Goal: Task Accomplishment & Management: Manage account settings

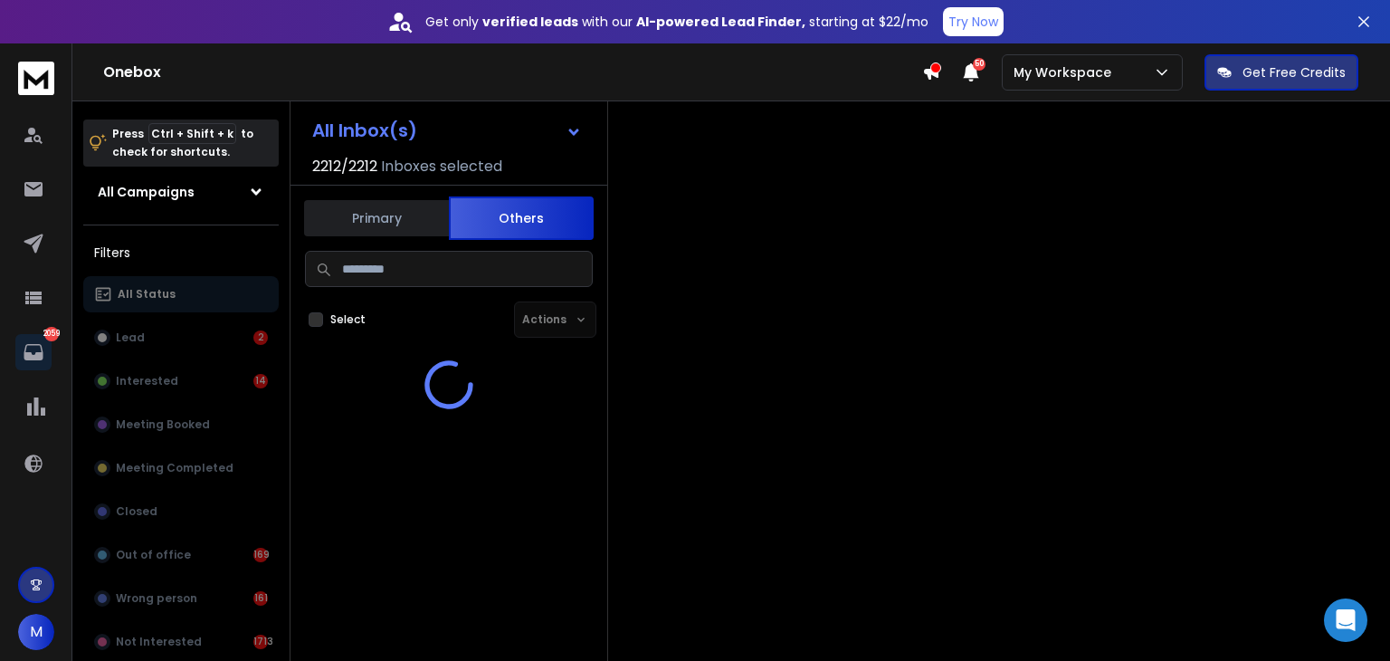
click at [524, 234] on button "Others" at bounding box center [521, 217] width 145 height 43
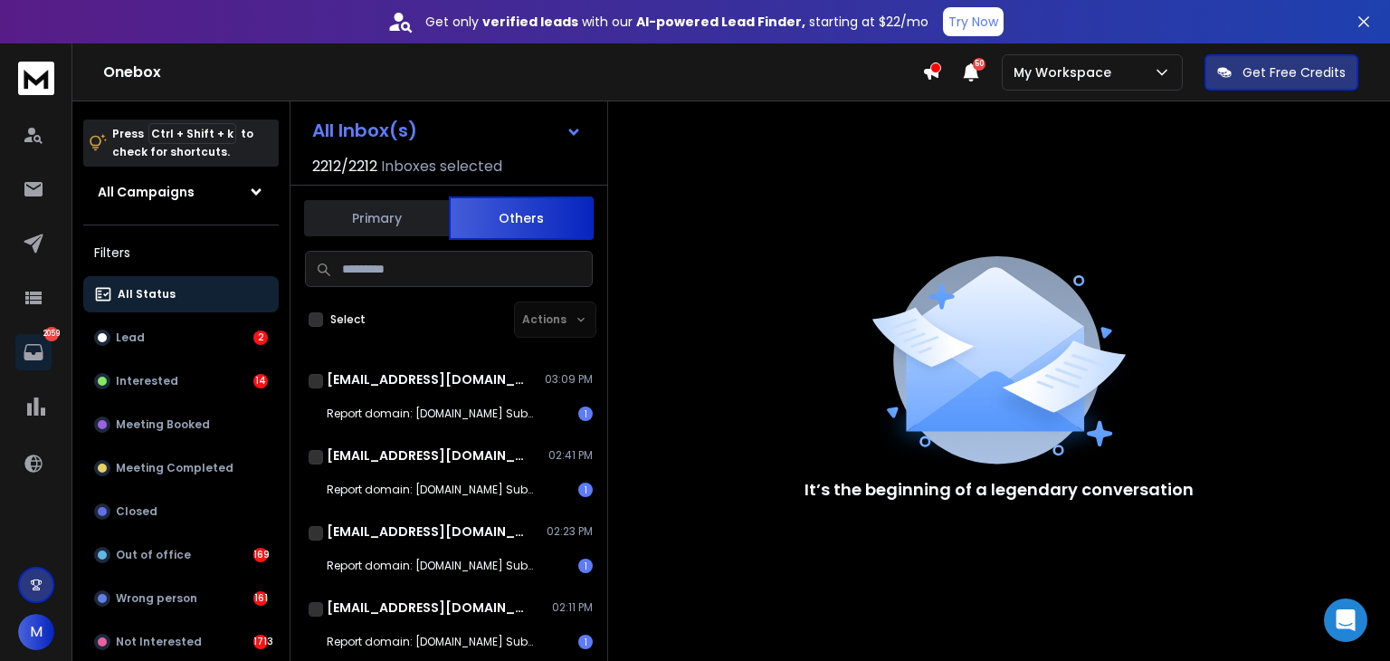
click at [485, 275] on input at bounding box center [449, 269] width 288 height 36
paste input "**********"
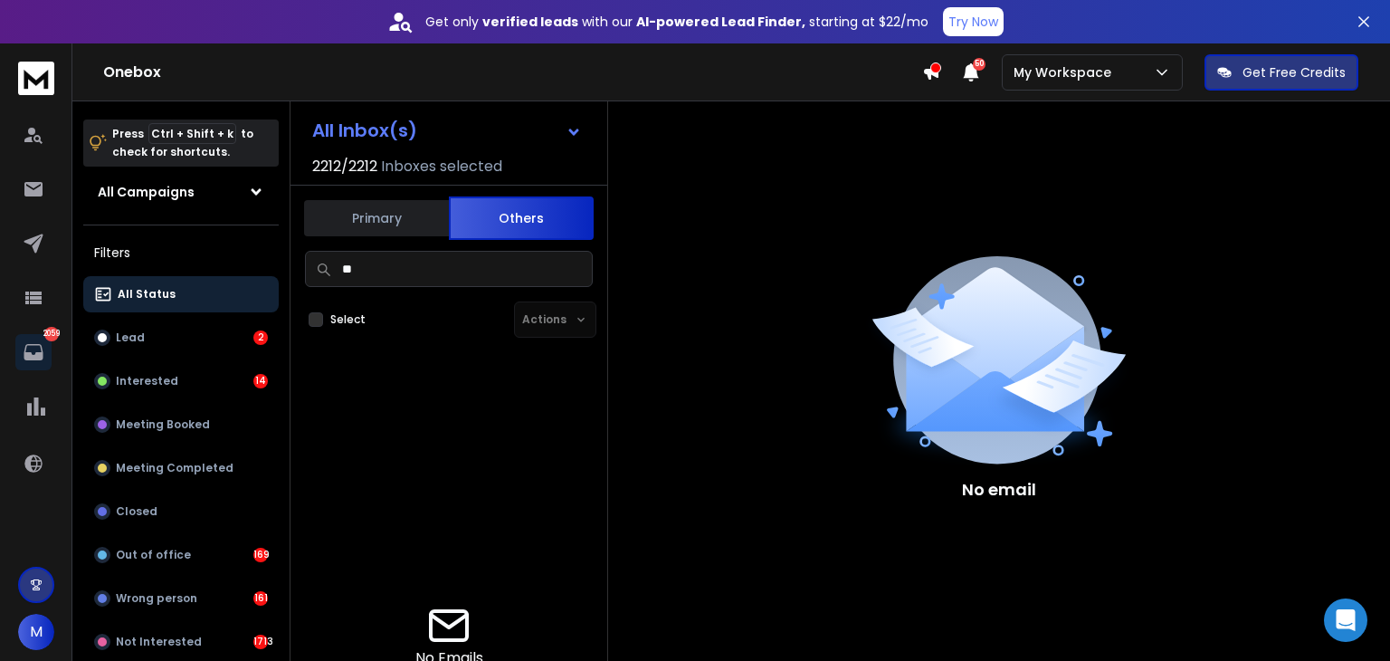
type input "*"
paste input "**********"
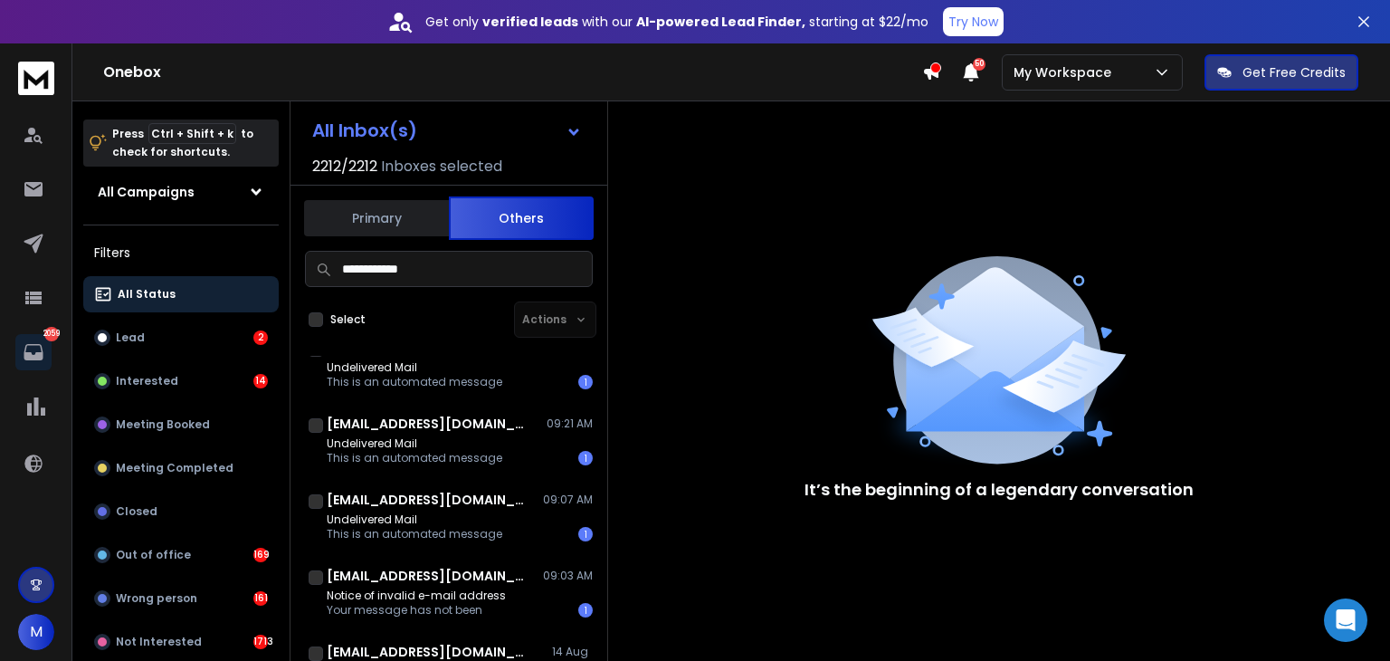
scroll to position [539, 0]
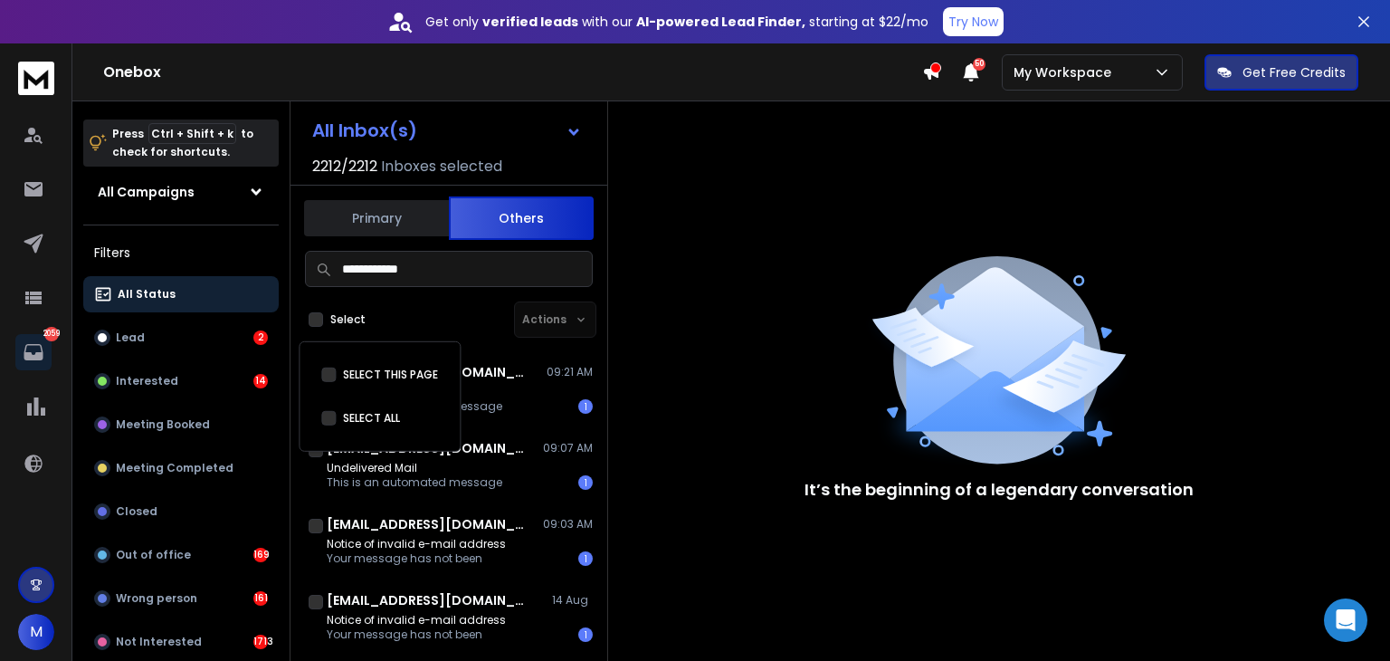
click at [326, 422] on button "SELECT THIS PAGE" at bounding box center [328, 418] width 14 height 14
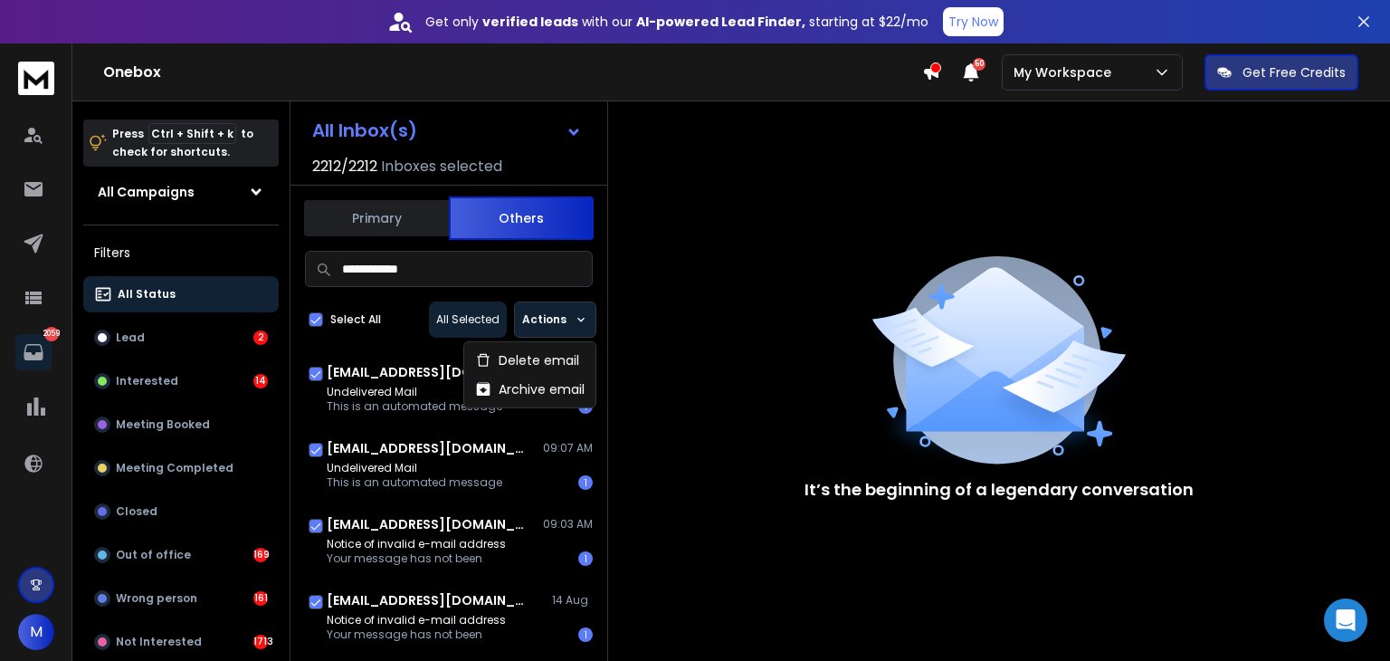
click at [550, 304] on button "Actions" at bounding box center [555, 319] width 82 height 36
click at [495, 359] on div "Delete email" at bounding box center [527, 360] width 104 height 18
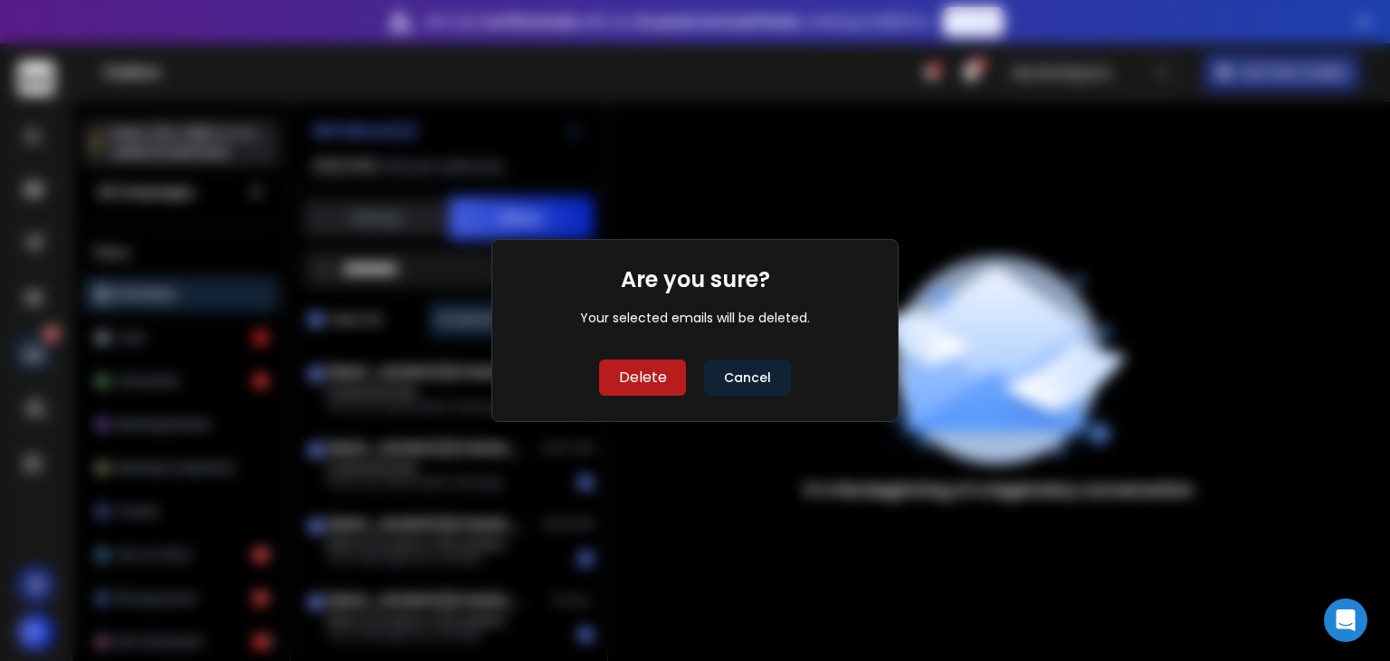
click at [614, 385] on button "Delete" at bounding box center [642, 377] width 87 height 36
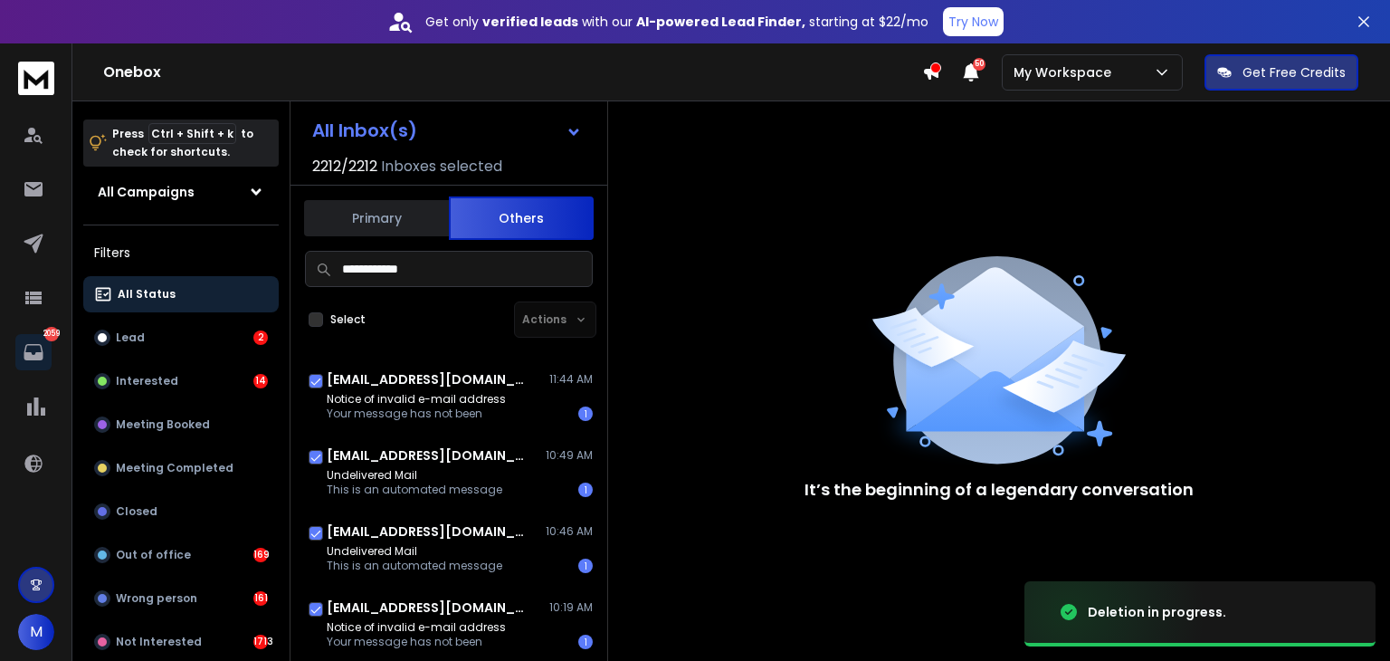
click at [453, 271] on input "**********" at bounding box center [449, 269] width 288 height 36
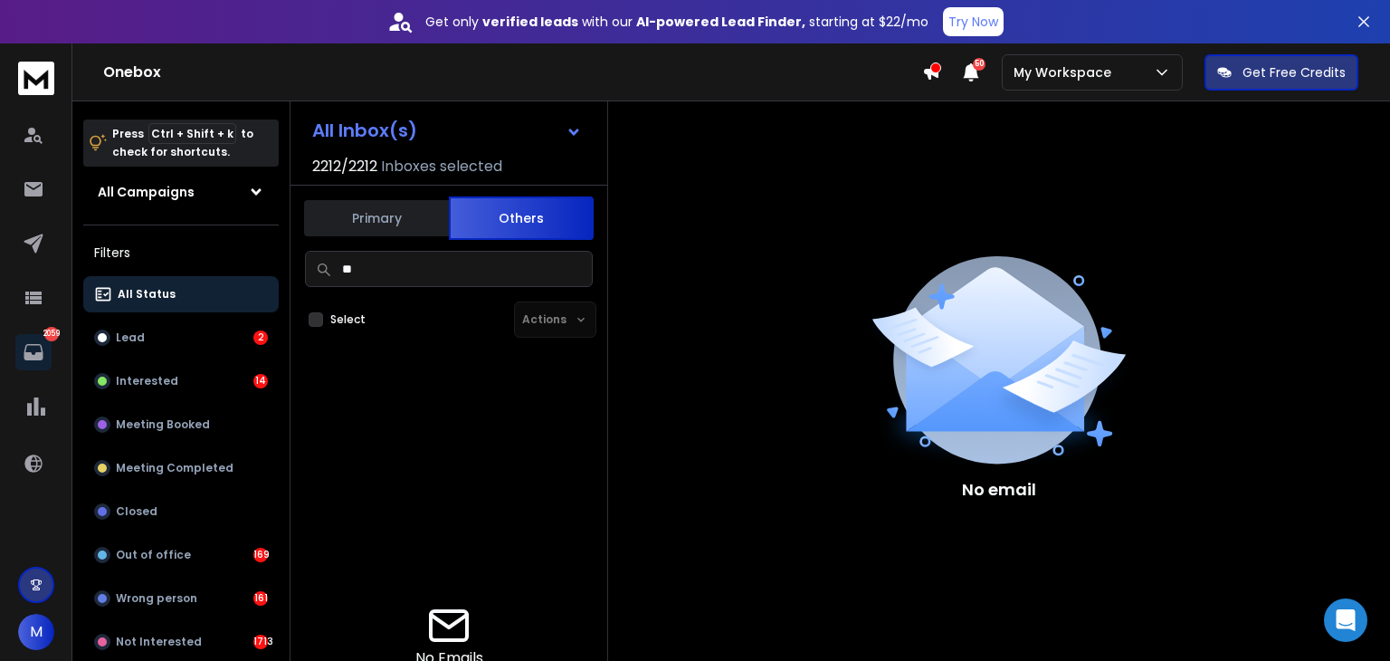
type input "*"
paste input "**********"
type input "*"
paste input "**********"
type input "*"
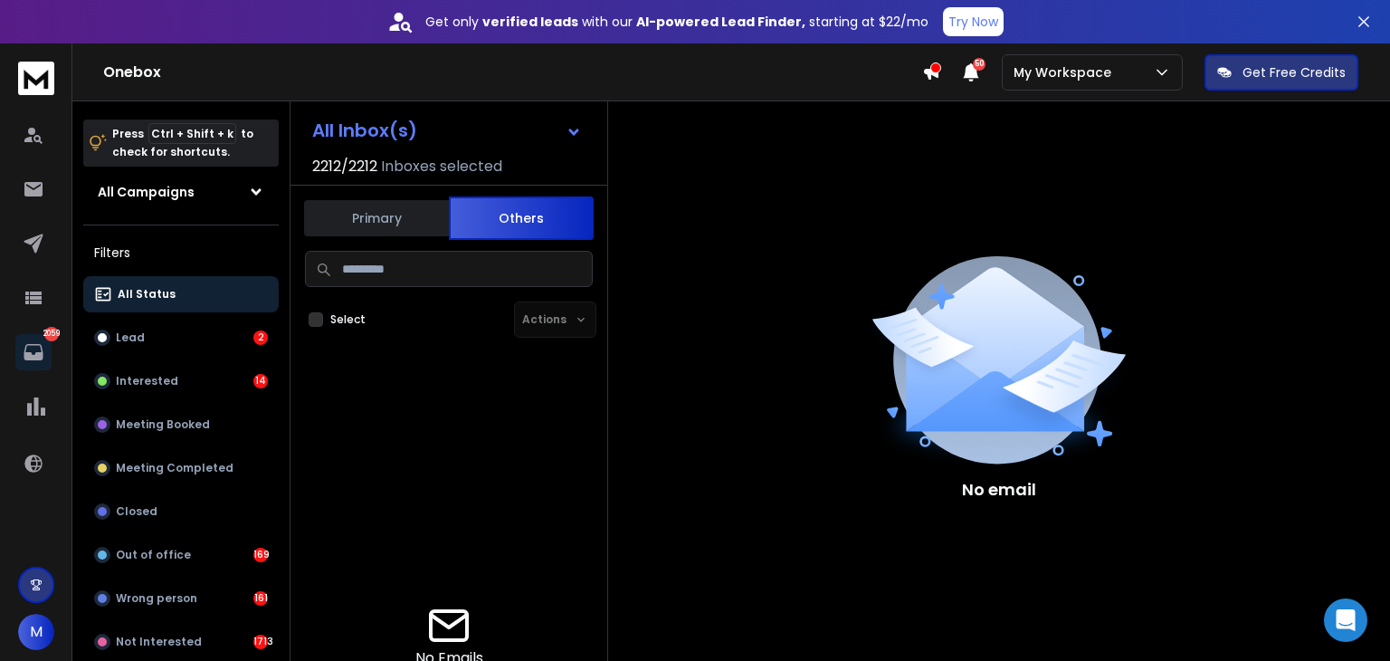
paste input "*****"
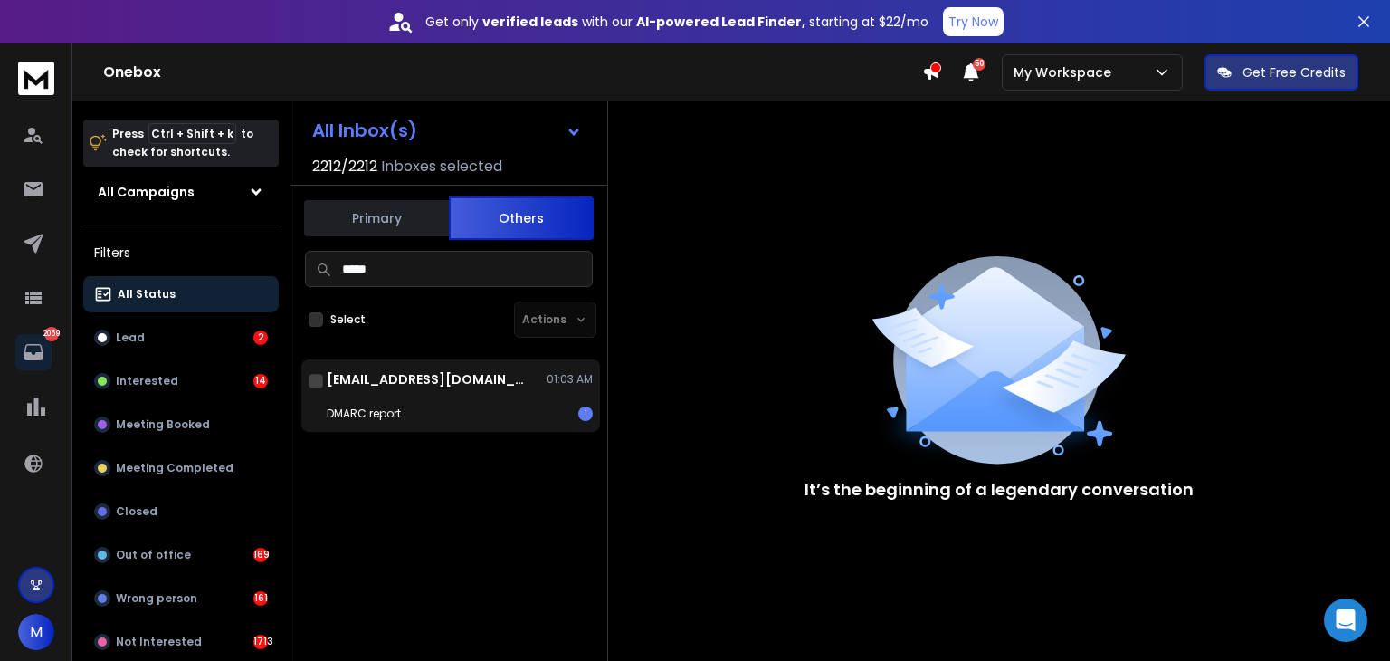
click at [313, 386] on button "button" at bounding box center [316, 381] width 14 height 14
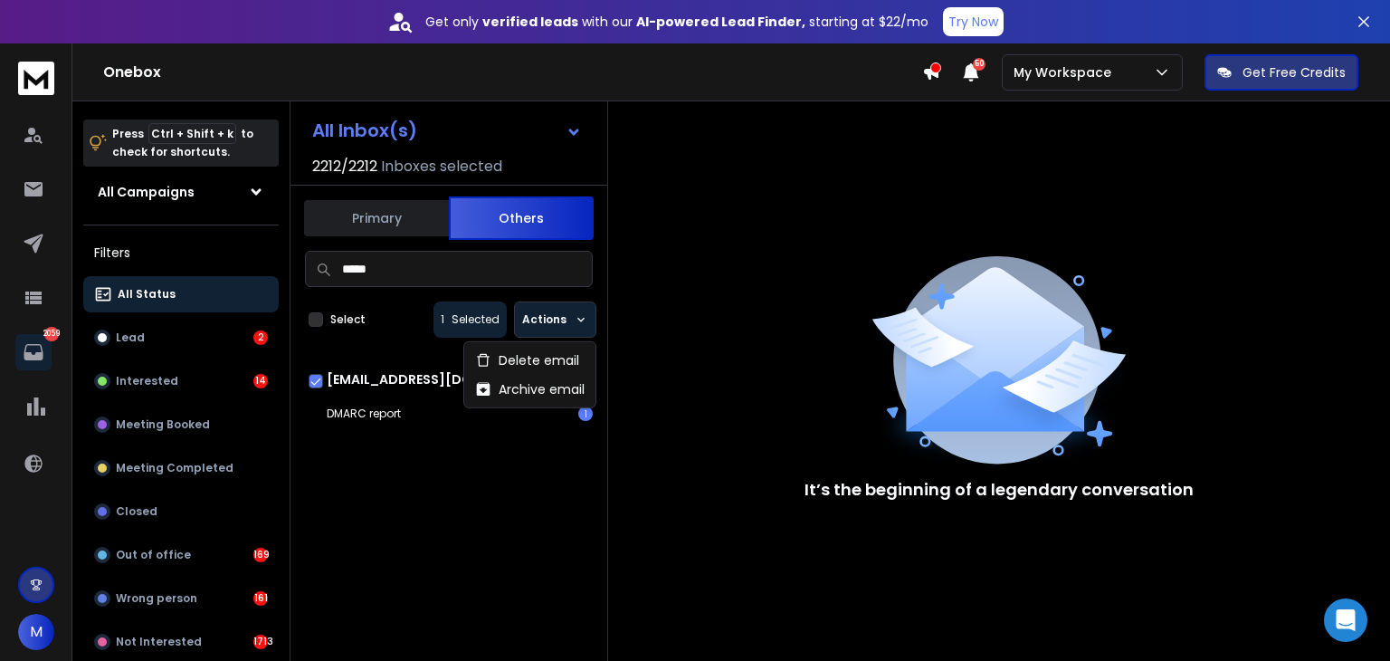
click at [552, 305] on button "Actions" at bounding box center [555, 319] width 82 height 36
click at [540, 363] on div "Delete email" at bounding box center [527, 360] width 104 height 18
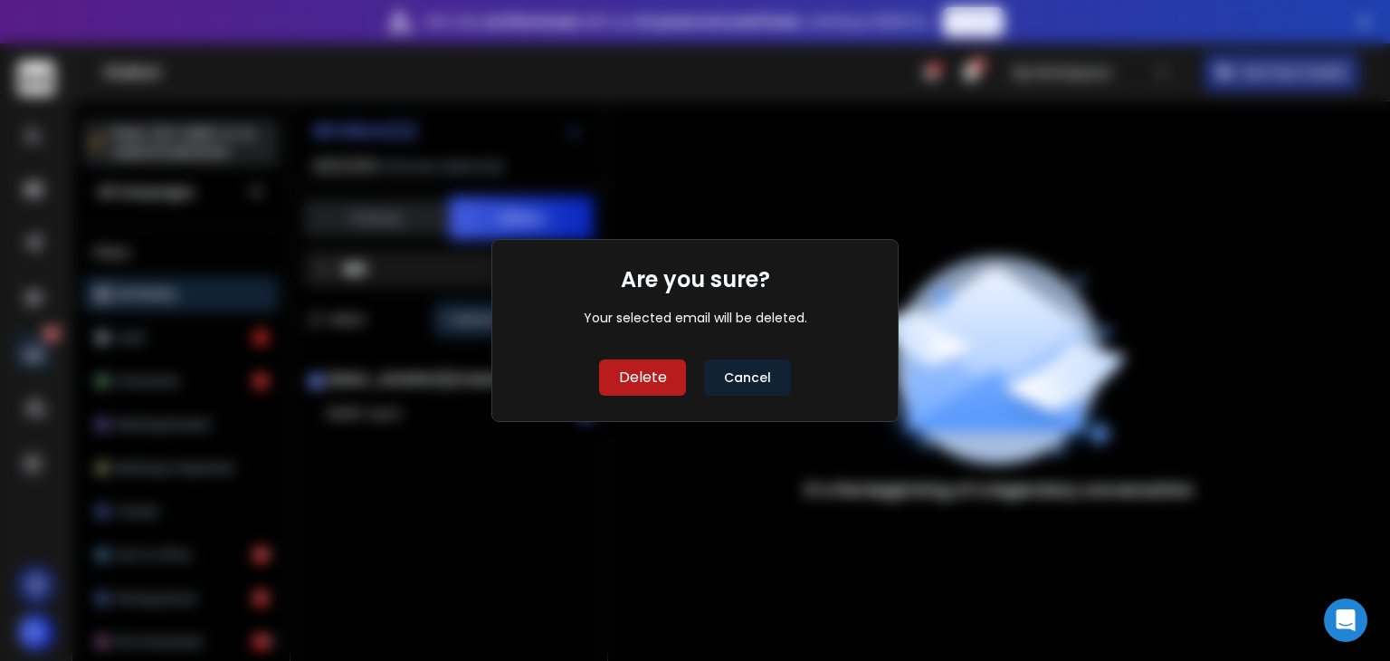
click at [614, 377] on button "Delete" at bounding box center [642, 377] width 87 height 36
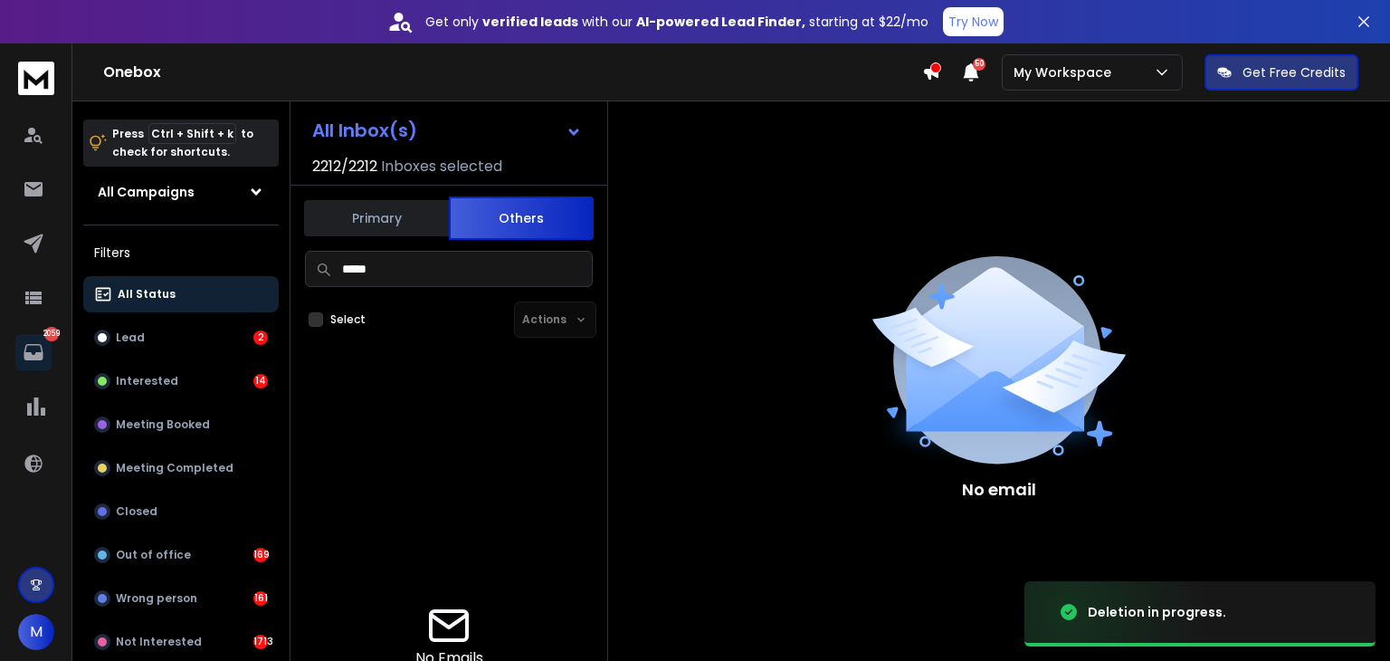
click at [494, 278] on input "*****" at bounding box center [449, 269] width 288 height 36
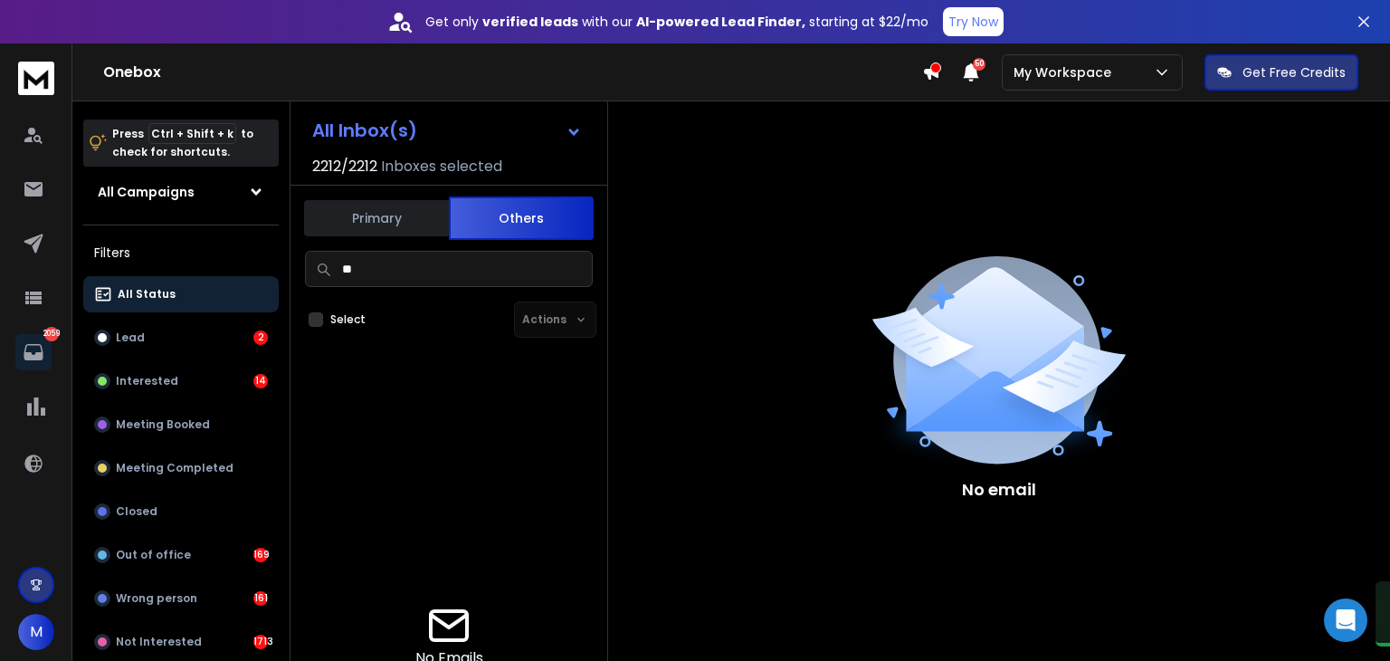
type input "*"
paste input "**********"
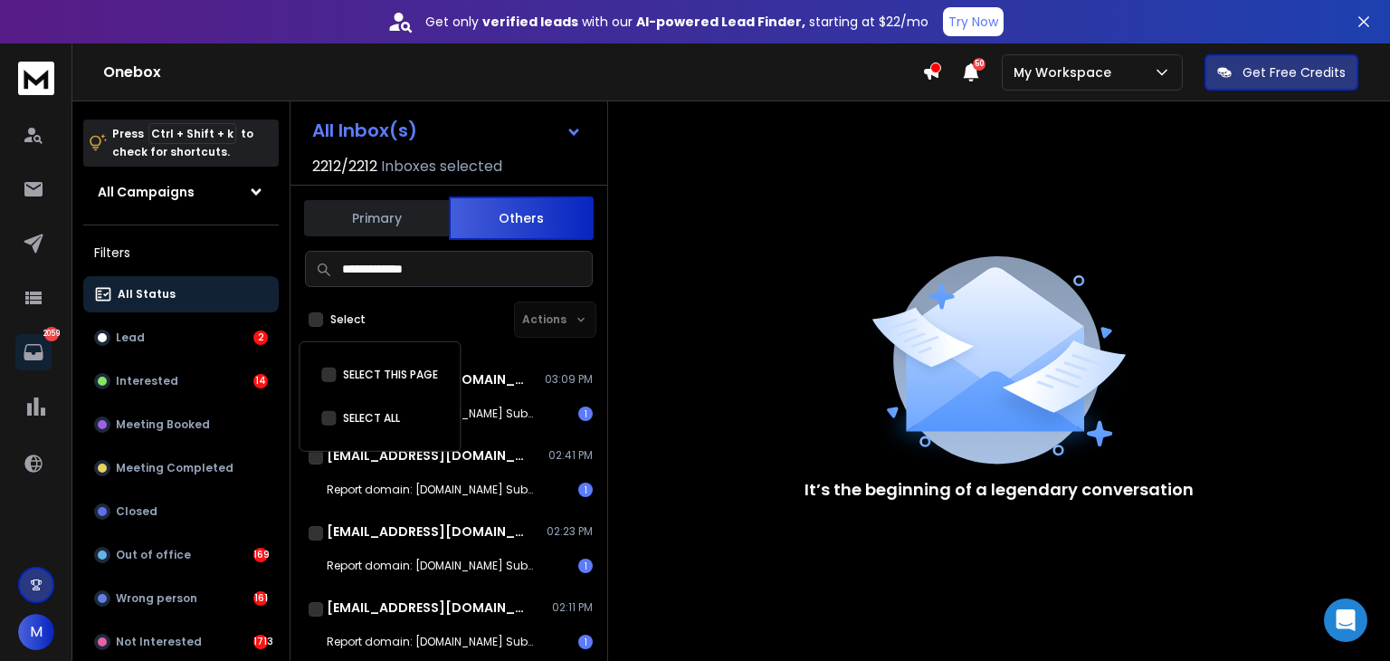
click at [326, 417] on button "SELECT THIS PAGE" at bounding box center [328, 418] width 14 height 14
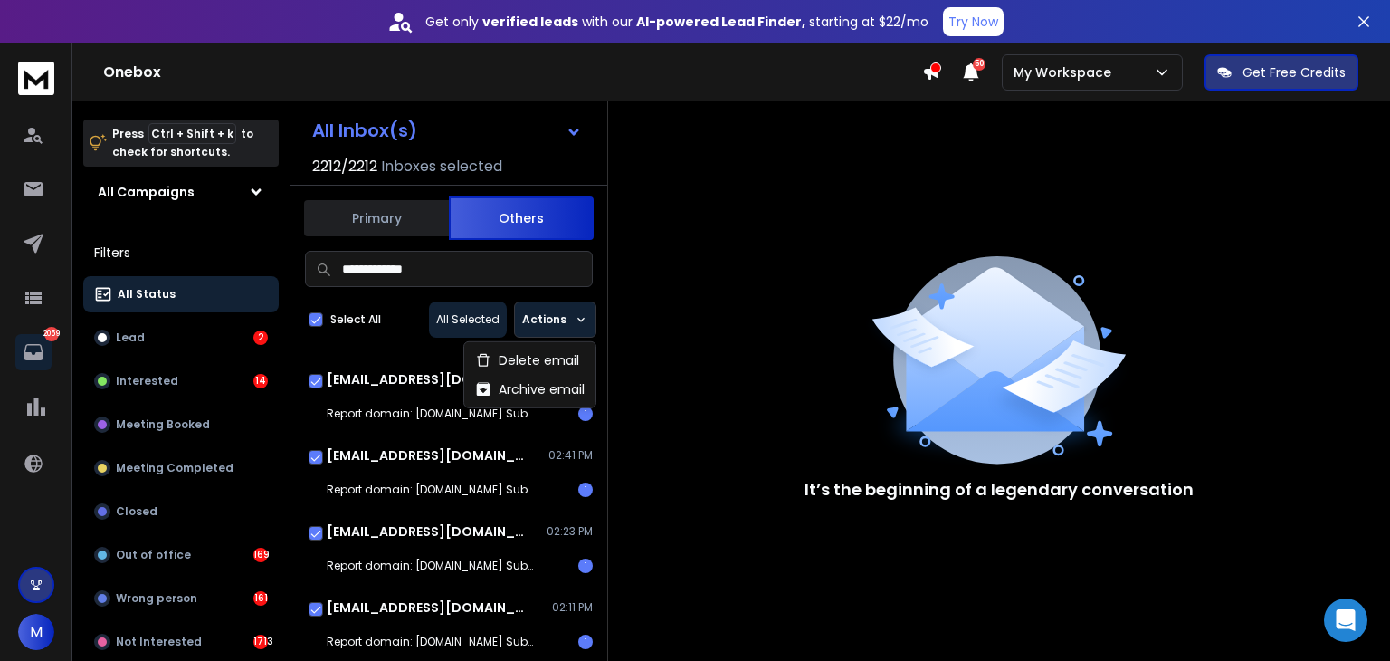
click at [541, 335] on button "Actions" at bounding box center [555, 319] width 82 height 36
click at [539, 367] on div "Delete email" at bounding box center [527, 360] width 104 height 18
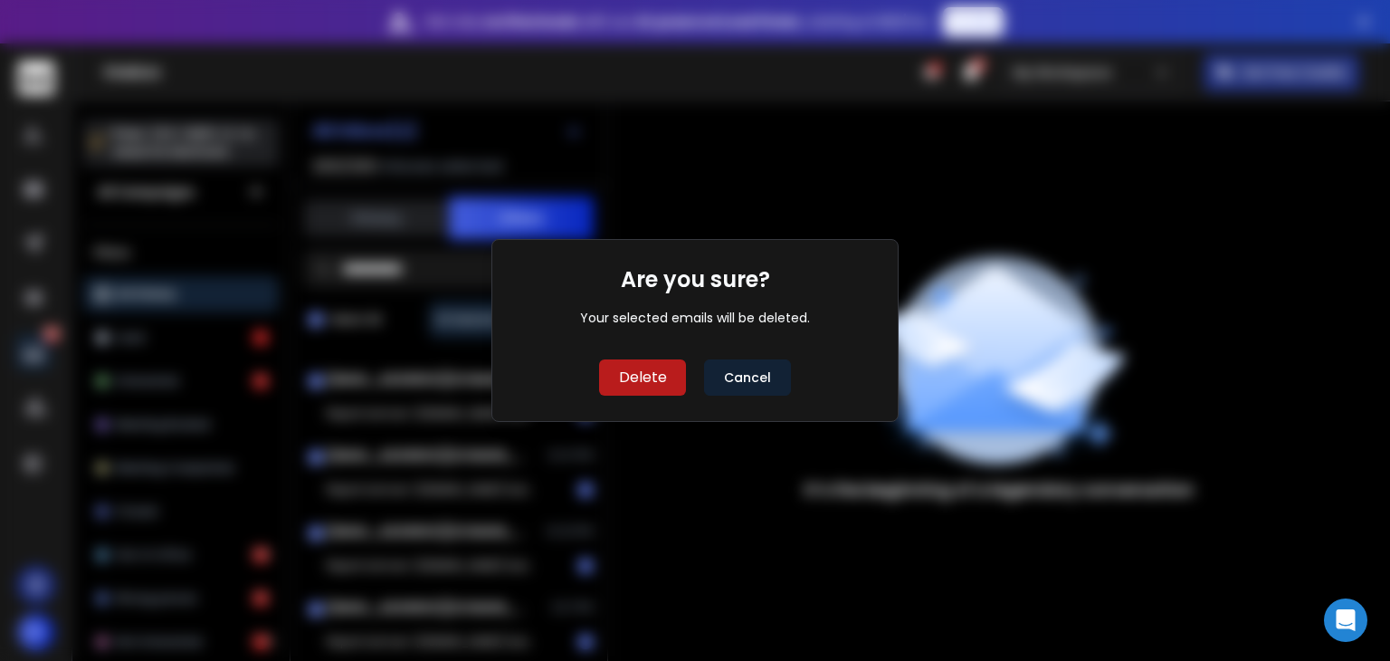
click at [627, 378] on button "Delete" at bounding box center [642, 377] width 87 height 36
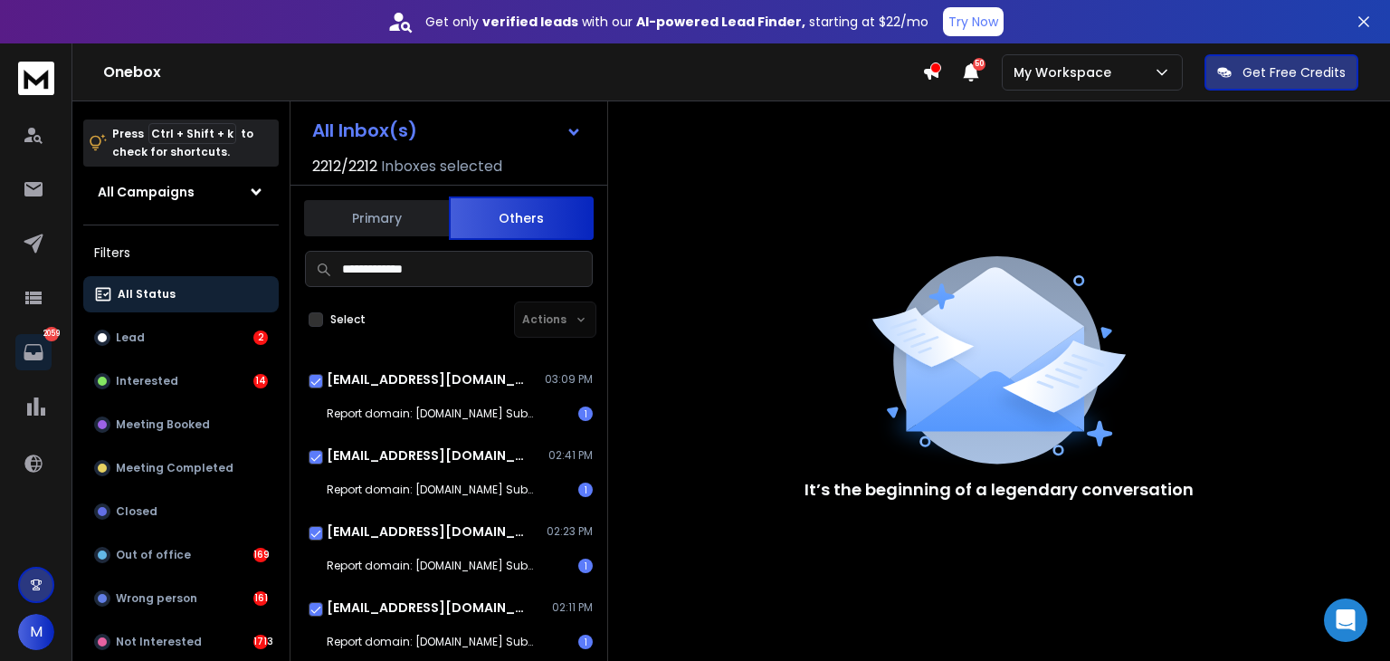
click at [456, 282] on input "**********" at bounding box center [449, 269] width 288 height 36
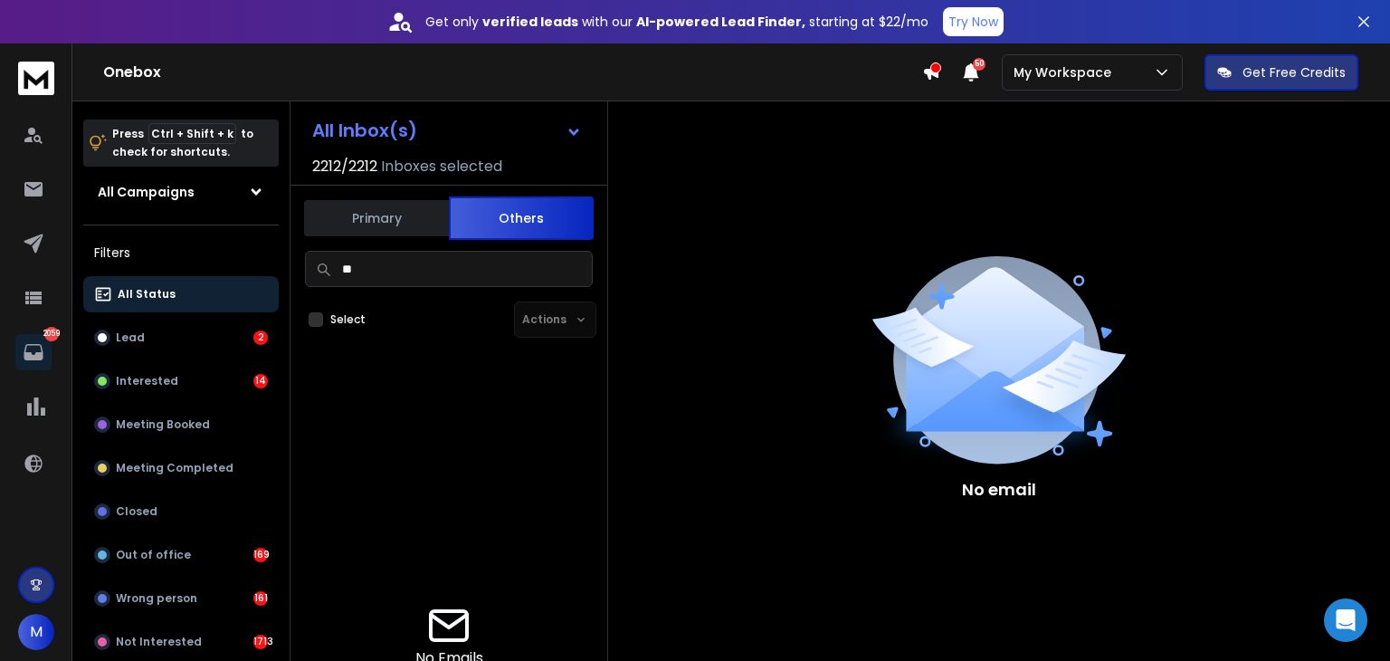
type input "*"
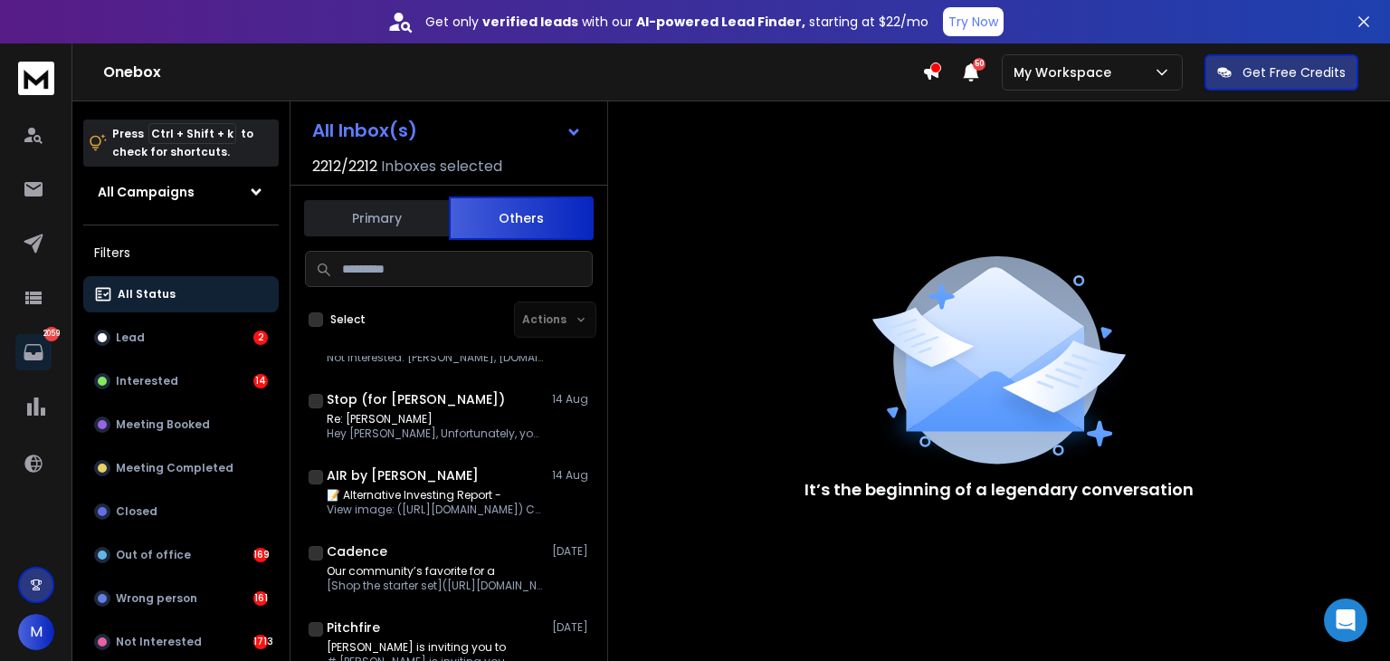
scroll to position [2288, 0]
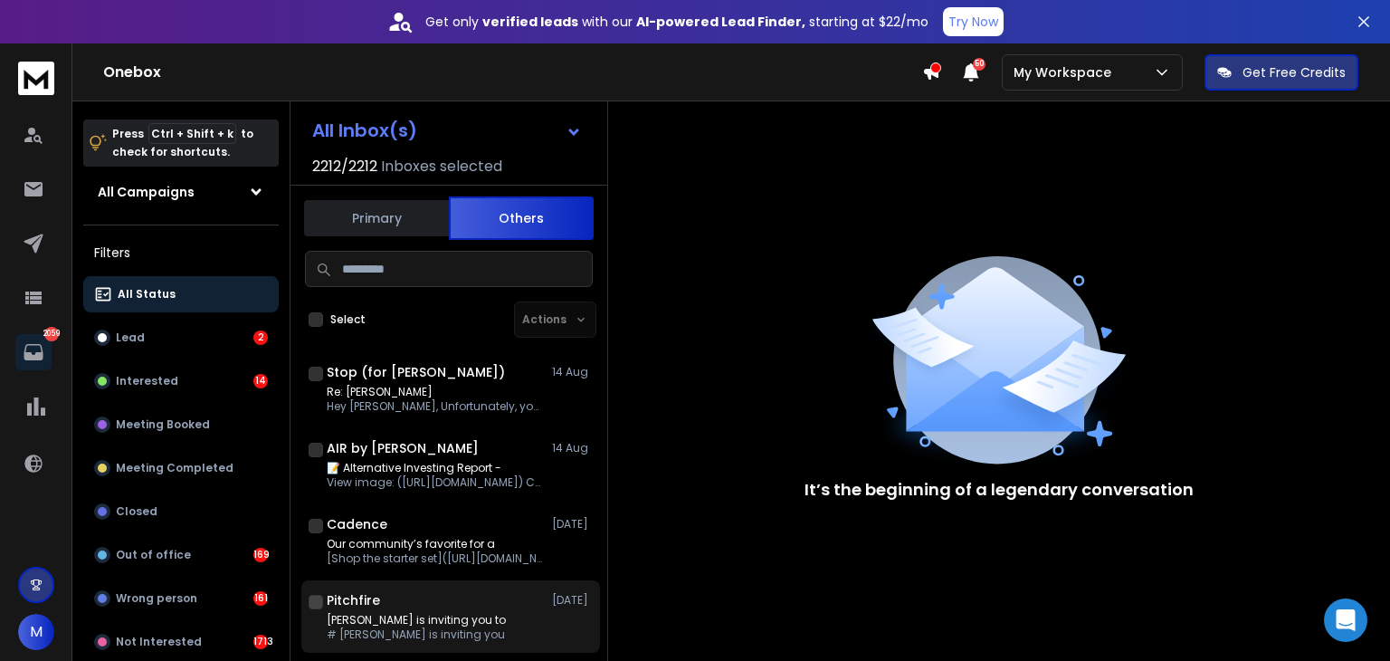
click at [394, 616] on p "[PERSON_NAME] is inviting you to" at bounding box center [416, 620] width 179 height 14
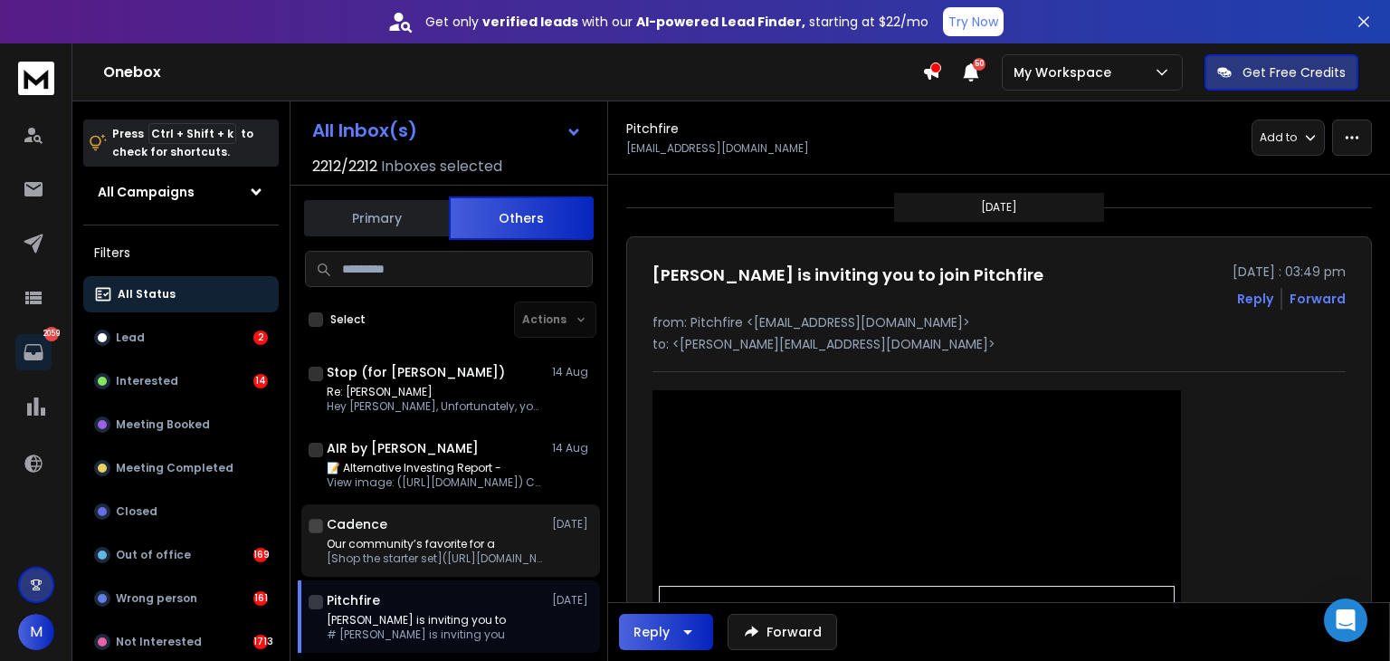
click at [398, 522] on div "Cadence [DATE]" at bounding box center [460, 524] width 266 height 18
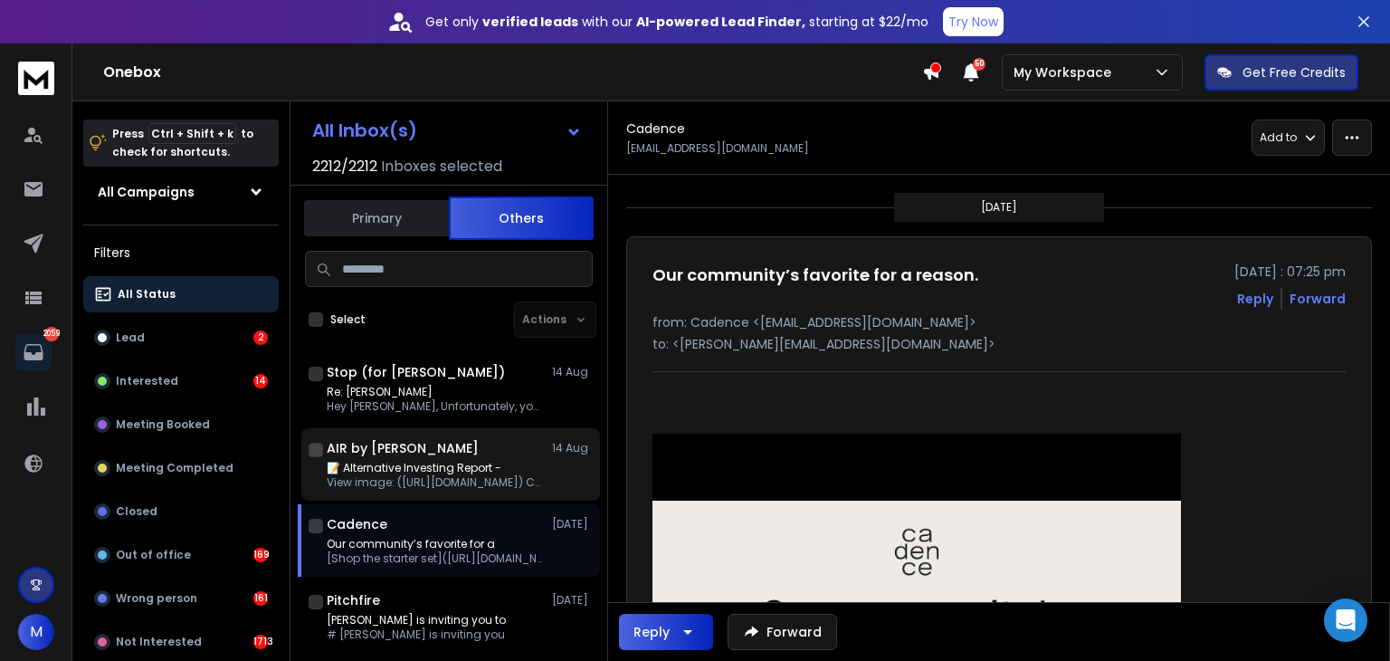
click at [396, 456] on h1 "AIR by [PERSON_NAME]" at bounding box center [403, 448] width 152 height 18
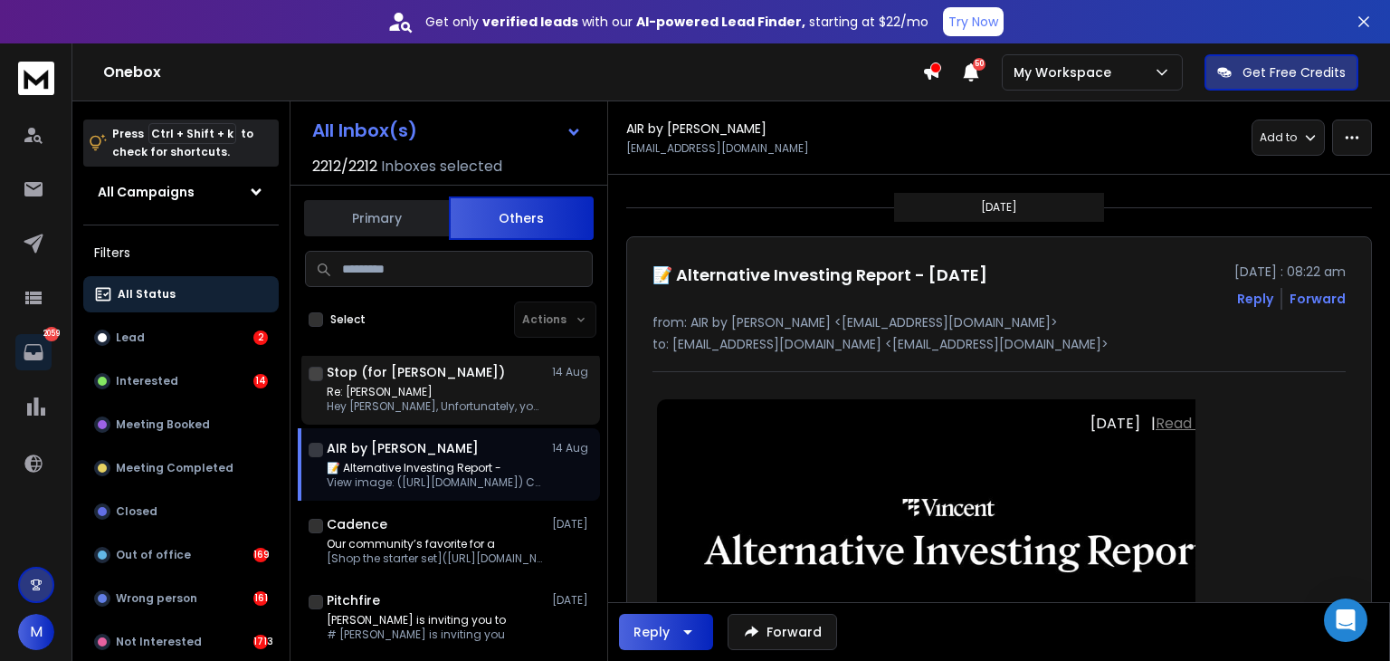
click at [405, 389] on p "Re: [PERSON_NAME]" at bounding box center [435, 392] width 217 height 14
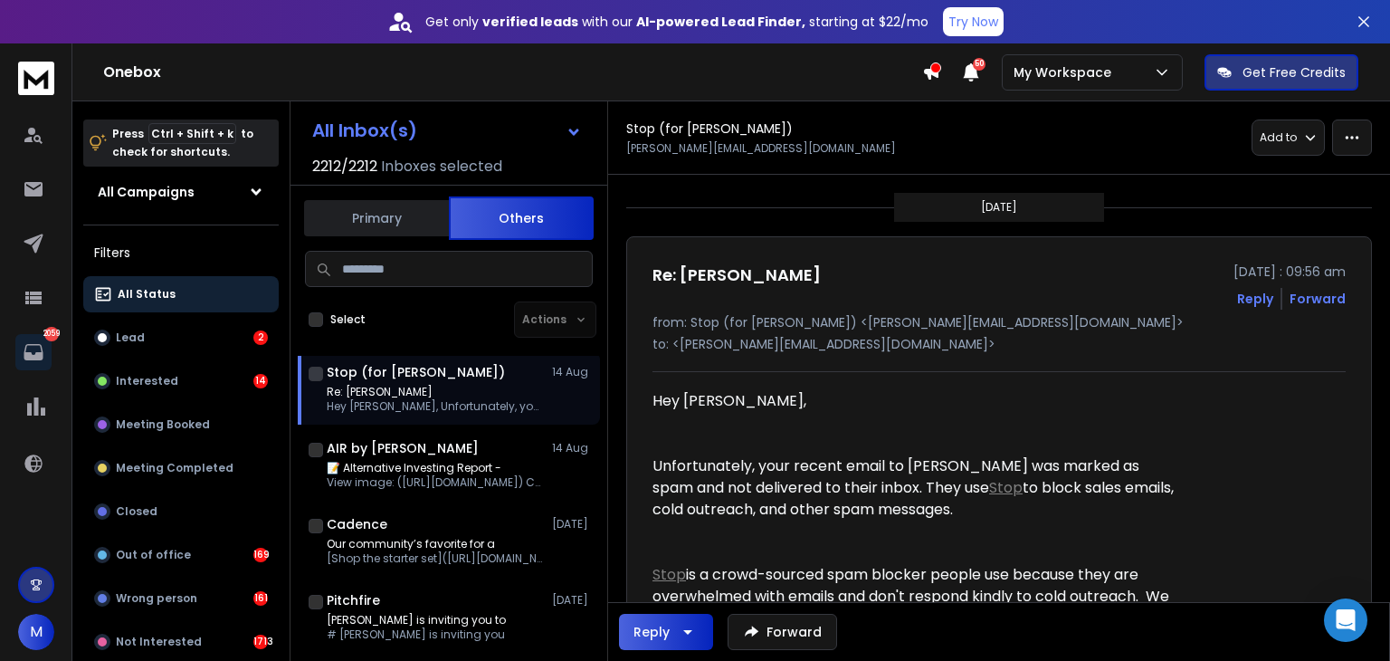
click at [314, 371] on button "button" at bounding box center [316, 374] width 14 height 14
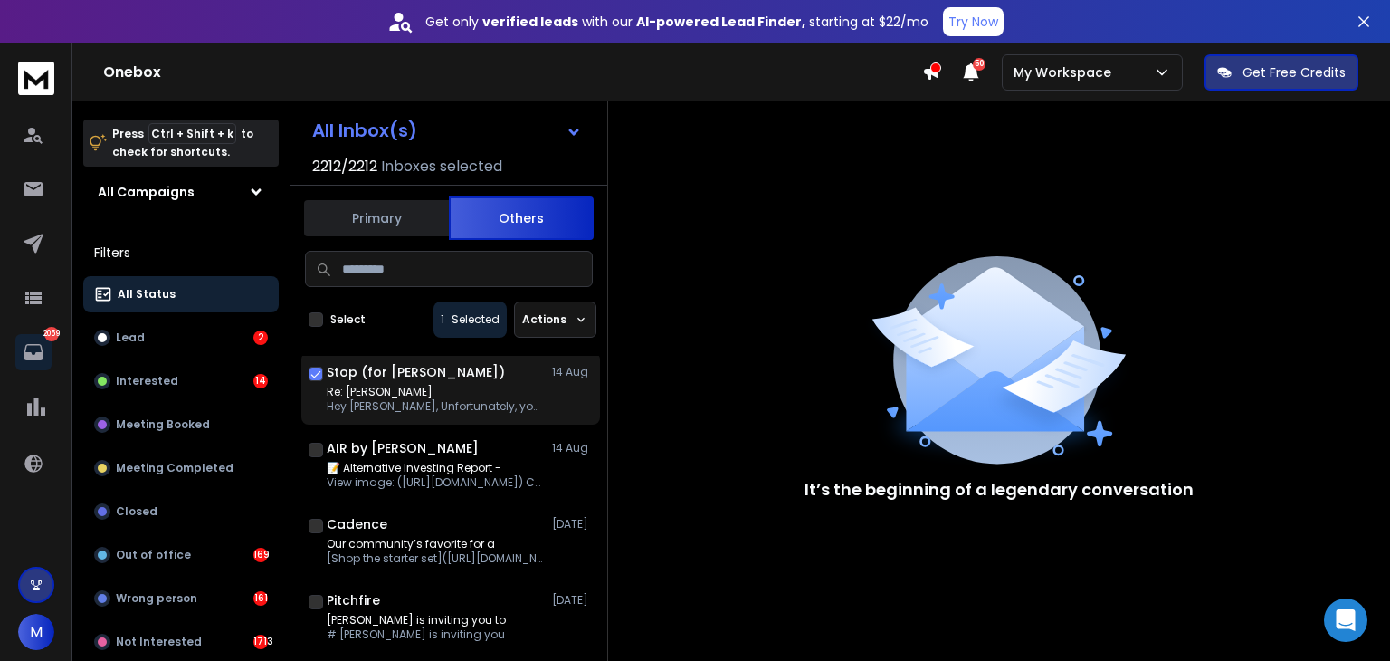
click at [315, 376] on button "button" at bounding box center [316, 374] width 14 height 14
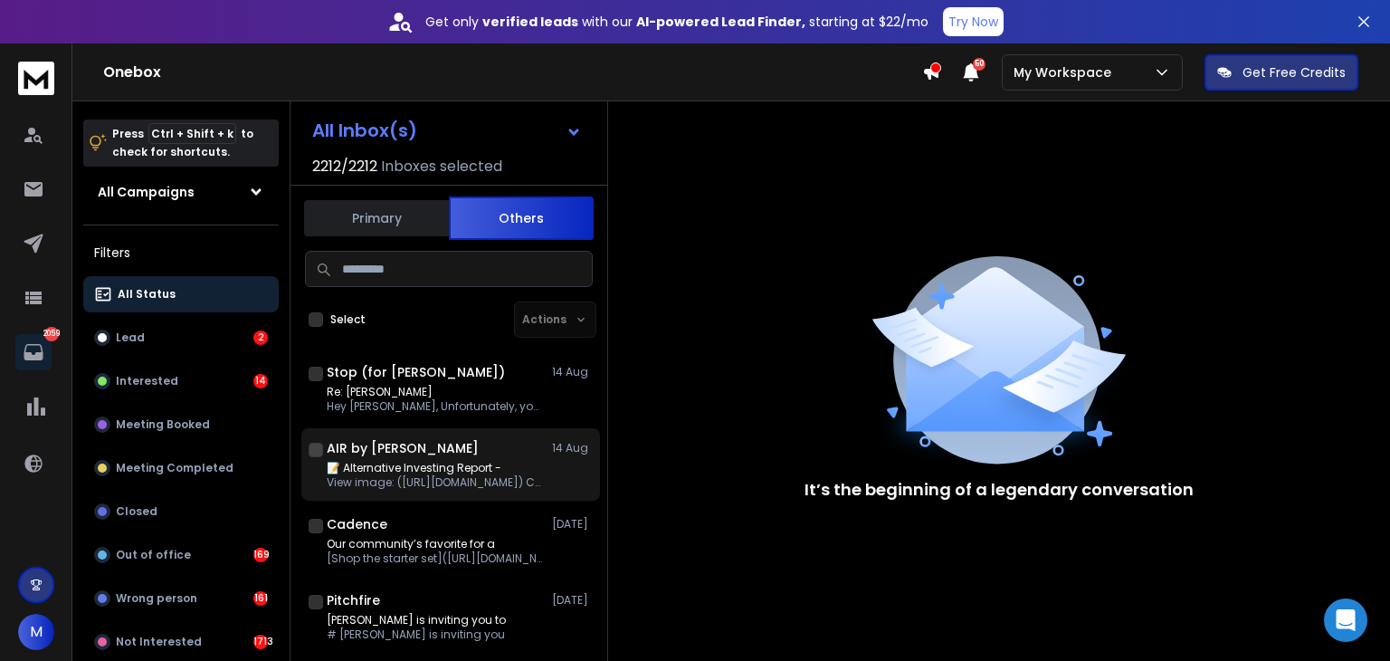
click at [318, 450] on button "button" at bounding box center [316, 450] width 14 height 14
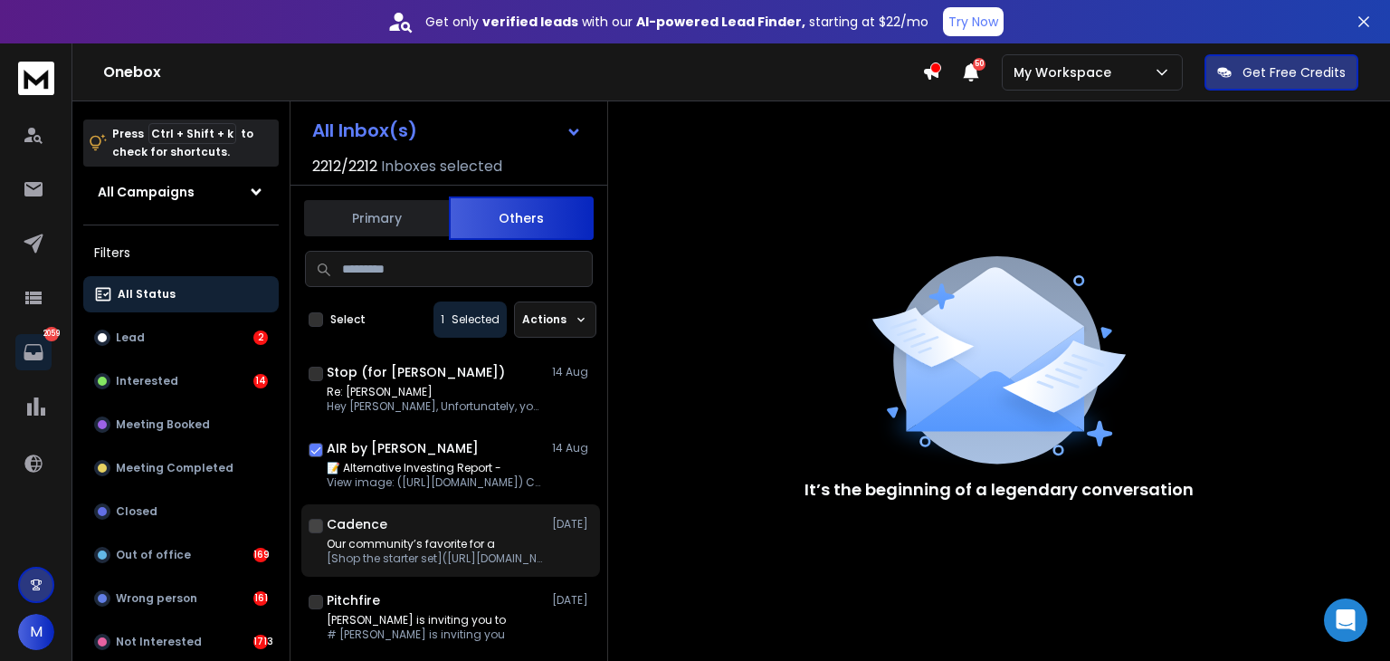
click at [313, 529] on button "button" at bounding box center [316, 526] width 14 height 14
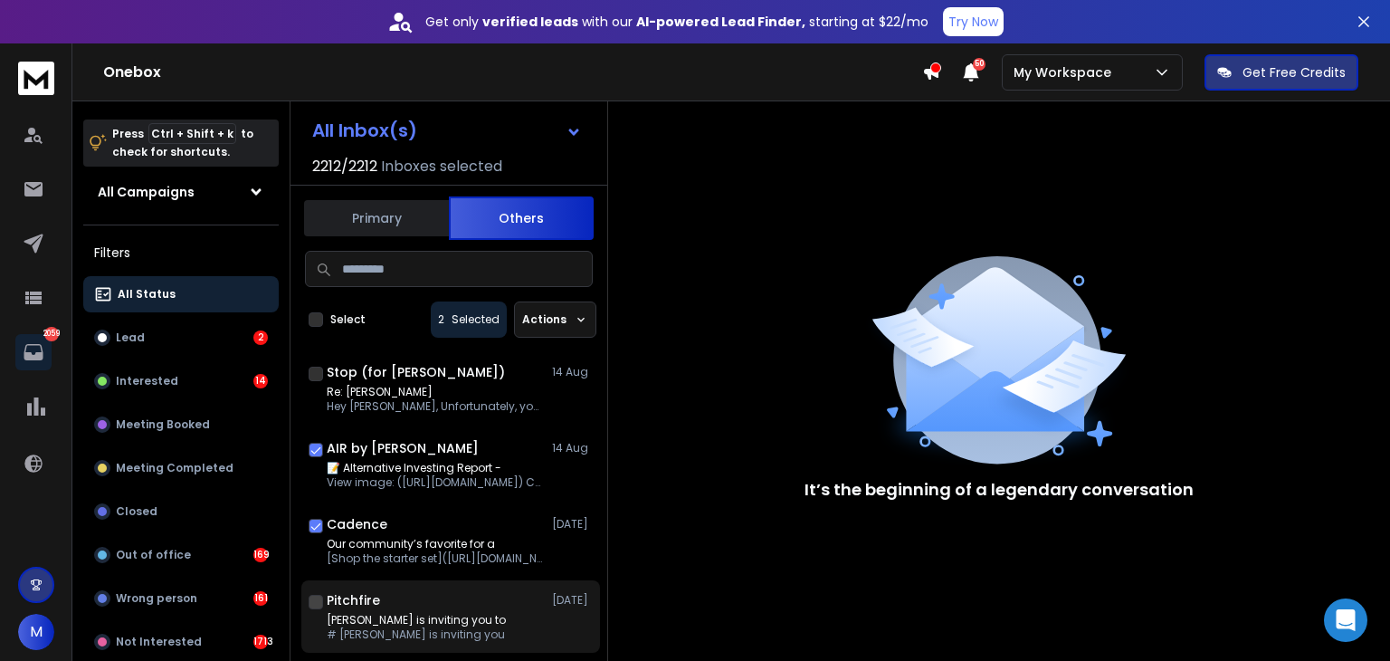
click at [315, 606] on button "button" at bounding box center [316, 602] width 14 height 14
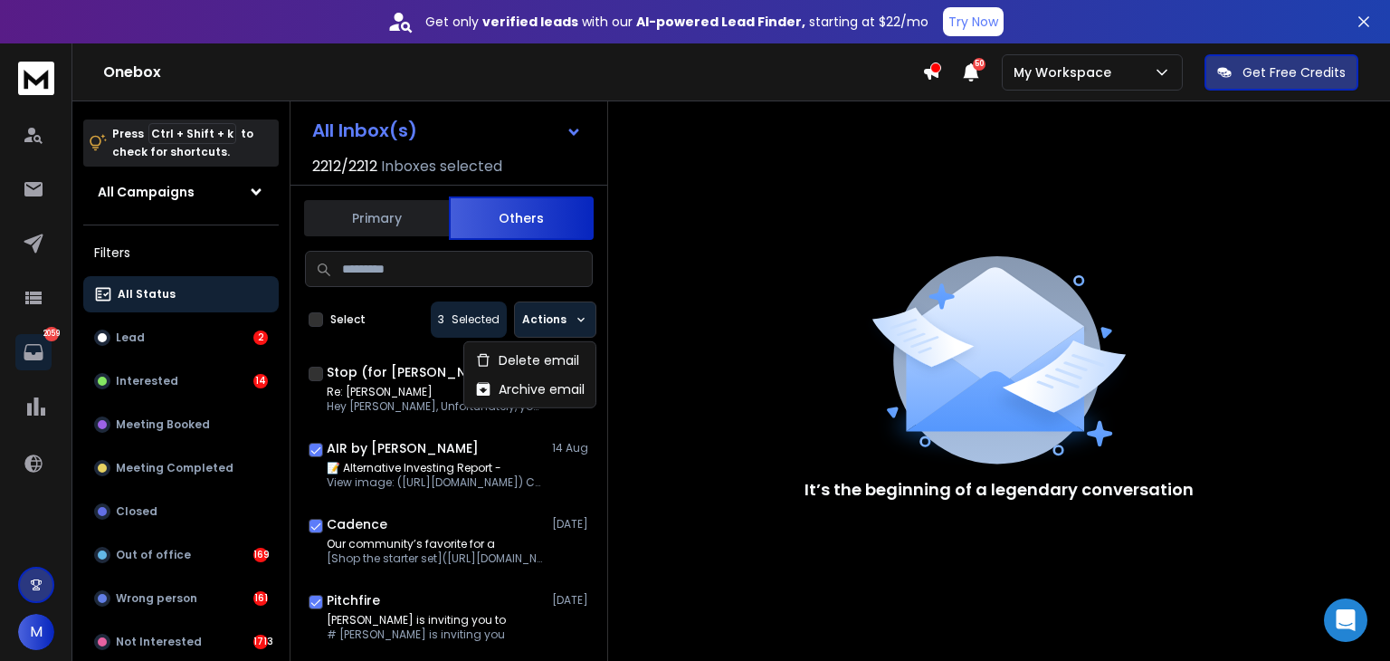
click at [565, 318] on p "Actions" at bounding box center [544, 319] width 44 height 14
click at [550, 358] on div "Delete email" at bounding box center [527, 360] width 104 height 18
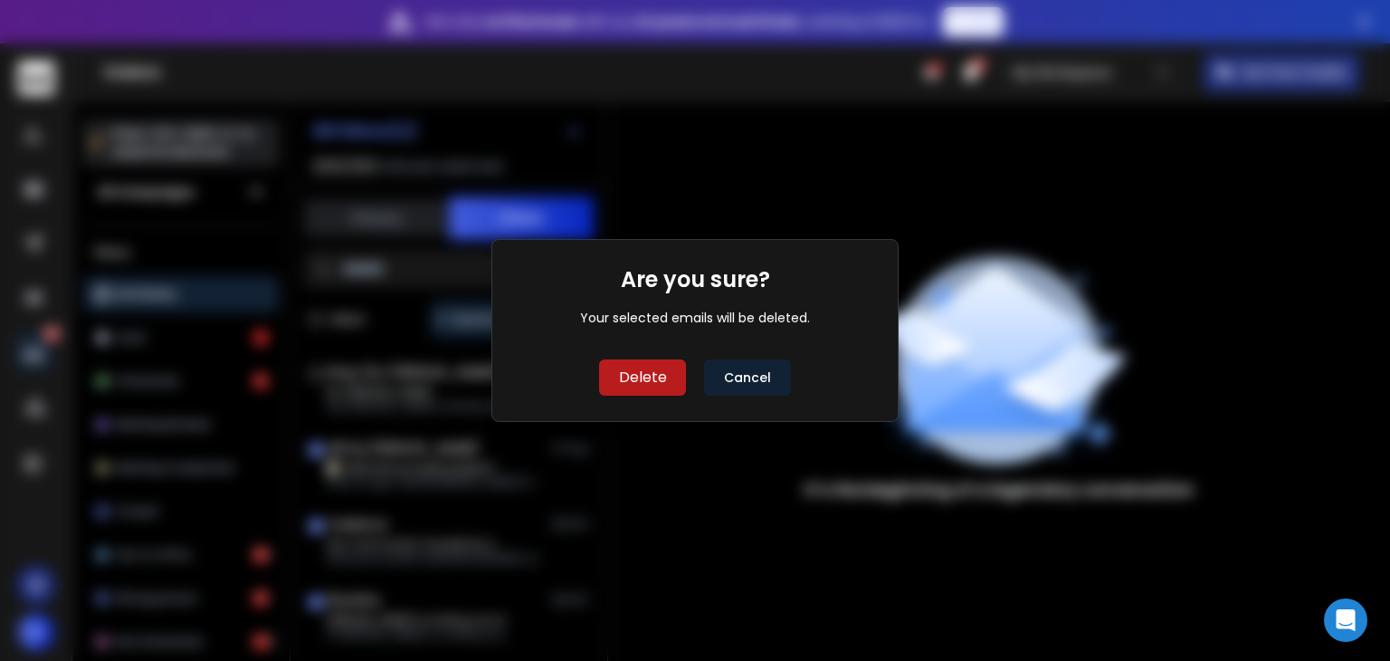
click at [615, 383] on button "Delete" at bounding box center [642, 377] width 87 height 36
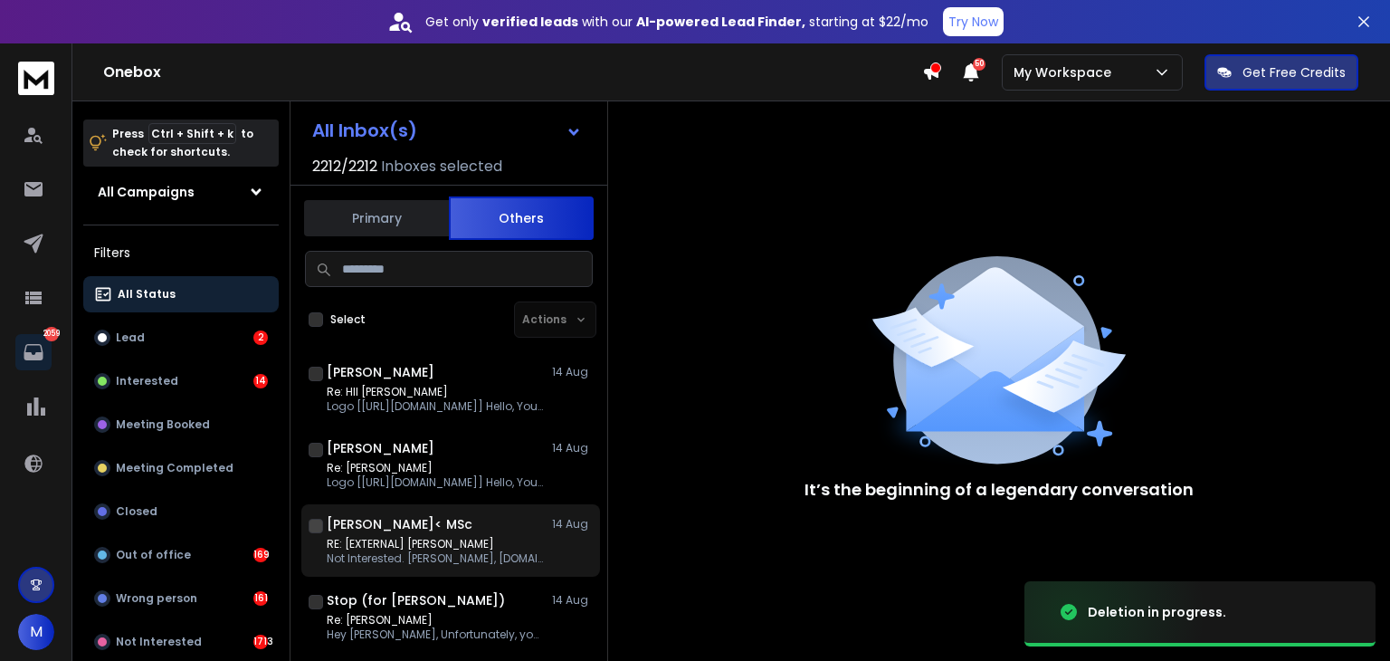
click at [478, 511] on div "[PERSON_NAME]< MSc [DATE] RE: [EXTERNAL] HII [PERSON_NAME] Not Interested. [PER…" at bounding box center [450, 540] width 299 height 72
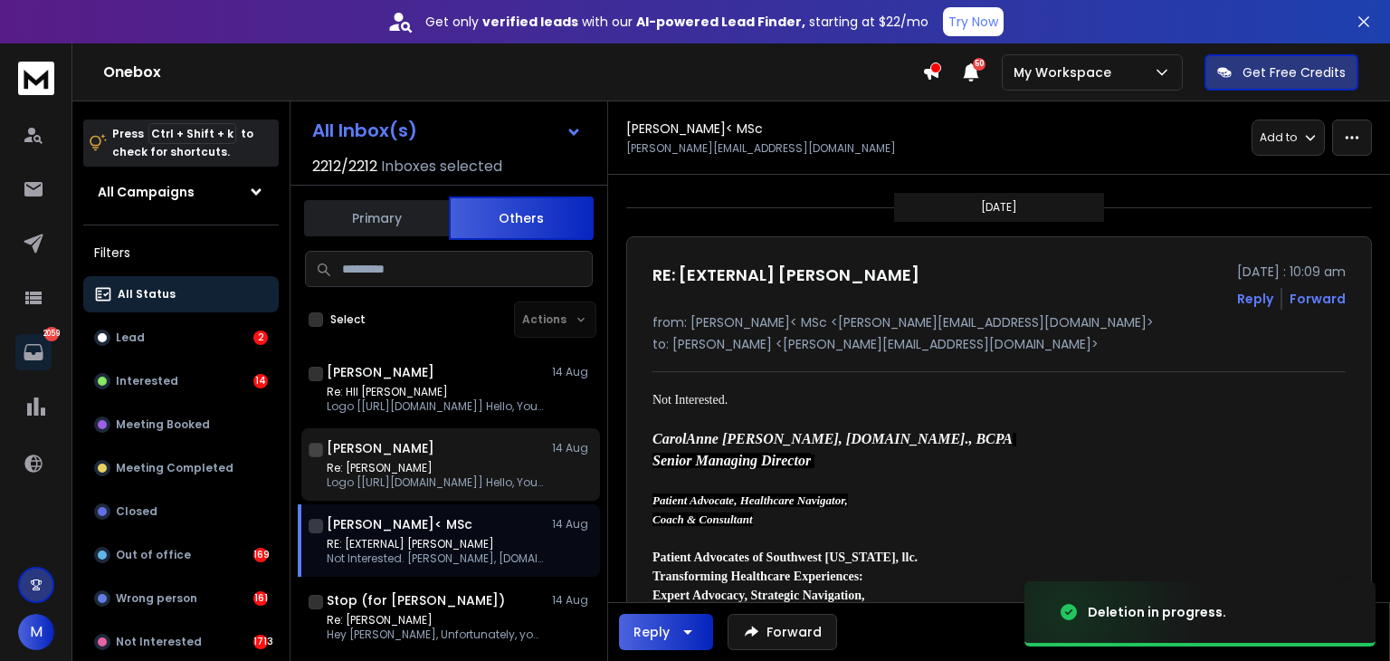
click at [476, 479] on p "Logo [[URL][DOMAIN_NAME]] Hello, You just contacted me by" at bounding box center [435, 482] width 217 height 14
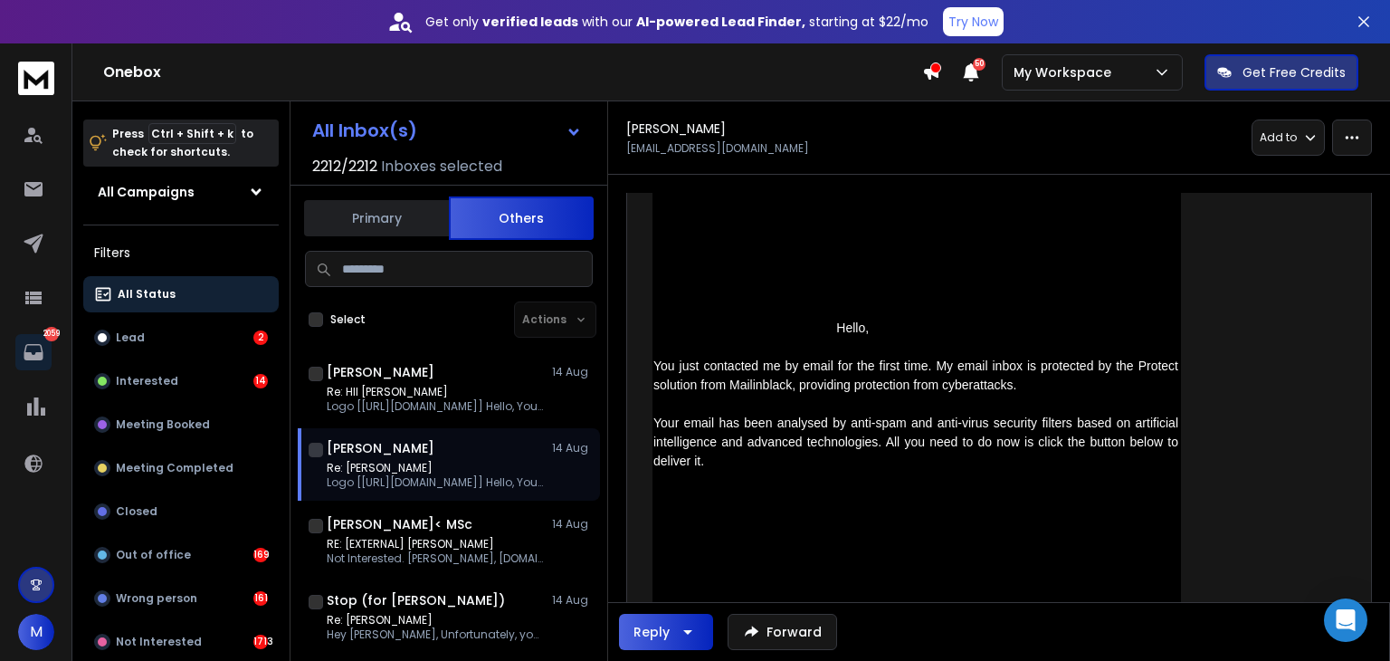
scroll to position [434, 0]
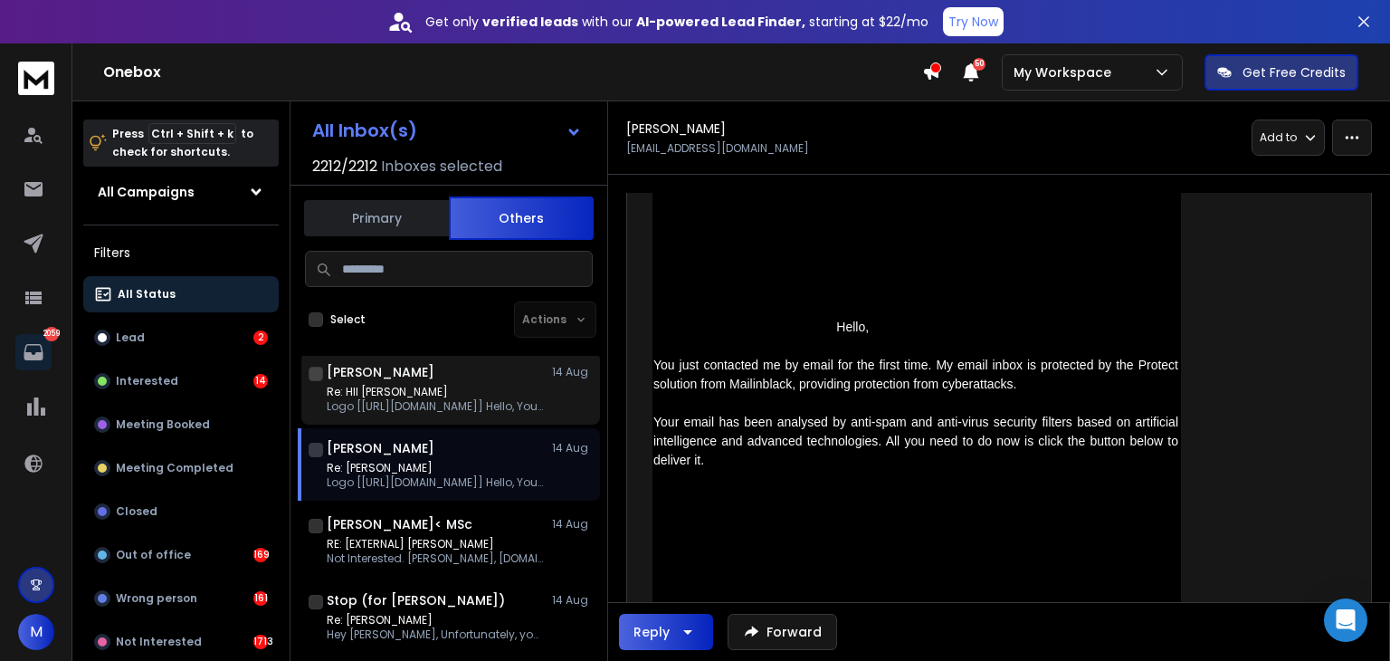
click at [366, 410] on p "Logo [[URL][DOMAIN_NAME]] Hello, You just contacted me by" at bounding box center [435, 406] width 217 height 14
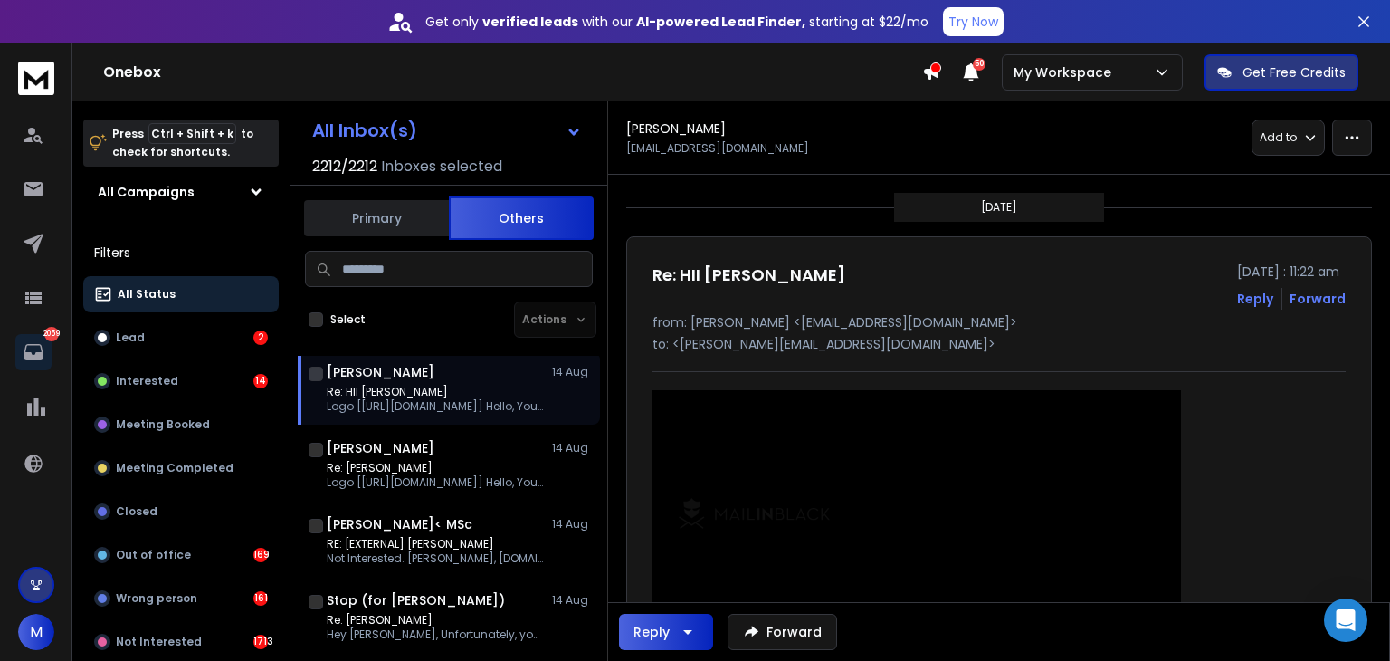
click at [319, 374] on button "button" at bounding box center [316, 374] width 14 height 14
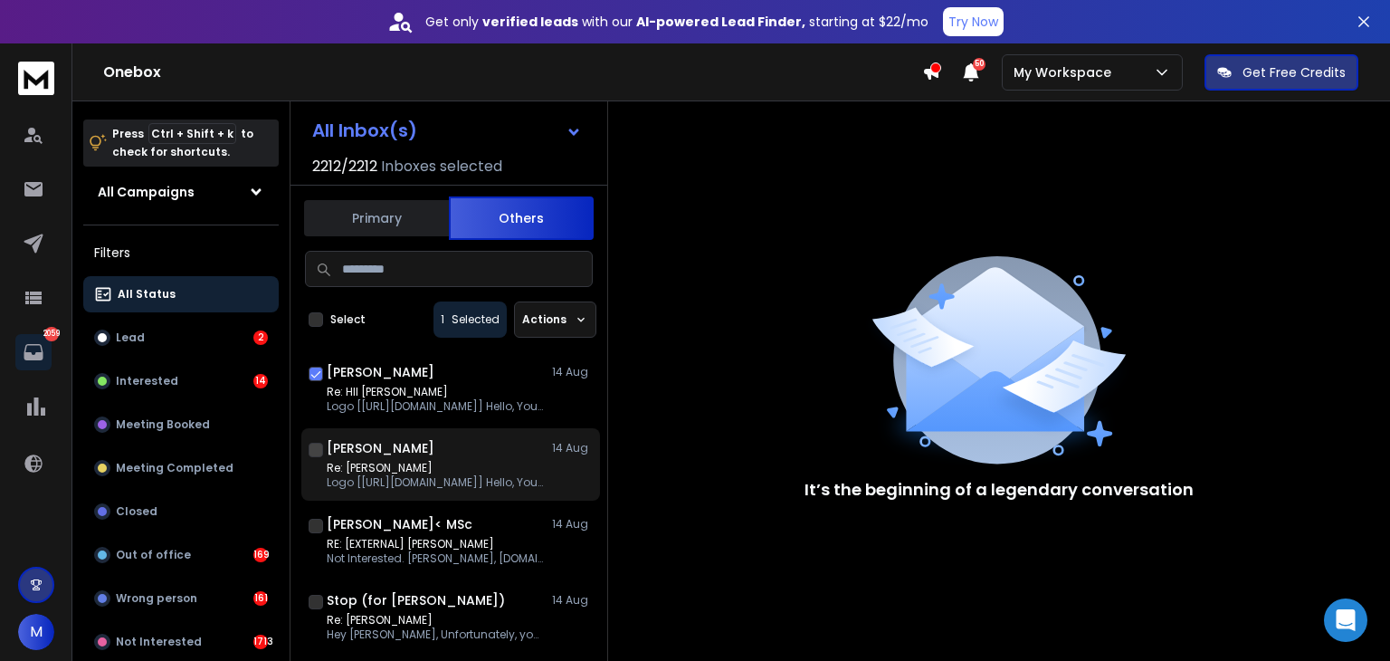
click at [317, 453] on button "button" at bounding box center [316, 450] width 14 height 14
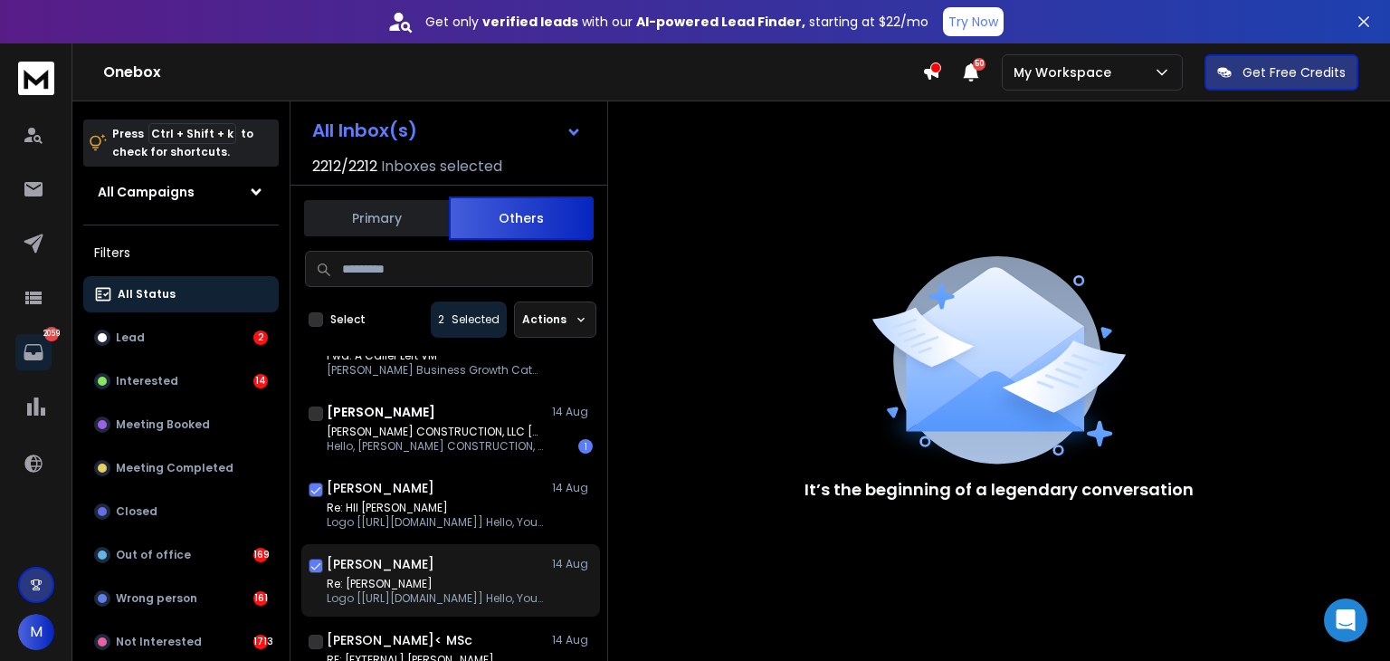
scroll to position [1929, 0]
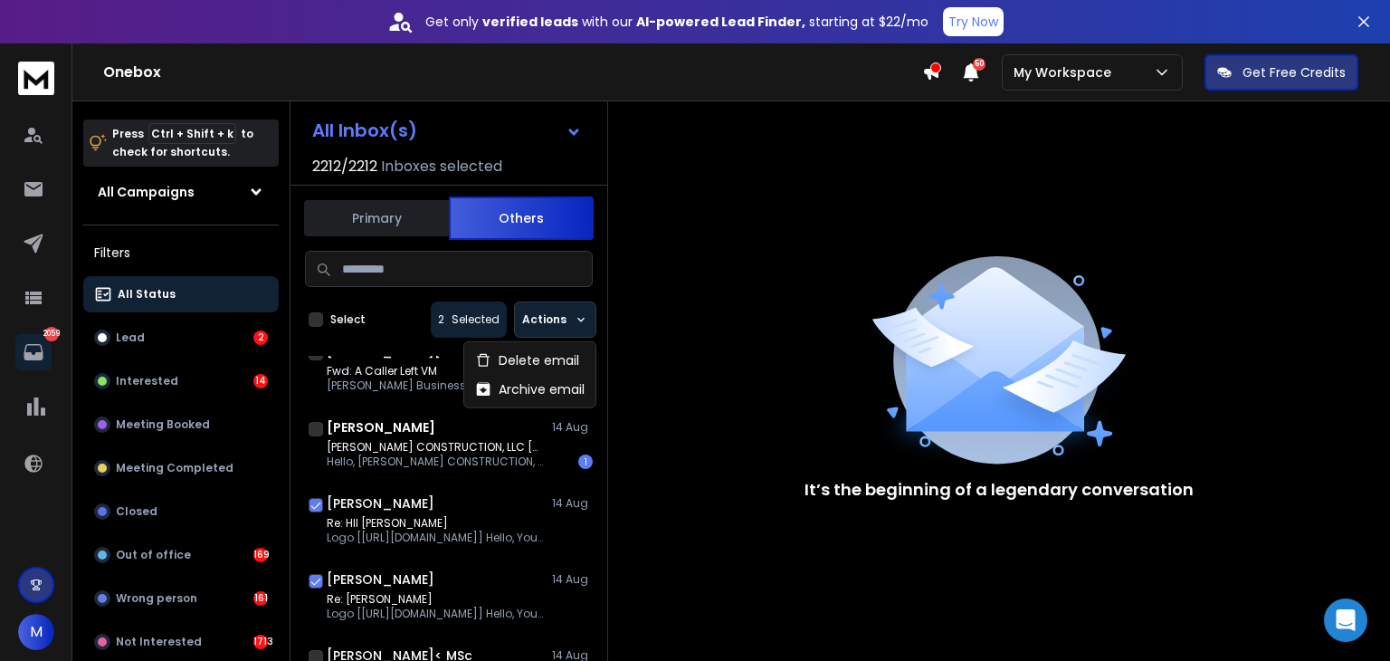
click at [553, 319] on p "Actions" at bounding box center [544, 319] width 44 height 14
click at [545, 356] on div "Delete email" at bounding box center [527, 360] width 104 height 18
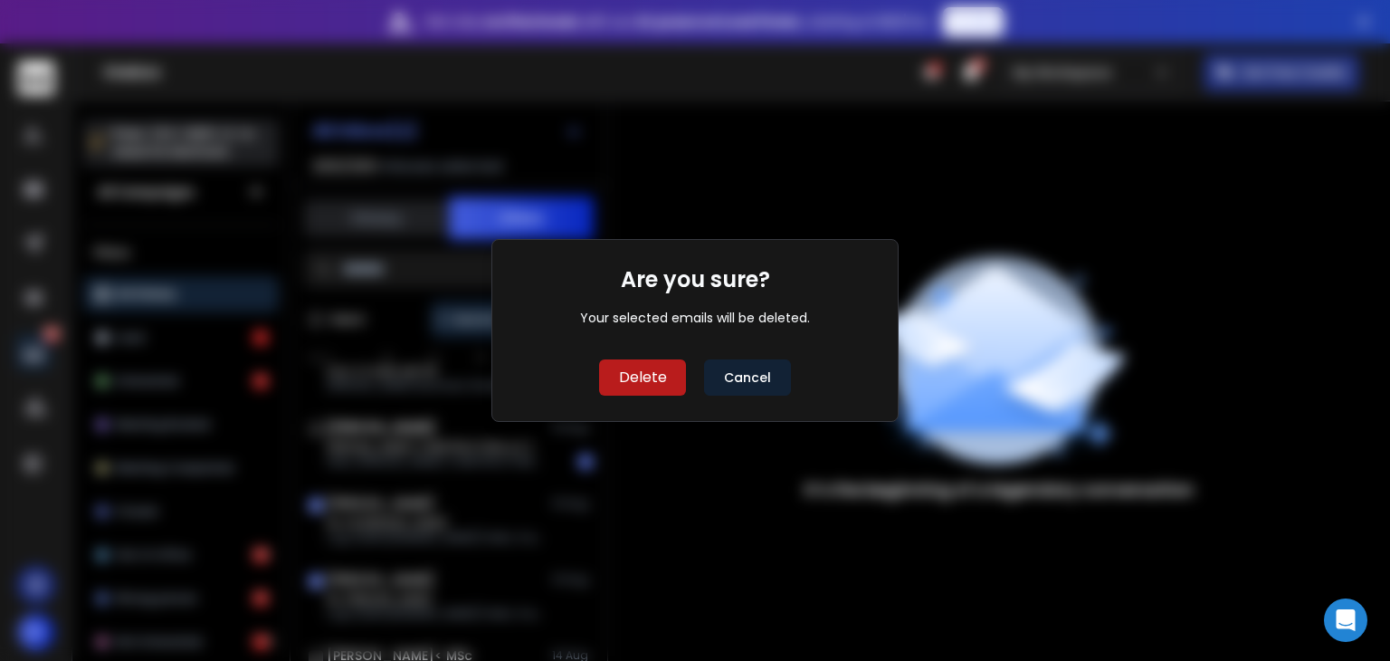
click at [630, 365] on button "Delete" at bounding box center [642, 377] width 87 height 36
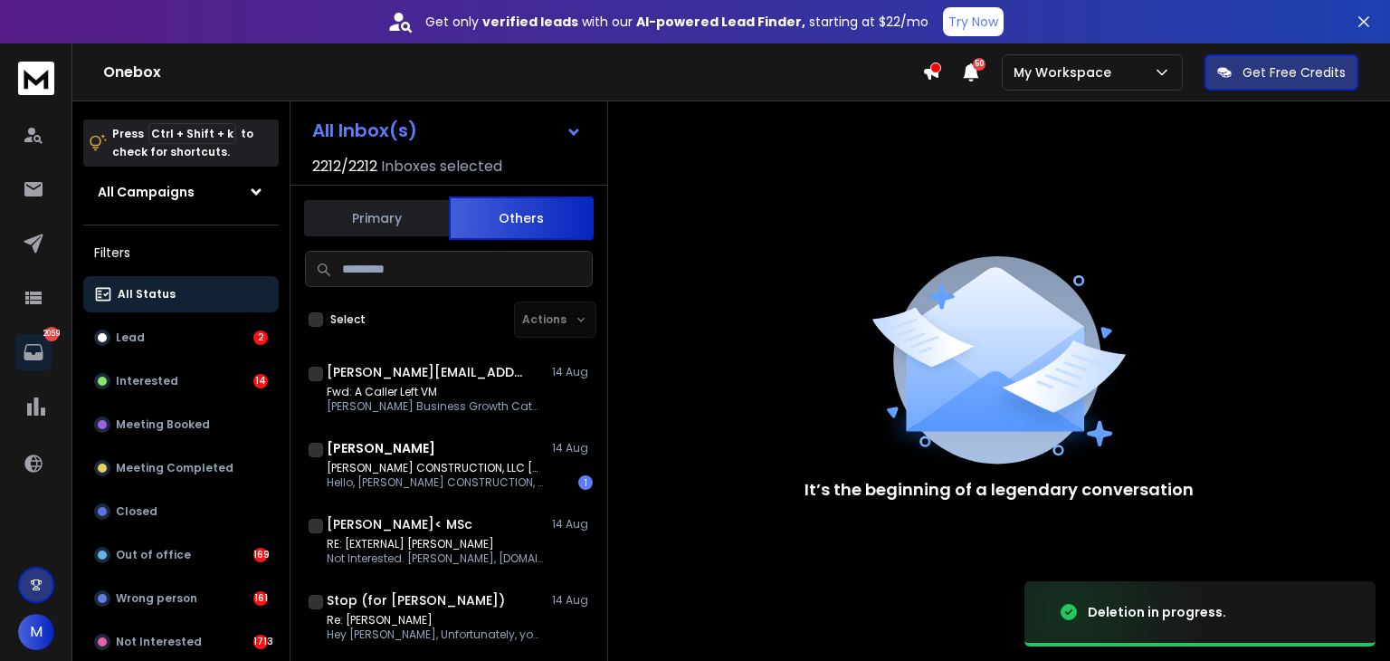
scroll to position [1908, 0]
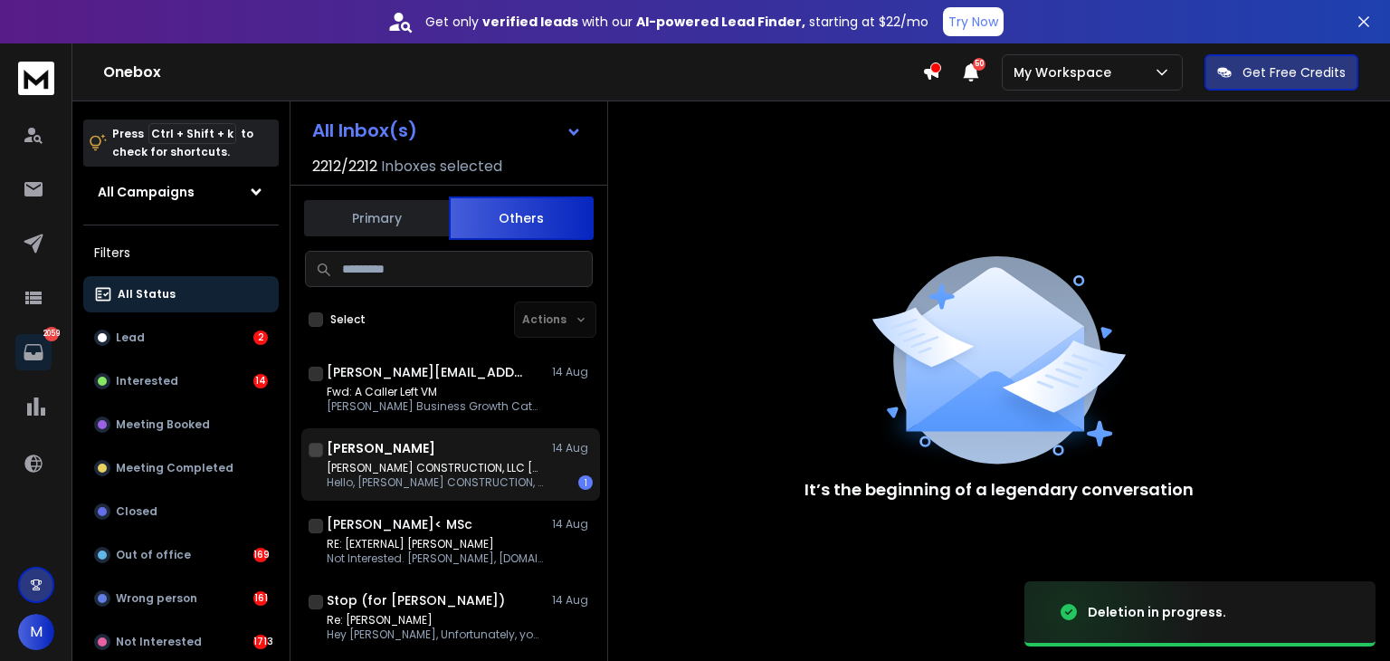
click at [511, 447] on div "[PERSON_NAME] [DATE]" at bounding box center [460, 448] width 266 height 18
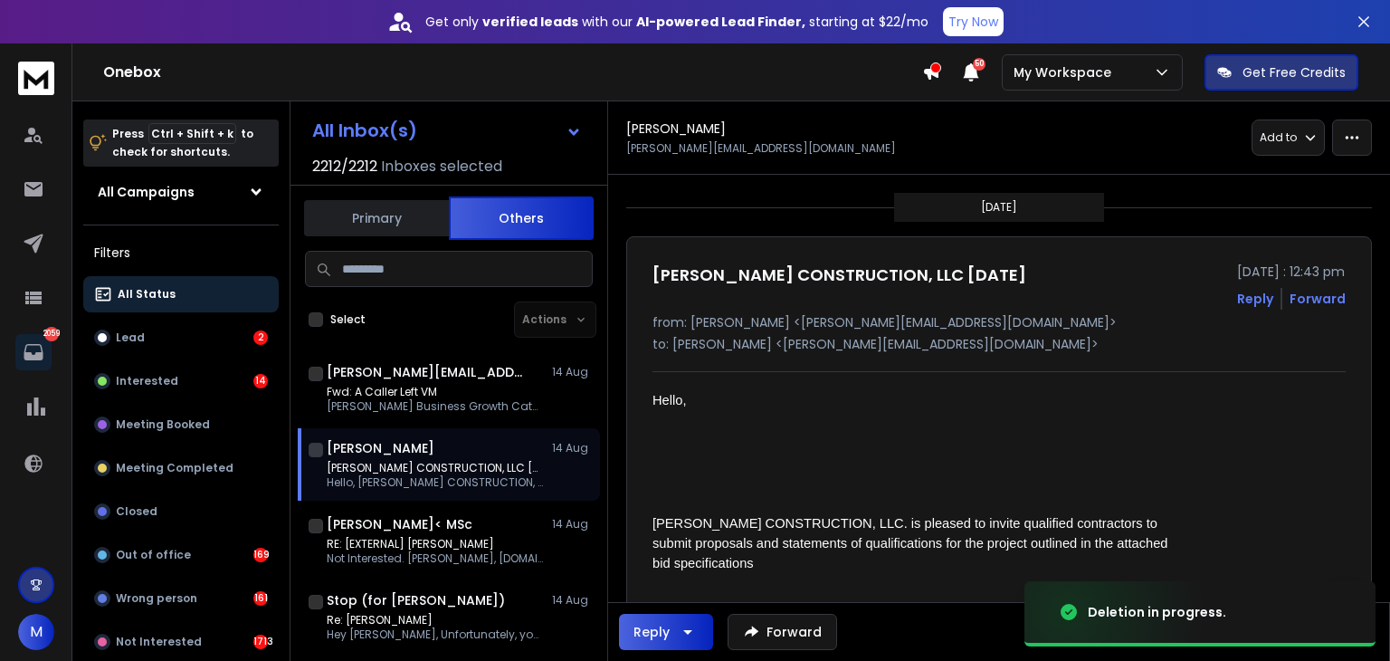
click at [511, 447] on div "[PERSON_NAME] [DATE]" at bounding box center [460, 448] width 266 height 18
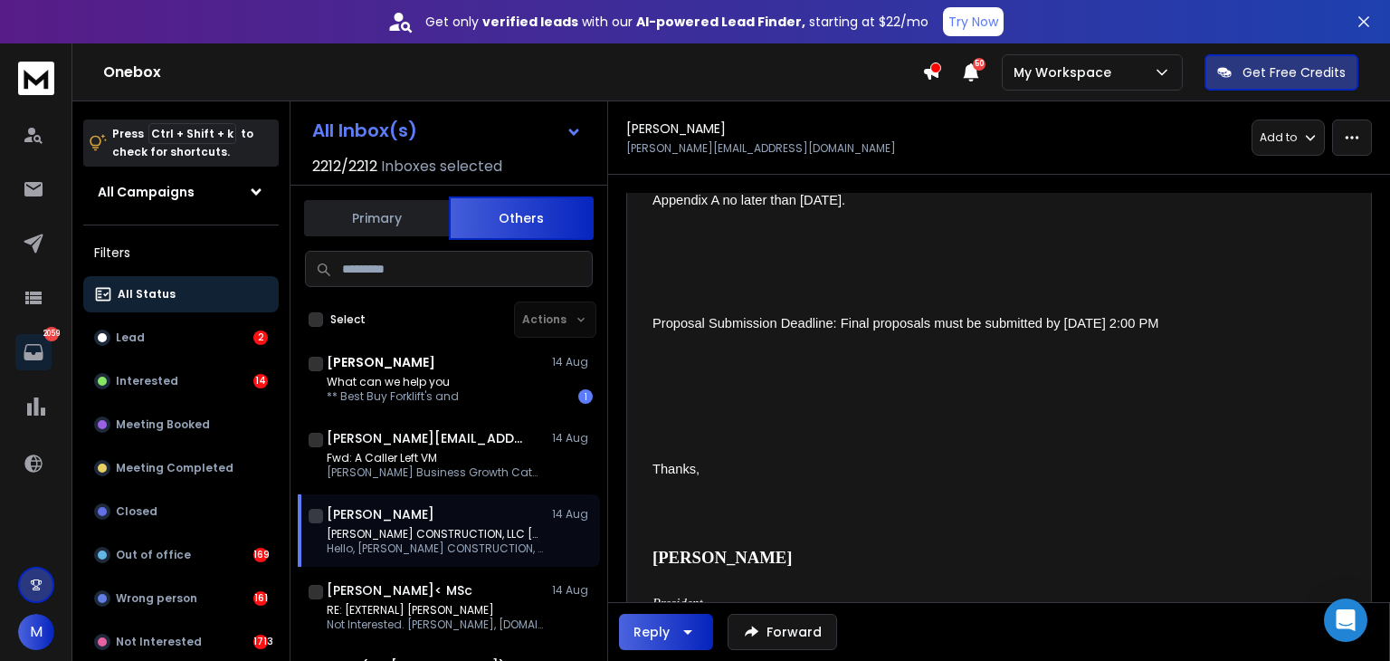
scroll to position [1833, 0]
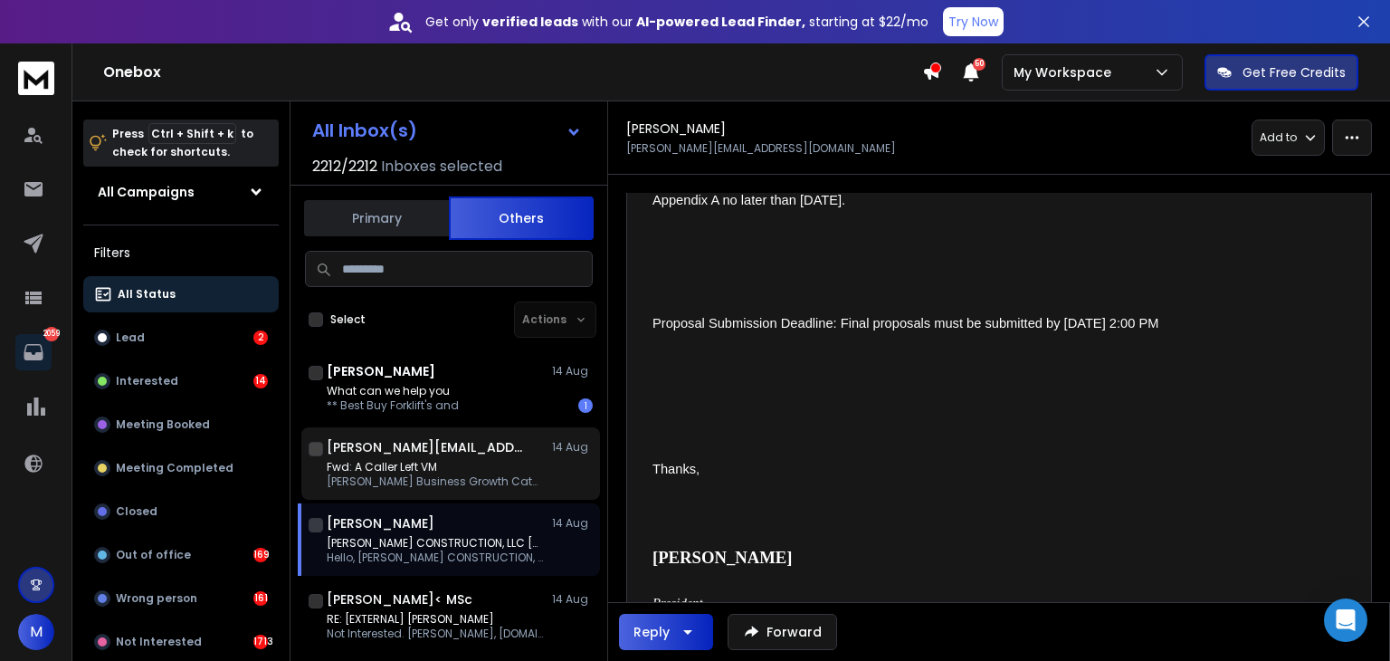
click at [466, 453] on h1 "[PERSON_NAME][EMAIL_ADDRESS][DOMAIN_NAME]" at bounding box center [426, 447] width 199 height 18
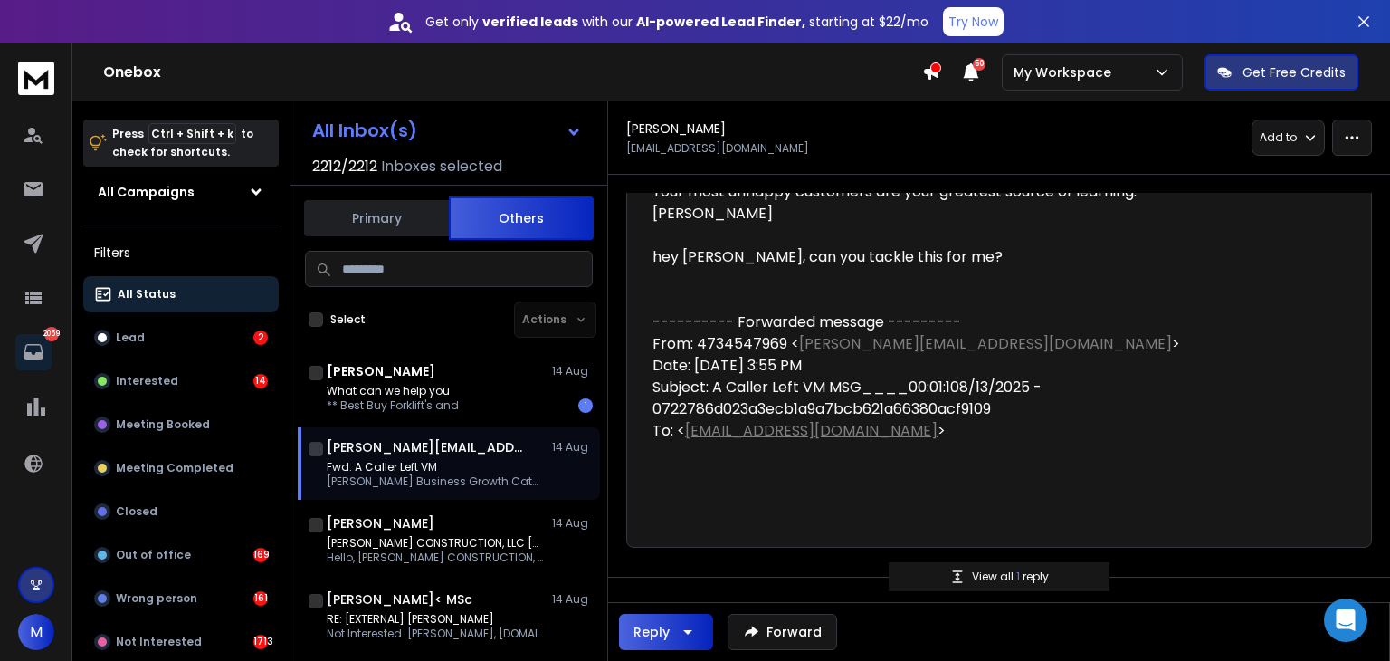
scroll to position [309, 0]
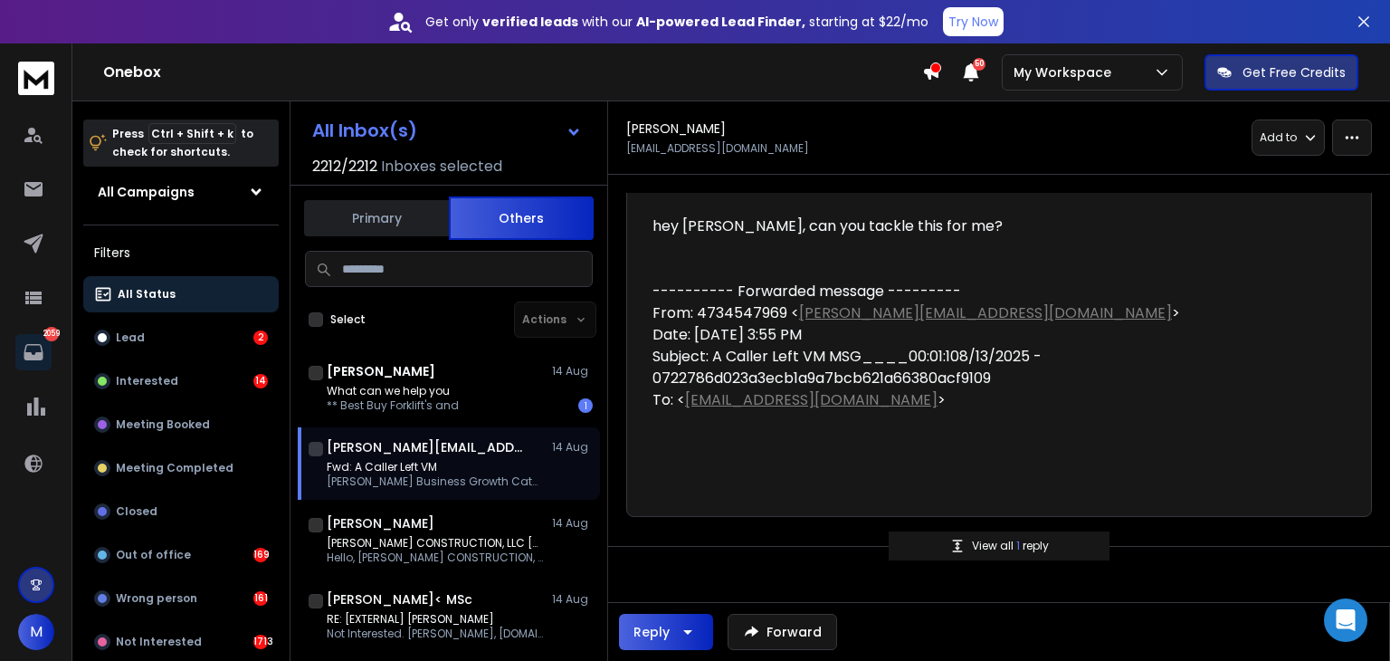
click at [923, 541] on div "View all 1 reply" at bounding box center [999, 545] width 220 height 29
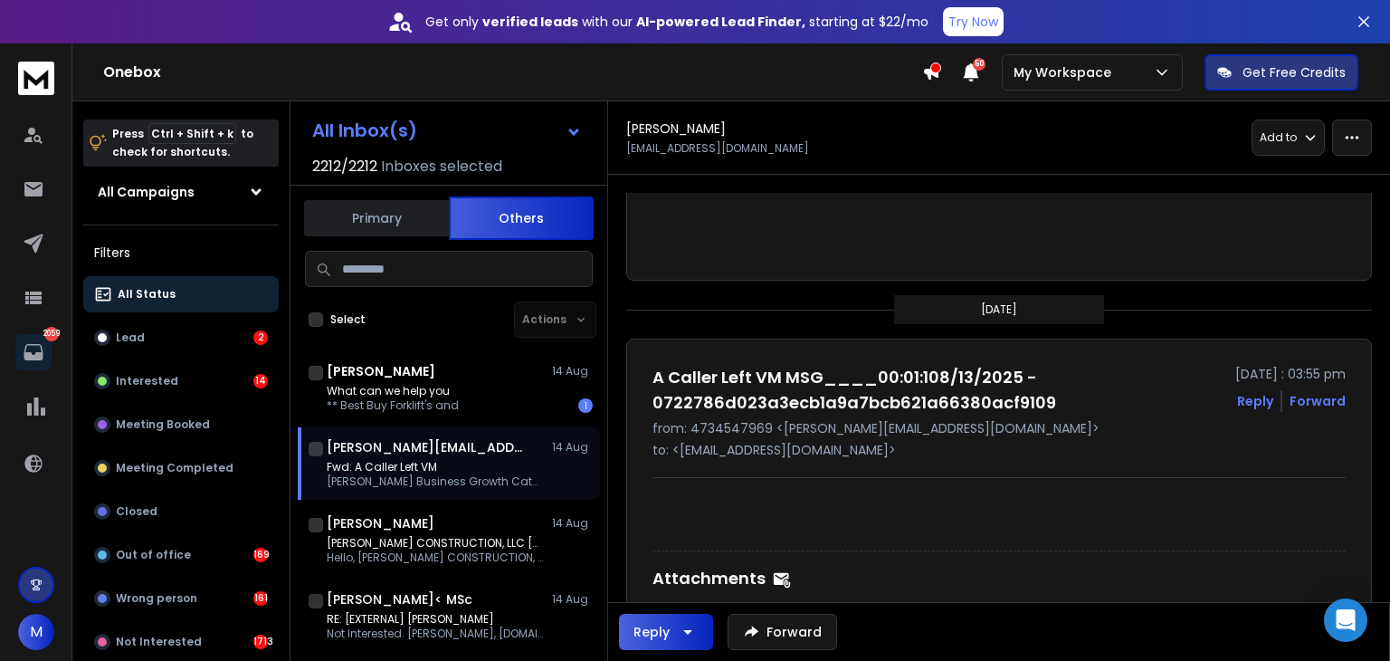
scroll to position [667, 0]
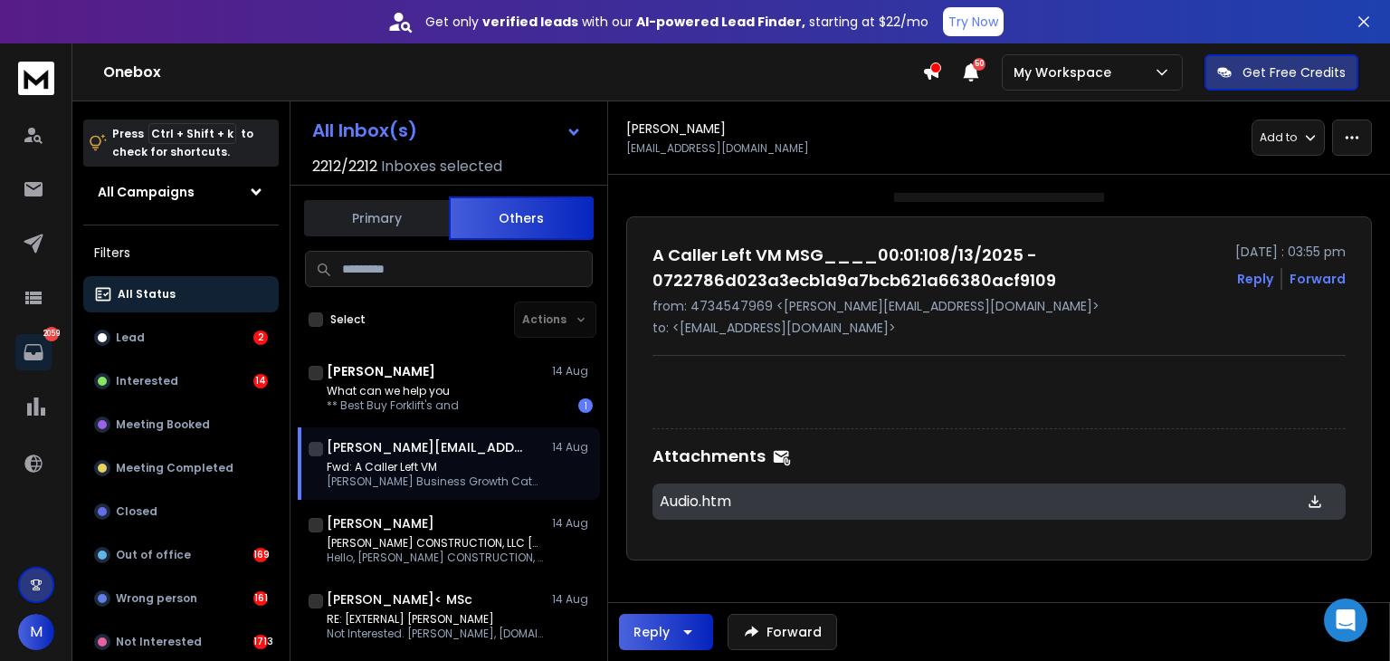
click at [311, 447] on button "button" at bounding box center [316, 449] width 14 height 14
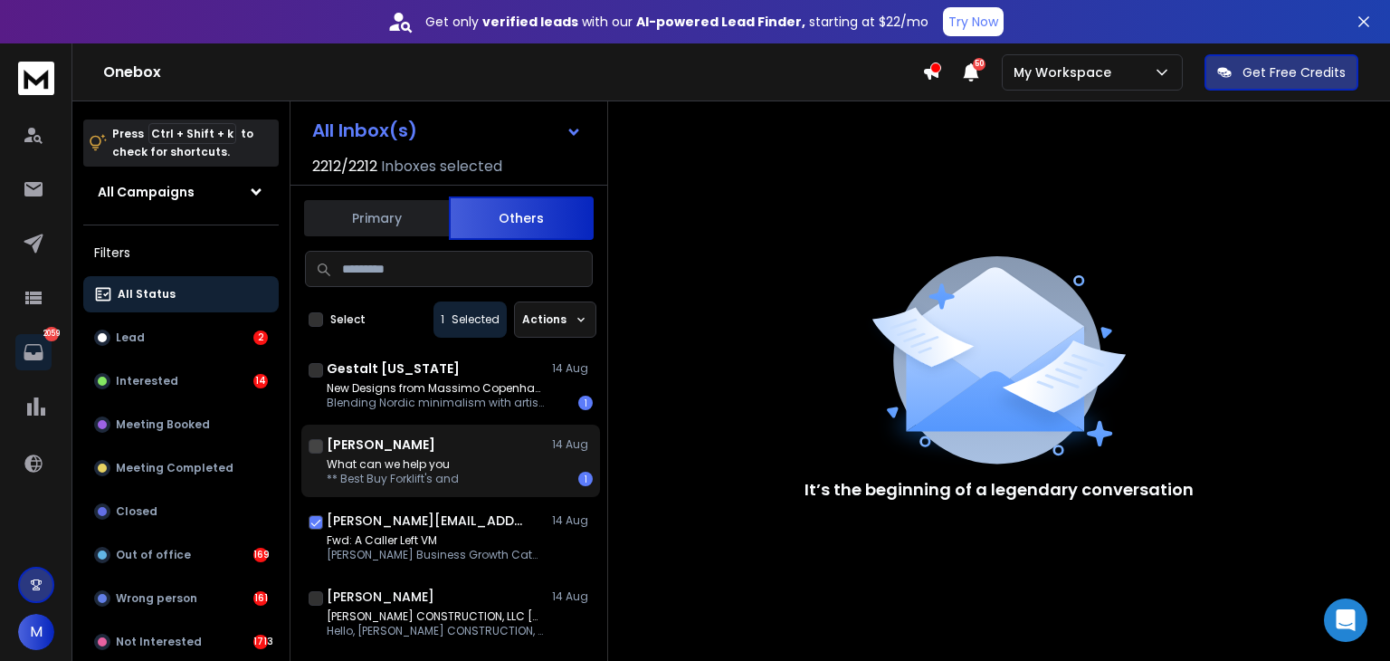
scroll to position [1752, 0]
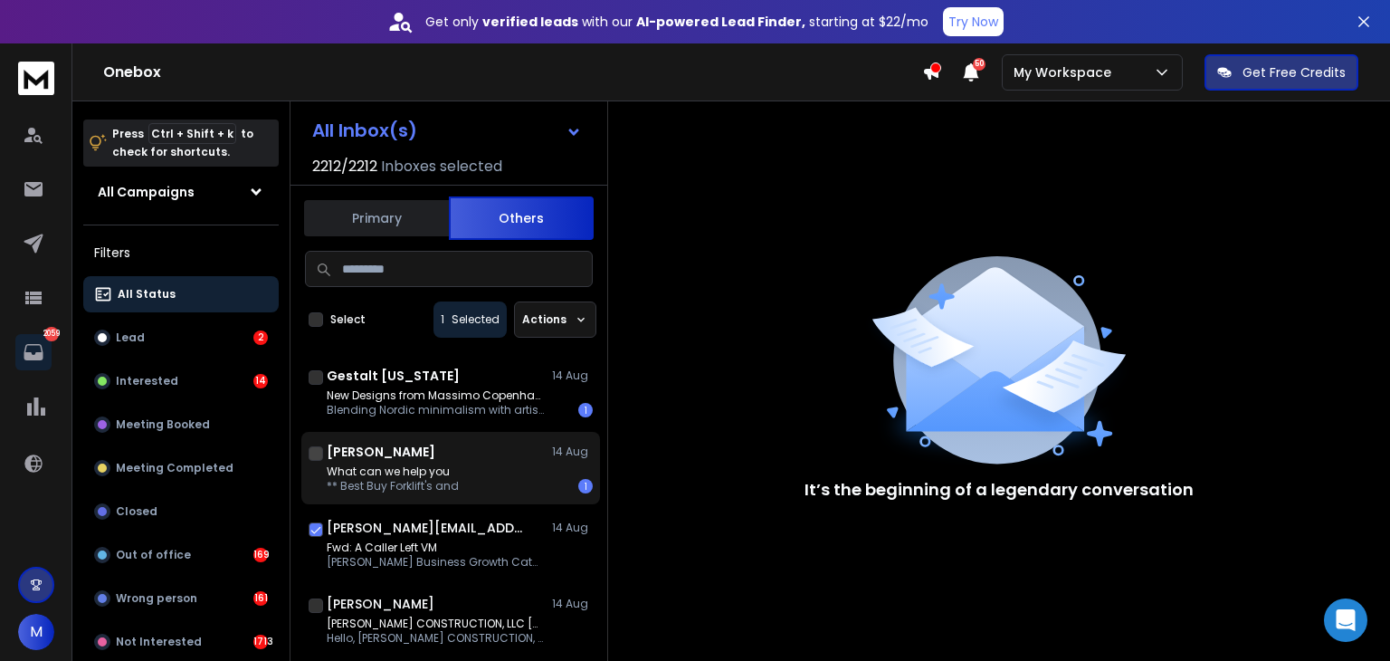
click at [311, 457] on button "button" at bounding box center [316, 453] width 14 height 14
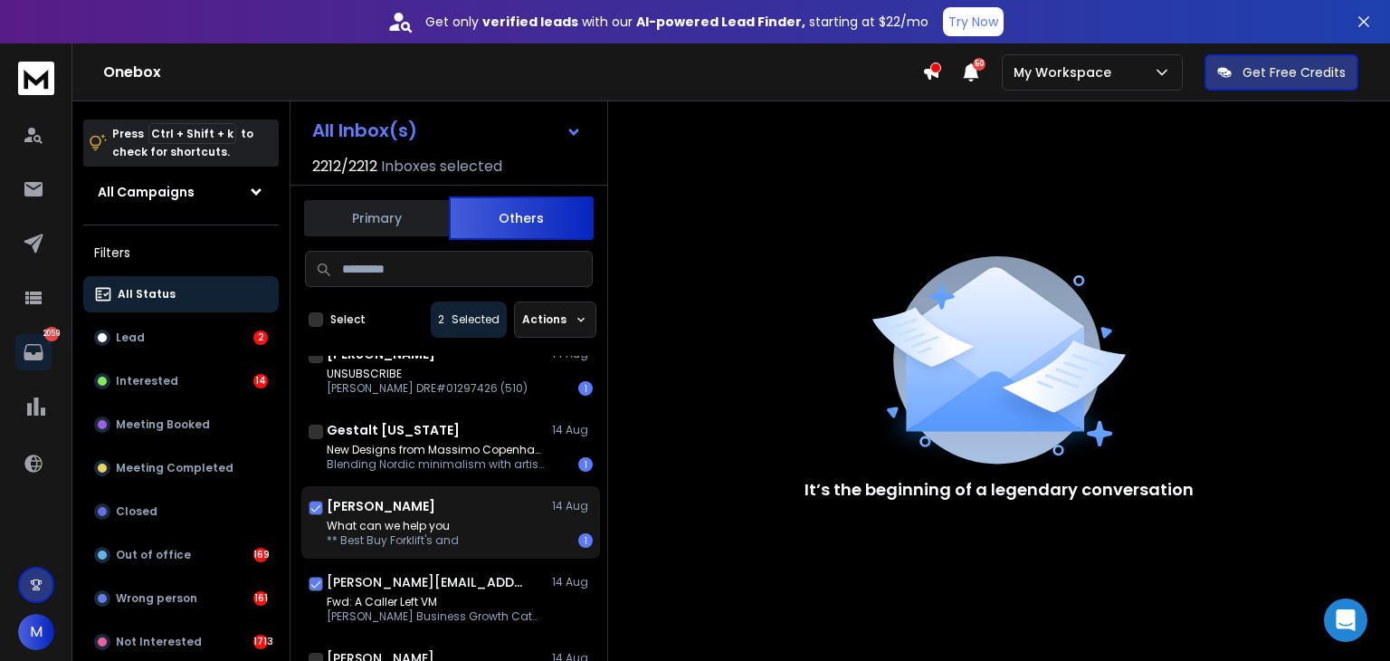
scroll to position [1698, 0]
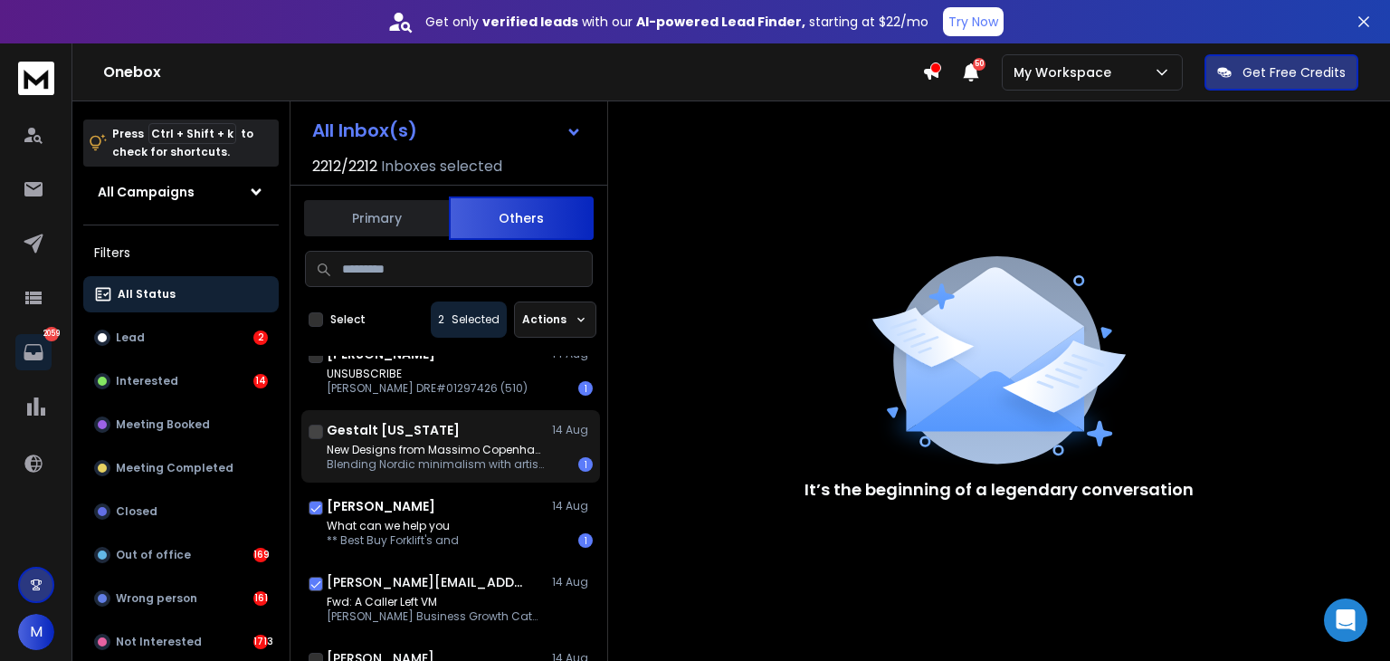
click at [316, 432] on button "button" at bounding box center [316, 431] width 14 height 14
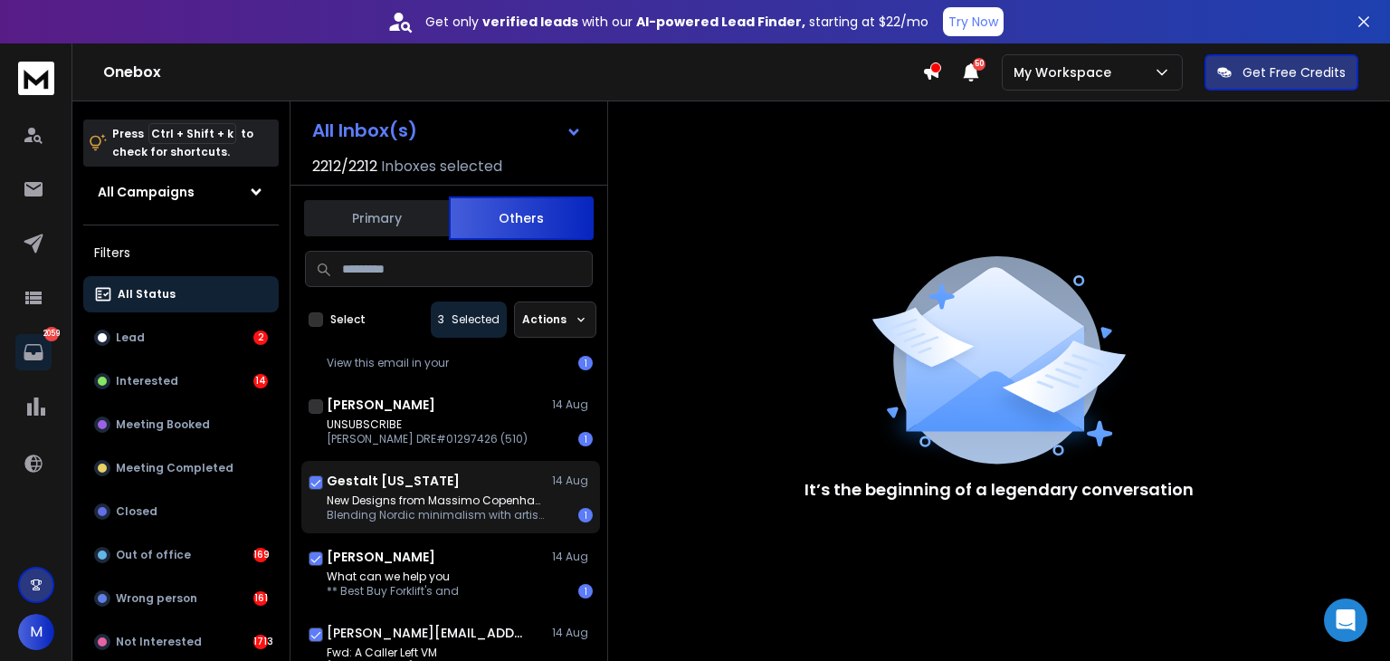
click at [316, 432] on div at bounding box center [316, 420] width 14 height 43
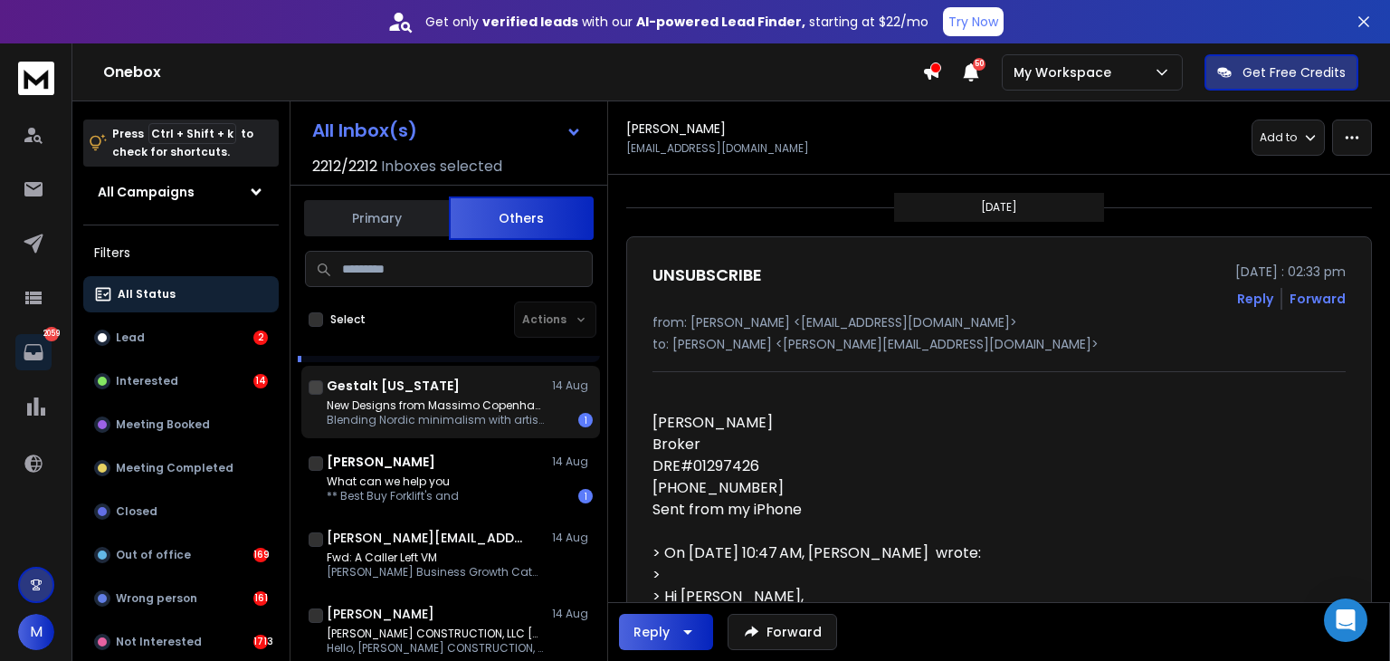
scroll to position [1764, 0]
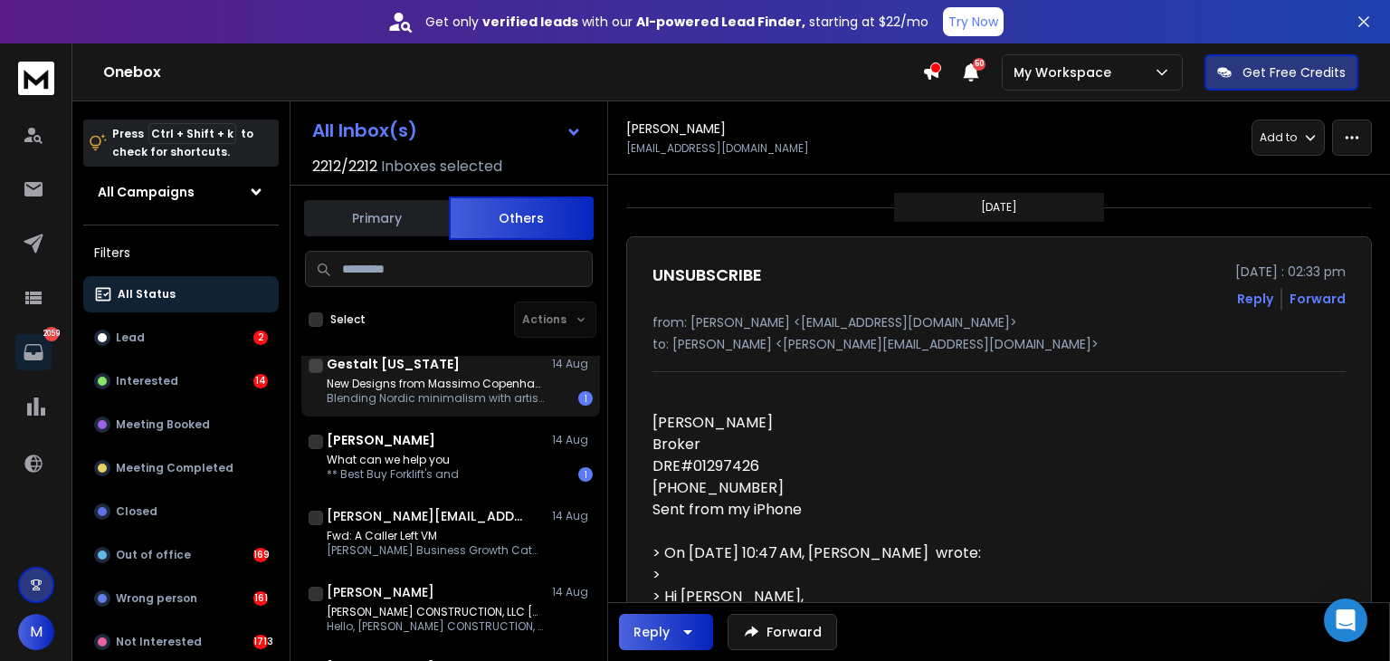
click at [319, 359] on button "button" at bounding box center [316, 365] width 14 height 14
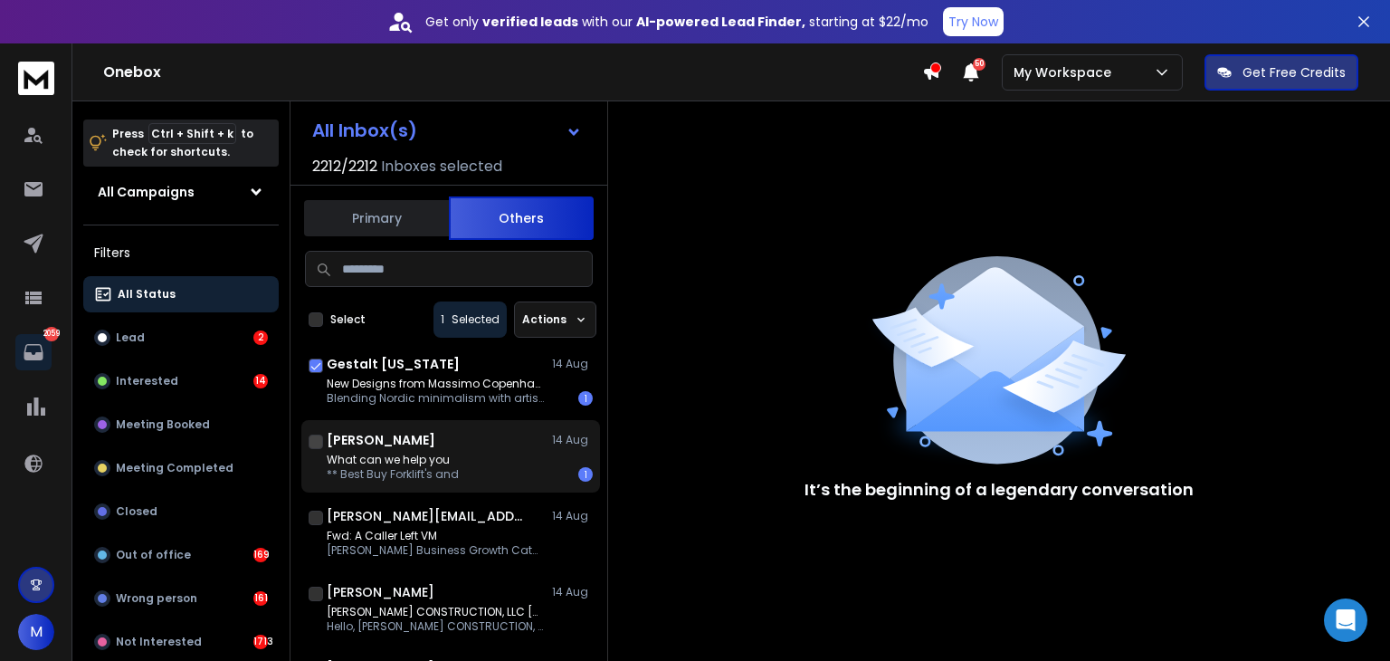
click at [317, 445] on button "button" at bounding box center [316, 441] width 14 height 14
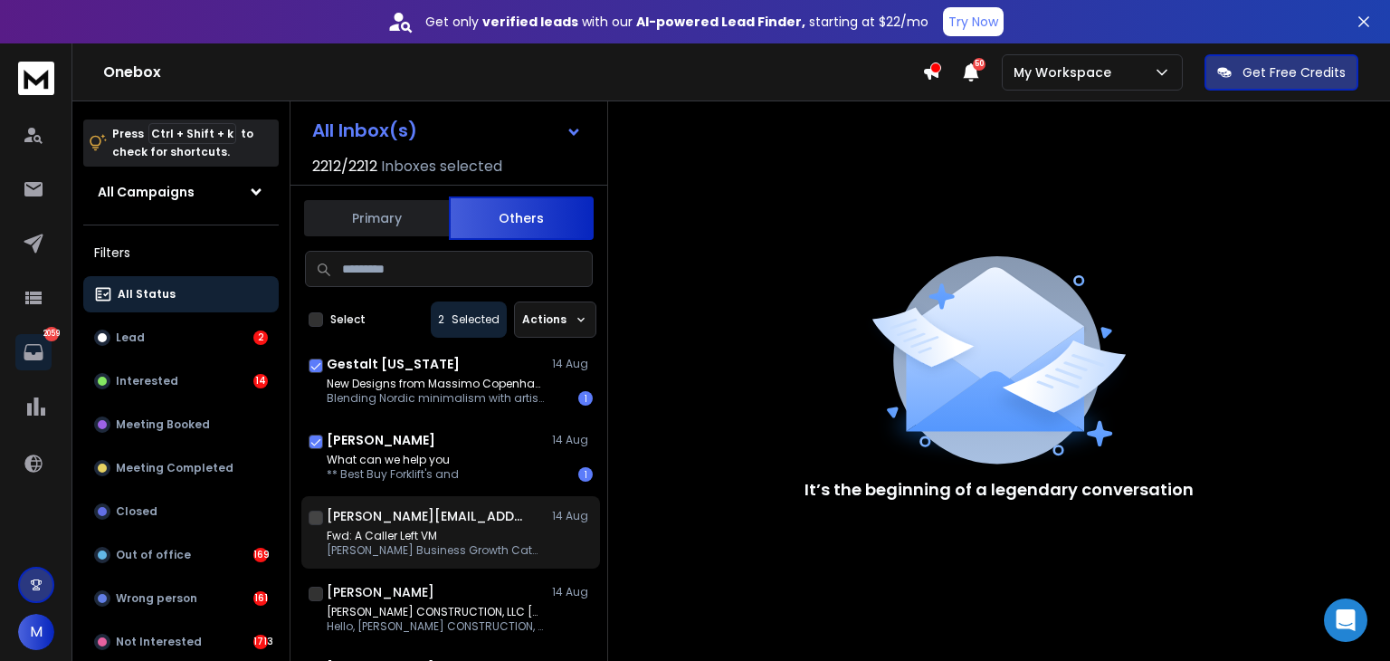
click at [314, 524] on div at bounding box center [316, 531] width 14 height 43
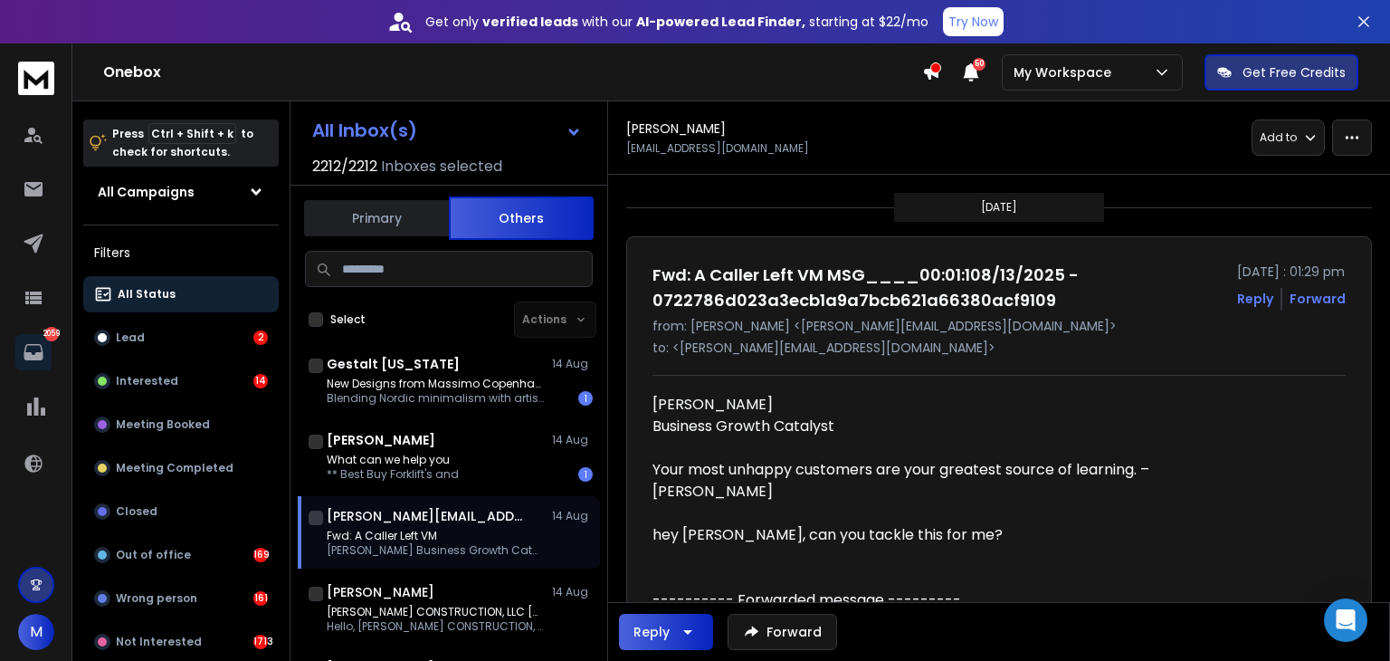
click at [311, 520] on button "button" at bounding box center [316, 517] width 14 height 14
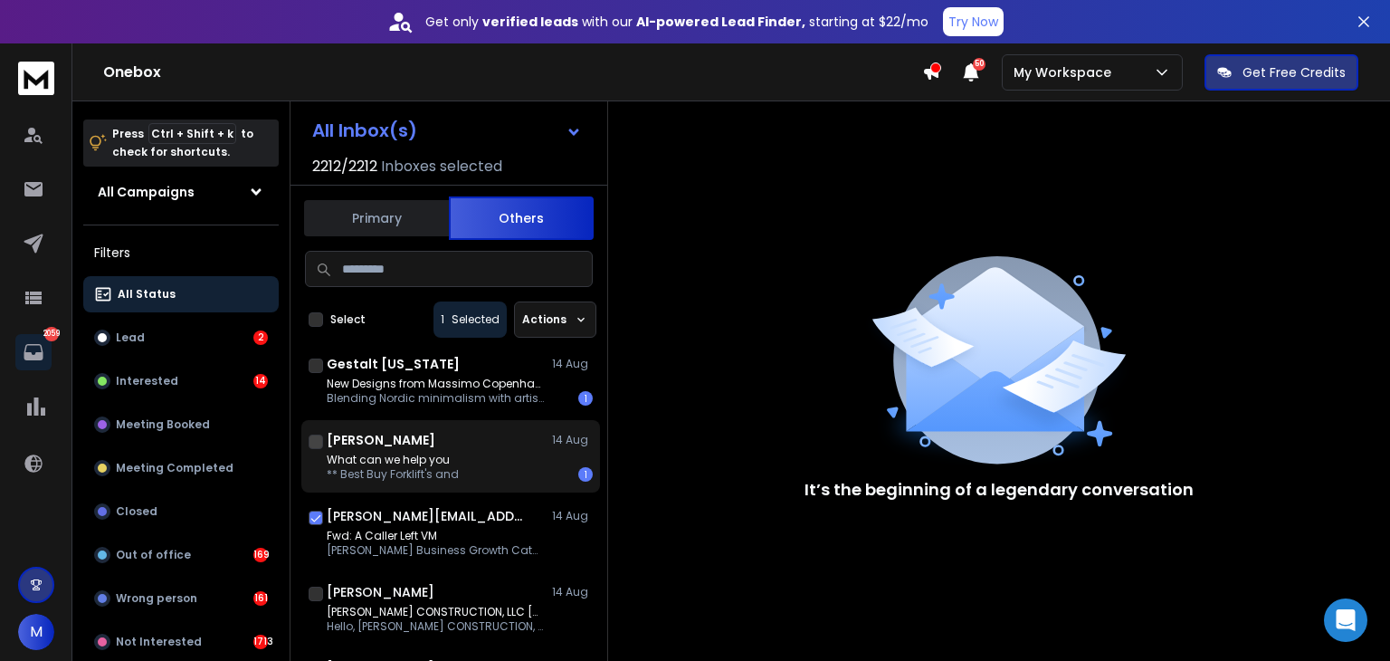
click at [315, 440] on button "button" at bounding box center [316, 441] width 14 height 14
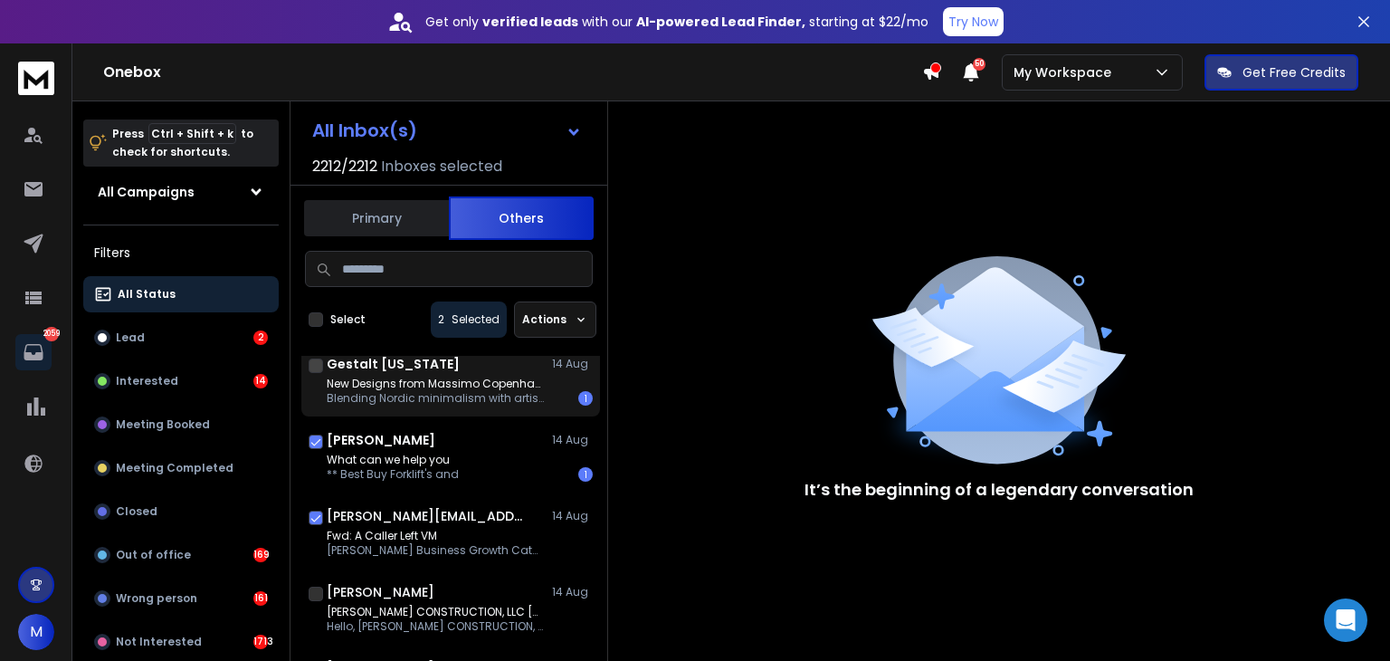
click at [312, 361] on button "button" at bounding box center [316, 365] width 14 height 14
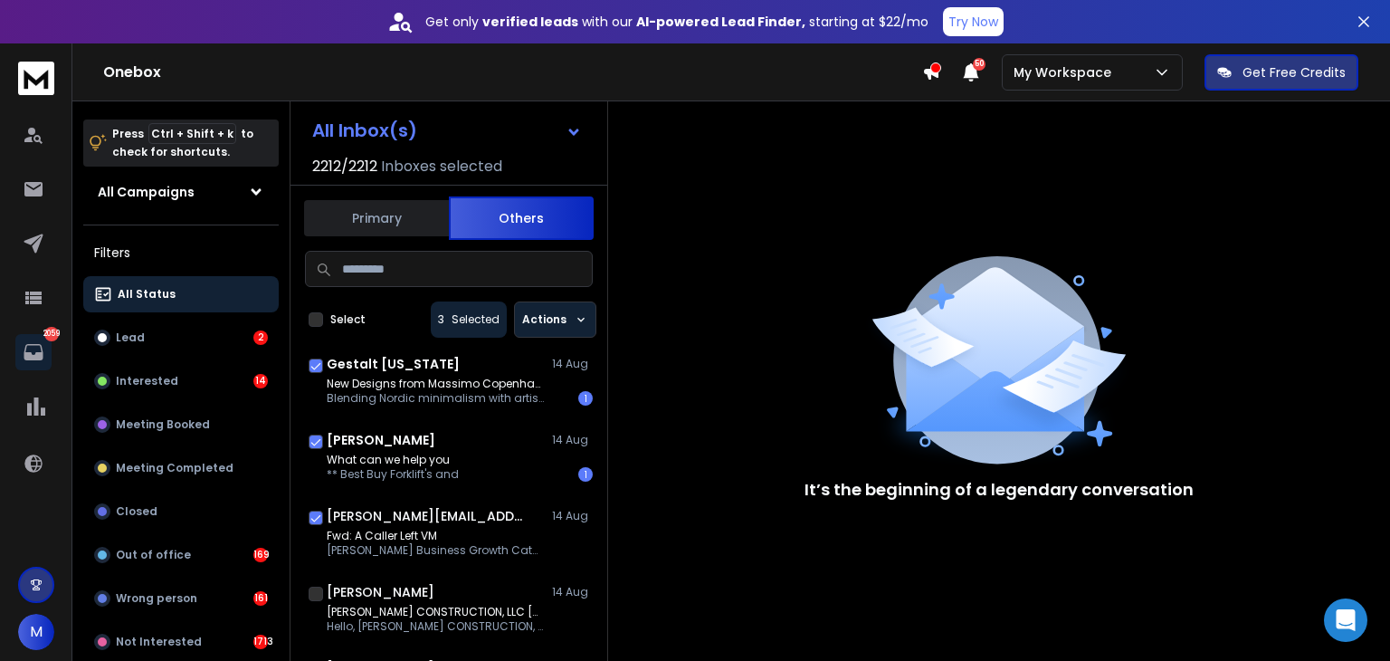
click at [564, 325] on p "Actions" at bounding box center [544, 319] width 44 height 14
click at [554, 367] on div "Delete email" at bounding box center [527, 360] width 104 height 18
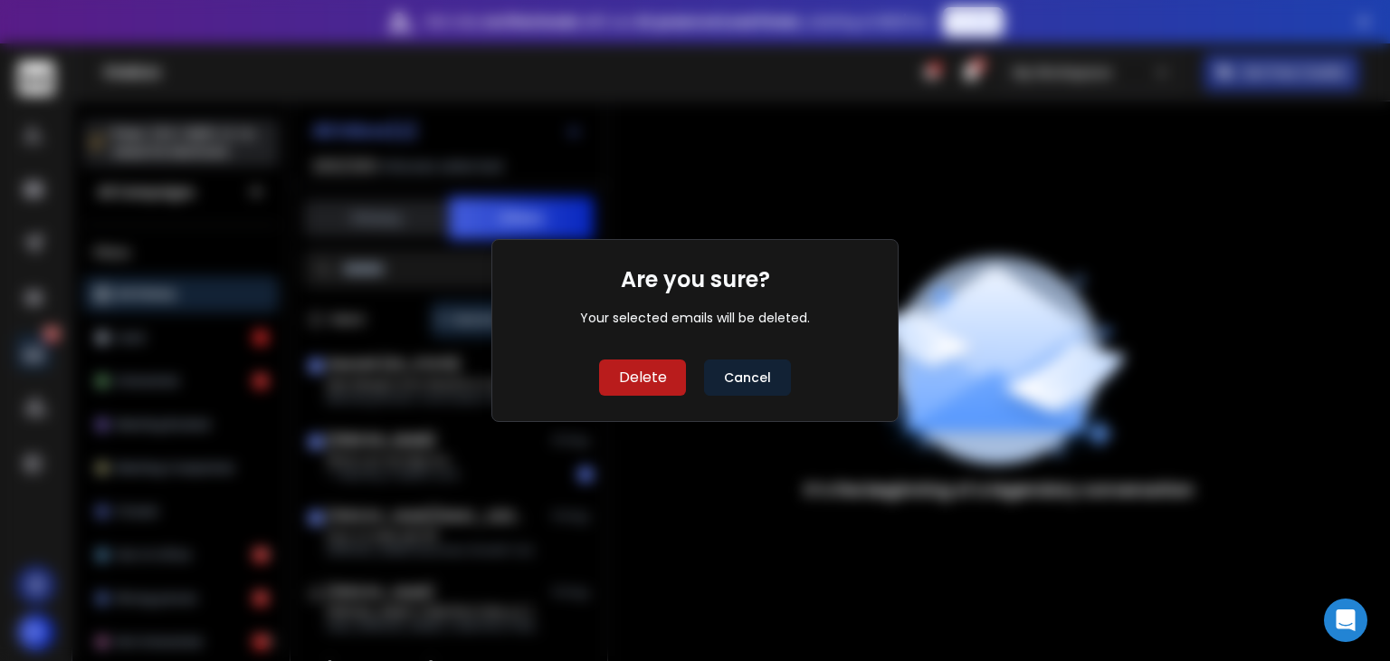
click at [644, 386] on button "Delete" at bounding box center [642, 377] width 87 height 36
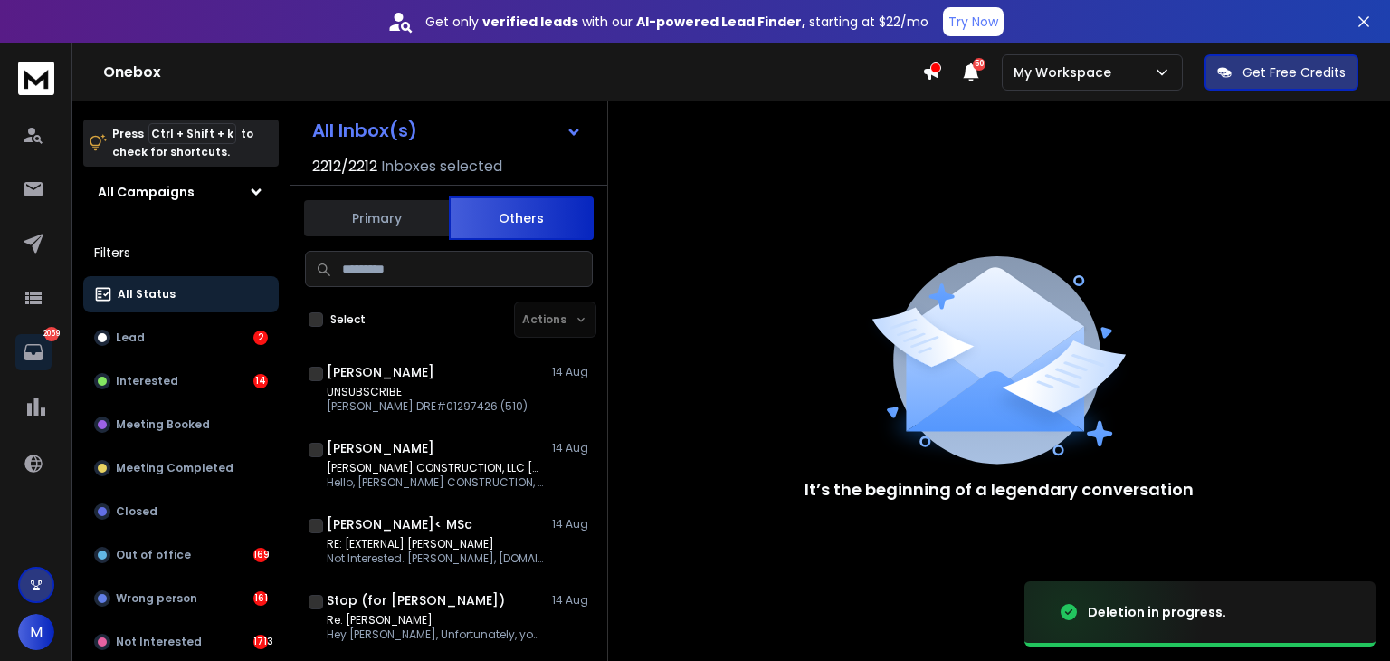
scroll to position [1680, 0]
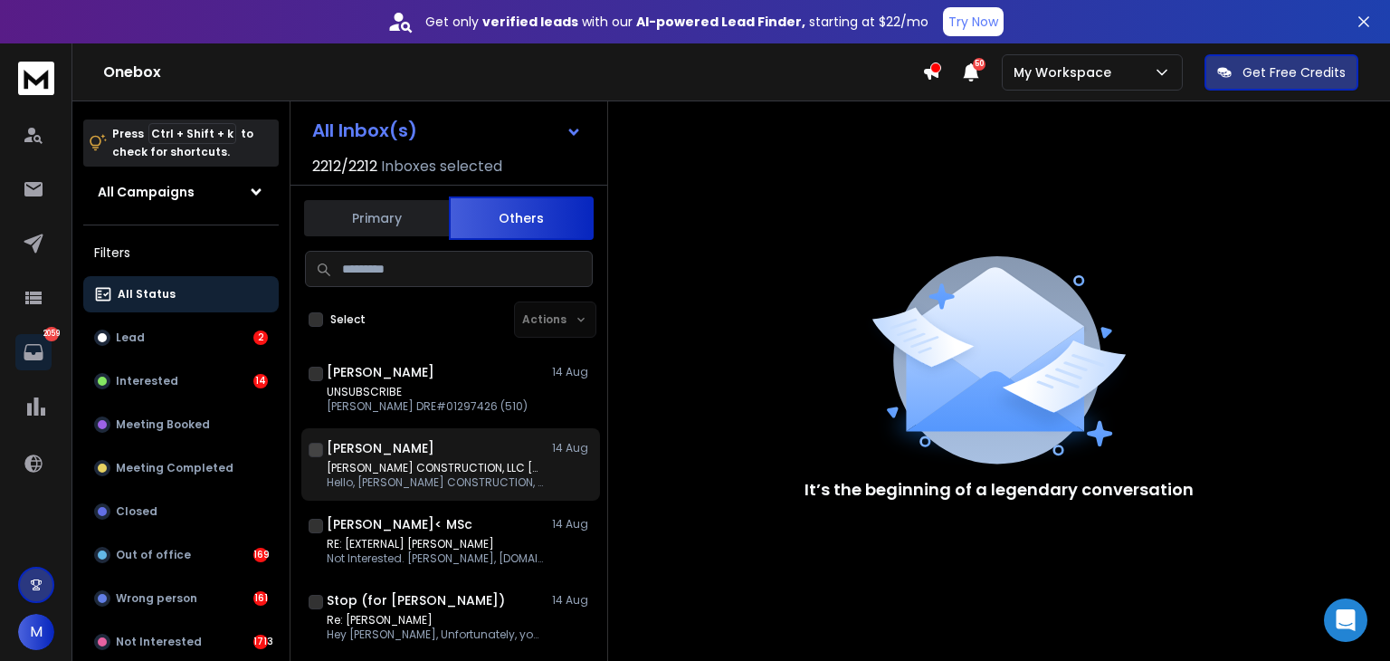
click at [471, 445] on div "[PERSON_NAME] [DATE]" at bounding box center [460, 448] width 266 height 18
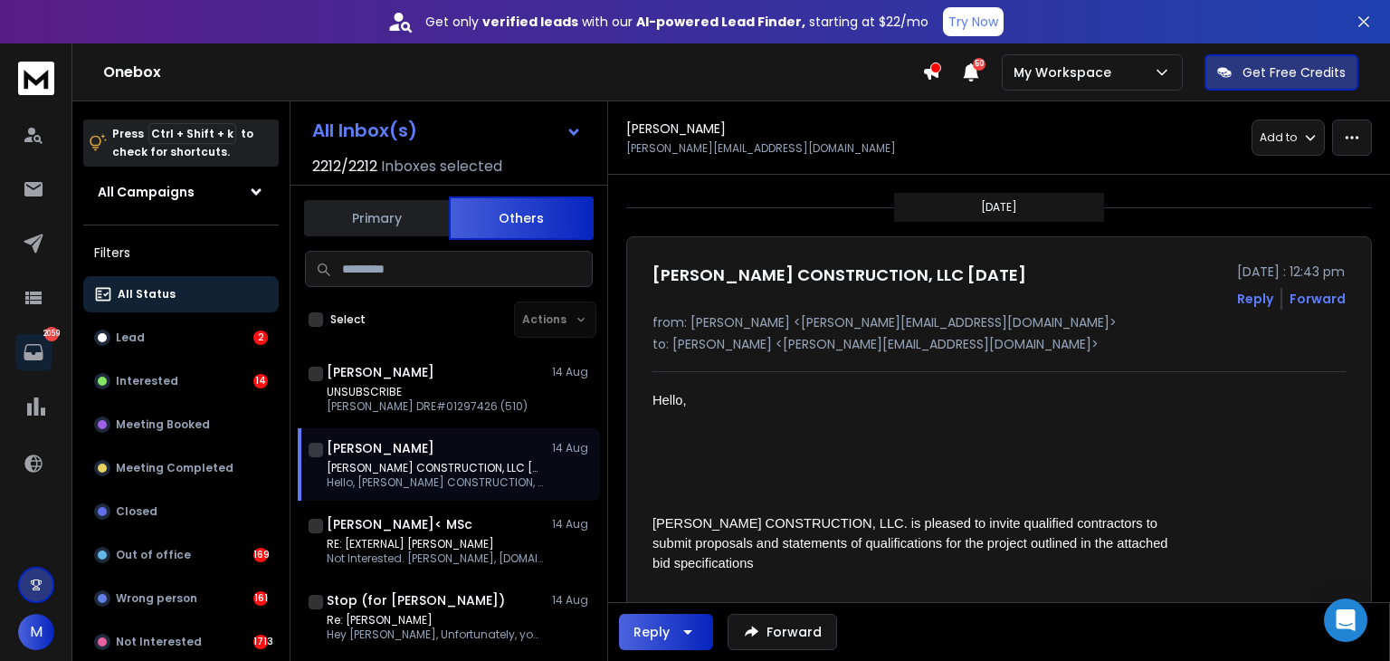
click at [315, 448] on button "button" at bounding box center [316, 450] width 14 height 14
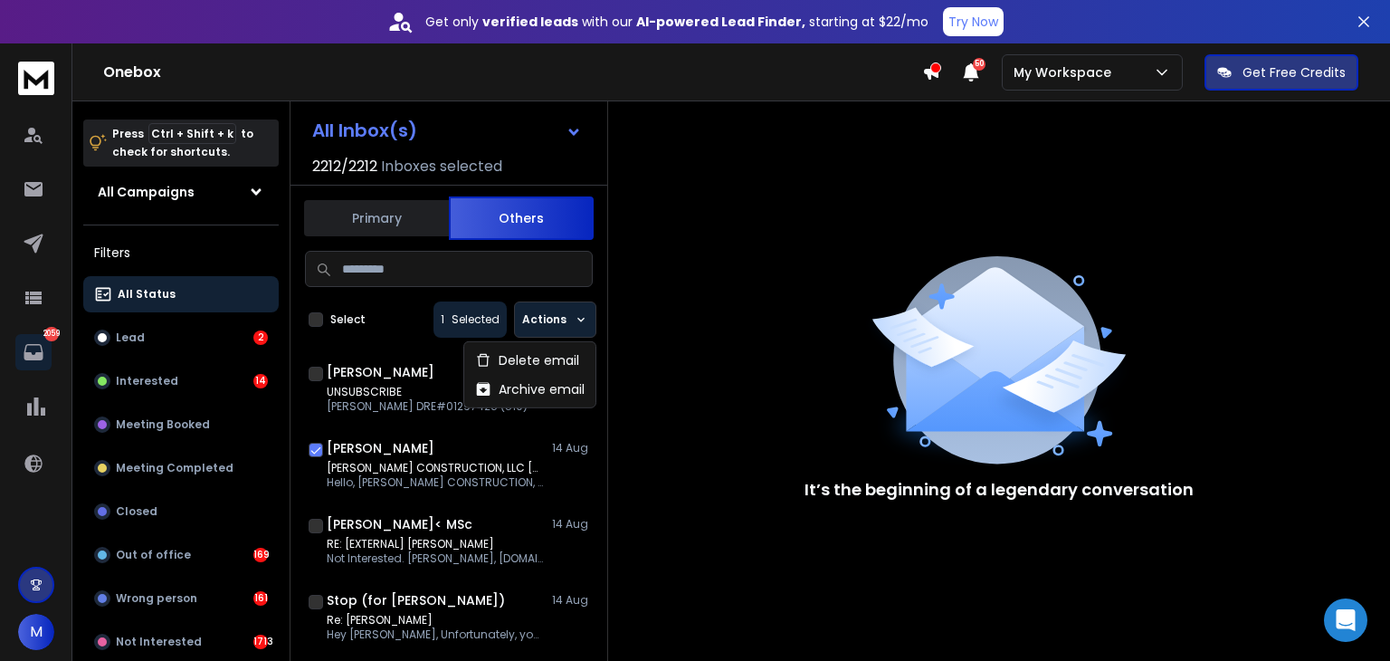
click at [579, 316] on icon "button" at bounding box center [581, 319] width 14 height 14
drag, startPoint x: 571, startPoint y: 344, endPoint x: 567, endPoint y: 361, distance: 17.8
click at [567, 361] on div "Delete email Archive email" at bounding box center [529, 374] width 133 height 67
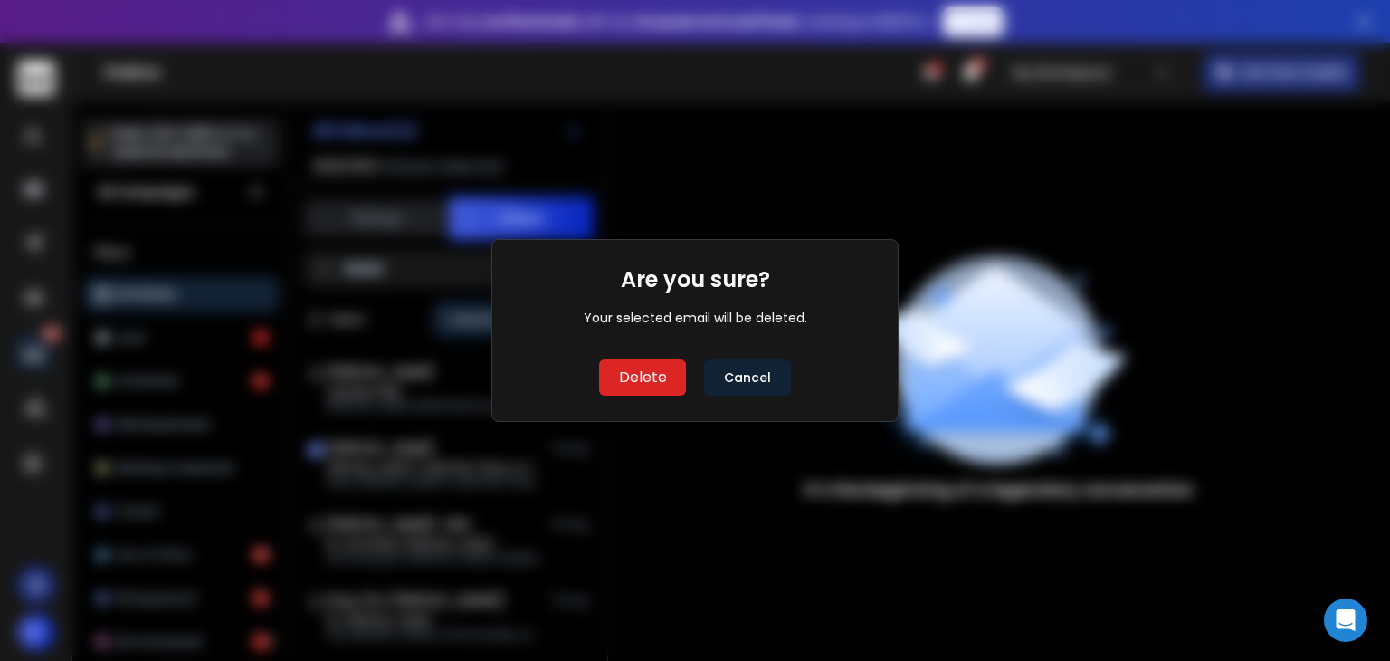
click at [567, 361] on div "Are you sure? Your selected email will be deleted. Delete Cancel" at bounding box center [695, 330] width 355 height 130
click at [609, 373] on button "Delete" at bounding box center [642, 377] width 87 height 36
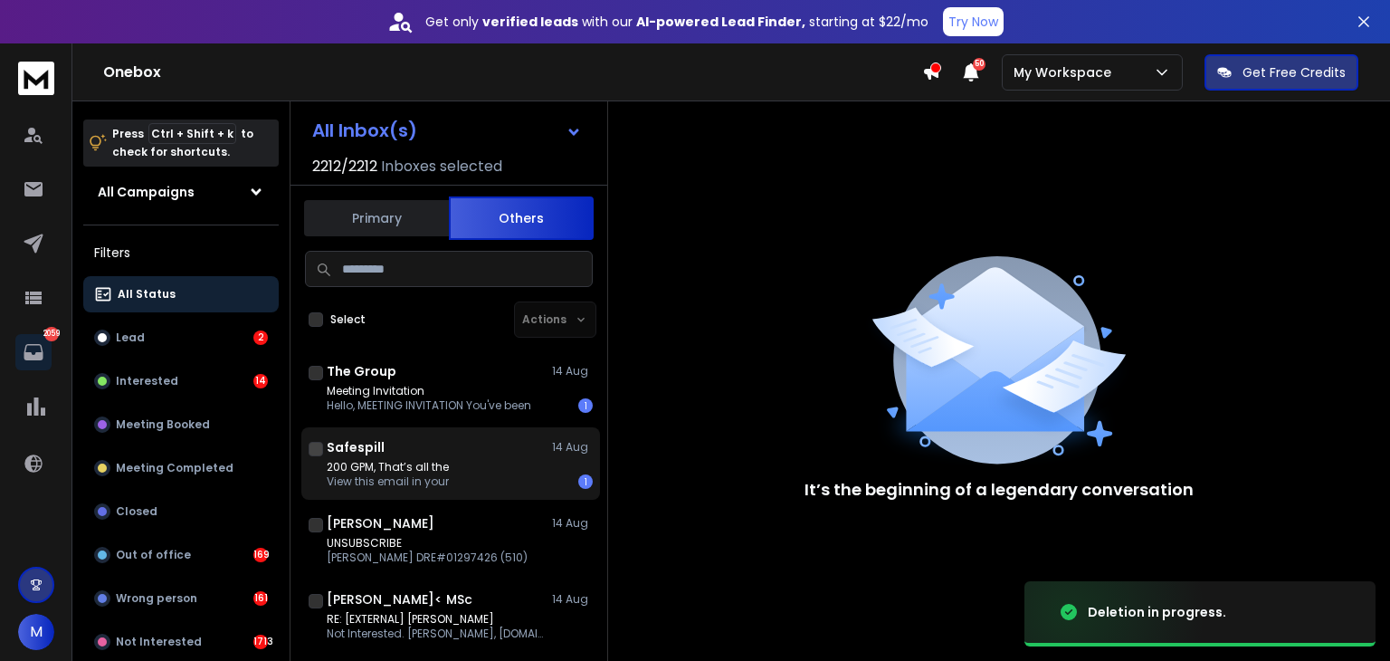
scroll to position [1476, 0]
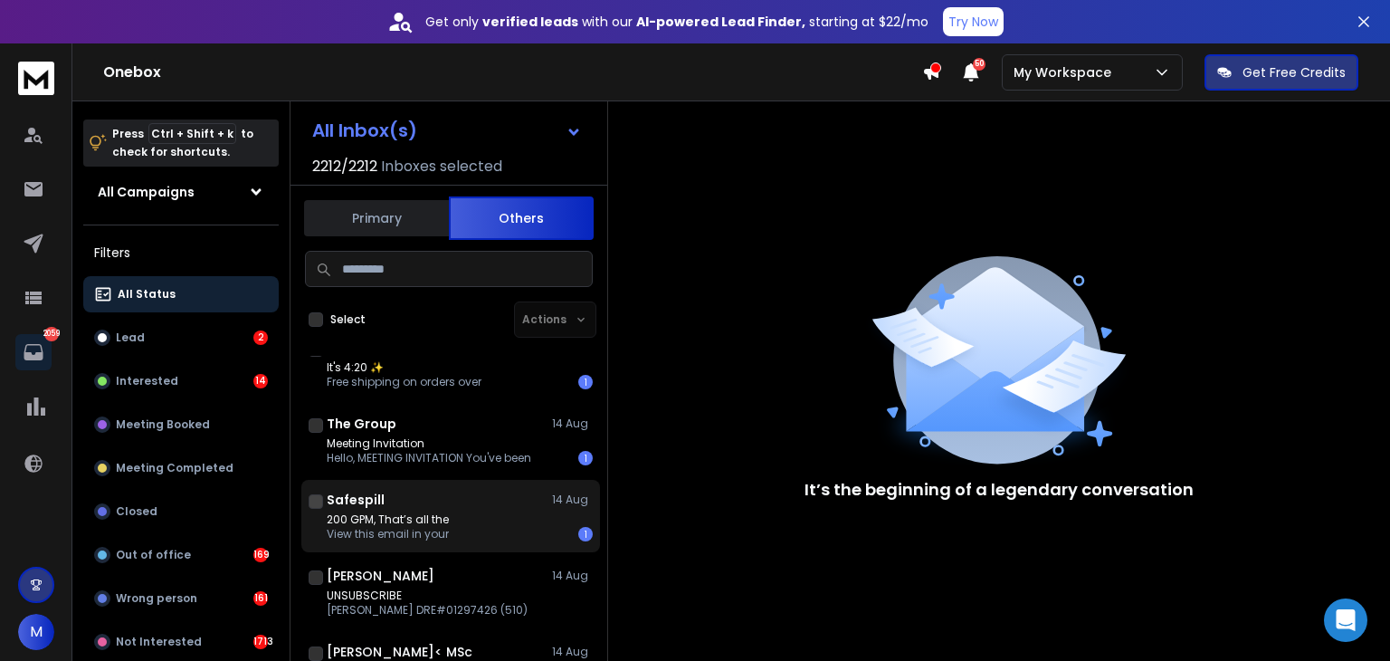
click at [445, 530] on p "View this email in your" at bounding box center [388, 534] width 122 height 14
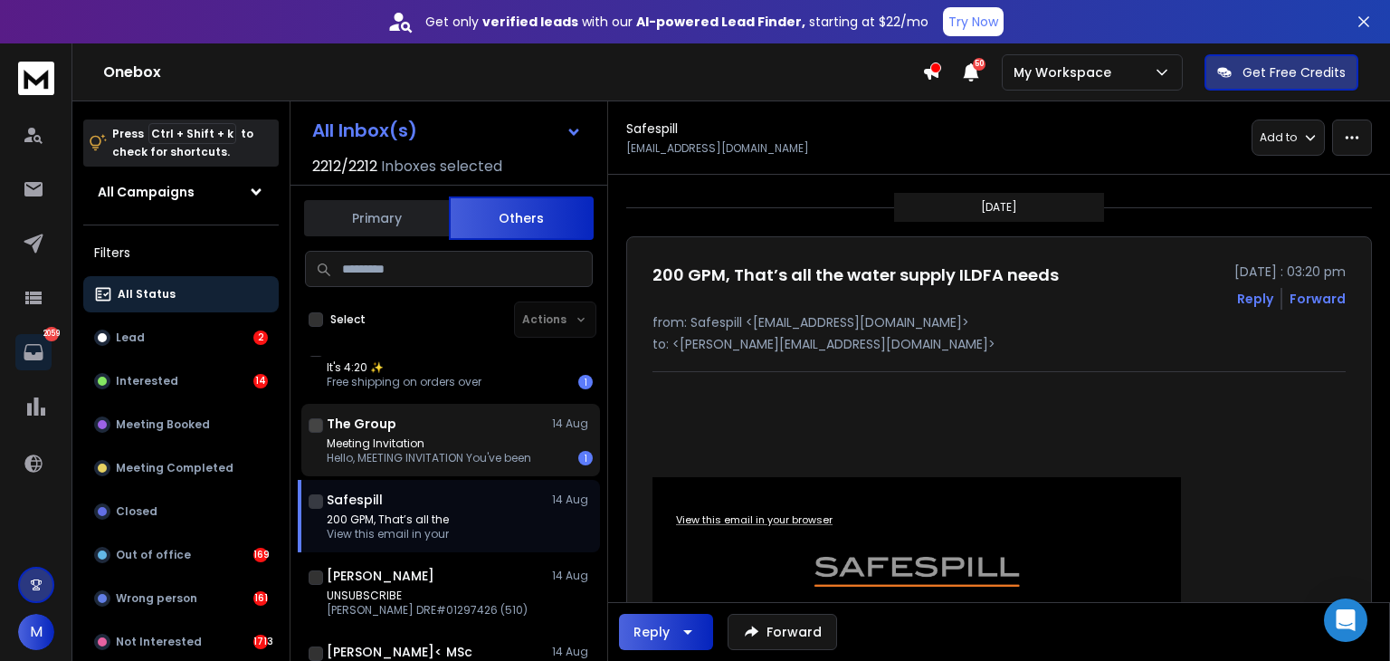
click at [445, 446] on p "Meeting Invitation" at bounding box center [429, 443] width 205 height 14
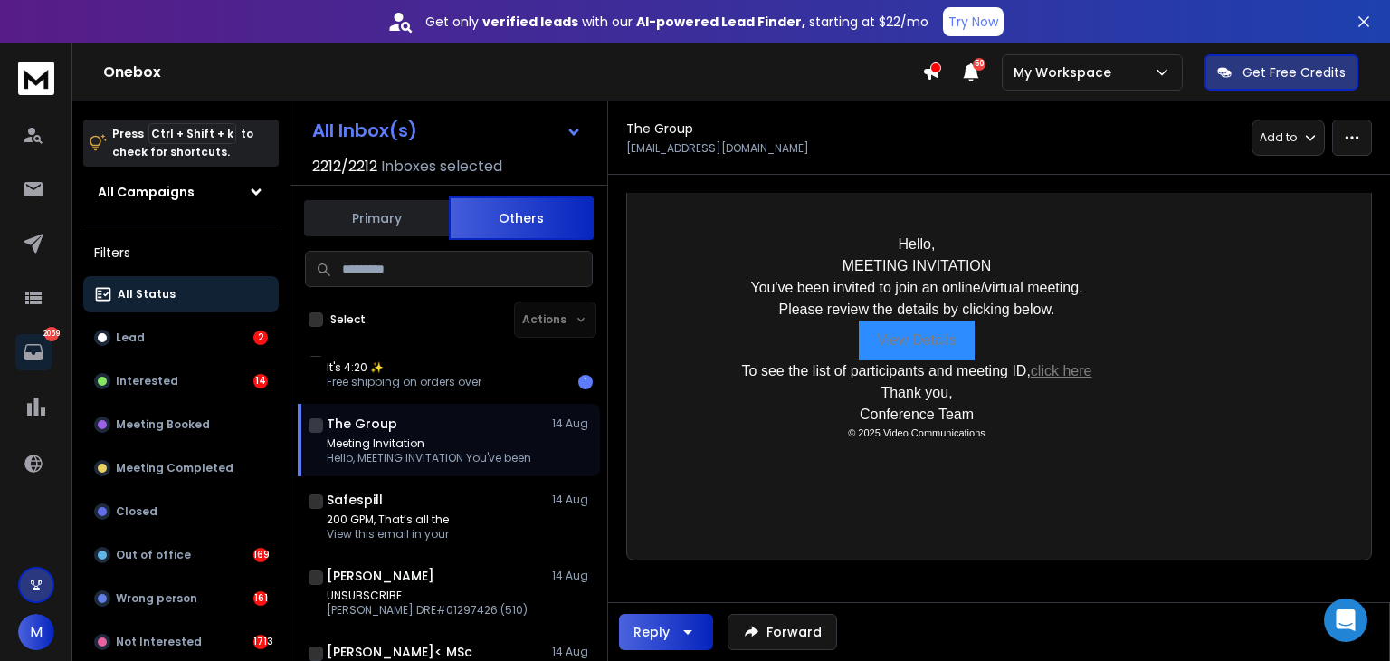
scroll to position [0, 0]
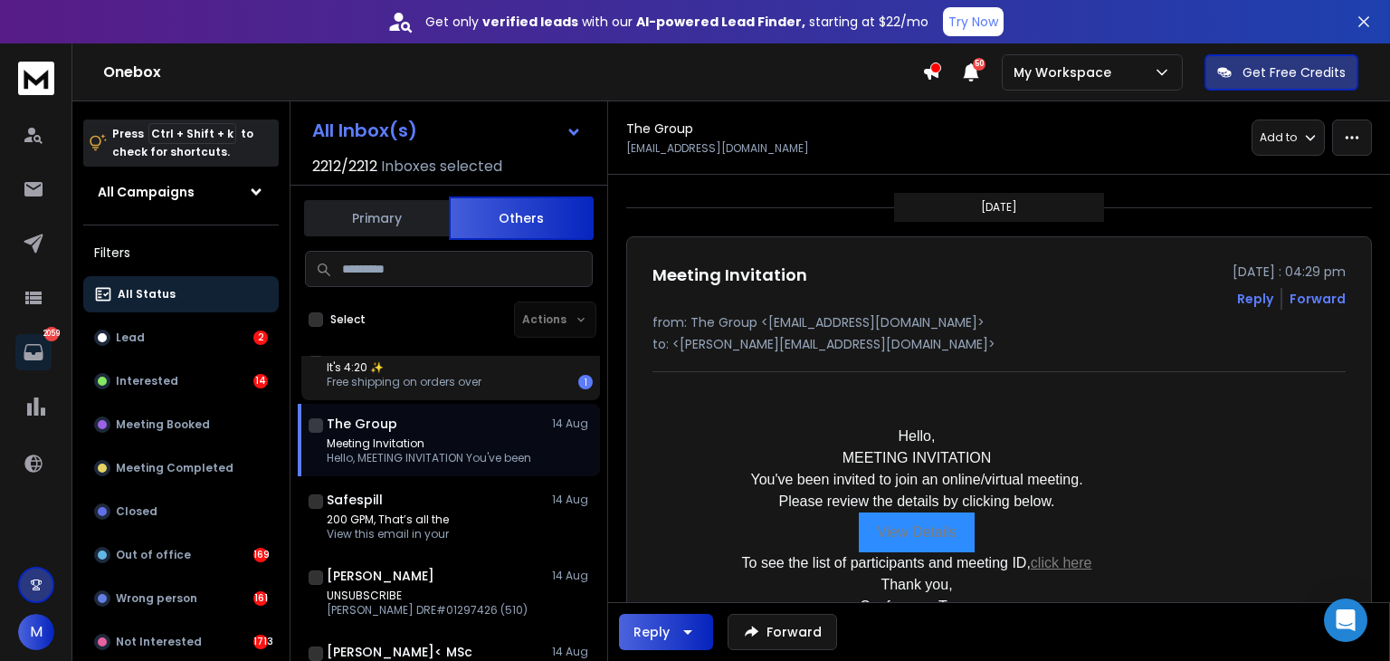
click at [479, 377] on p "Free shipping on orders over" at bounding box center [404, 382] width 155 height 14
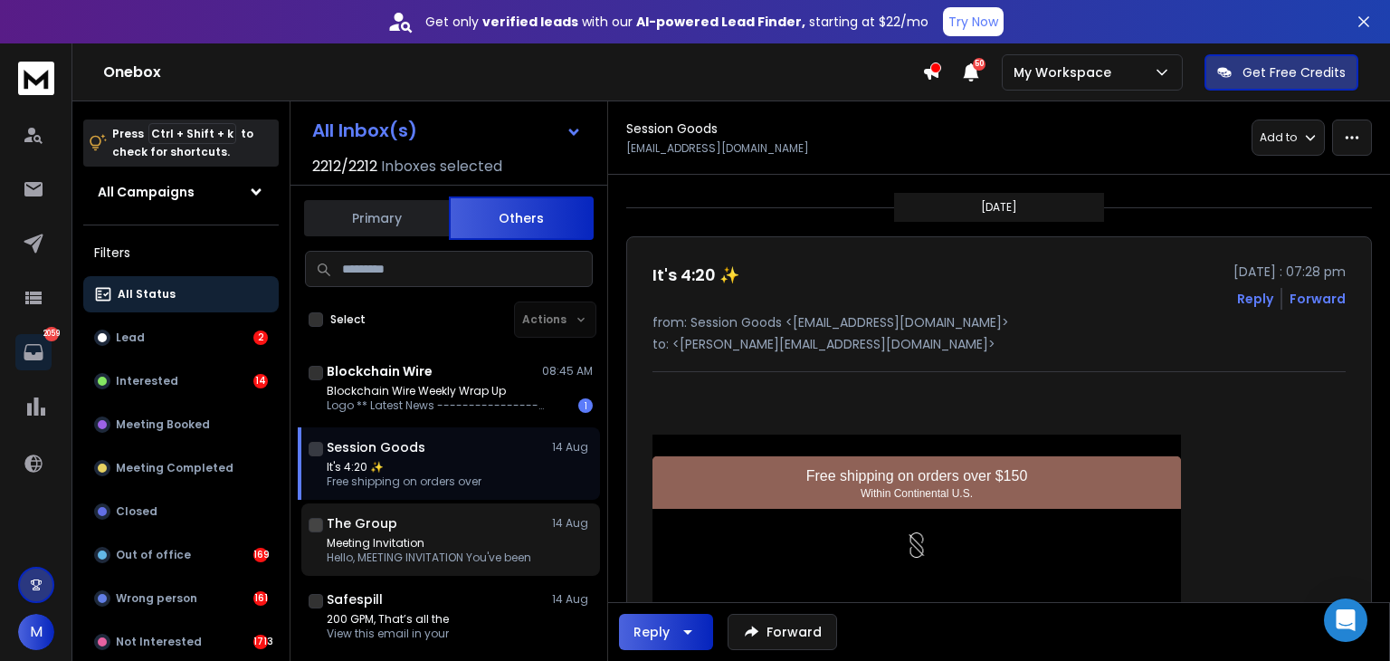
scroll to position [1373, 0]
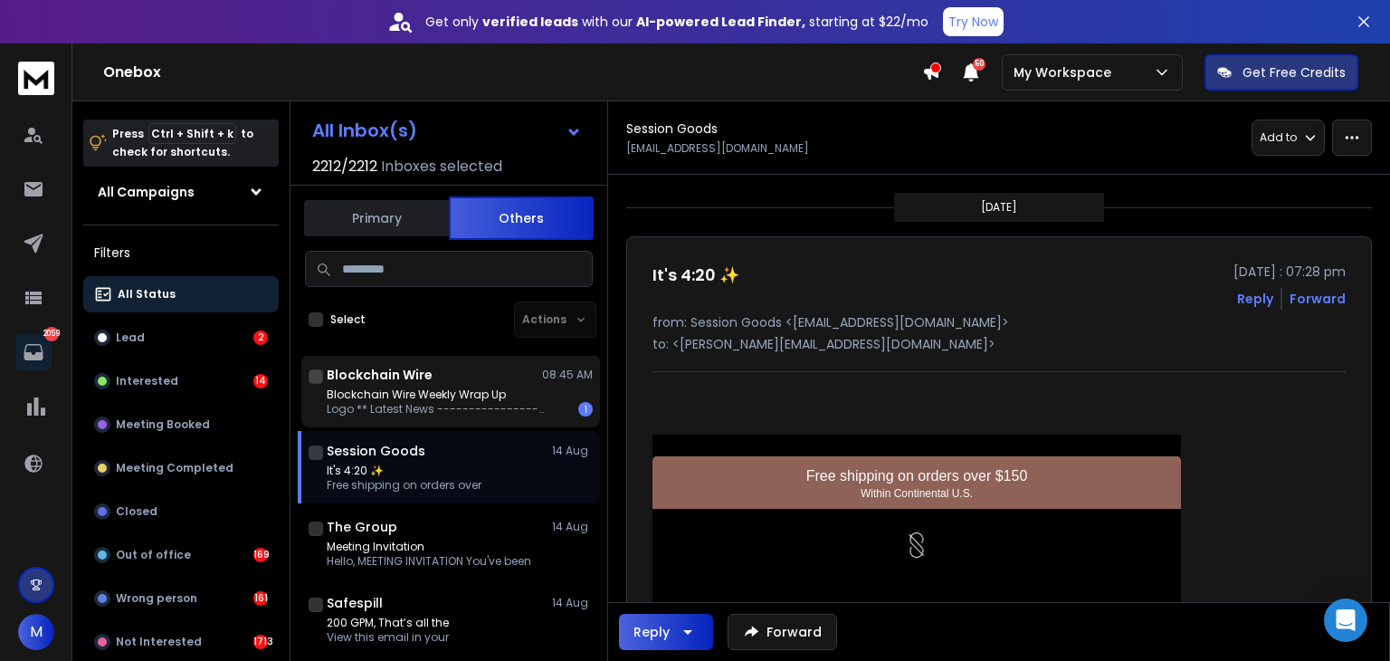
click at [520, 394] on p "Blockchain Wire Weekly Wrap Up" at bounding box center [435, 394] width 217 height 14
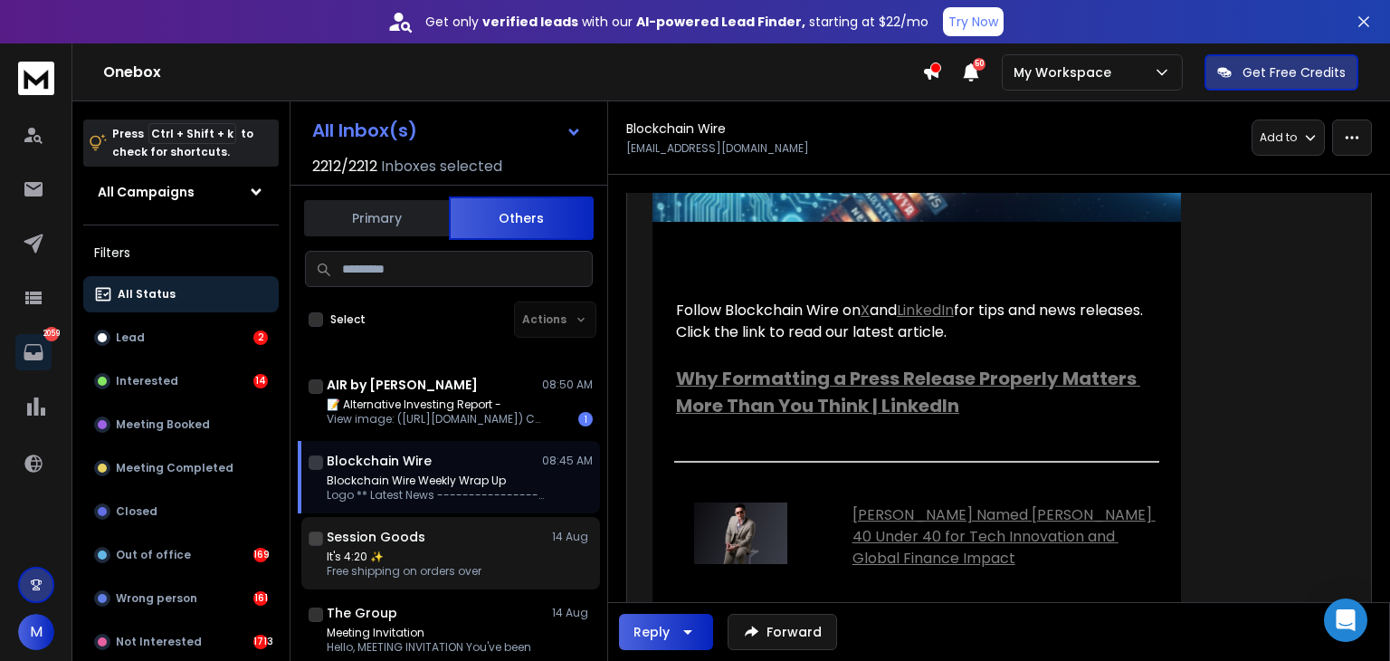
scroll to position [1275, 0]
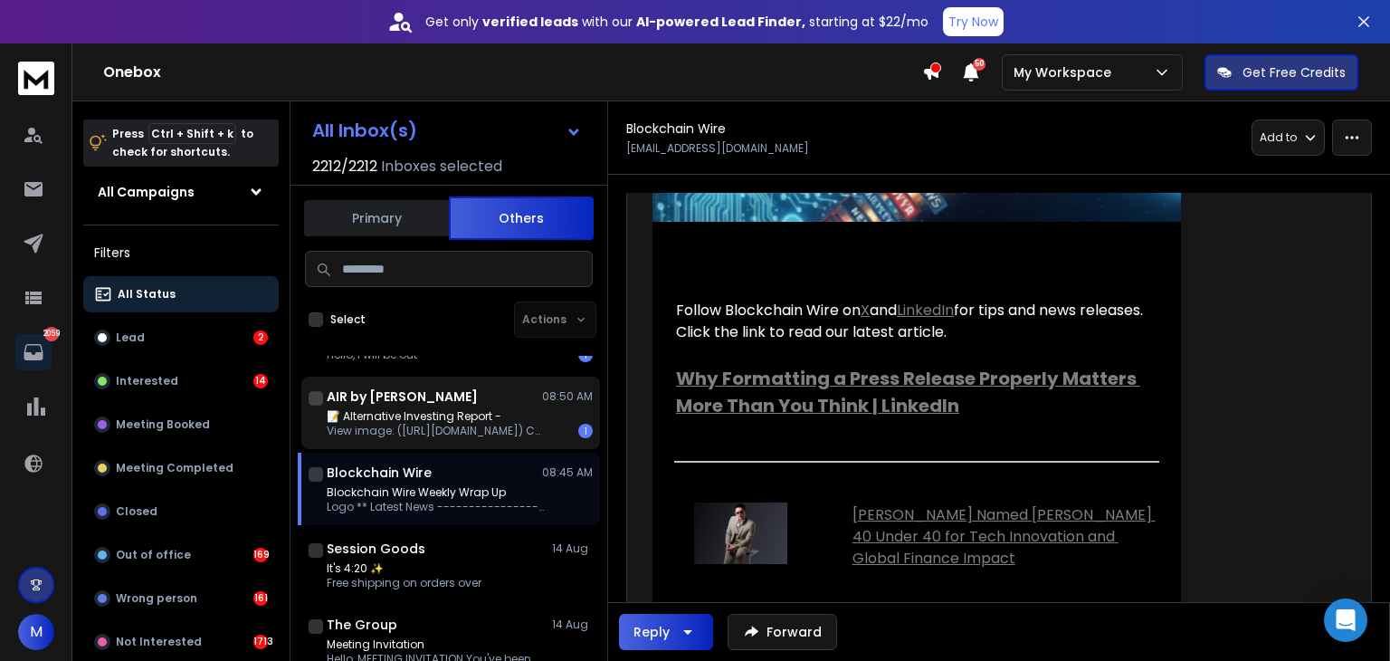
click at [482, 412] on p "📝 Alternative Investing Report -" at bounding box center [435, 416] width 217 height 14
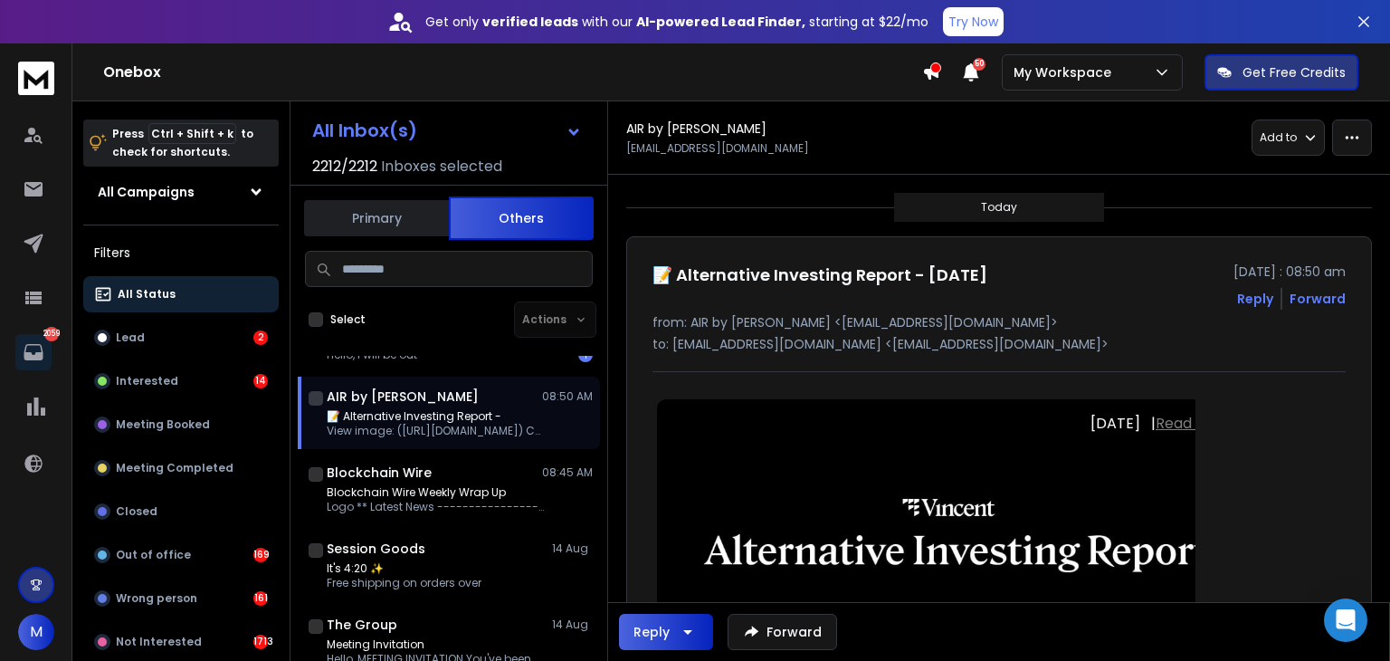
click at [313, 399] on button "button" at bounding box center [316, 398] width 14 height 14
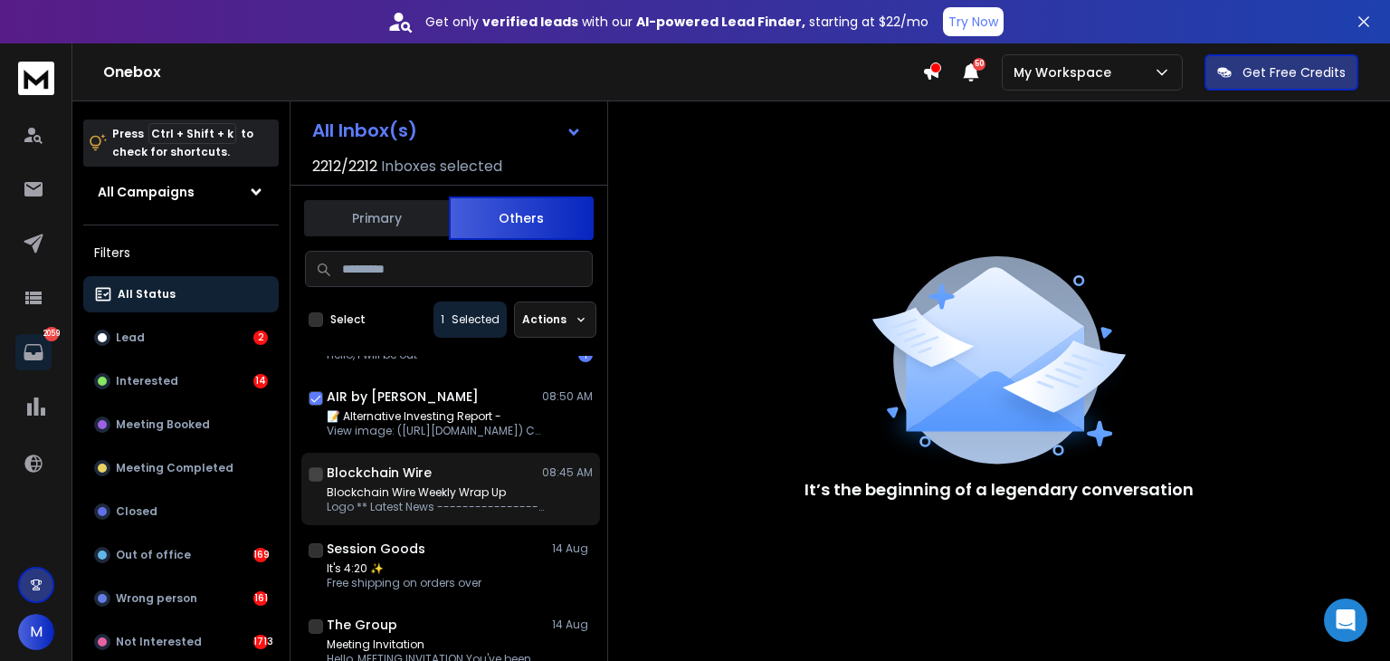
click at [312, 468] on button "button" at bounding box center [316, 474] width 14 height 14
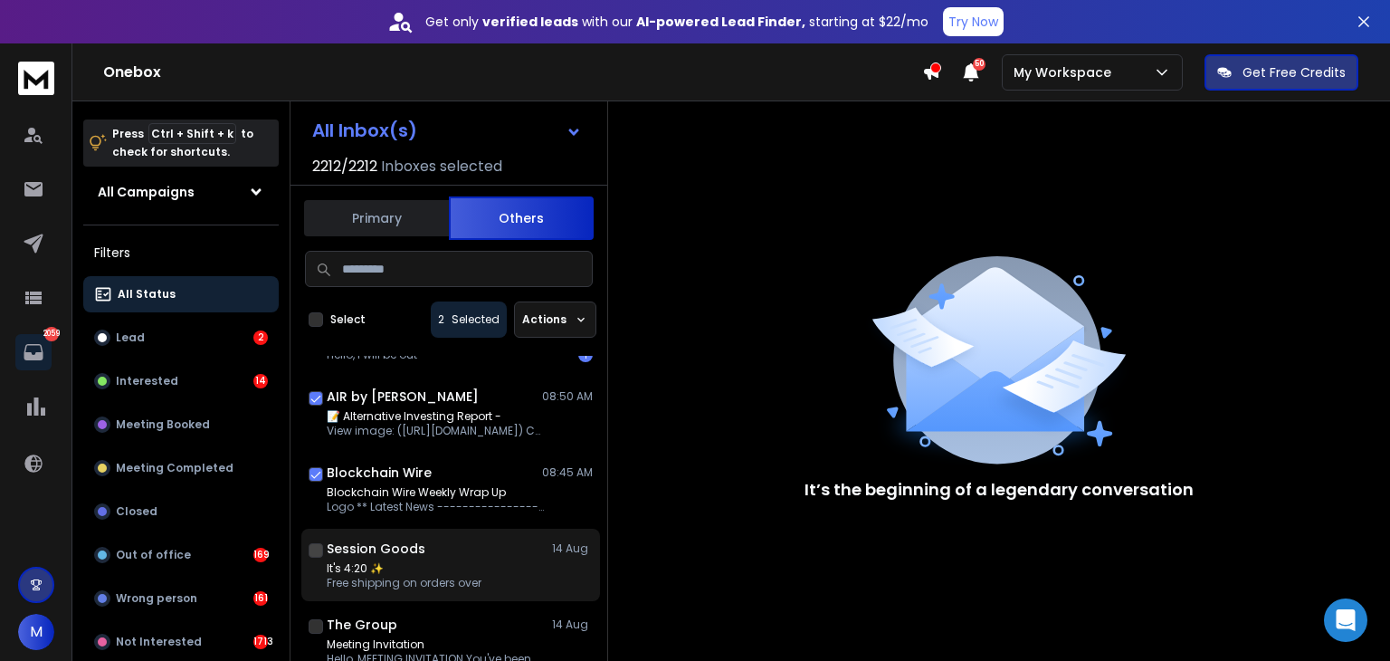
click at [314, 552] on button "button" at bounding box center [316, 550] width 14 height 14
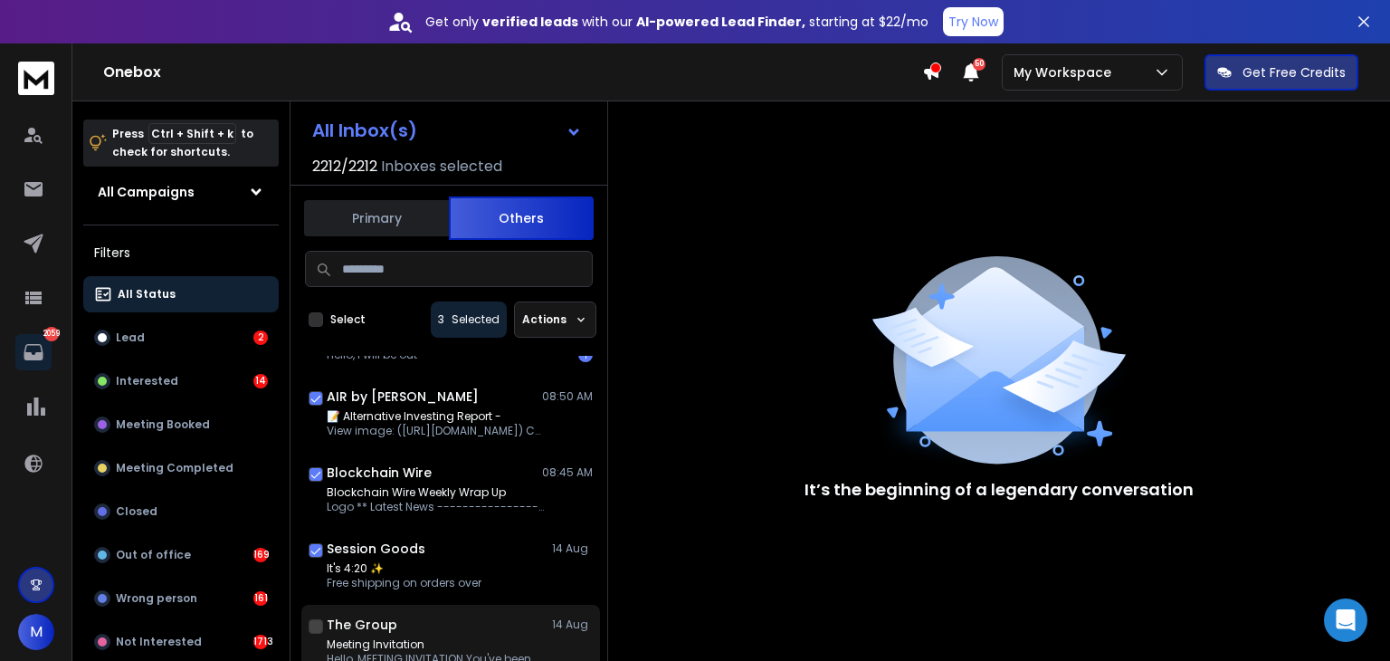
click at [315, 625] on button "button" at bounding box center [316, 626] width 14 height 14
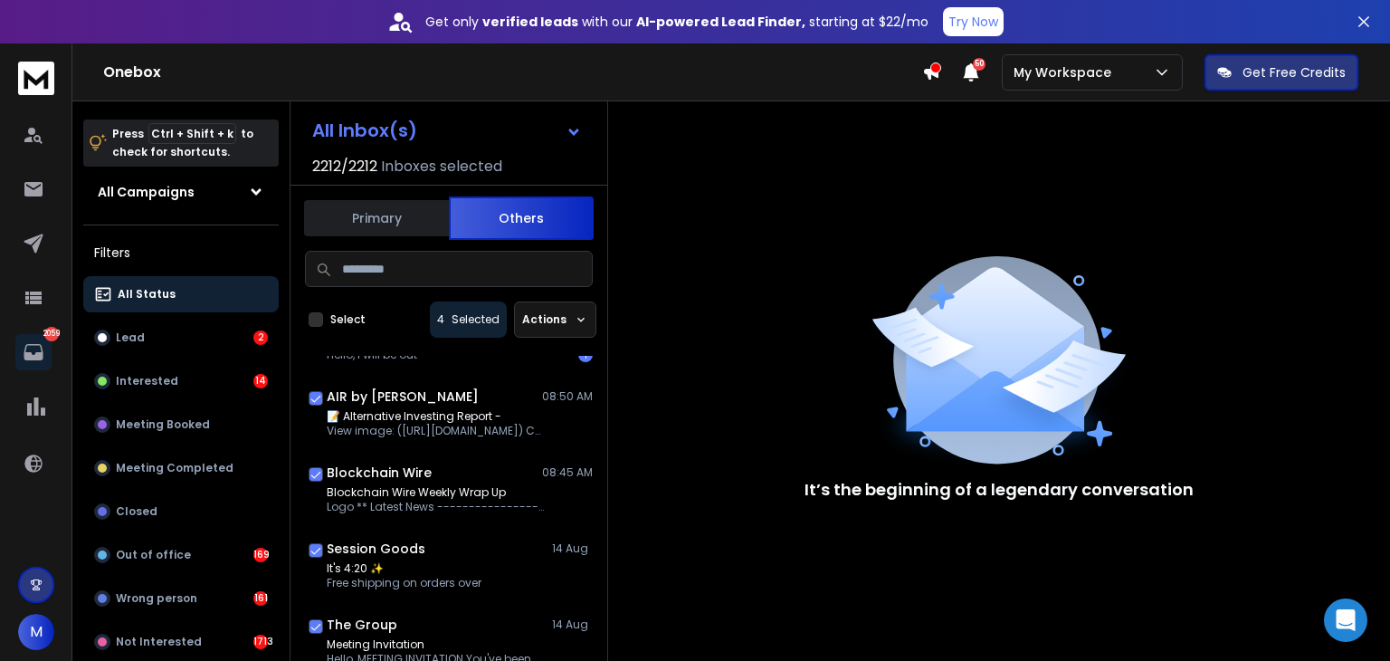
click at [554, 339] on div "Select 4 Selected Actions [PERSON_NAME] 01:58 PM REMOVE ME FROM YOUR DISTRIBUTI…" at bounding box center [449, 517] width 317 height 548
click at [554, 323] on p "Actions" at bounding box center [544, 319] width 44 height 14
click at [550, 363] on div "Delete email" at bounding box center [527, 360] width 104 height 18
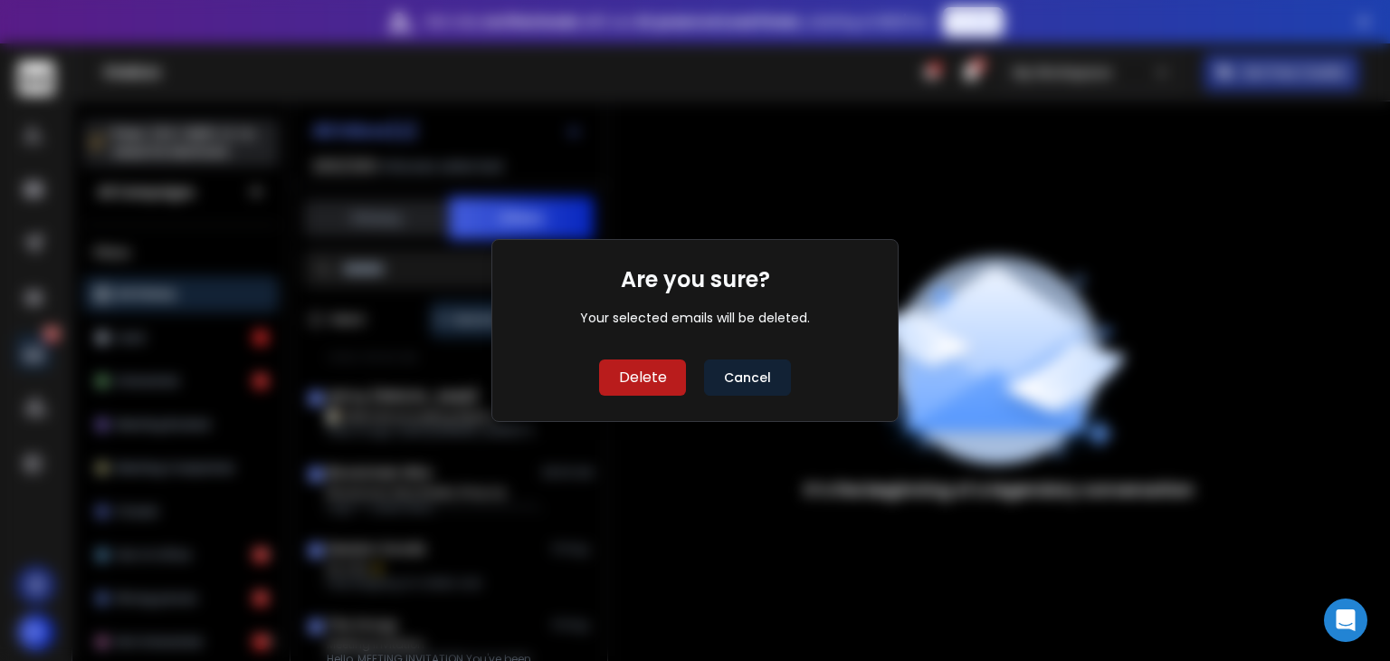
click at [620, 377] on button "Delete" at bounding box center [642, 377] width 87 height 36
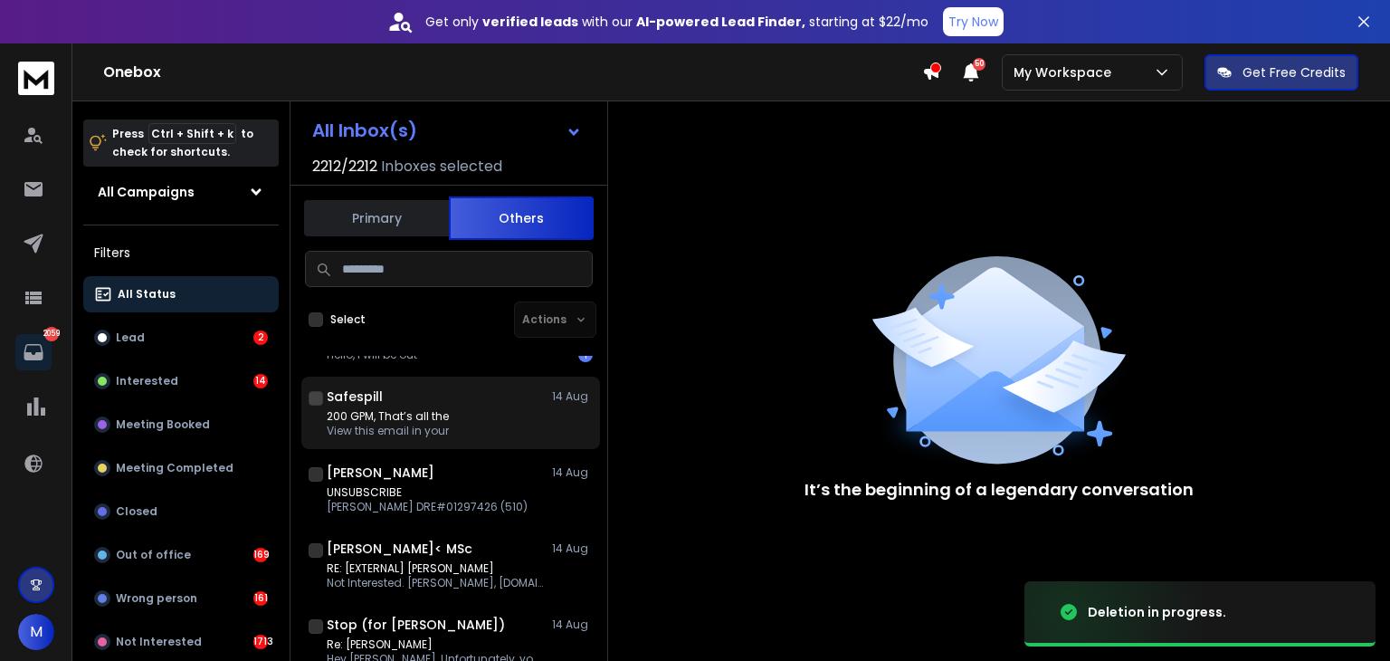
click at [311, 399] on button "button" at bounding box center [316, 398] width 14 height 14
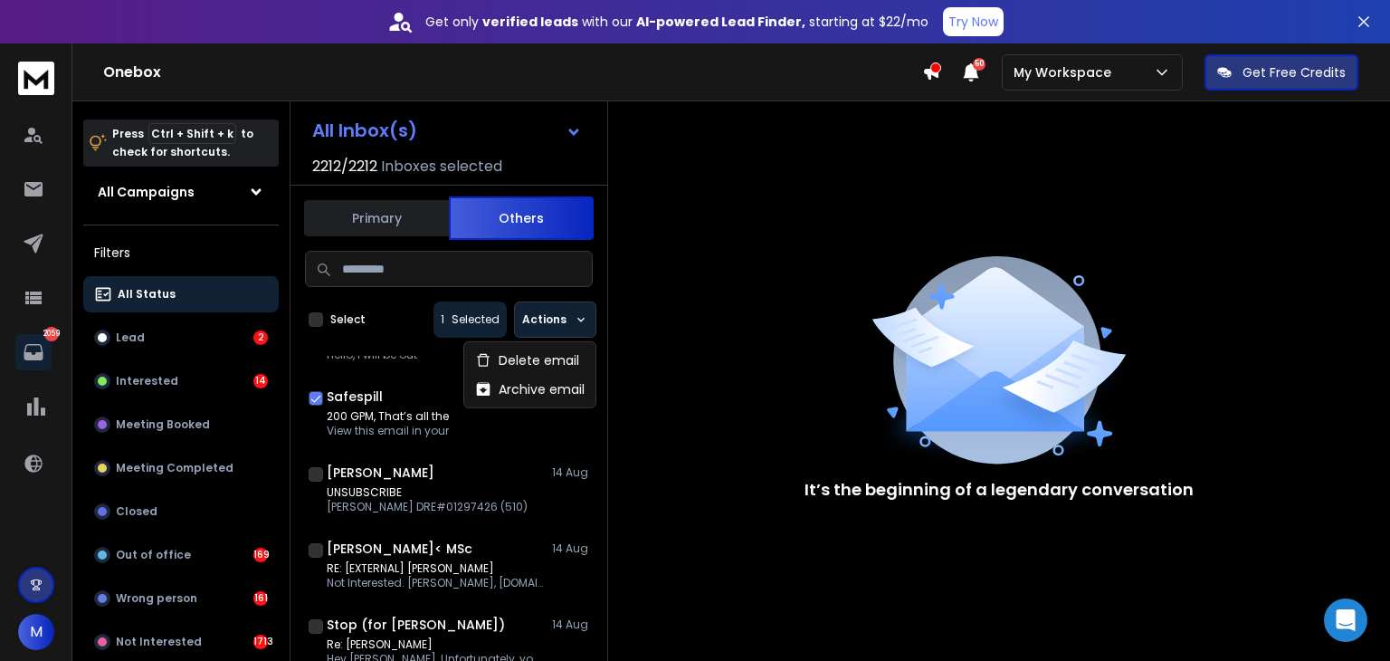
click at [550, 319] on p "Actions" at bounding box center [544, 319] width 44 height 14
click at [549, 355] on div "Delete email" at bounding box center [527, 360] width 104 height 18
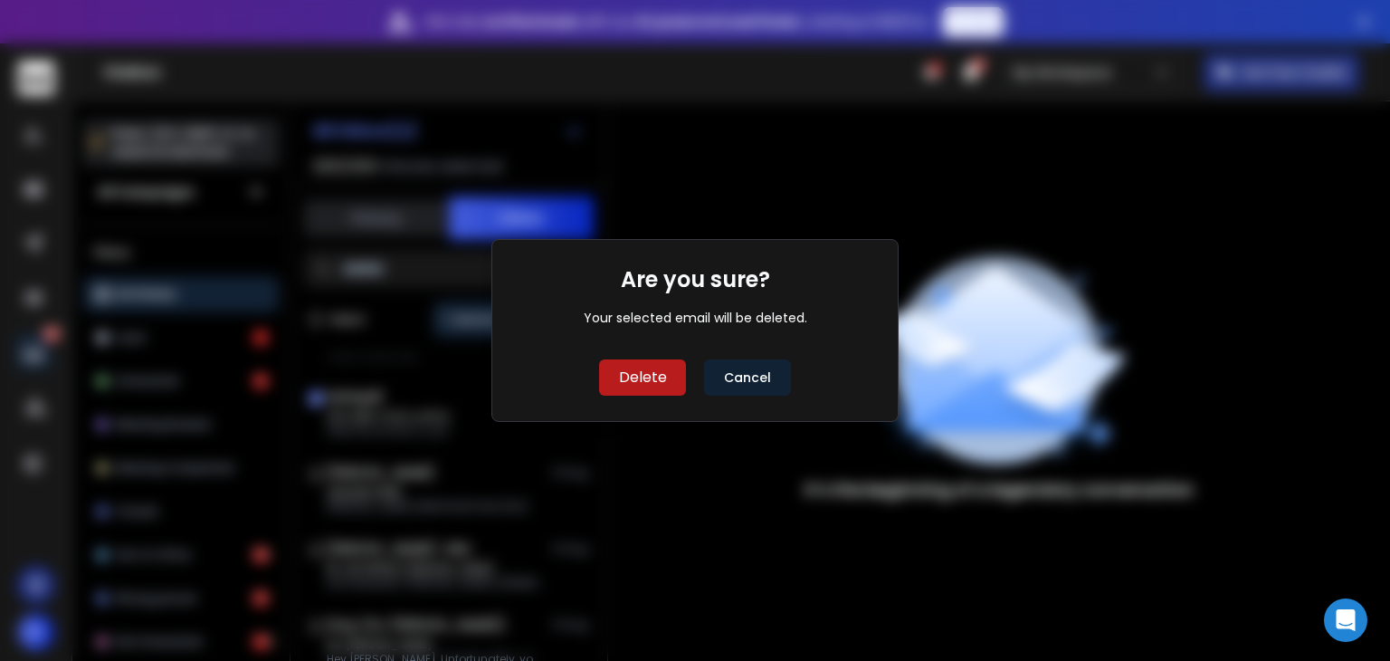
click at [618, 384] on button "Delete" at bounding box center [642, 377] width 87 height 36
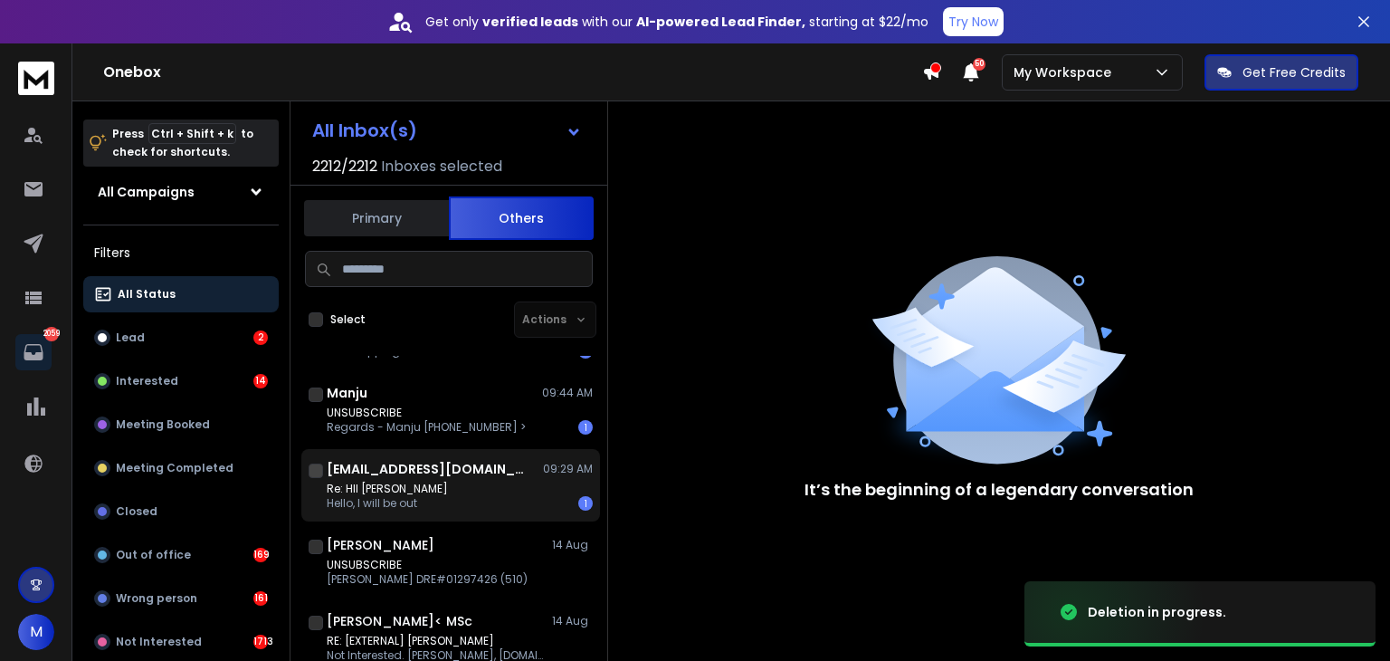
scroll to position [1126, 0]
click at [472, 499] on div "Re: HII [PERSON_NAME] Hello, I will be out 1" at bounding box center [460, 496] width 266 height 29
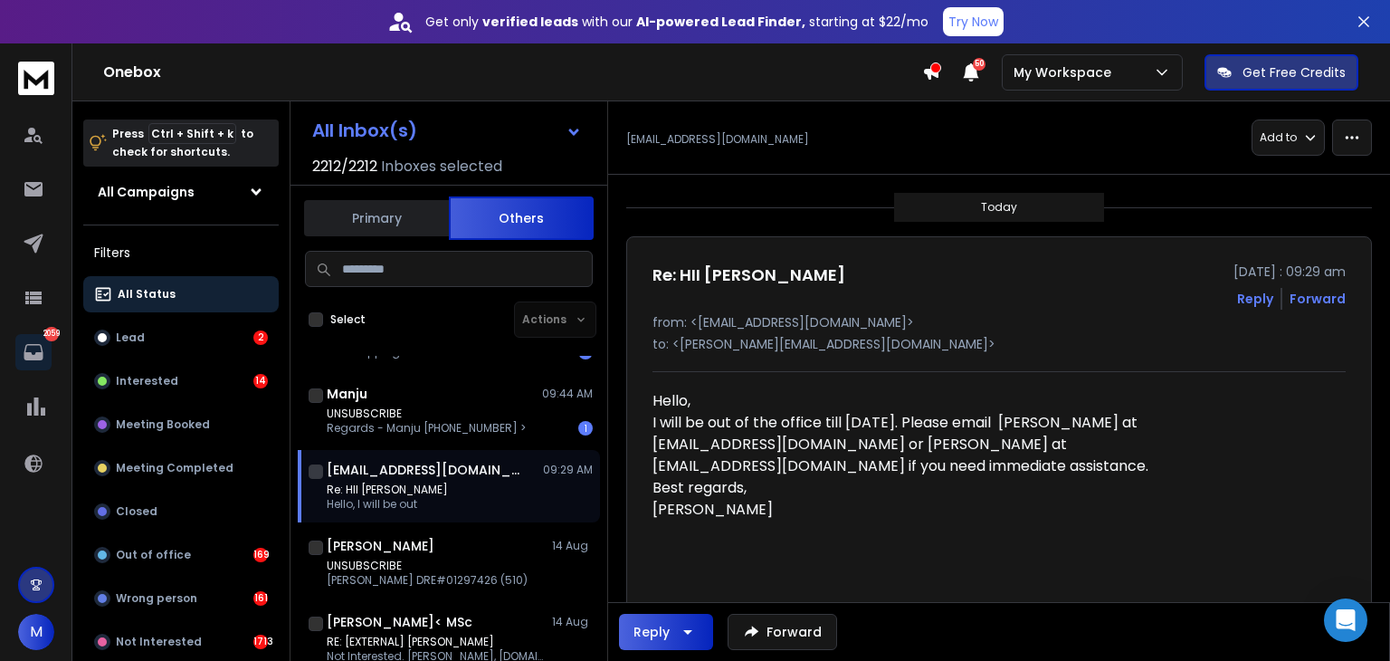
click at [319, 472] on button "button" at bounding box center [316, 471] width 14 height 14
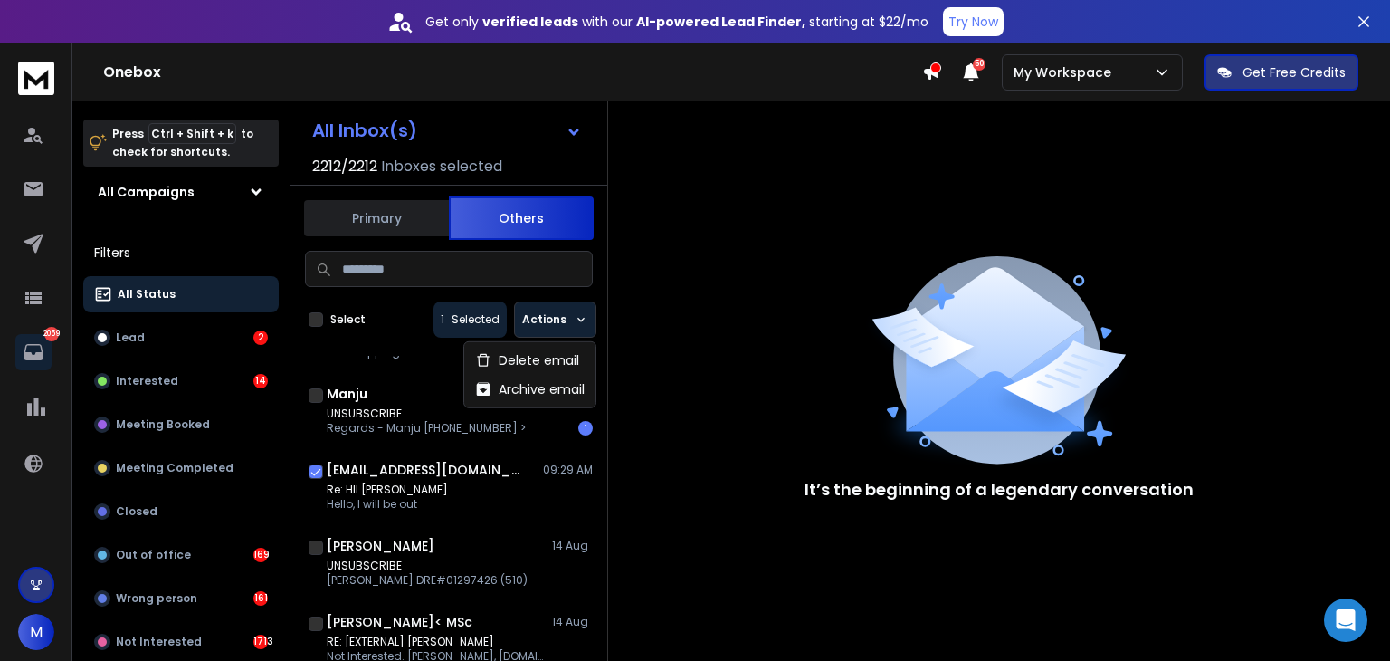
click at [568, 330] on button "Actions" at bounding box center [555, 319] width 82 height 36
click at [560, 352] on div "Delete email" at bounding box center [527, 360] width 104 height 18
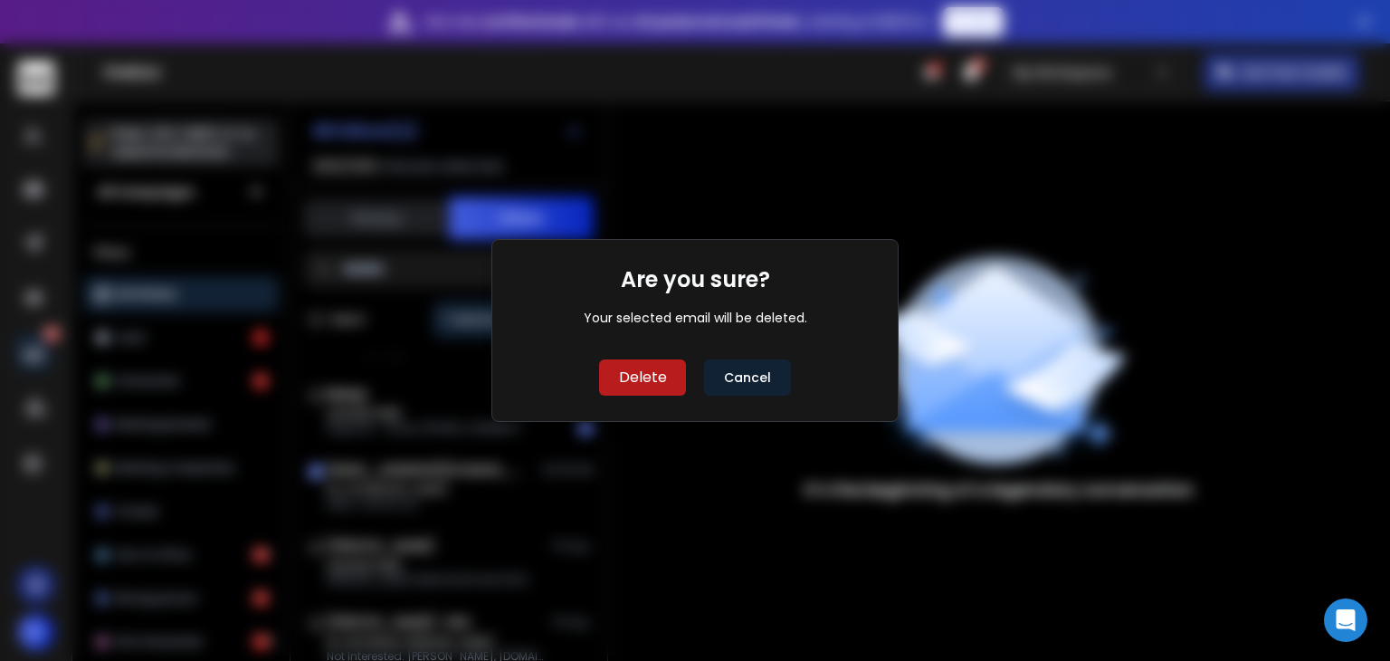
drag, startPoint x: 596, startPoint y: 369, endPoint x: 623, endPoint y: 385, distance: 31.2
click at [623, 385] on div "Are you sure? Your selected email will be deleted. Delete Cancel" at bounding box center [695, 330] width 355 height 130
click at [623, 385] on button "Delete" at bounding box center [642, 377] width 87 height 36
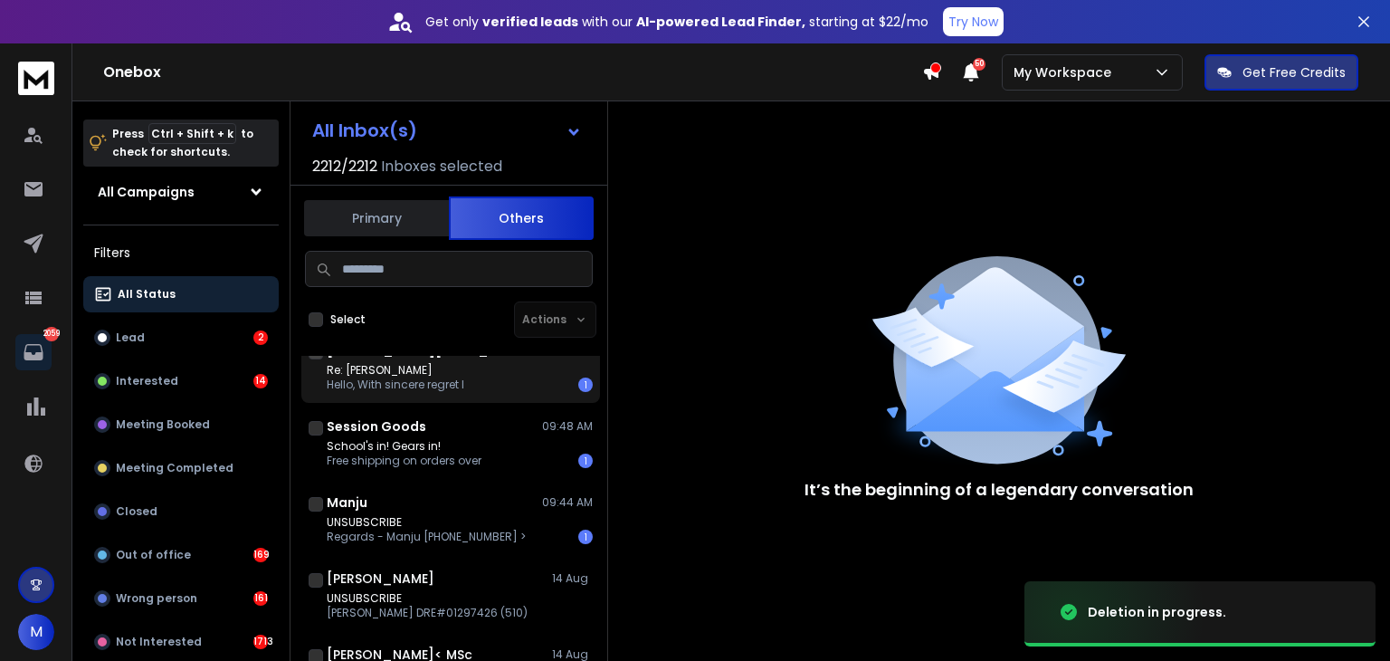
scroll to position [967, 0]
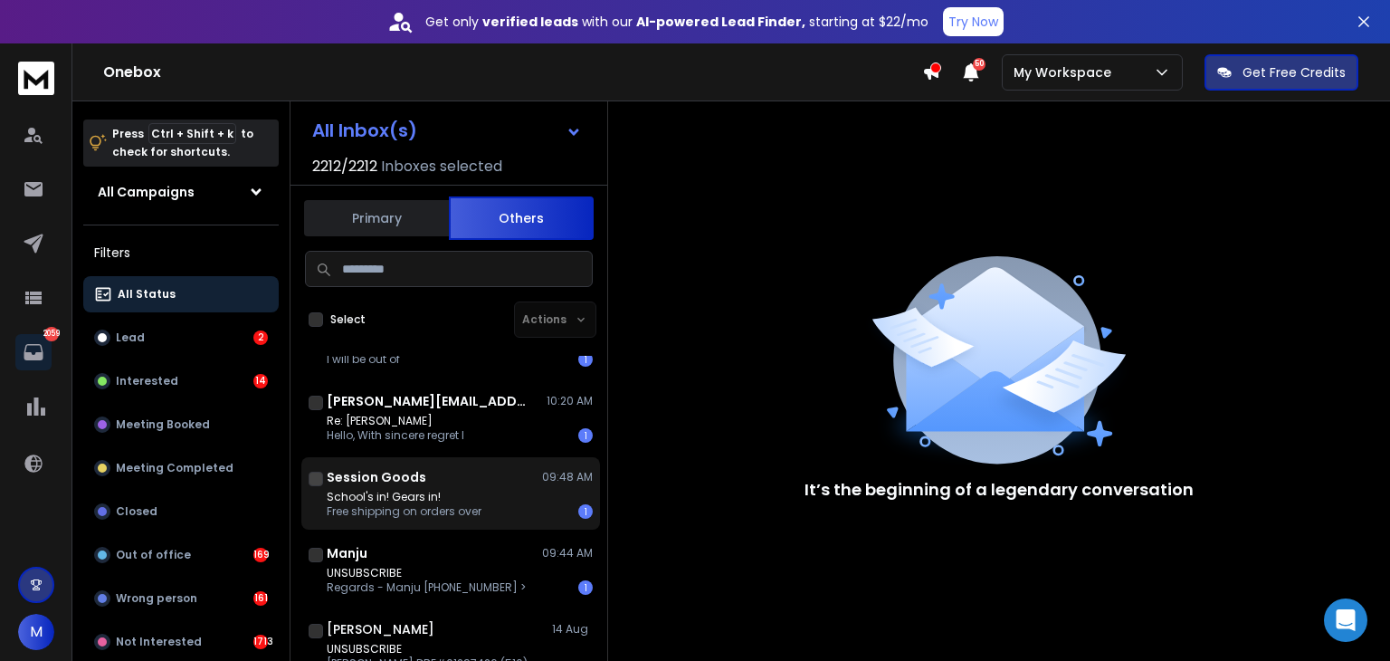
click at [311, 490] on div at bounding box center [316, 493] width 14 height 43
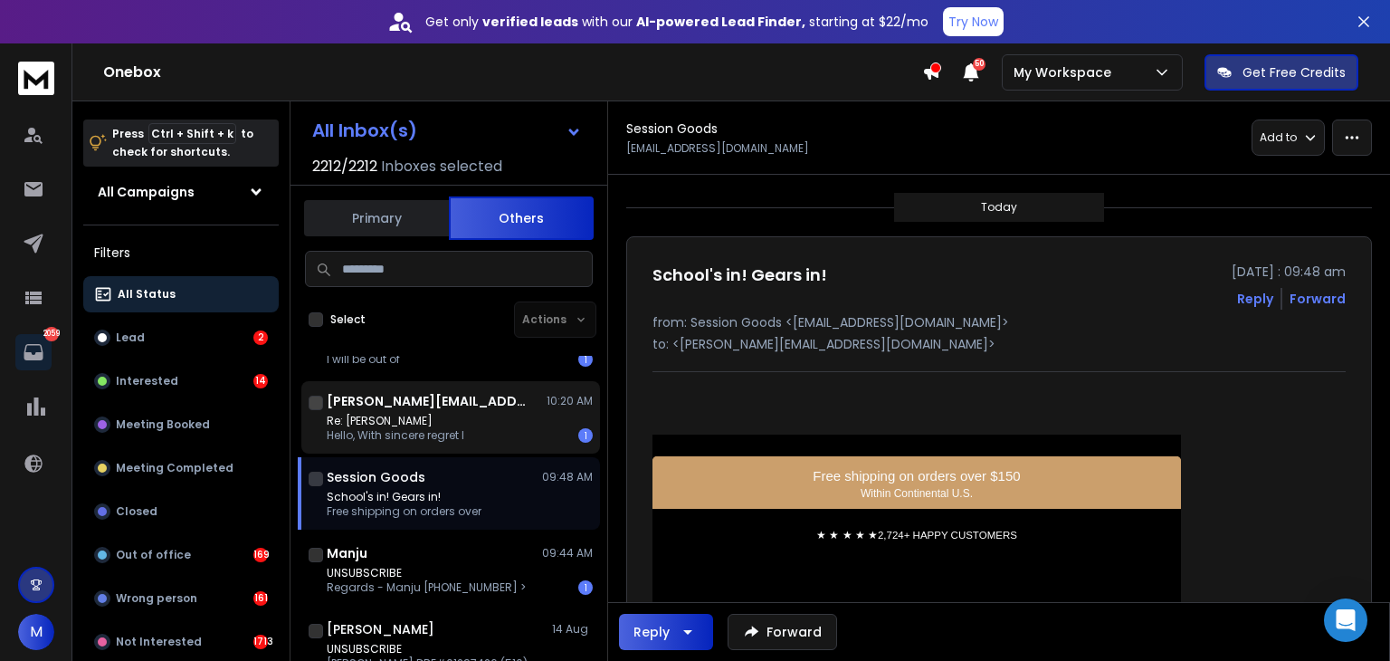
click at [333, 440] on p "Hello, With sincere regret I" at bounding box center [396, 435] width 138 height 14
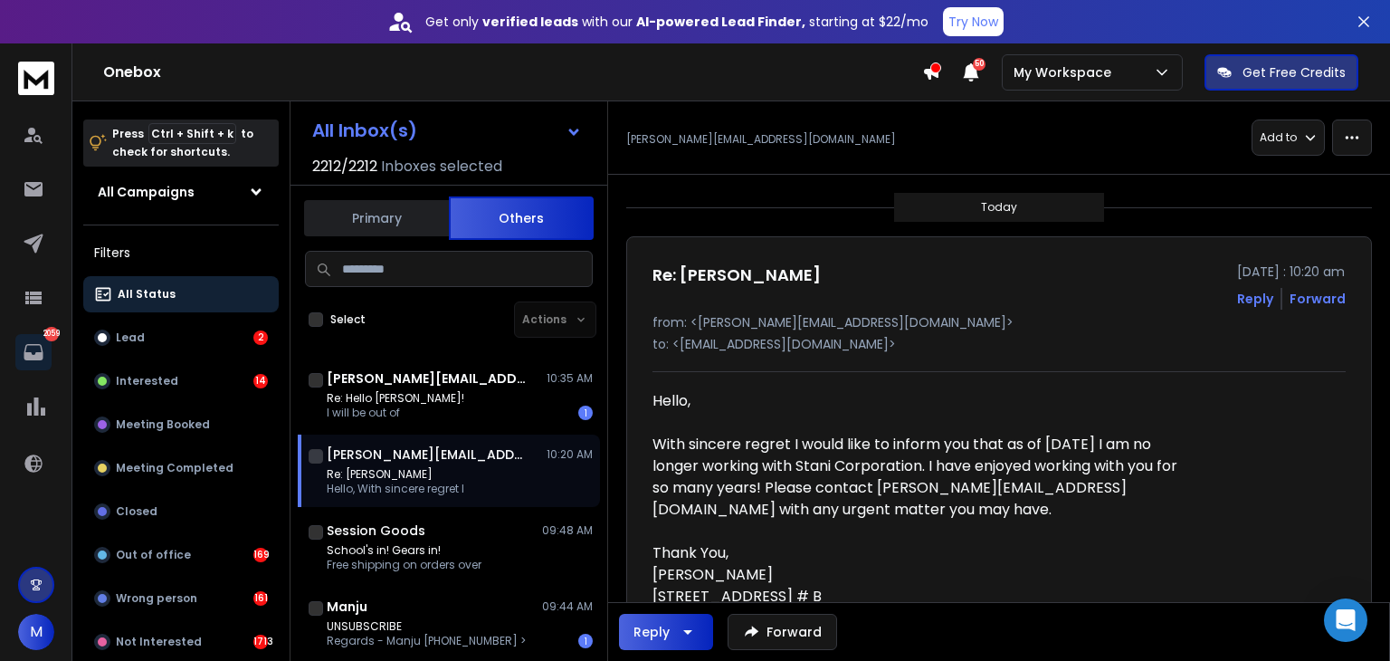
scroll to position [911, 0]
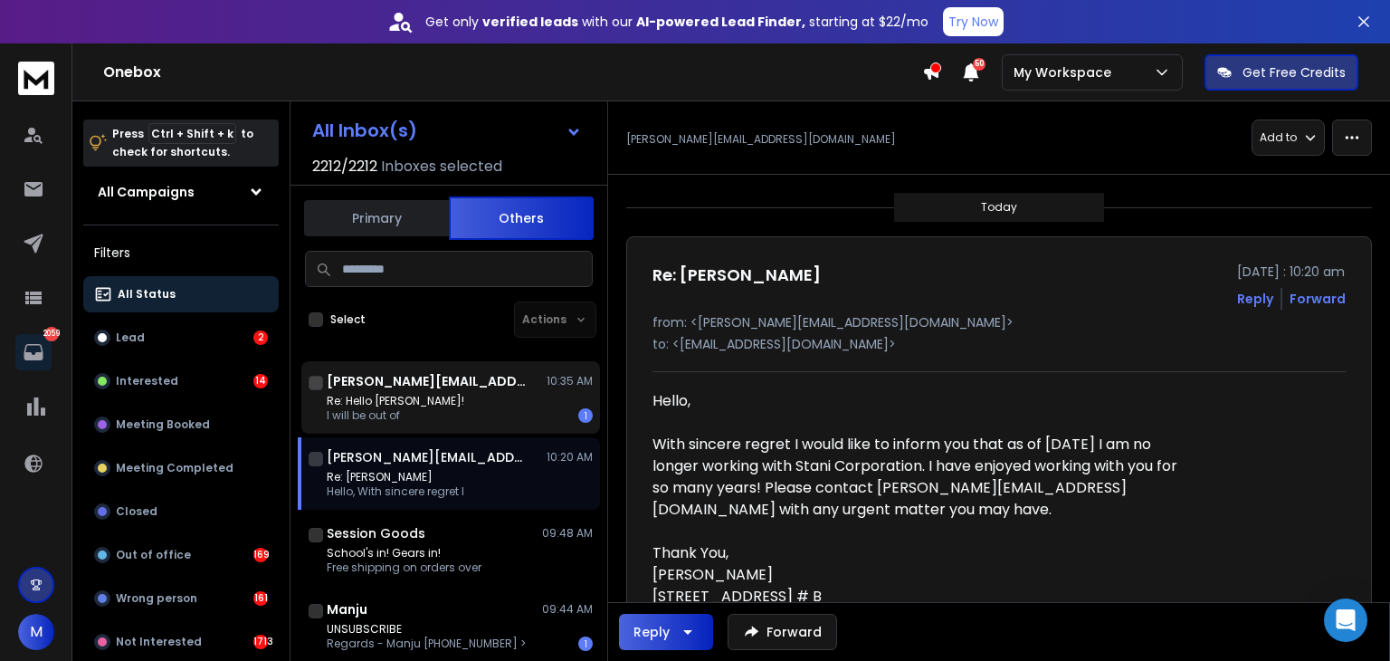
click at [313, 381] on button "button" at bounding box center [316, 383] width 14 height 14
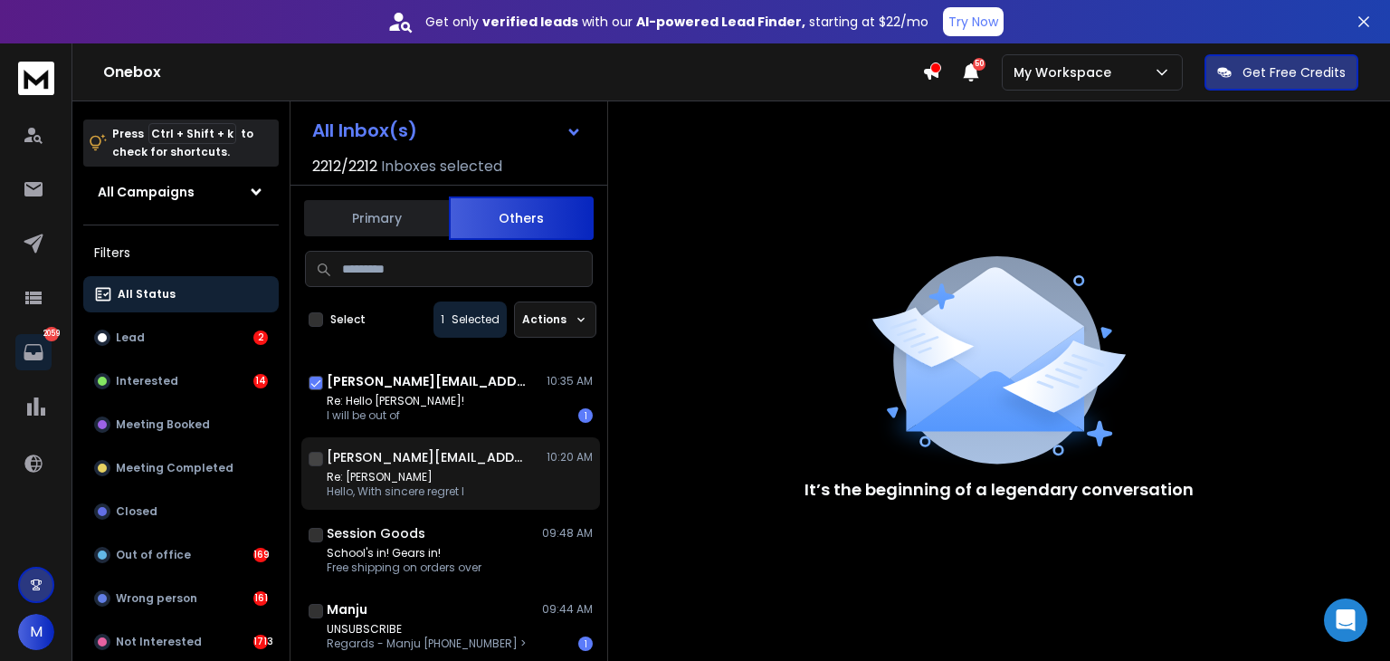
click at [309, 457] on button "button" at bounding box center [316, 459] width 14 height 14
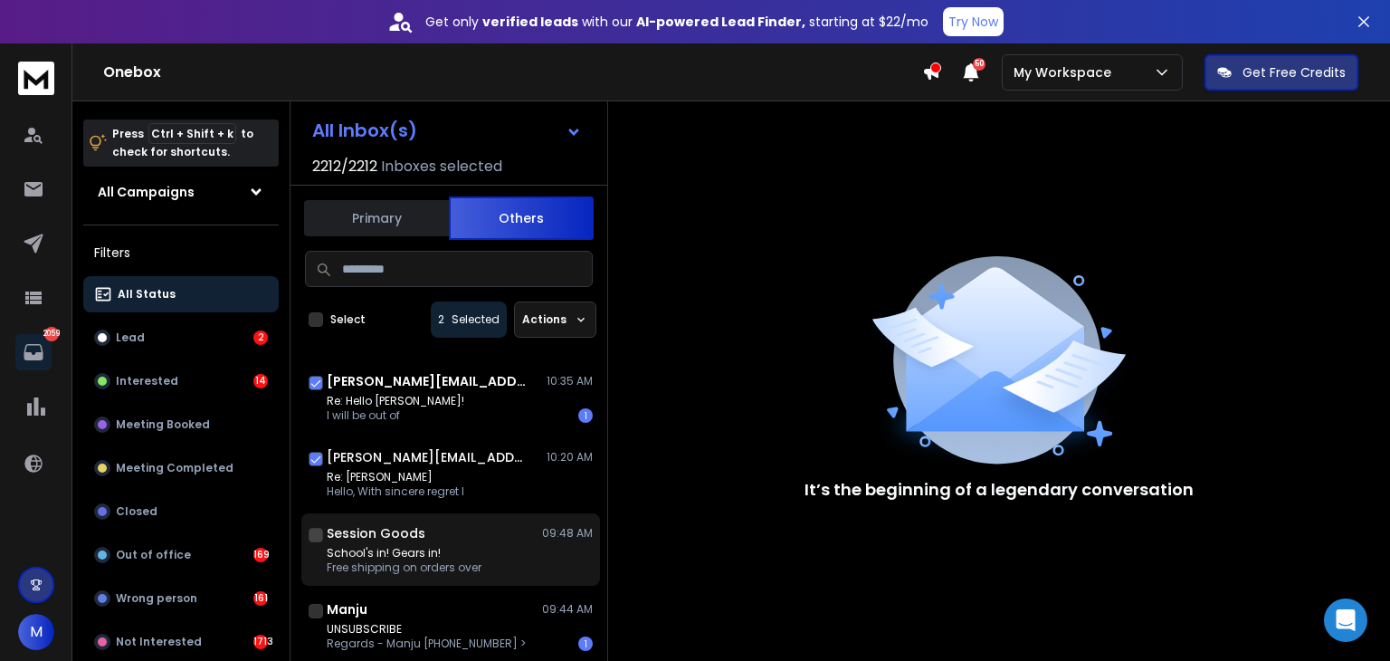
click at [315, 535] on button "button" at bounding box center [316, 535] width 14 height 14
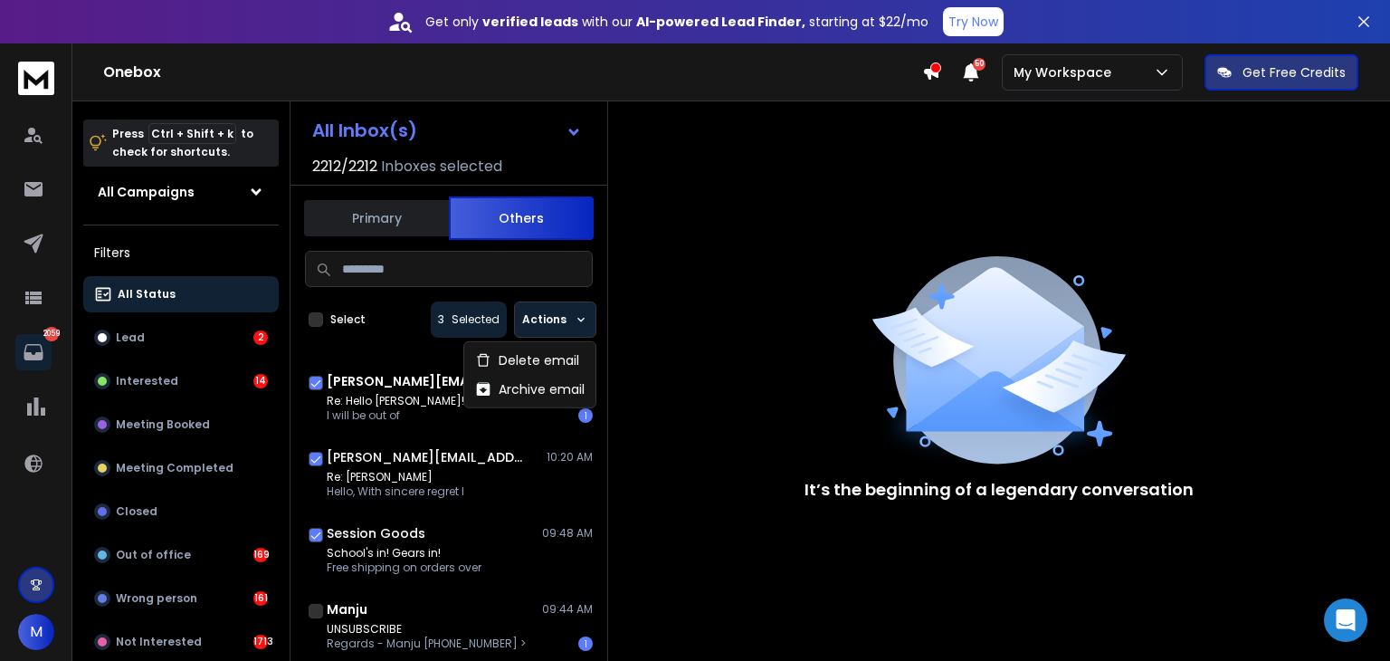
click at [552, 322] on p "Actions" at bounding box center [544, 319] width 44 height 14
click at [545, 367] on div "Delete email" at bounding box center [527, 360] width 104 height 18
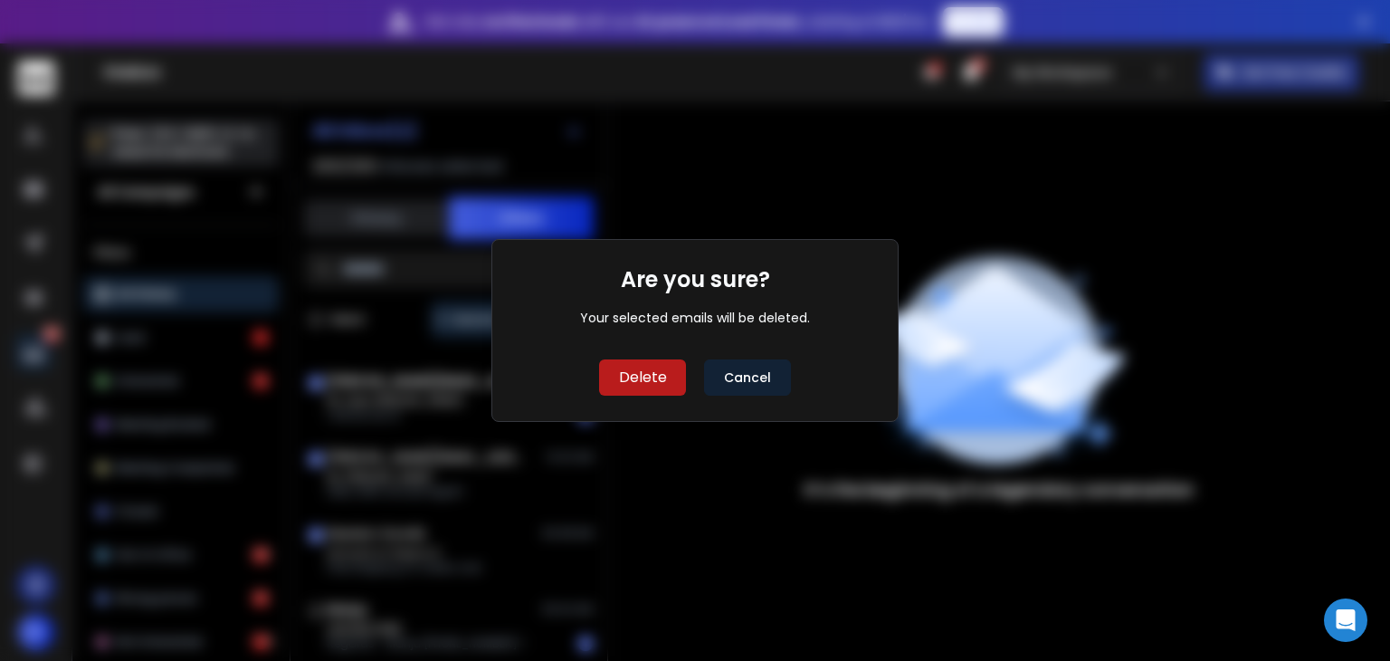
click at [624, 394] on button "Delete" at bounding box center [642, 377] width 87 height 36
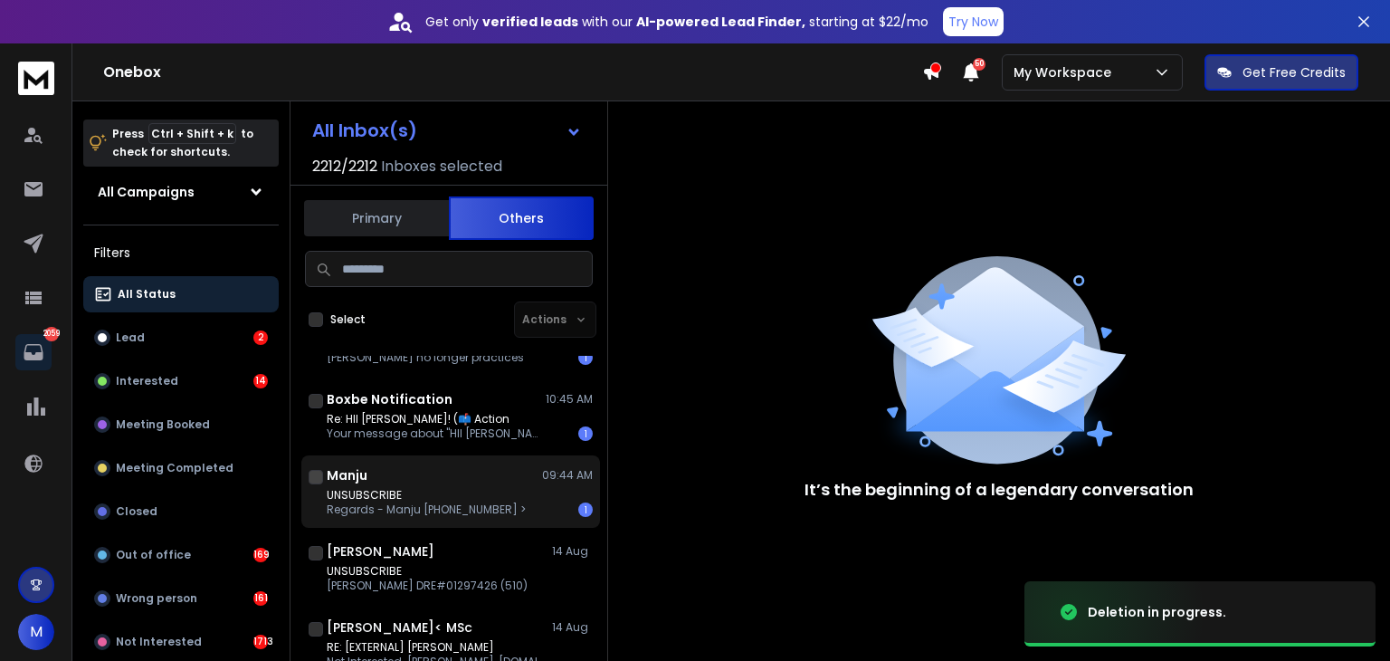
scroll to position [813, 0]
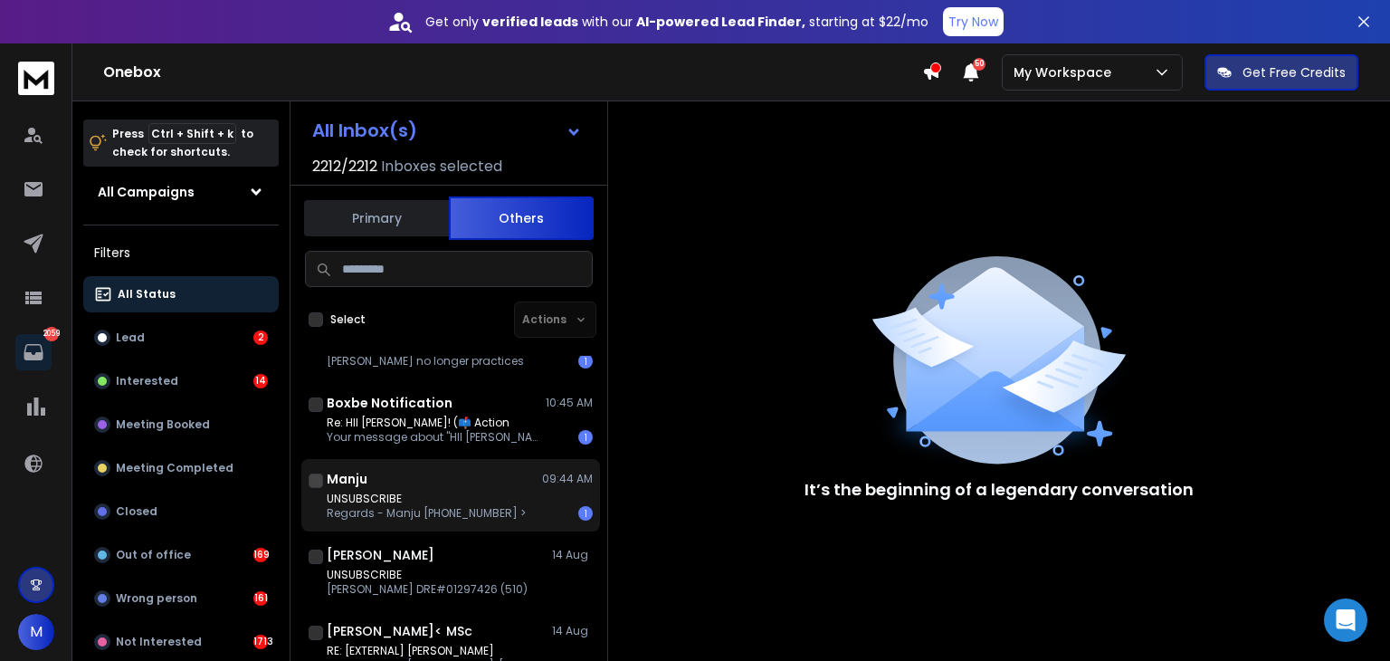
click at [466, 394] on div "Boxbe Notification 10:45 AM" at bounding box center [460, 403] width 266 height 18
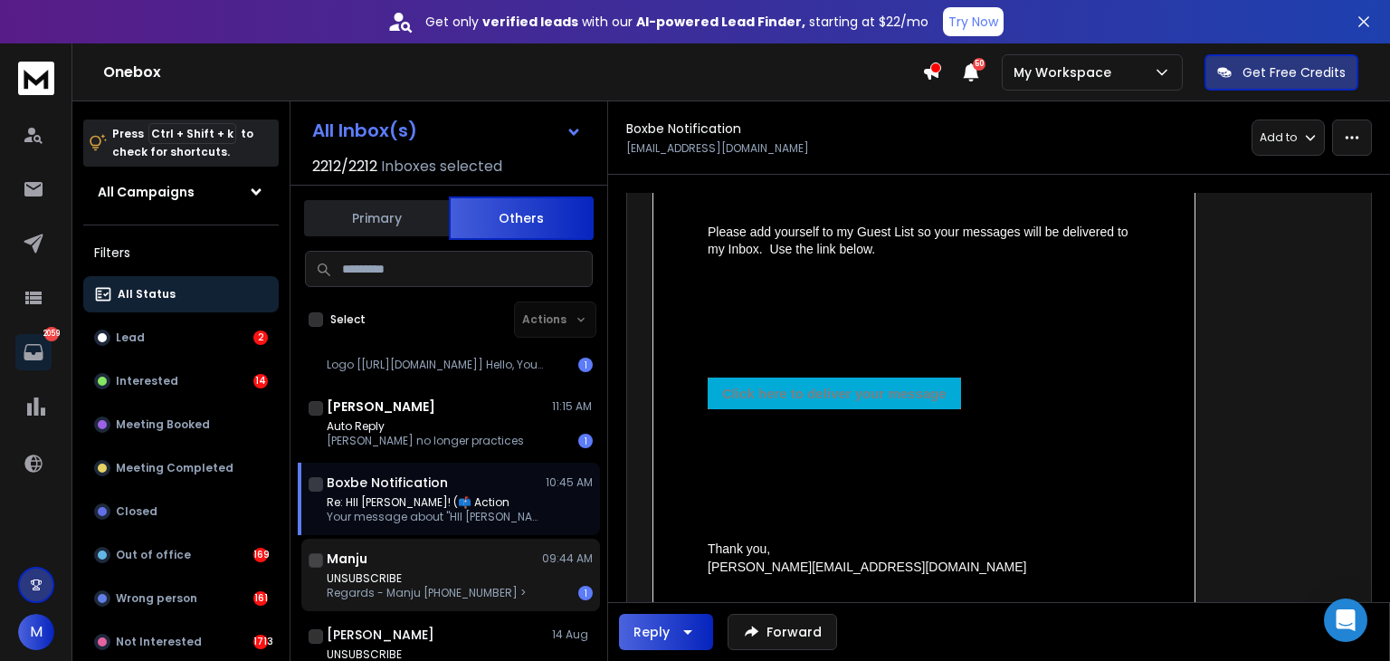
scroll to position [697, 0]
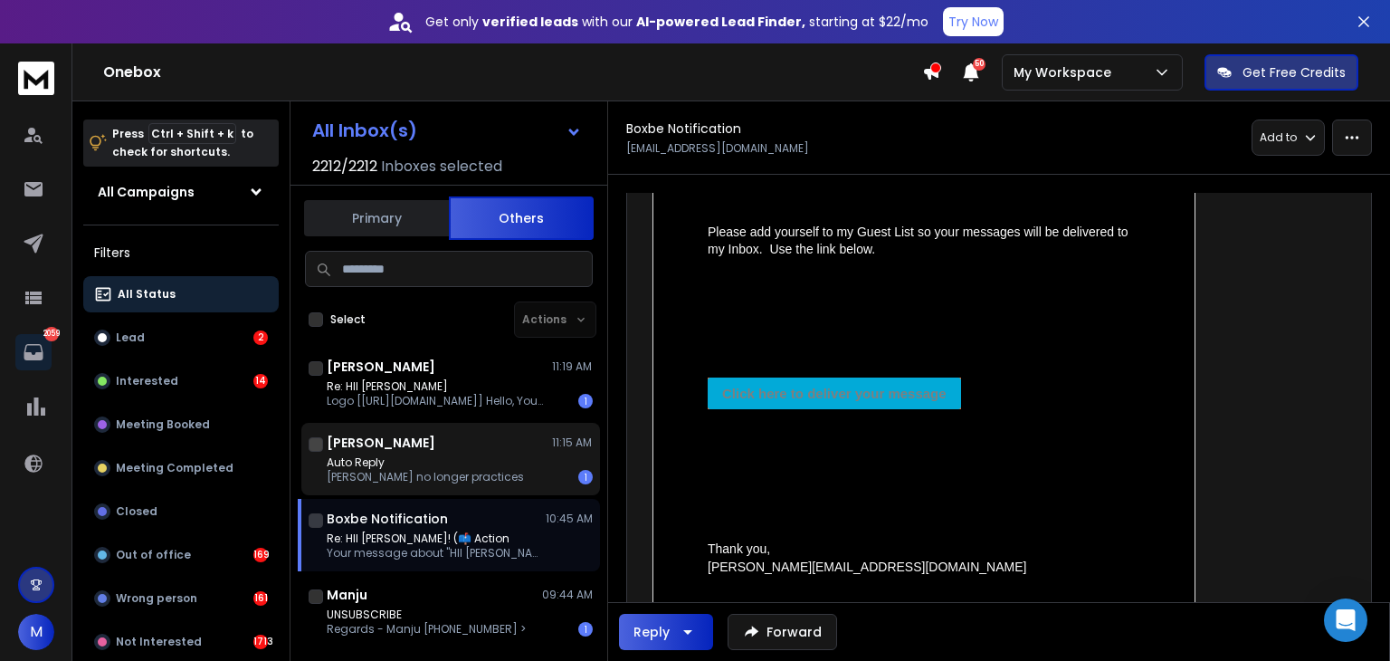
click at [403, 466] on p "Auto Reply" at bounding box center [425, 462] width 197 height 14
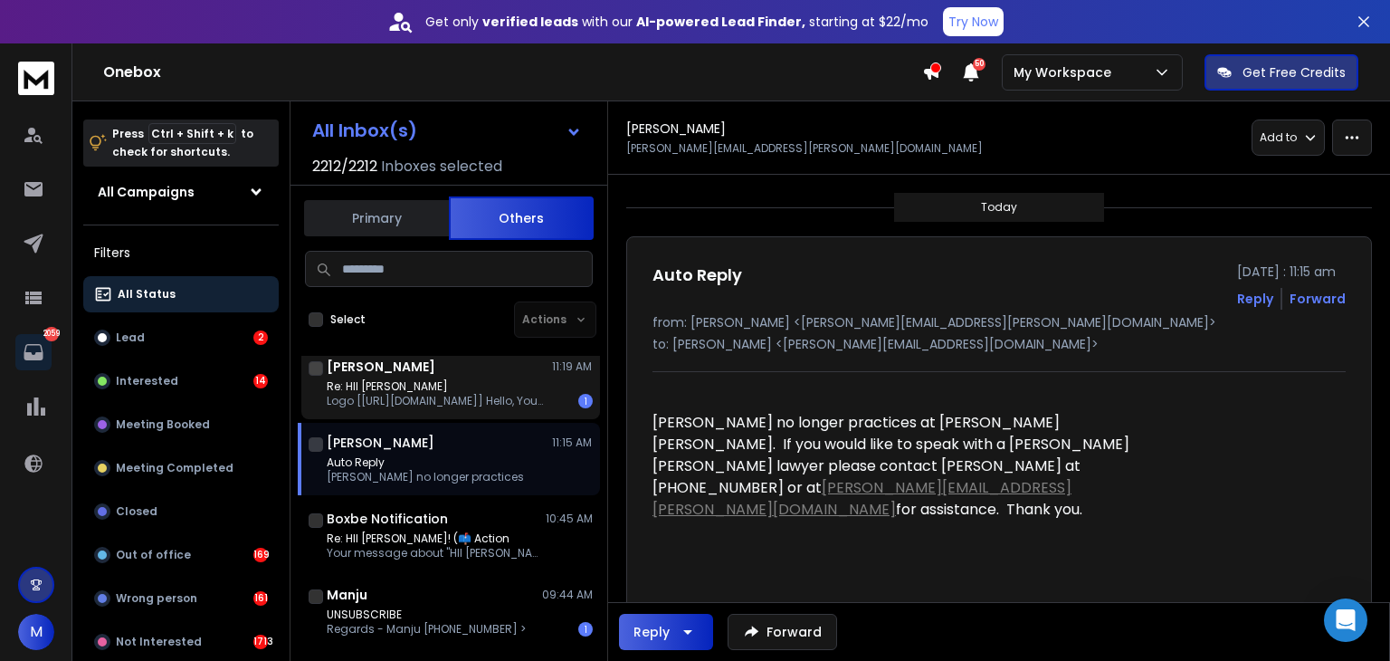
click at [412, 410] on div "[PERSON_NAME] 11:19 AM Re: HII [PERSON_NAME] Logo [[URL][DOMAIN_NAME]] Hello, Y…" at bounding box center [450, 383] width 299 height 72
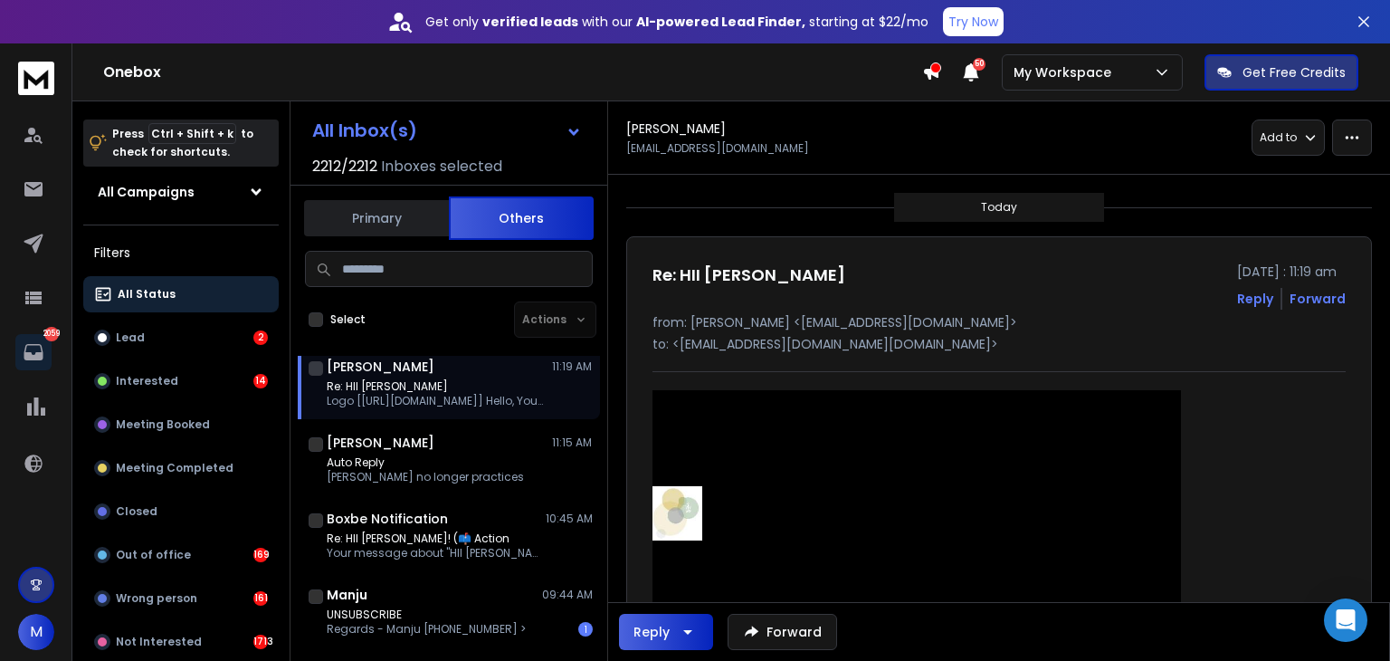
click at [319, 374] on button "button" at bounding box center [316, 368] width 14 height 14
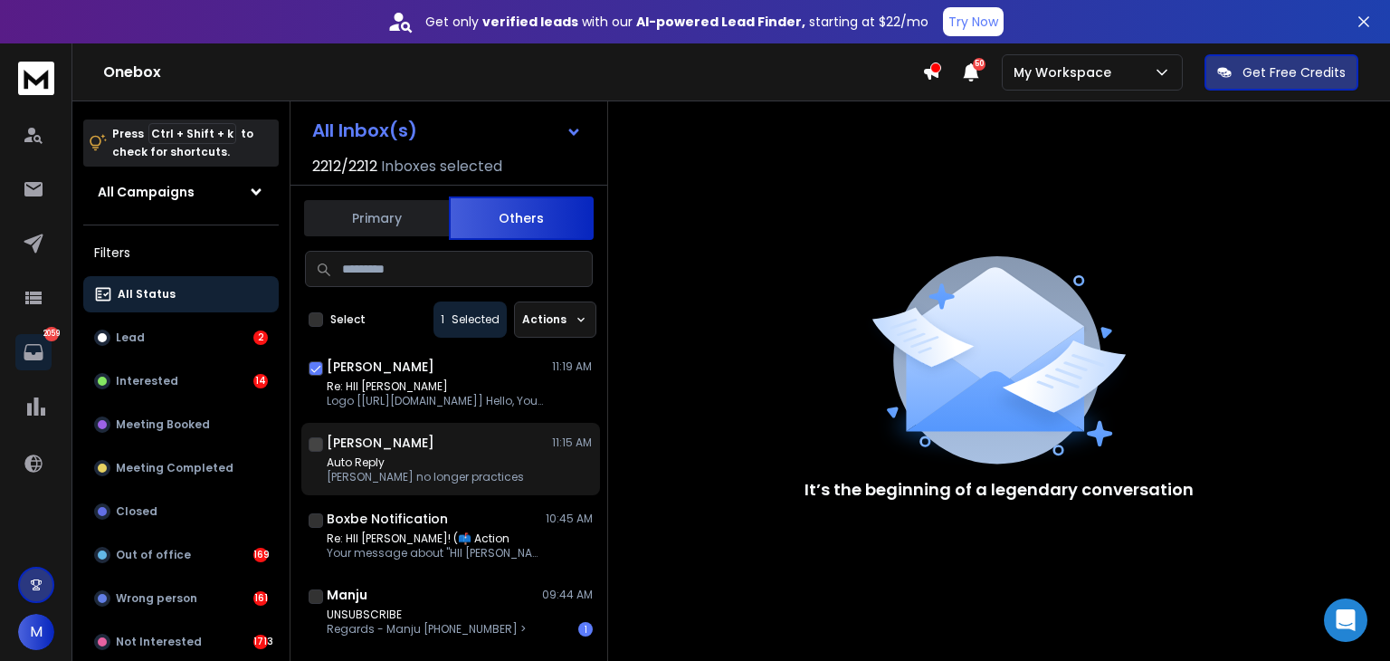
click at [311, 444] on button "button" at bounding box center [316, 444] width 14 height 14
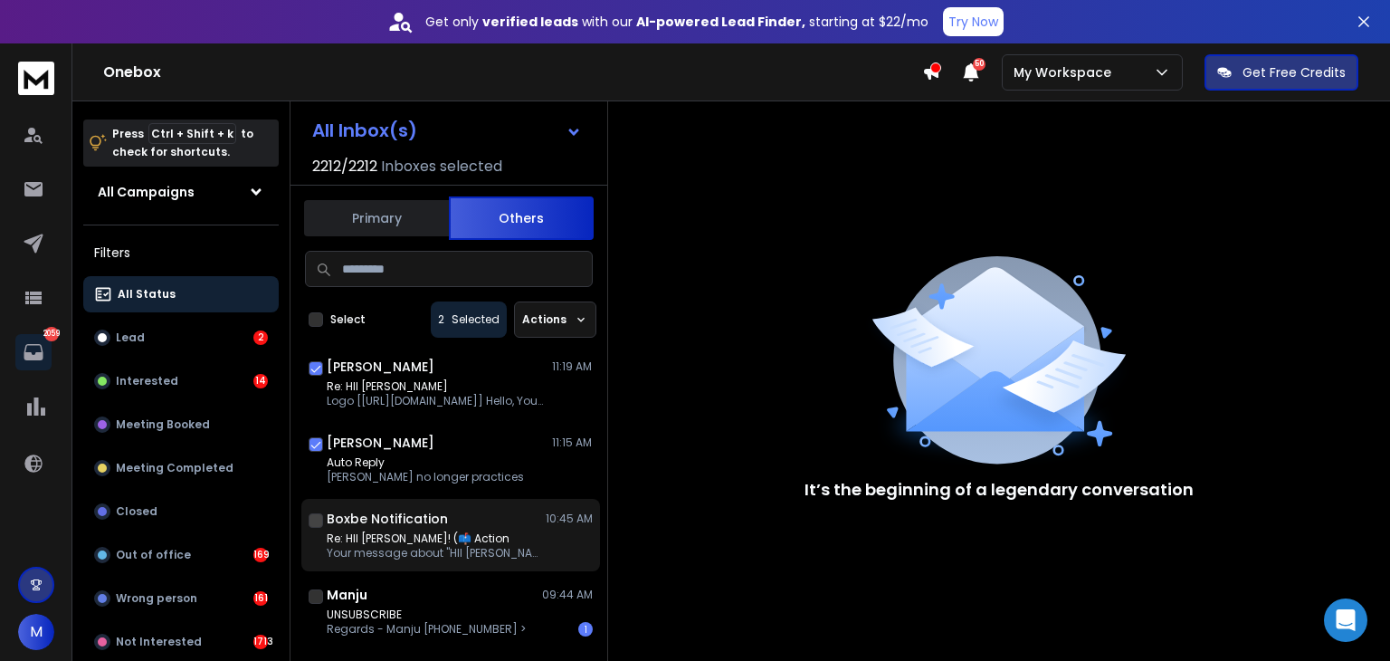
click at [311, 519] on button "button" at bounding box center [316, 520] width 14 height 14
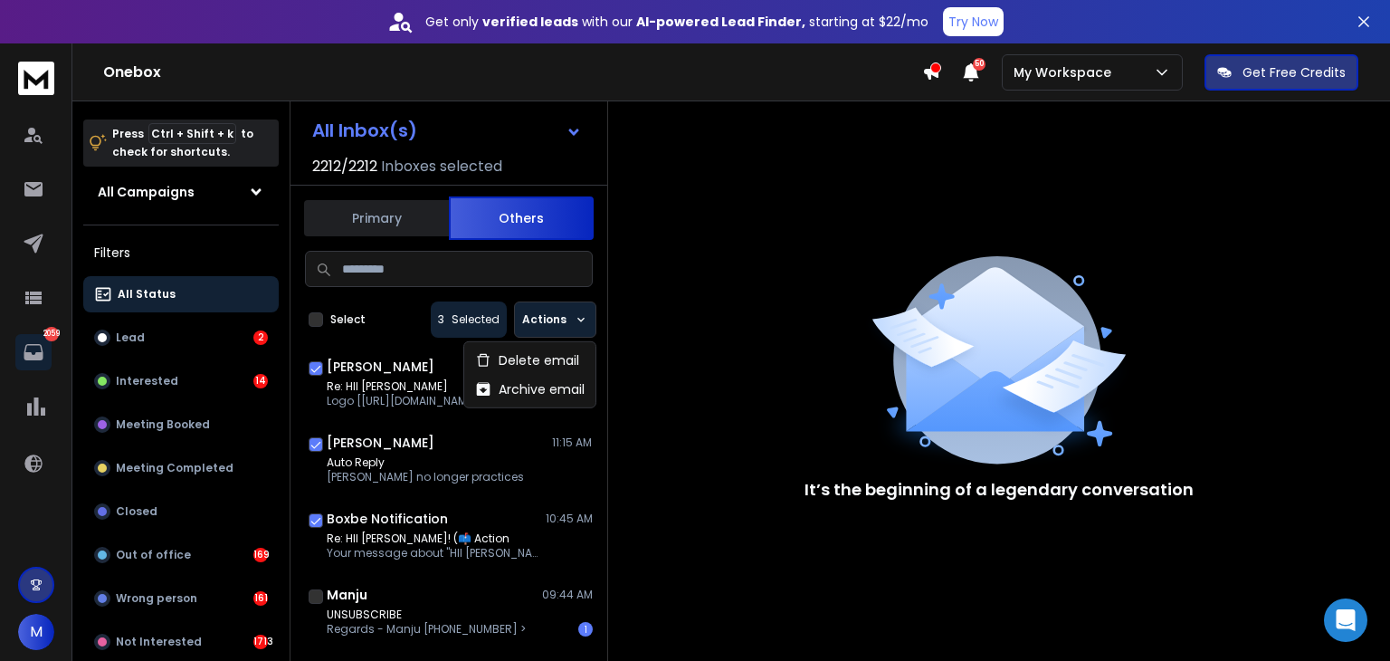
click at [539, 327] on button "Actions" at bounding box center [555, 319] width 82 height 36
click at [536, 358] on div "Delete email" at bounding box center [527, 360] width 104 height 18
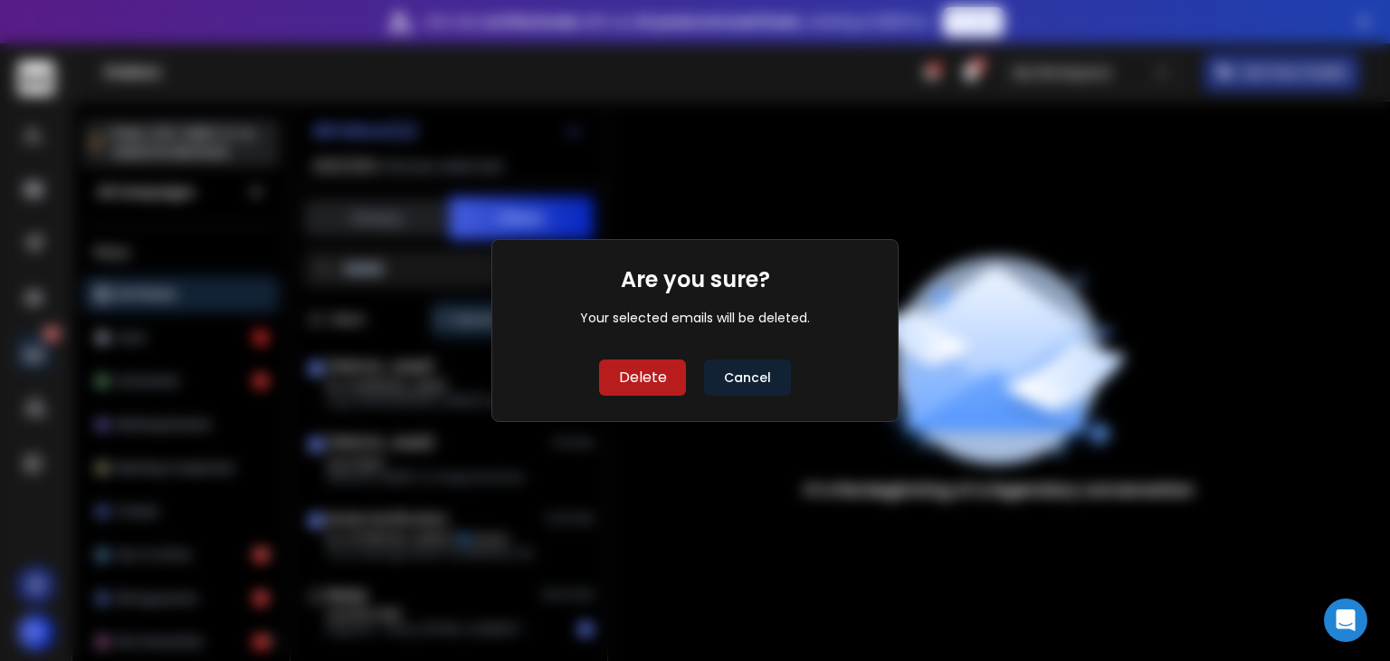
click at [625, 385] on button "Delete" at bounding box center [642, 377] width 87 height 36
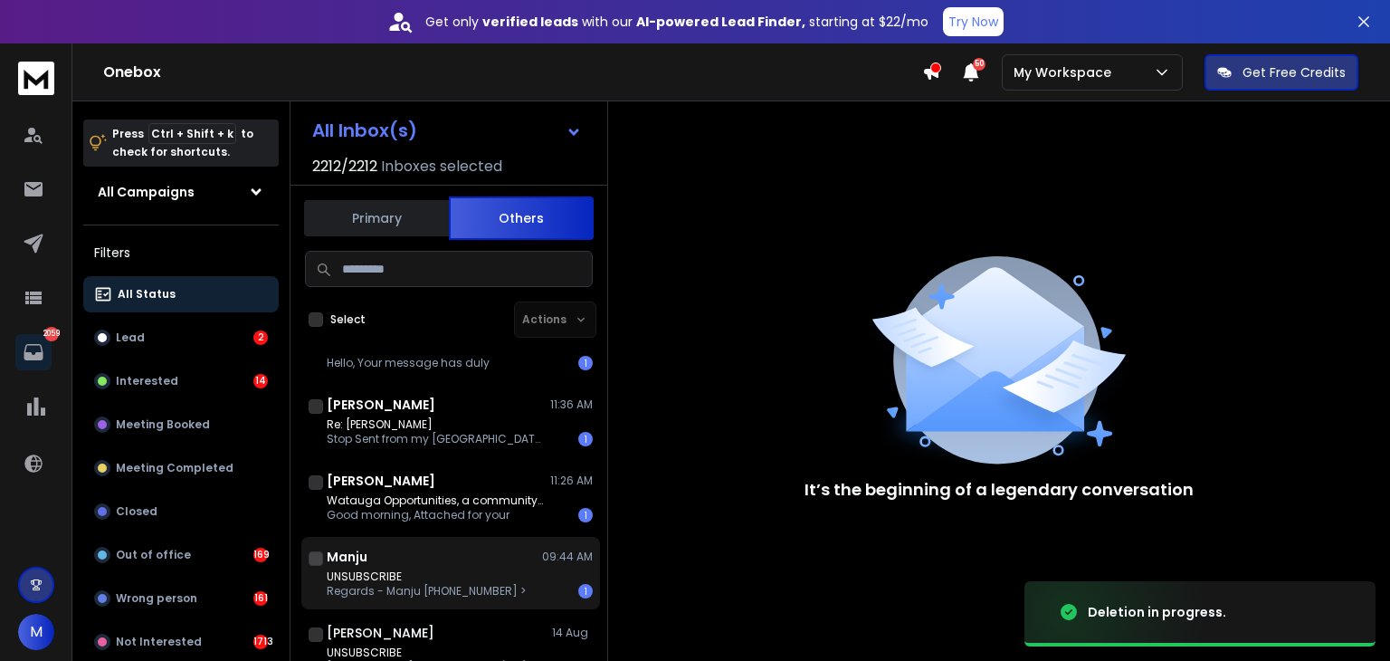
scroll to position [501, 0]
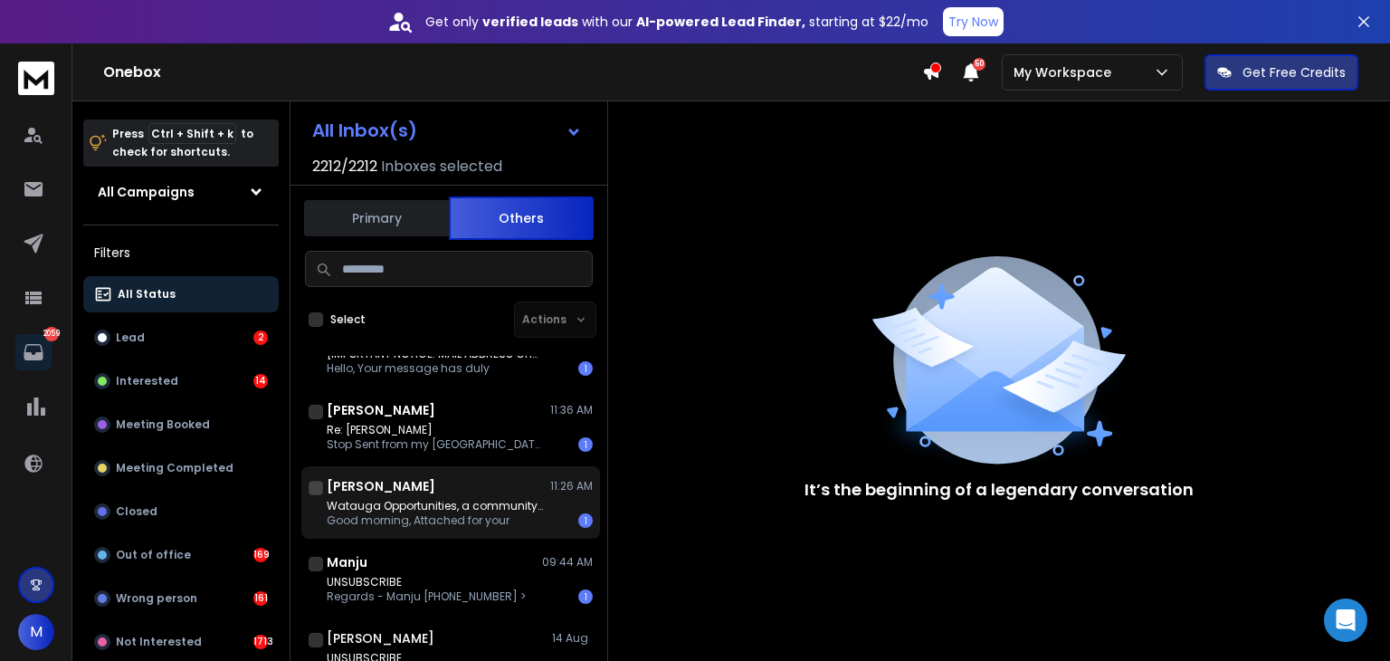
click at [415, 501] on p "Watauga Opportunities, a community-focused nonprofit" at bounding box center [435, 506] width 217 height 14
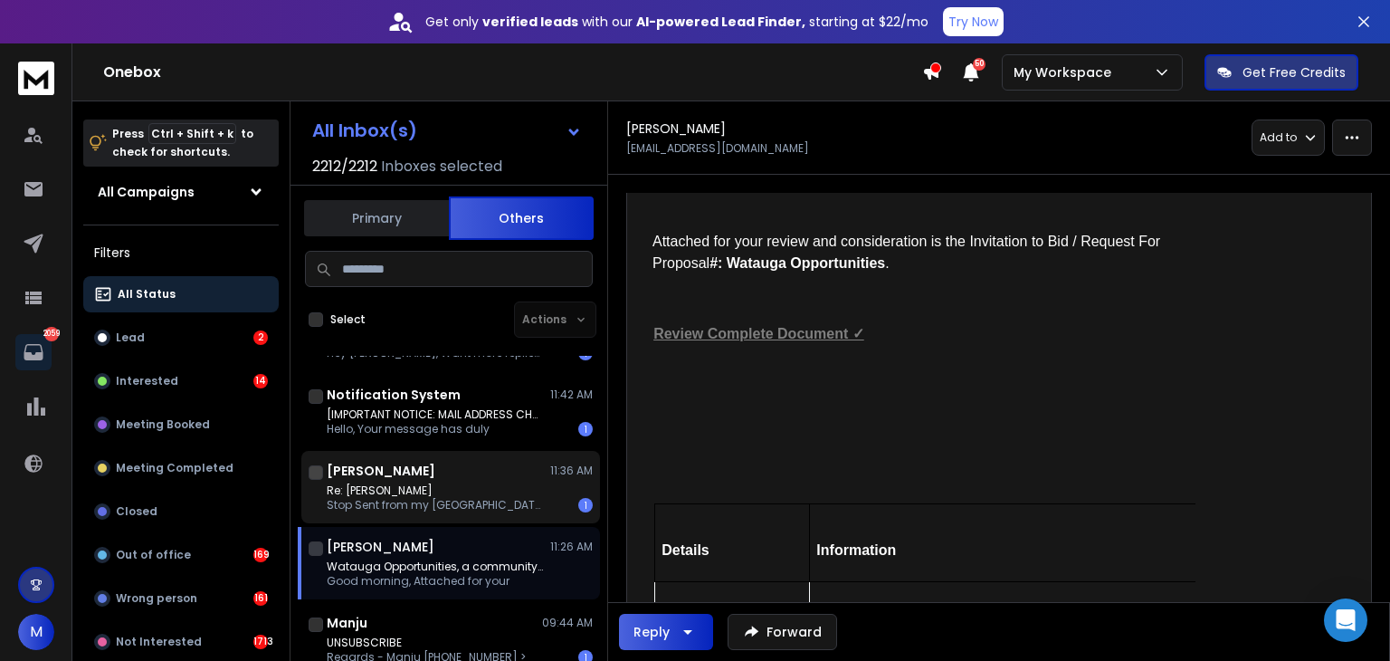
scroll to position [436, 0]
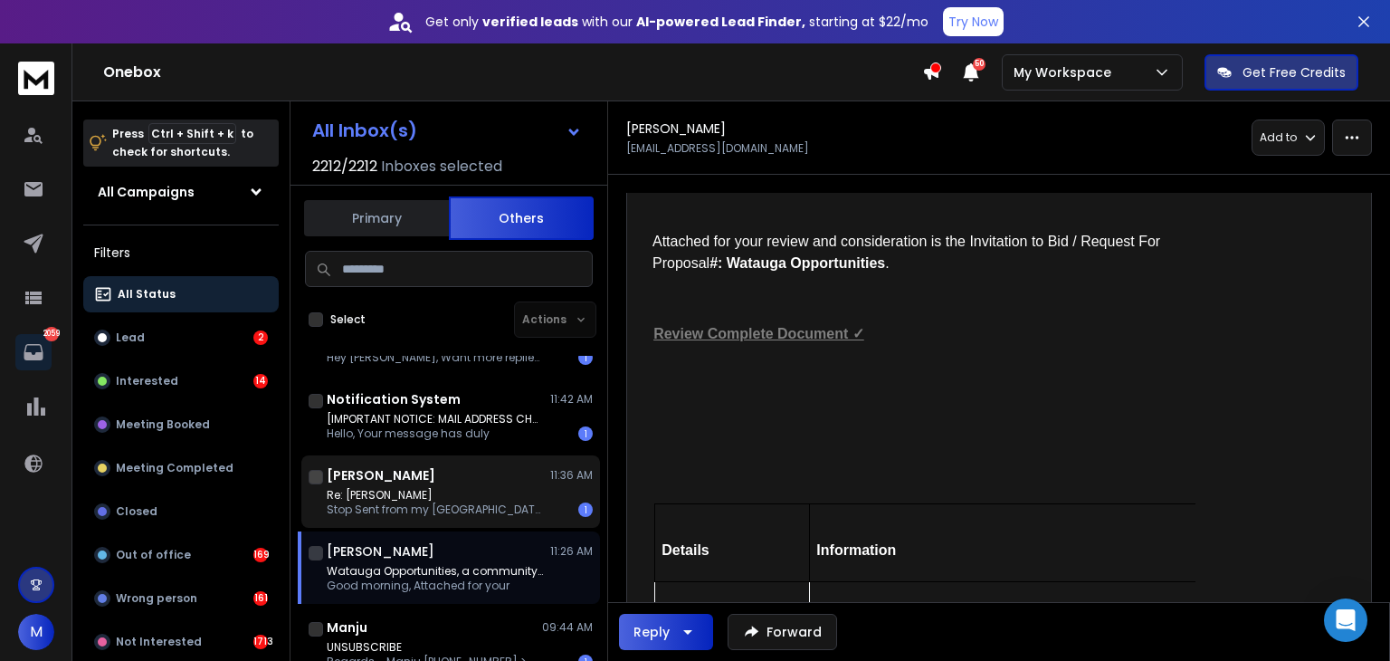
click at [437, 470] on div "[PERSON_NAME] 11:36 AM" at bounding box center [460, 475] width 266 height 18
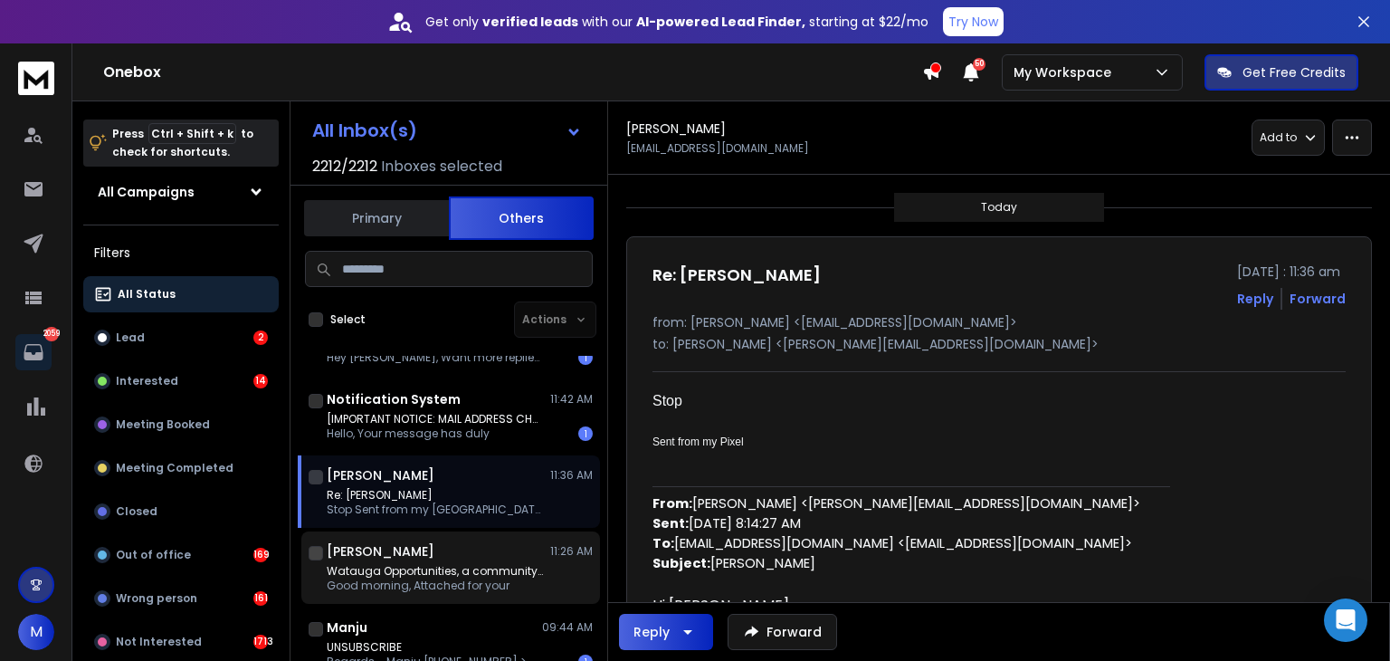
click at [420, 571] on p "Watauga Opportunities, a community-focused nonprofit" at bounding box center [435, 571] width 217 height 14
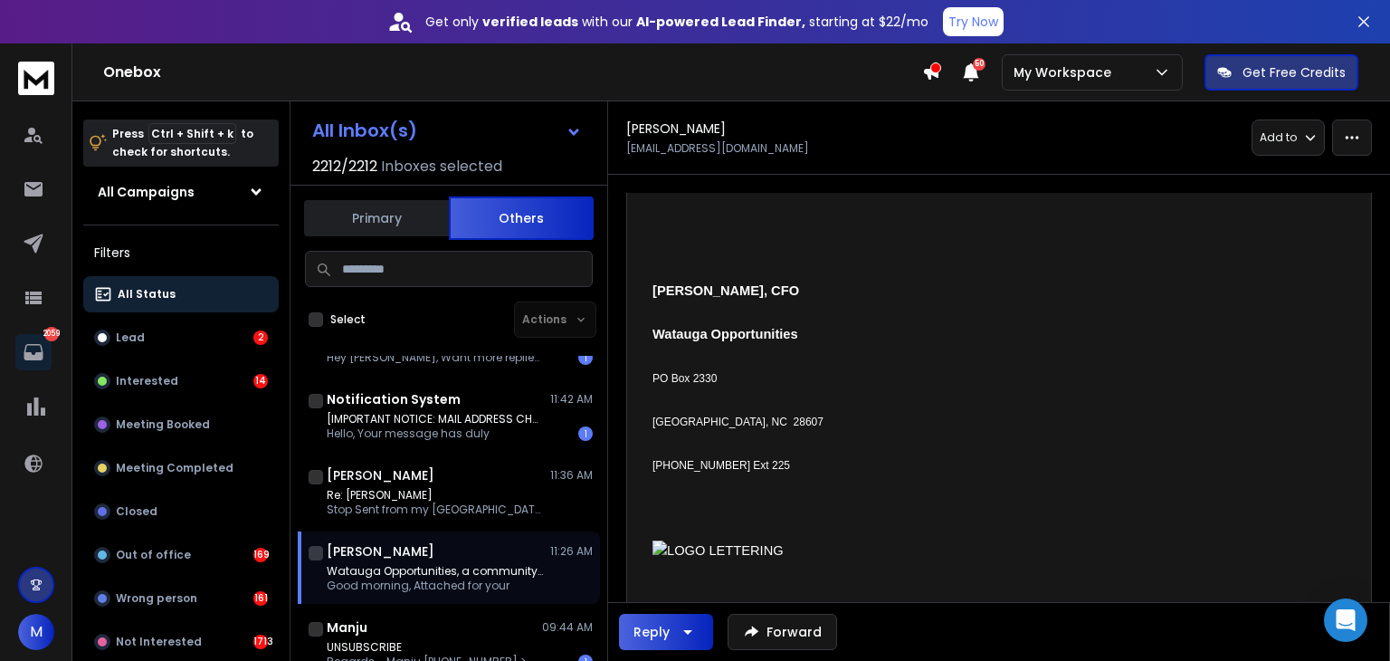
scroll to position [2223, 0]
click at [768, 617] on button "Forward" at bounding box center [783, 632] width 110 height 36
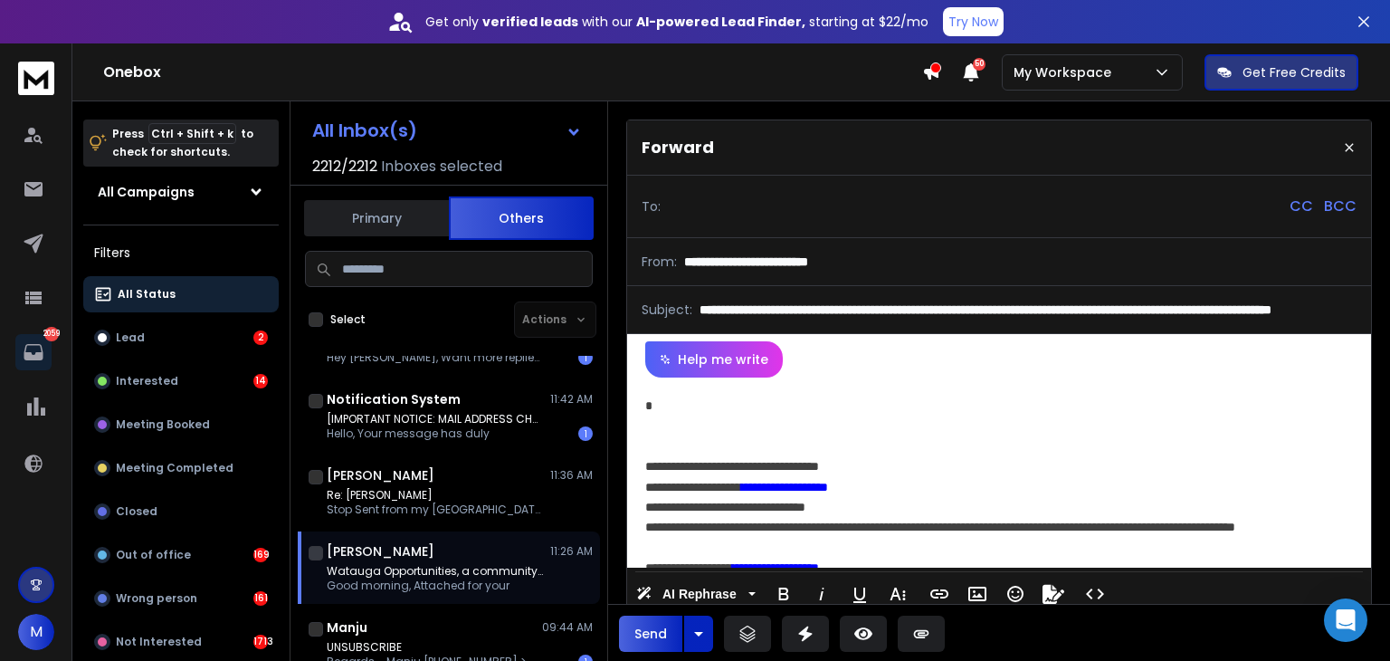
click at [739, 207] on input at bounding box center [731, 206] width 127 height 33
type input "**********"
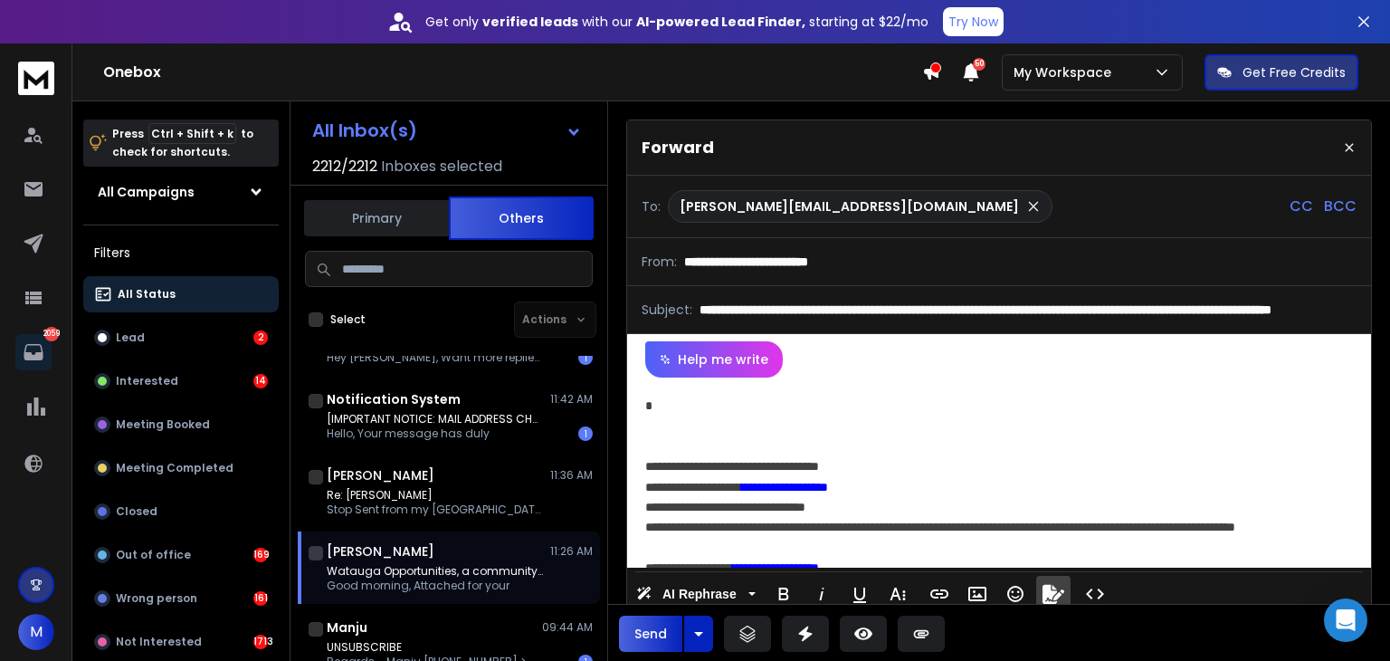
drag, startPoint x: 1045, startPoint y: 606, endPoint x: 1052, endPoint y: 591, distance: 15.8
click at [1052, 591] on div "**********" at bounding box center [999, 473] width 746 height 709
click at [1052, 591] on icon "button" at bounding box center [1054, 593] width 22 height 19
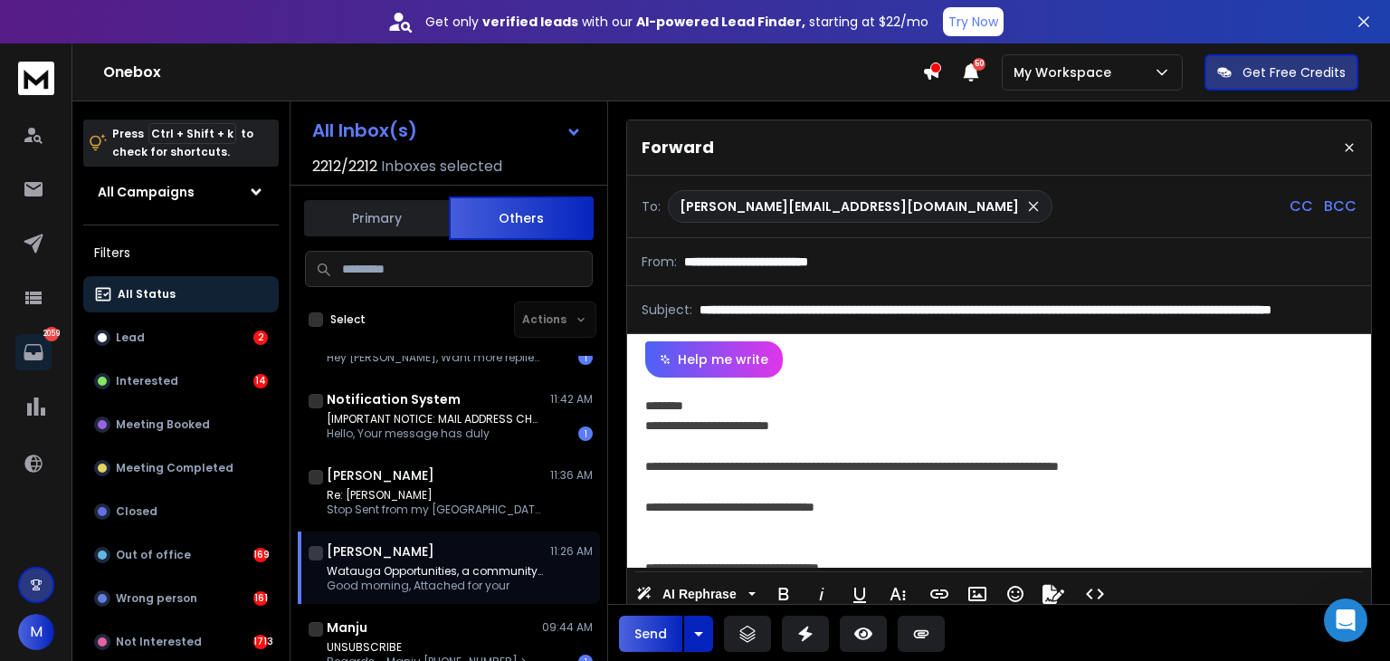
click at [640, 634] on button "Send" at bounding box center [650, 633] width 63 height 36
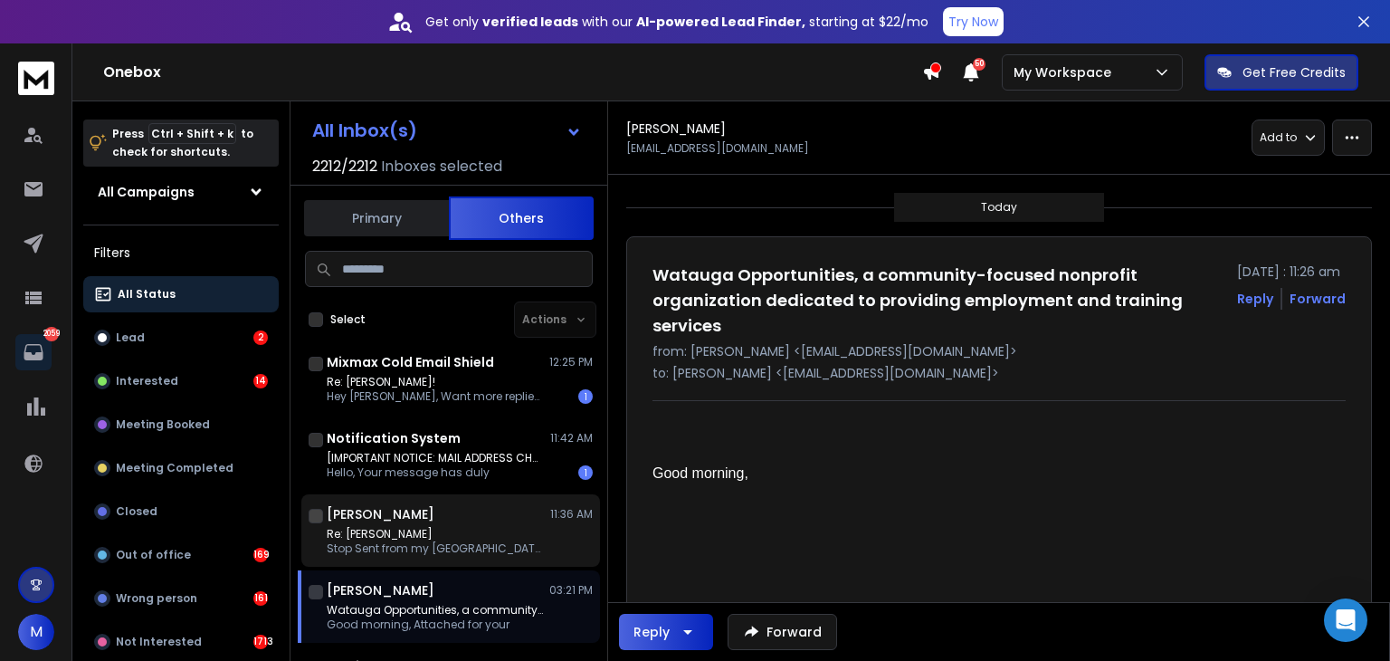
scroll to position [391, 0]
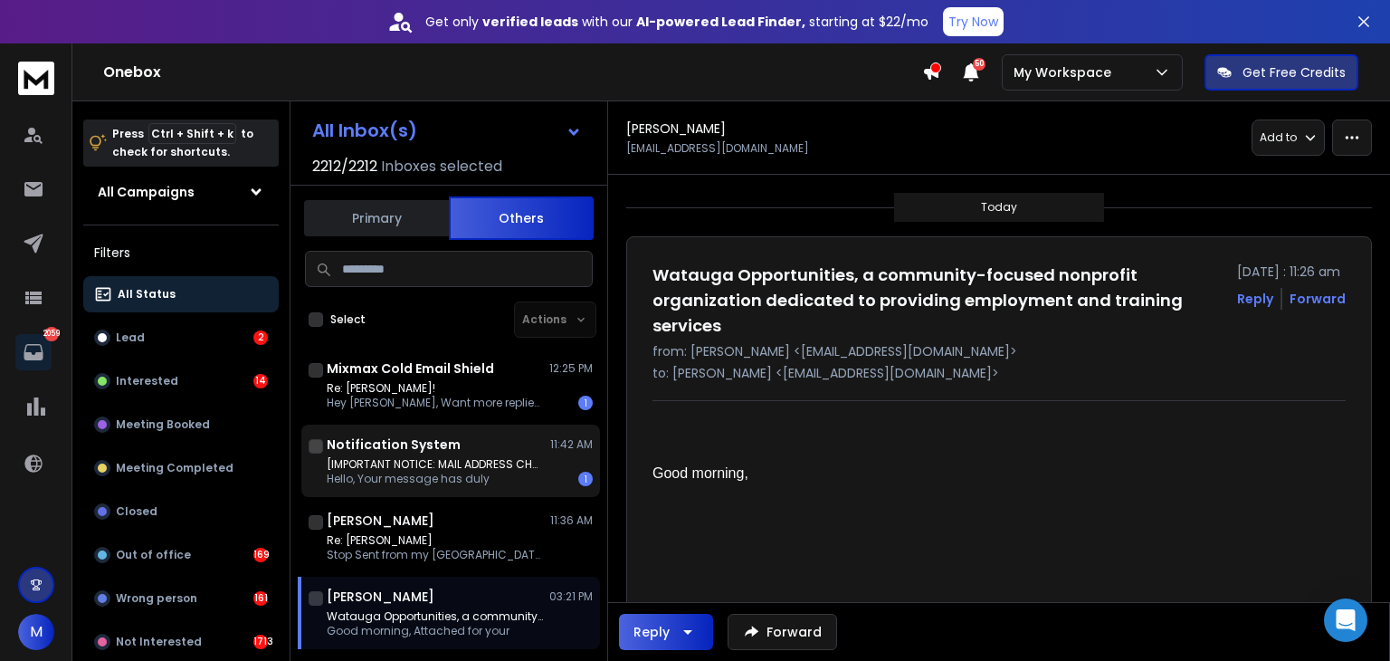
click at [370, 458] on p "[IMPORTANT NOTICE: MAIL ADDRESS CHANGE" at bounding box center [435, 464] width 217 height 14
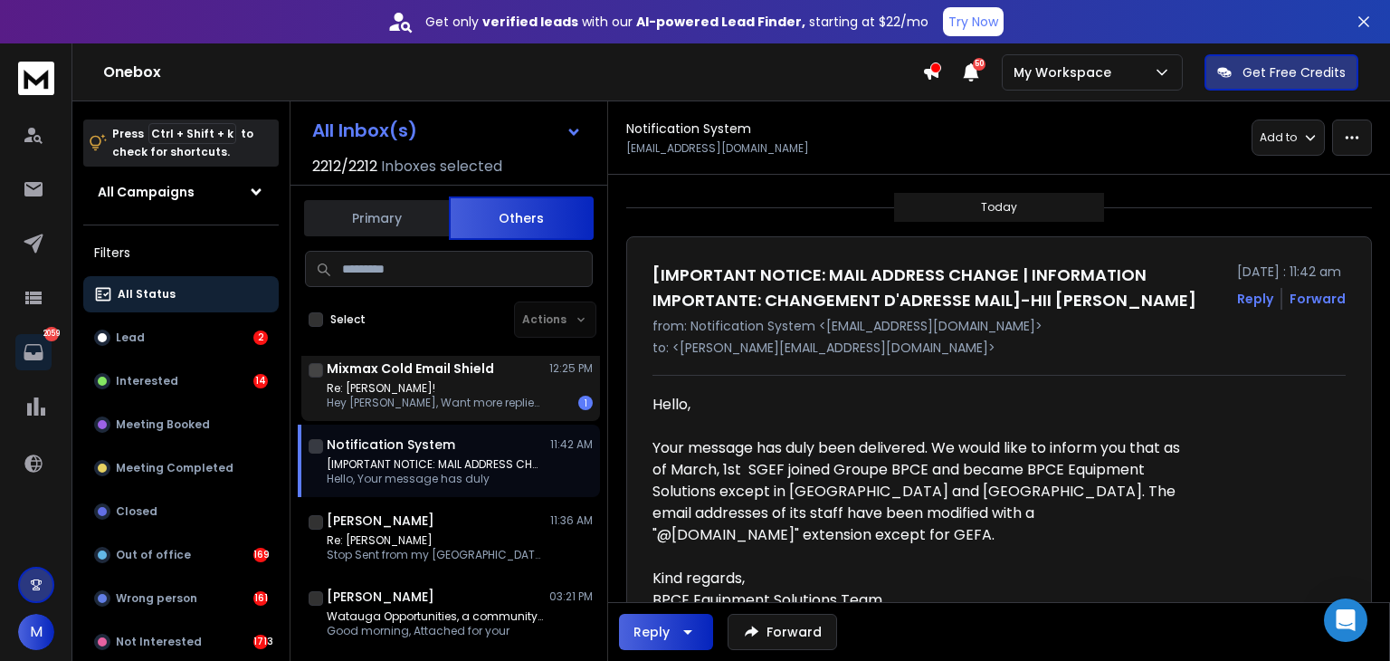
click at [391, 385] on p "Re: [PERSON_NAME]!" at bounding box center [435, 388] width 217 height 14
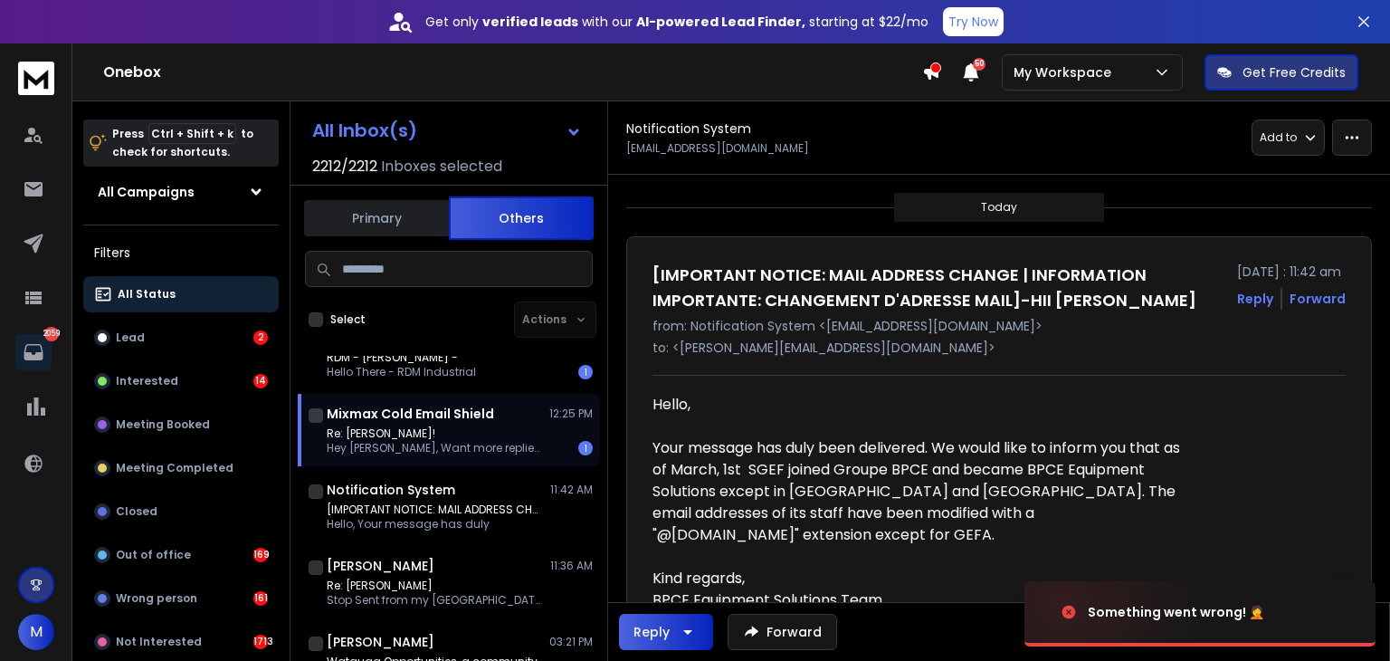
scroll to position [345, 0]
click at [391, 385] on div "[EMAIL_ADDRESS][DOMAIN_NAME] 12:34 PM RDM - [PERSON_NAME] - Hello There - RDM I…" at bounding box center [450, 355] width 299 height 72
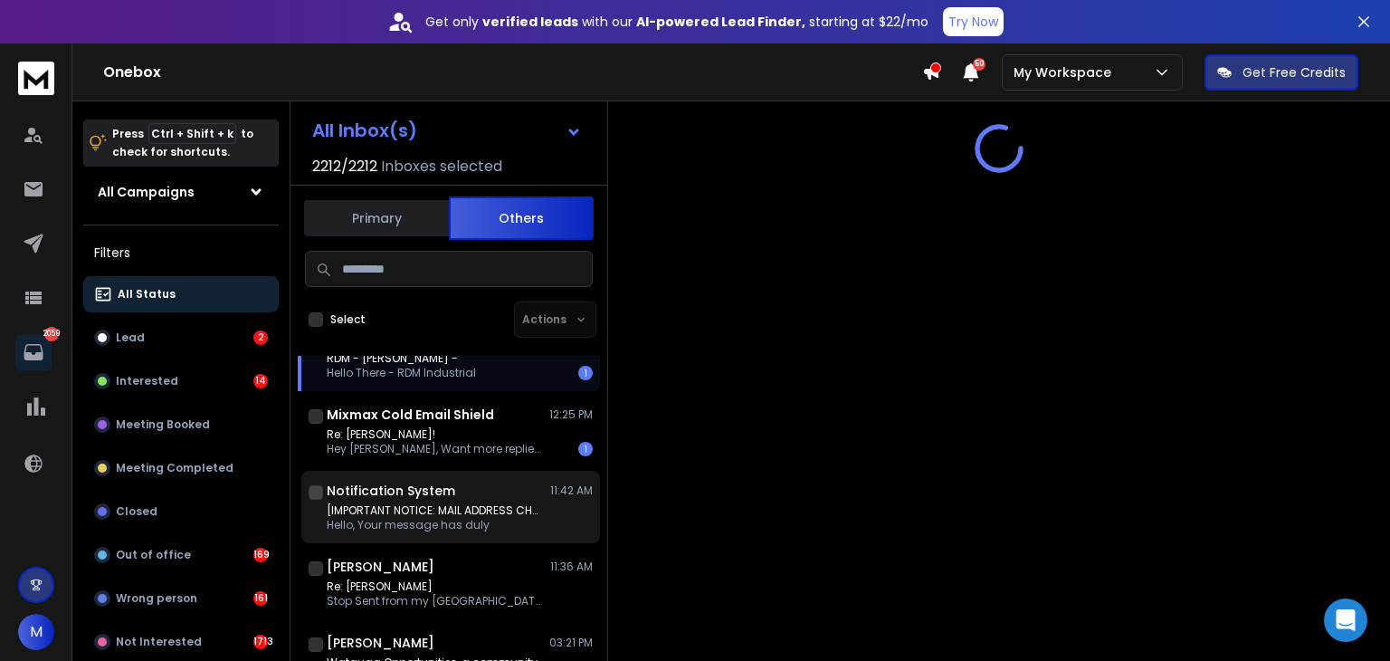
click at [316, 492] on button "button" at bounding box center [316, 492] width 14 height 14
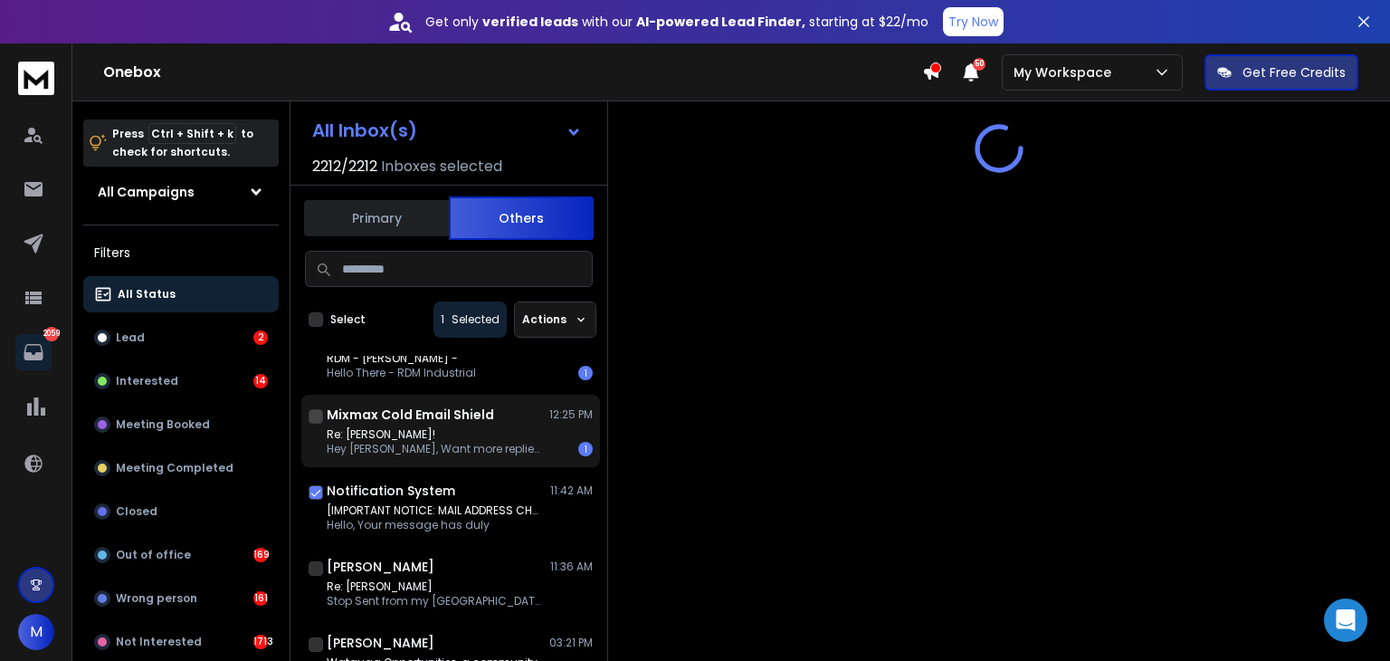
click at [311, 414] on button "button" at bounding box center [316, 416] width 14 height 14
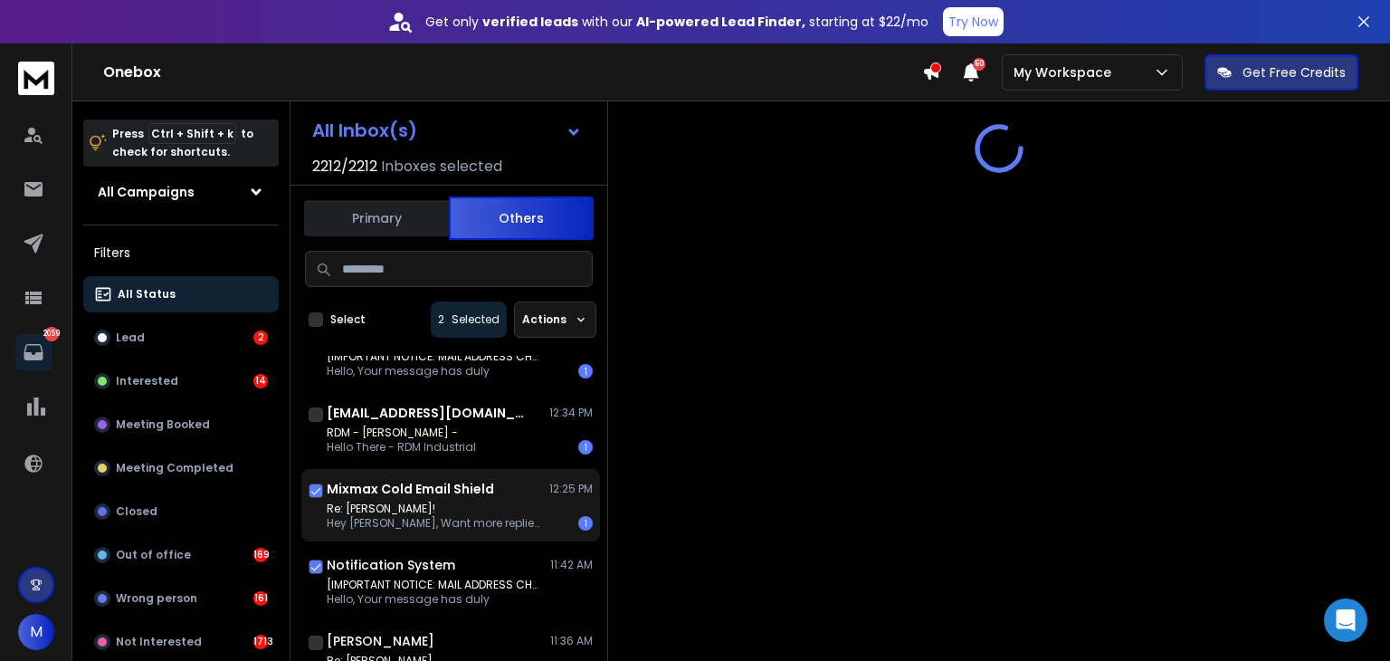
scroll to position [270, 0]
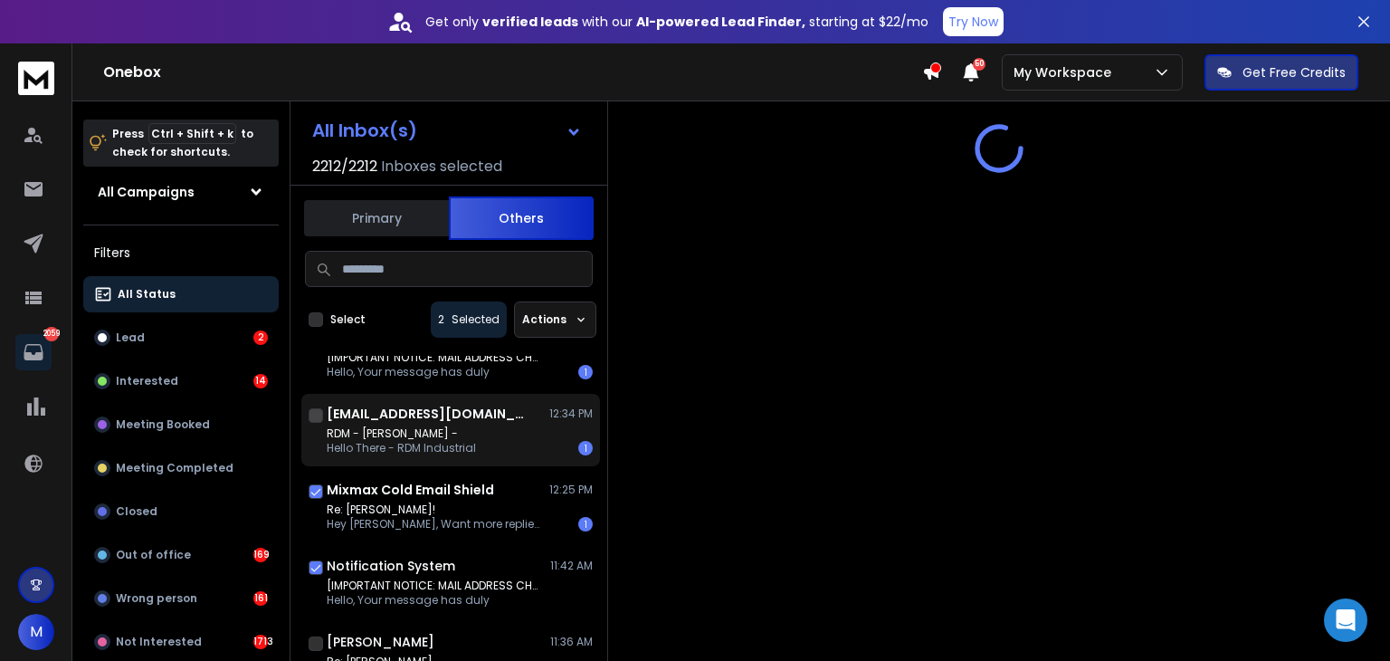
click at [311, 412] on button "button" at bounding box center [316, 415] width 14 height 14
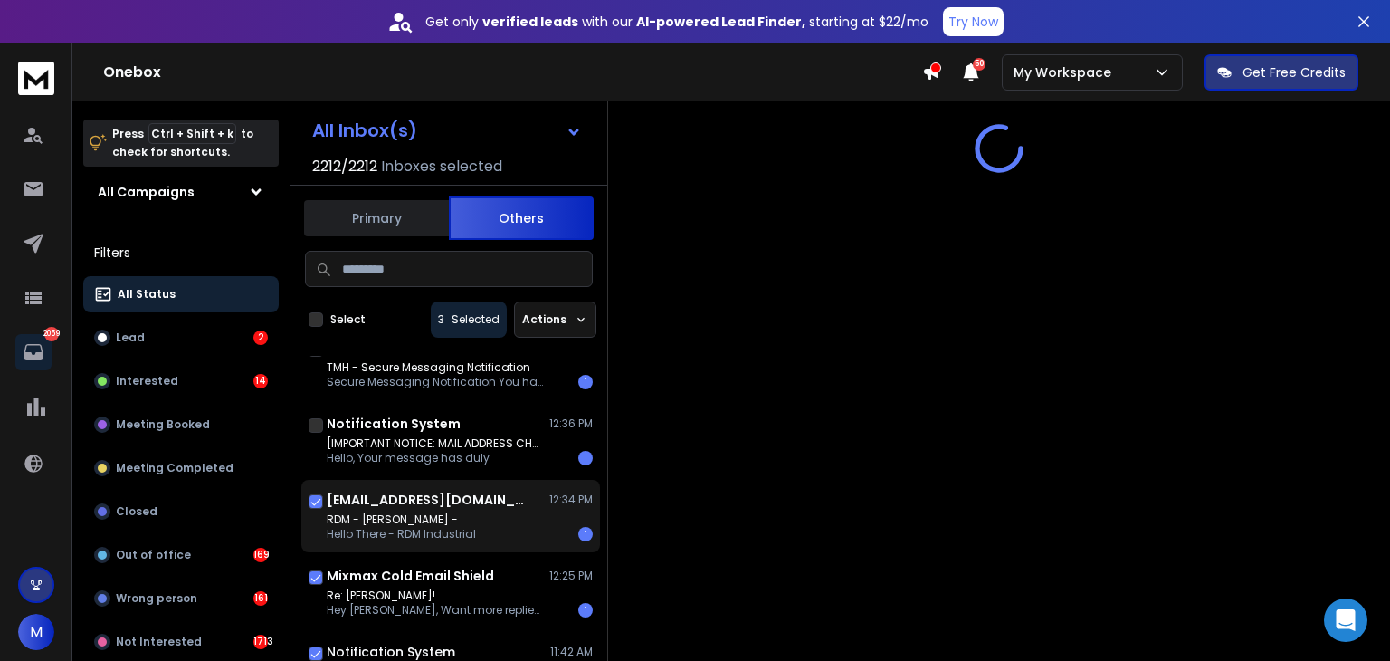
scroll to position [183, 0]
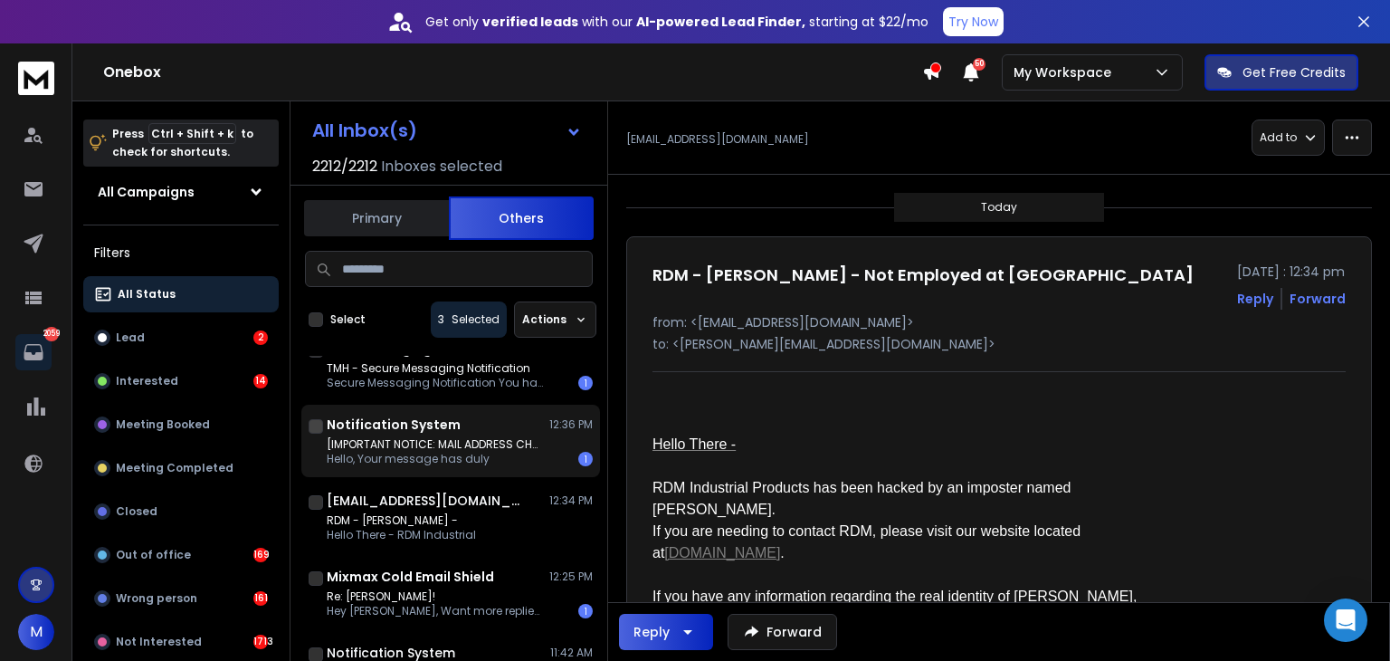
click at [311, 428] on button "button" at bounding box center [316, 426] width 14 height 14
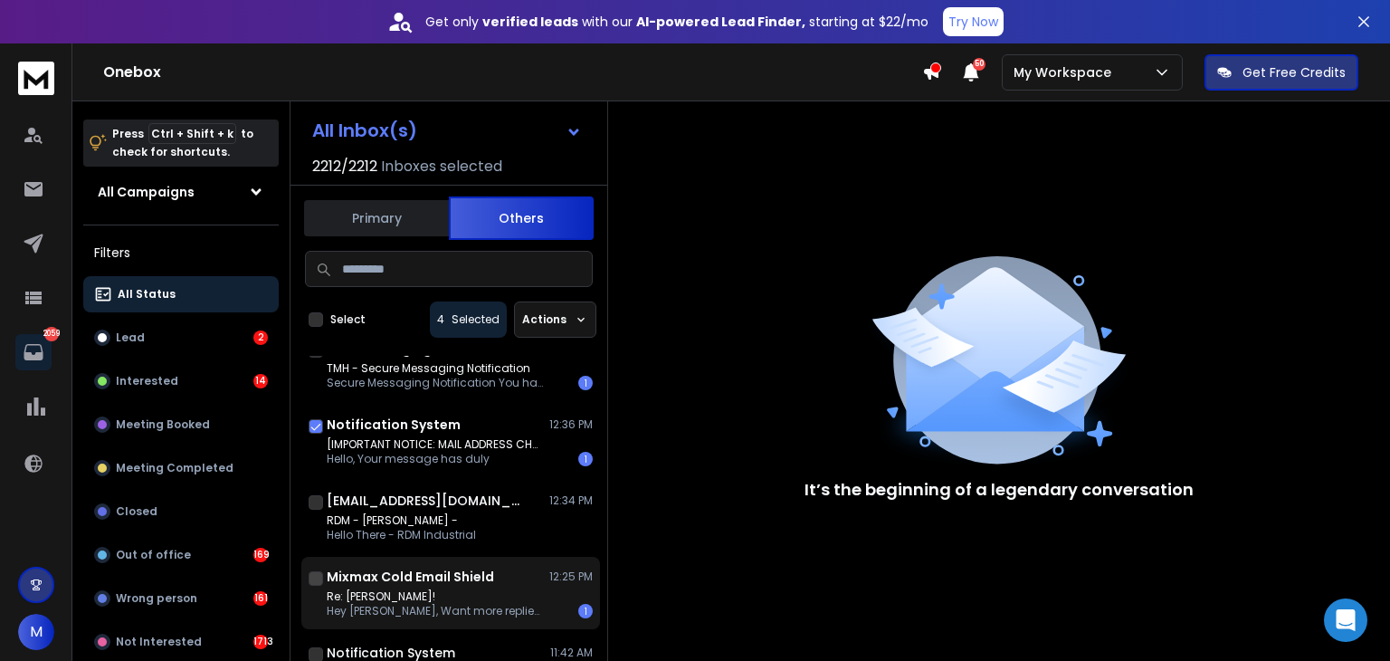
click at [314, 578] on button "button" at bounding box center [316, 578] width 14 height 14
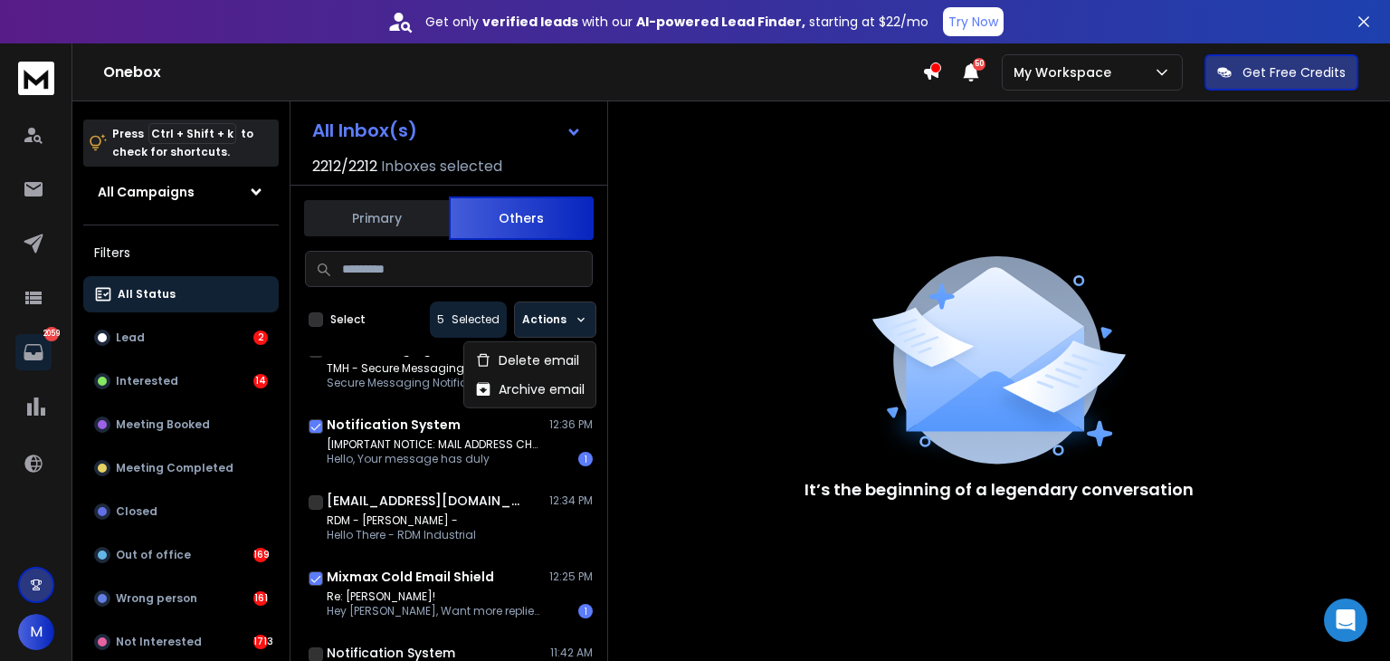
click at [556, 320] on p "Actions" at bounding box center [544, 319] width 44 height 14
click at [547, 359] on div "Delete email" at bounding box center [527, 360] width 104 height 18
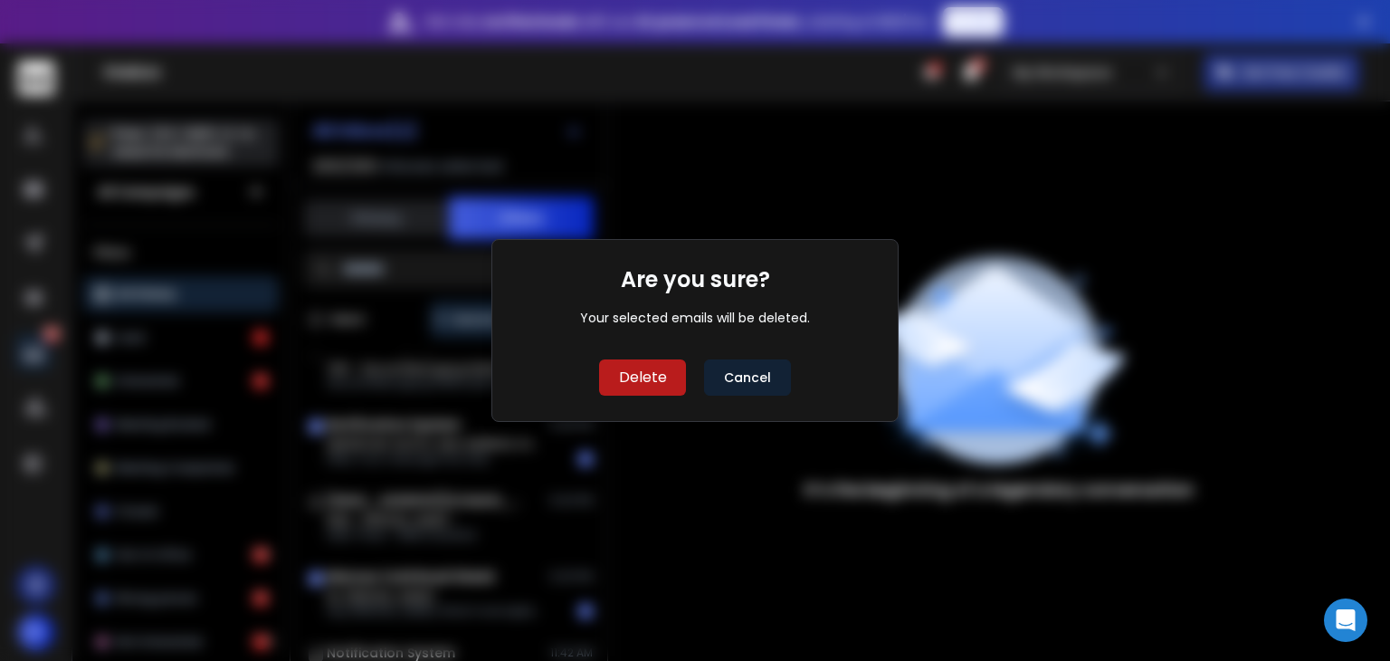
click at [652, 377] on button "Delete" at bounding box center [642, 377] width 87 height 36
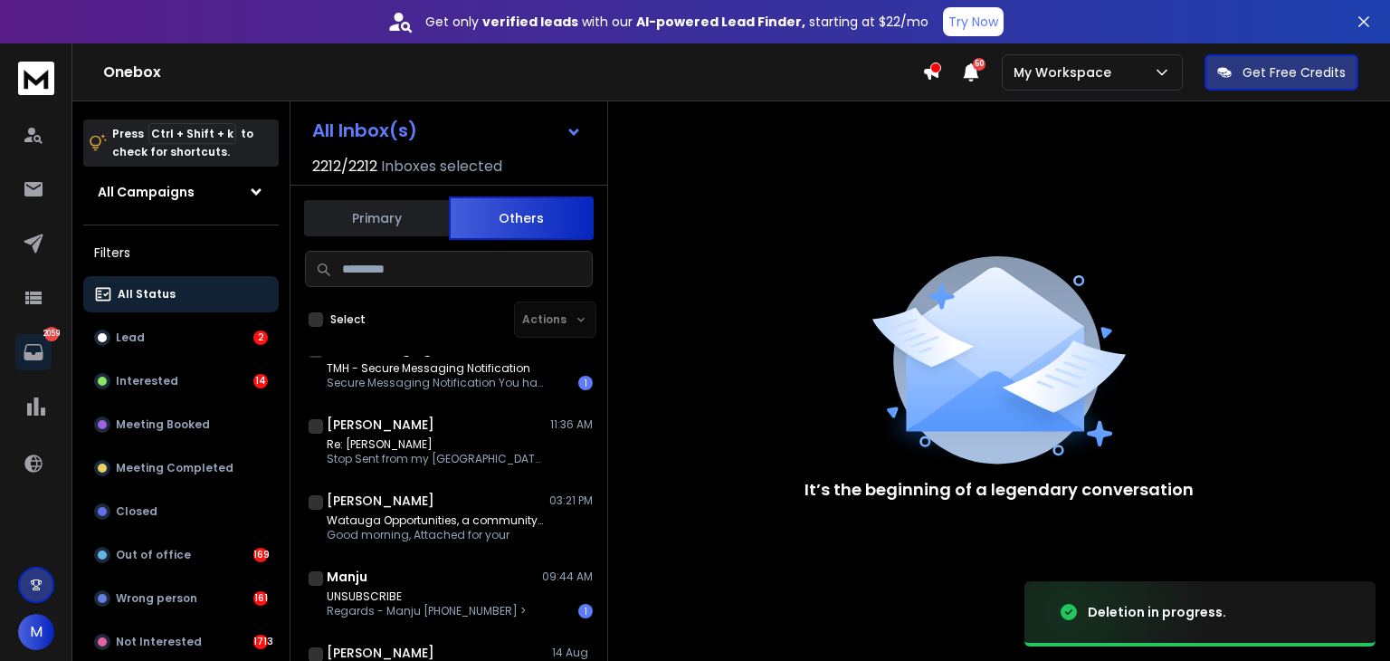
click at [652, 377] on div "It’s the beginning of a legendary conversation" at bounding box center [999, 382] width 782 height 562
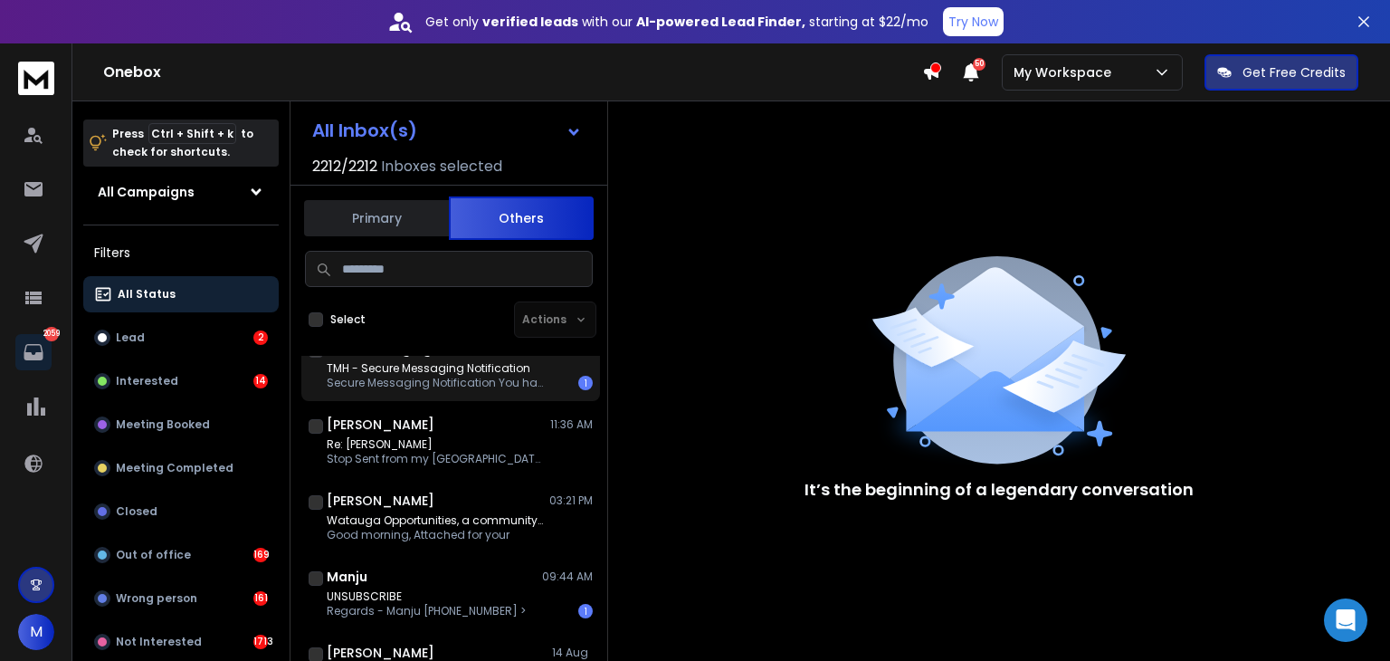
click at [396, 384] on p "Secure Messaging Notification You have" at bounding box center [435, 383] width 217 height 14
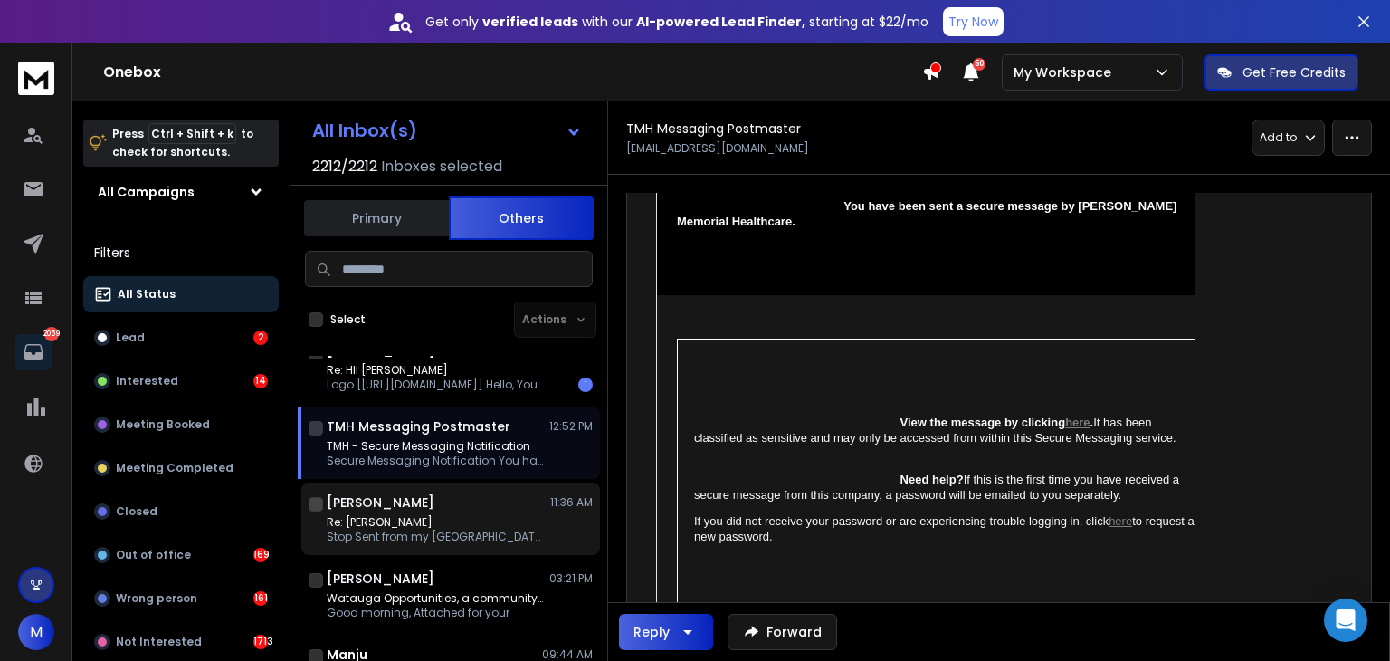
scroll to position [51, 0]
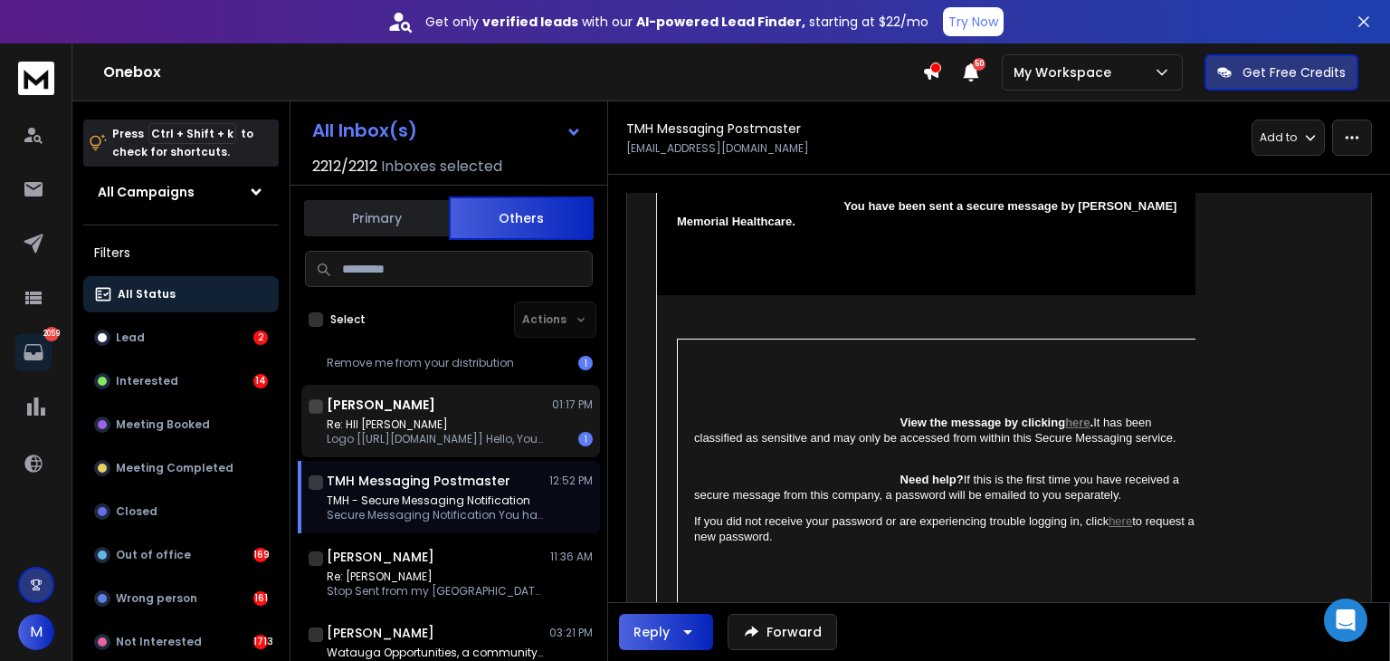
click at [386, 426] on p "Re: HII [PERSON_NAME]" at bounding box center [435, 424] width 217 height 14
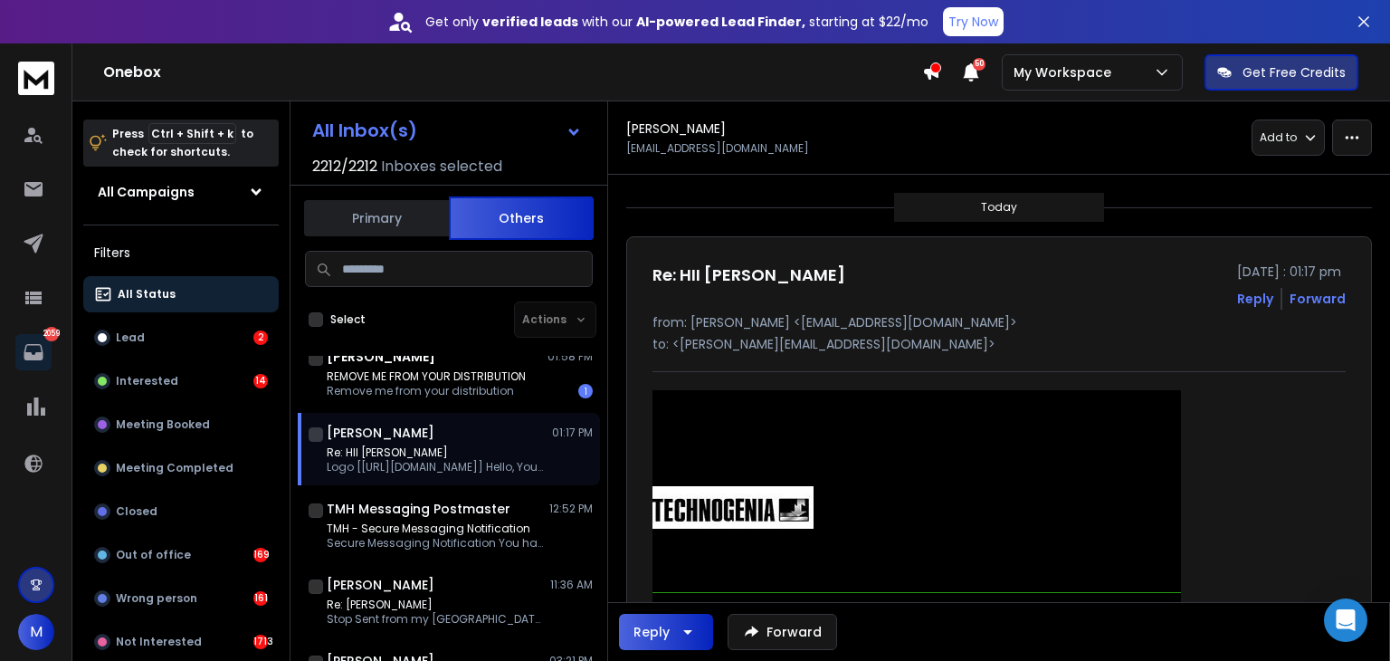
scroll to position [0, 0]
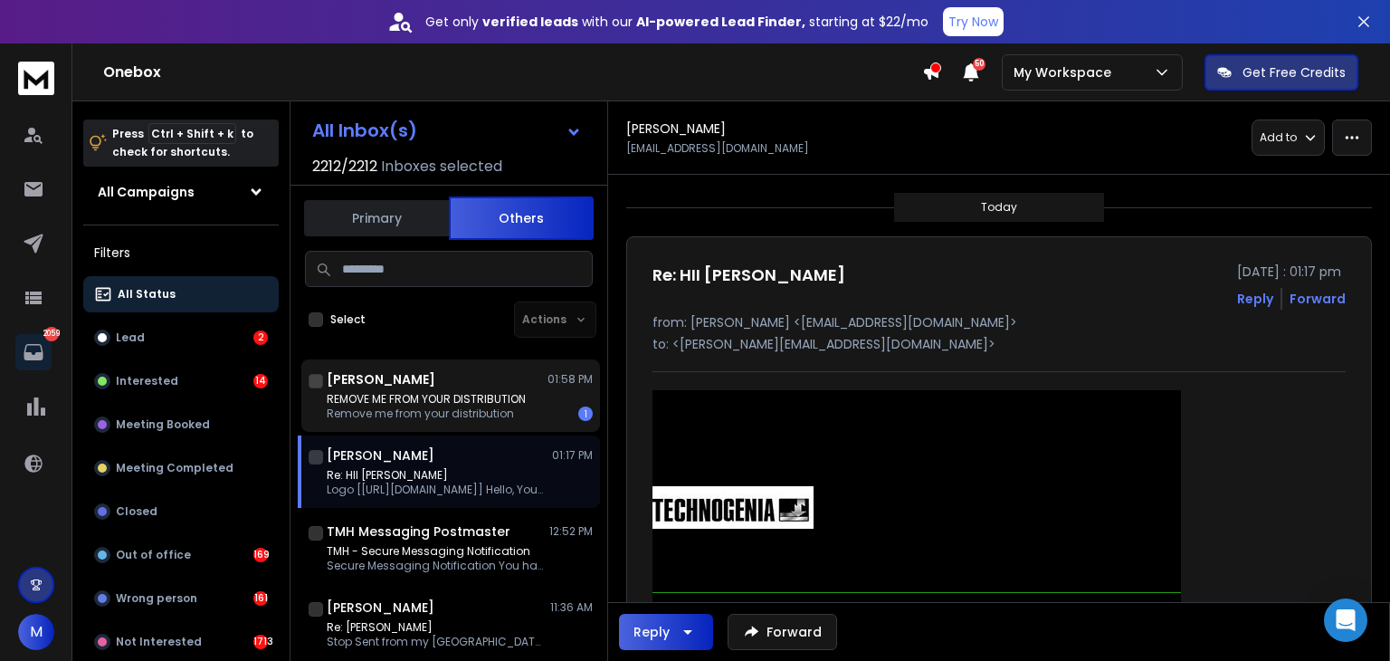
click at [398, 392] on p "REMOVE ME FROM YOUR DISTRIBUTION" at bounding box center [426, 399] width 199 height 14
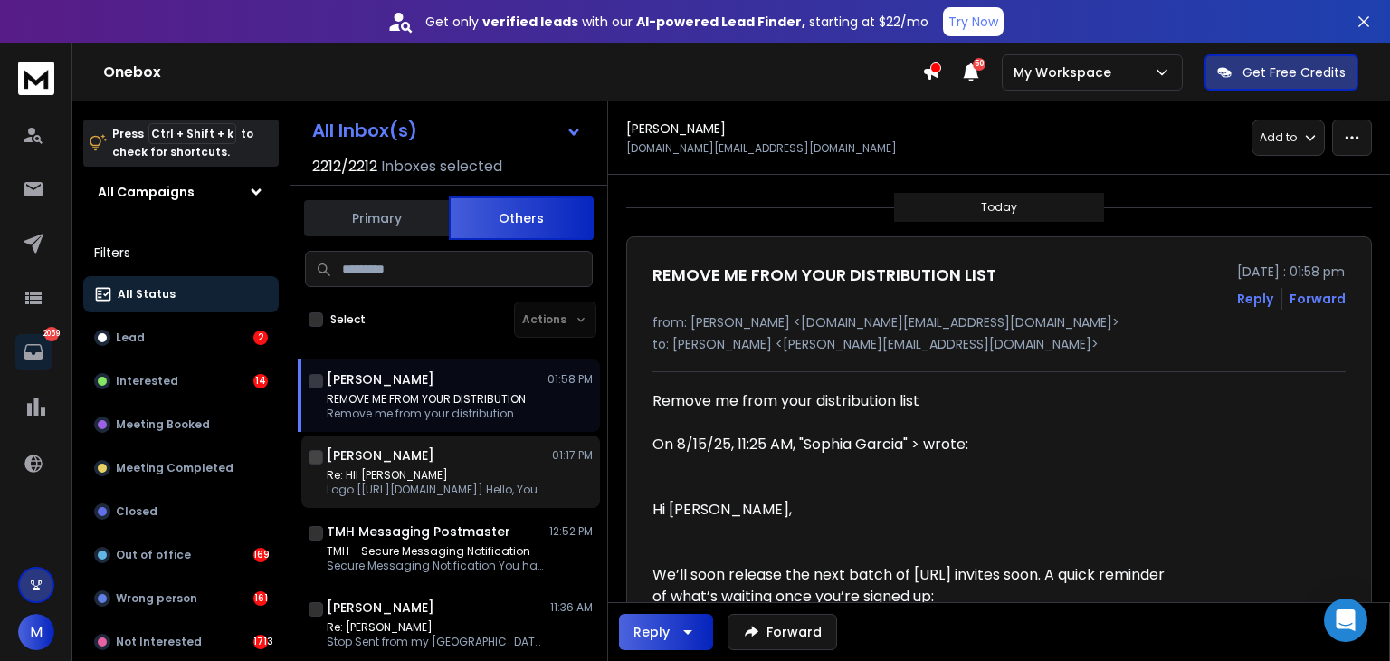
click at [319, 458] on button "button" at bounding box center [316, 457] width 14 height 14
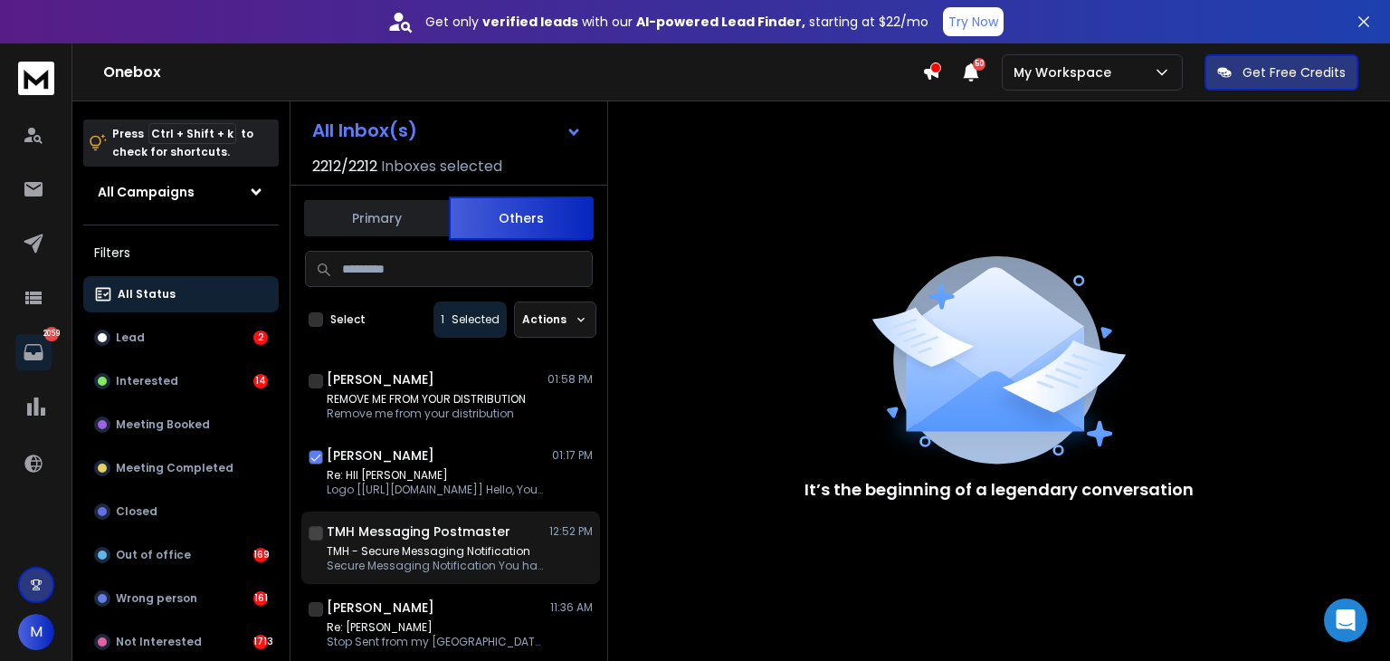
click at [311, 533] on button "button" at bounding box center [316, 533] width 14 height 14
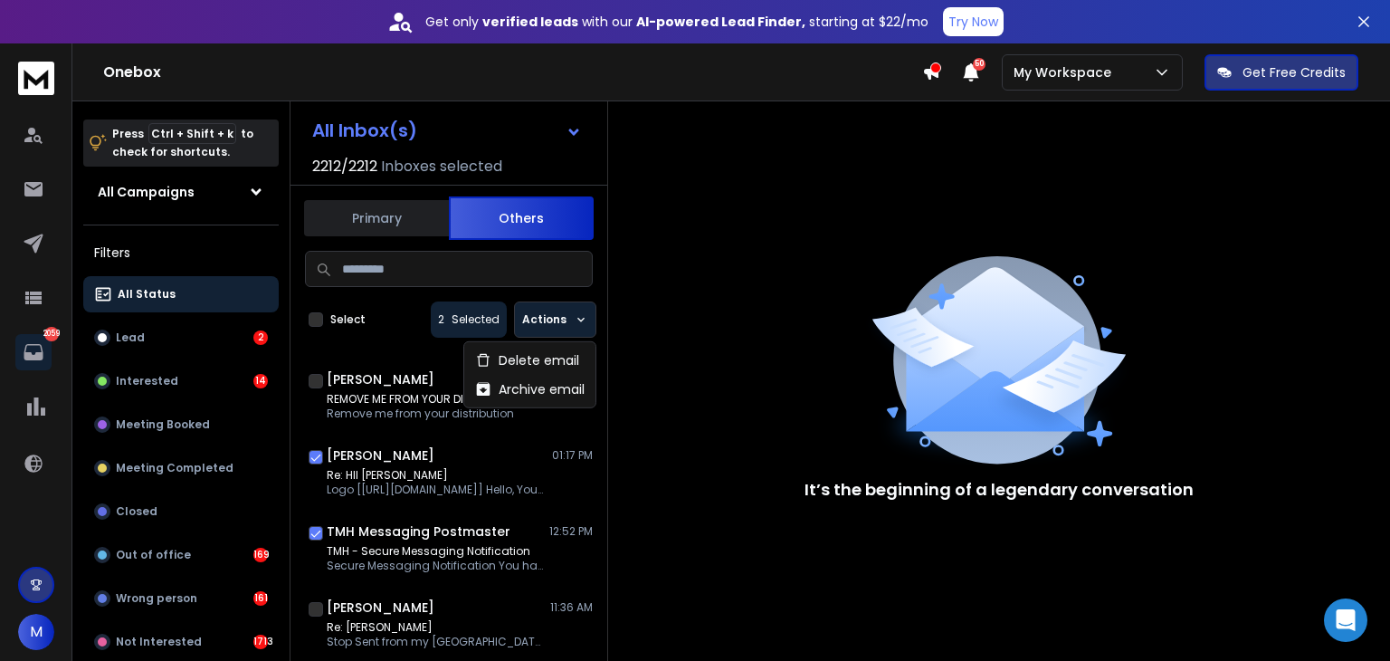
click at [541, 321] on p "Actions" at bounding box center [544, 319] width 44 height 14
click at [529, 351] on div "Delete email" at bounding box center [527, 360] width 104 height 18
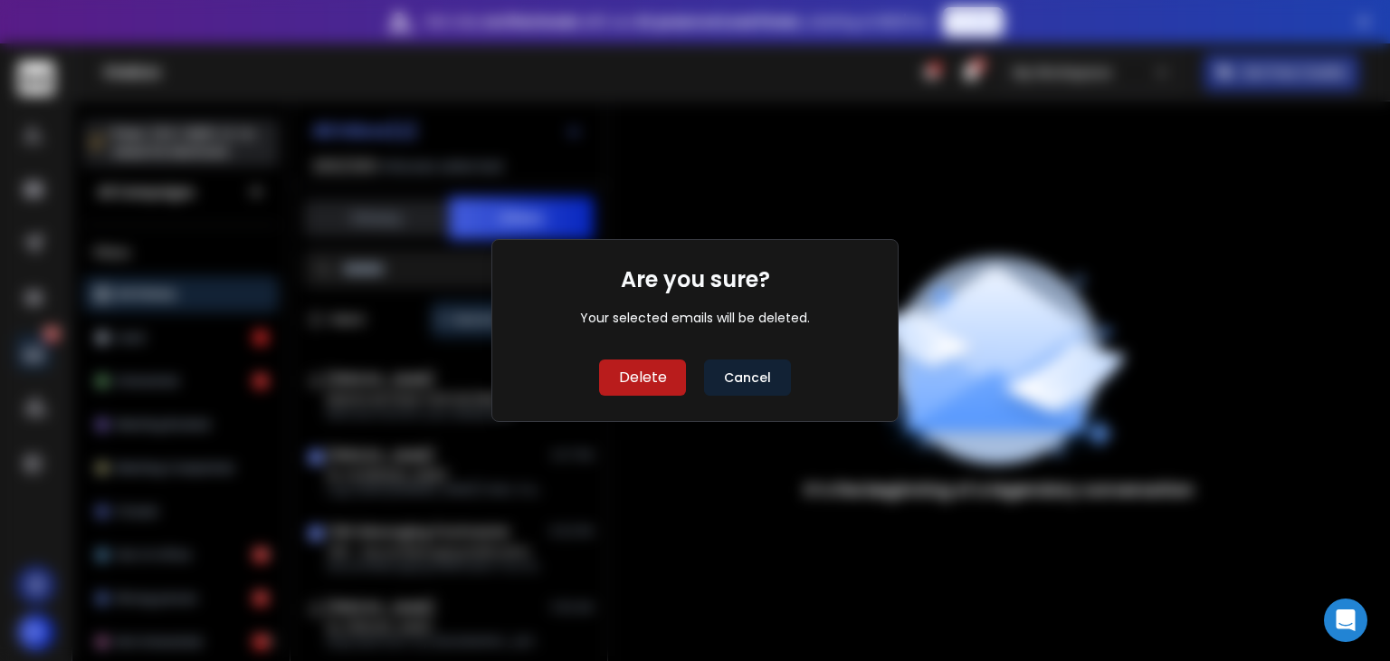
click at [624, 391] on button "Delete" at bounding box center [642, 377] width 87 height 36
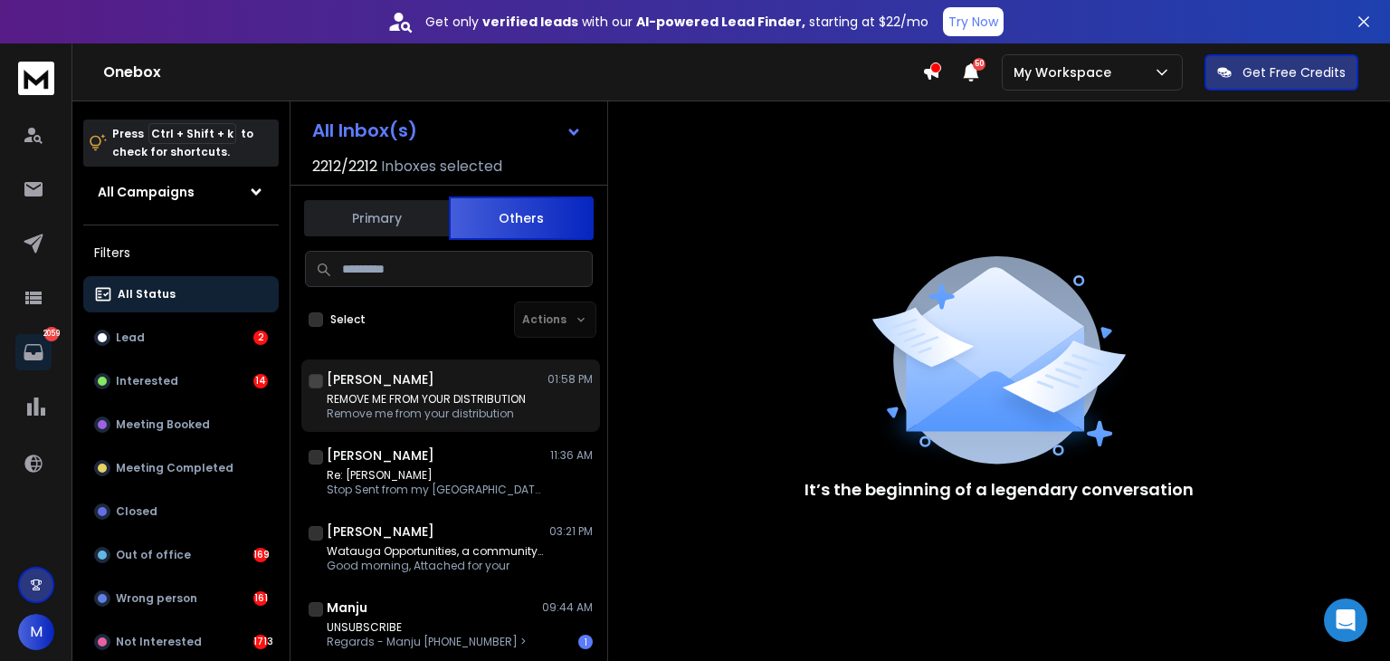
scroll to position [235, 0]
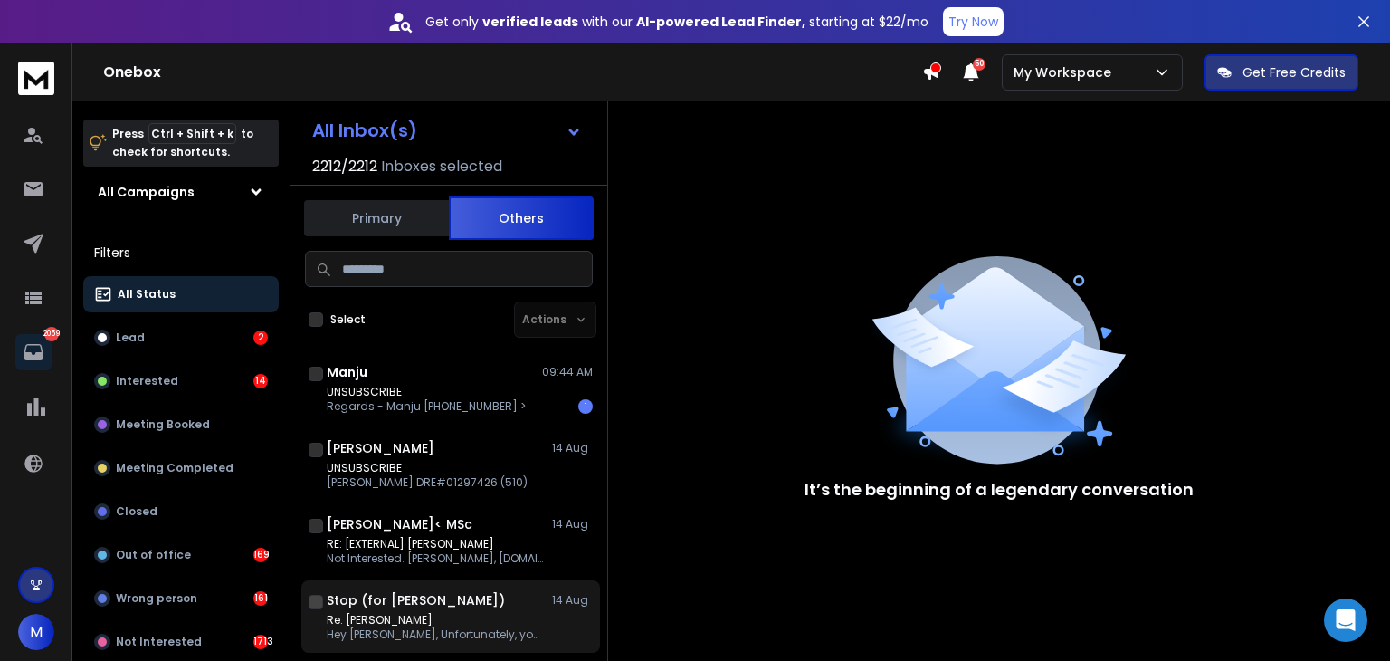
click at [398, 614] on p "Re: [PERSON_NAME]" at bounding box center [435, 620] width 217 height 14
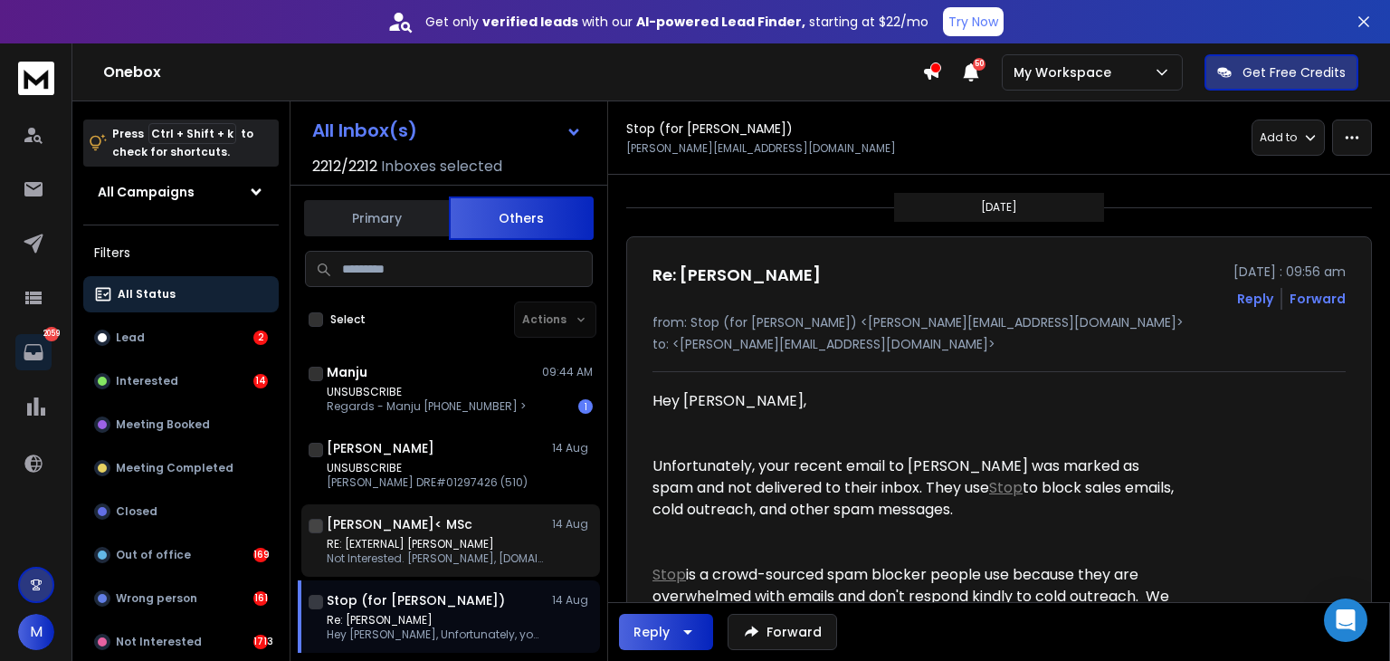
click at [425, 540] on p "RE: [EXTERNAL] [PERSON_NAME]" at bounding box center [435, 544] width 217 height 14
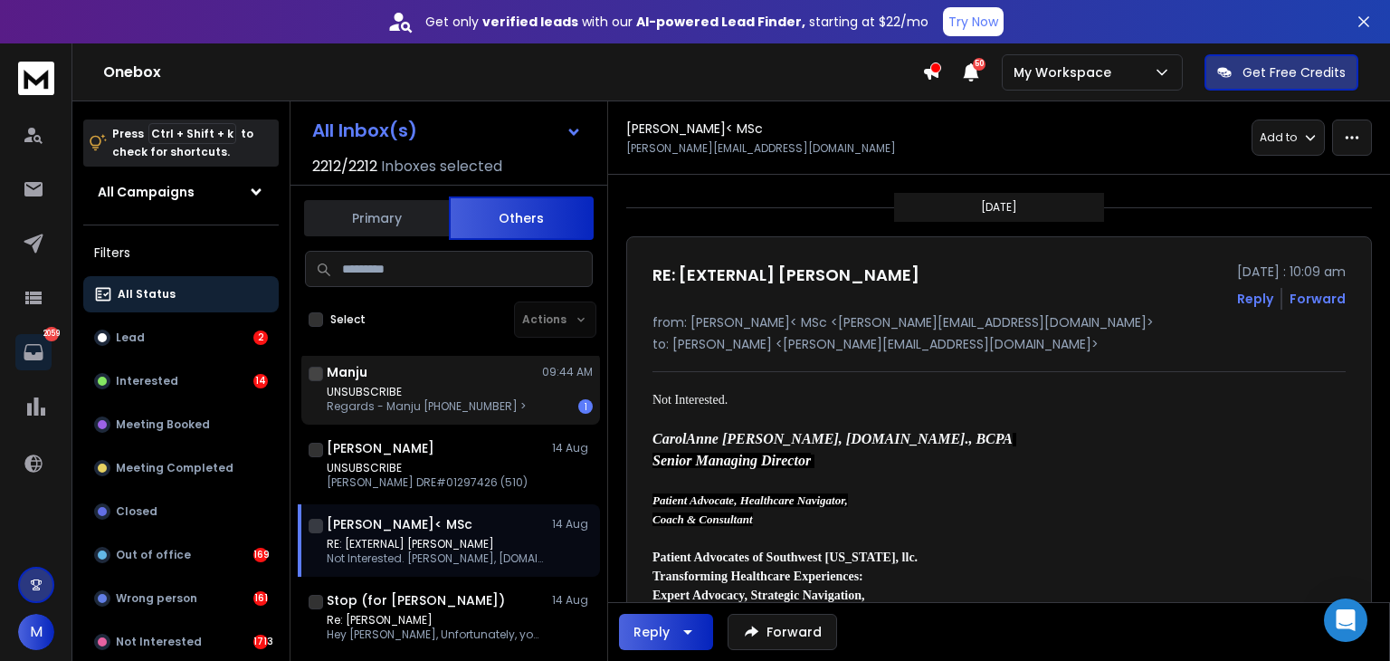
click at [469, 371] on div "Manju 09:44 AM" at bounding box center [460, 372] width 266 height 18
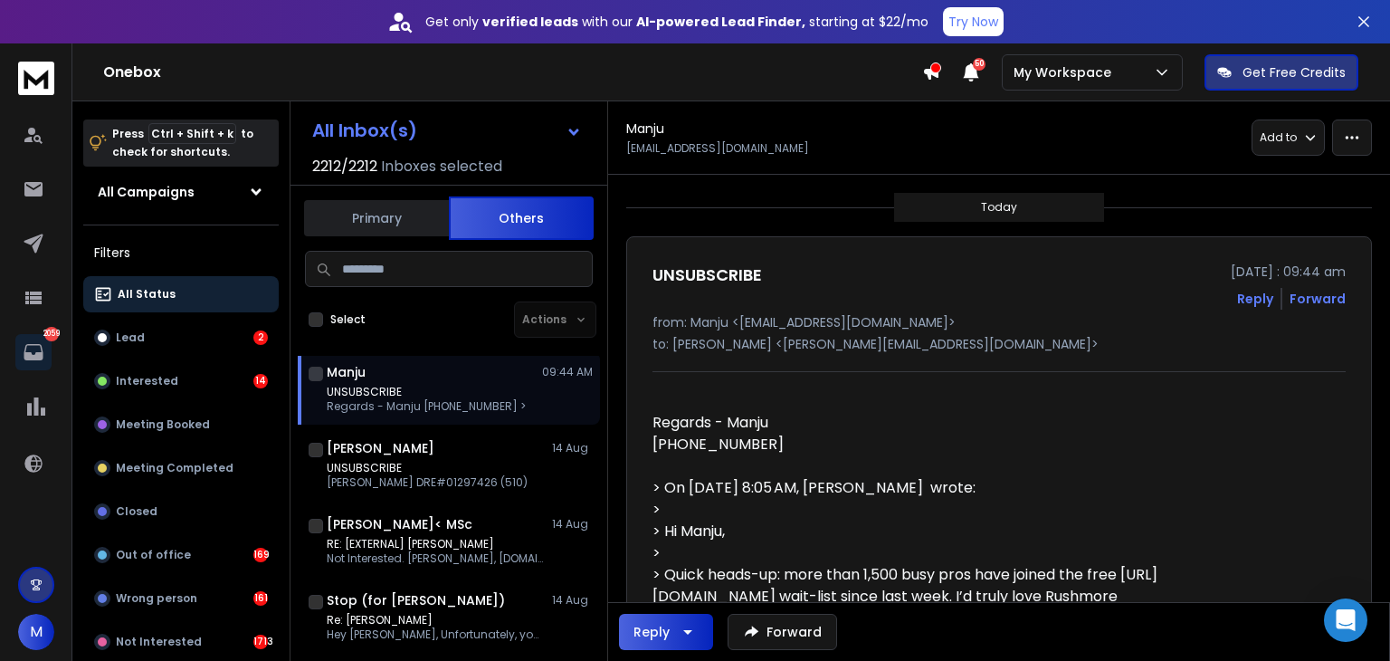
click at [469, 371] on div "Manju 09:44 AM" at bounding box center [460, 372] width 266 height 18
drag, startPoint x: 739, startPoint y: 320, endPoint x: 920, endPoint y: 317, distance: 180.2
click at [920, 317] on p "from: Manju <[EMAIL_ADDRESS][DOMAIN_NAME]>" at bounding box center [999, 322] width 693 height 18
copy p "[EMAIL_ADDRESS][DOMAIN_NAME]"
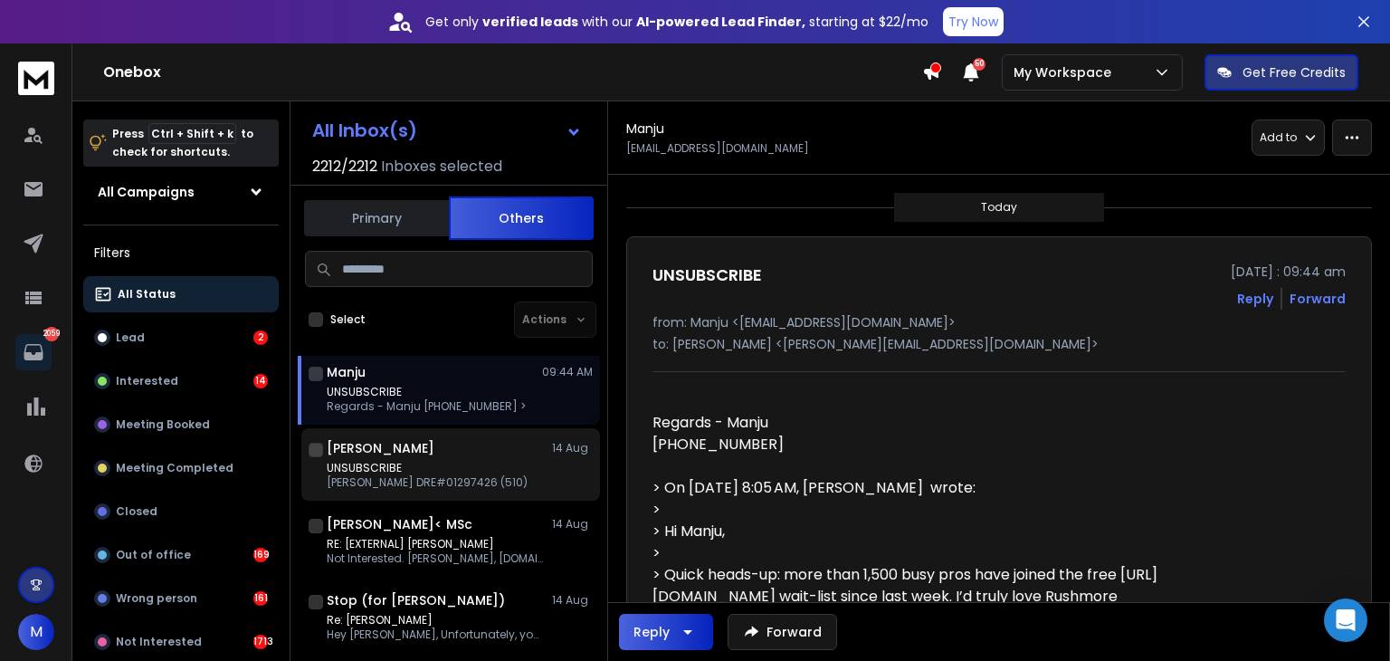
click at [420, 450] on div "[PERSON_NAME] [DATE]" at bounding box center [460, 448] width 266 height 18
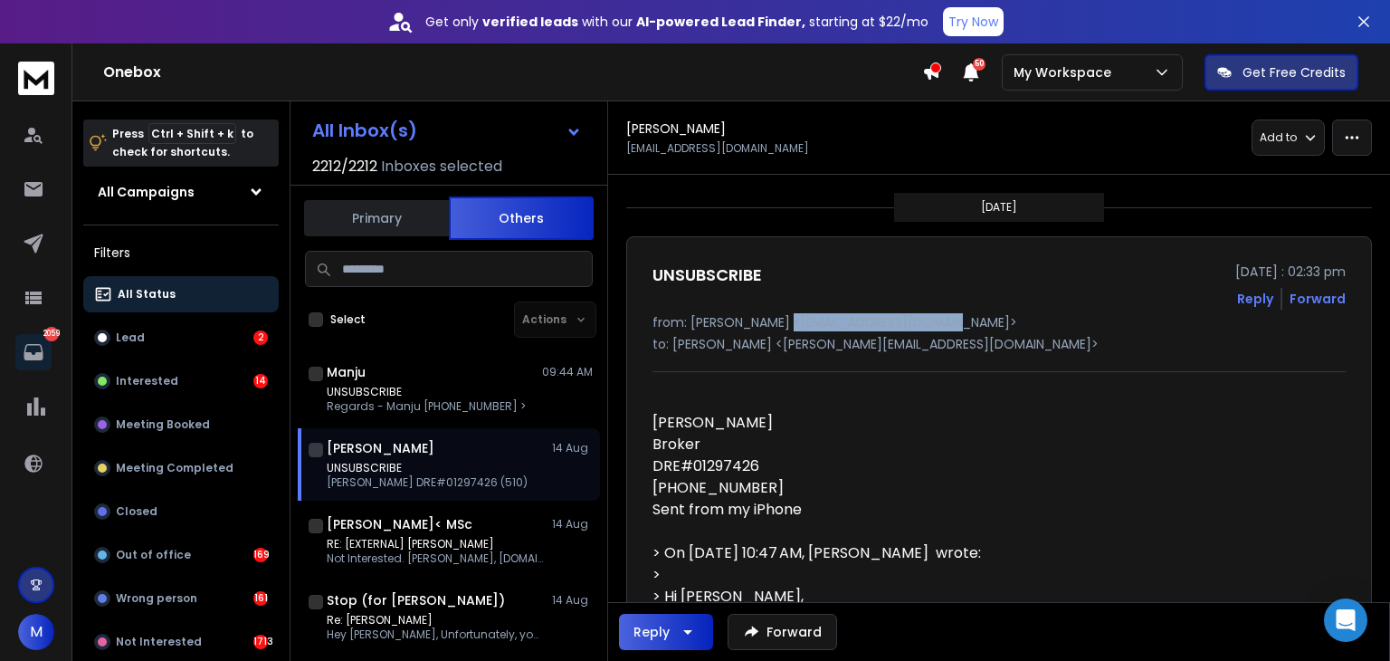
drag, startPoint x: 787, startPoint y: 318, endPoint x: 958, endPoint y: 330, distance: 170.6
click at [958, 330] on p "from: [PERSON_NAME] <[EMAIL_ADDRESS][DOMAIN_NAME]>" at bounding box center [999, 322] width 693 height 18
copy p "[EMAIL_ADDRESS][DOMAIN_NAME]"
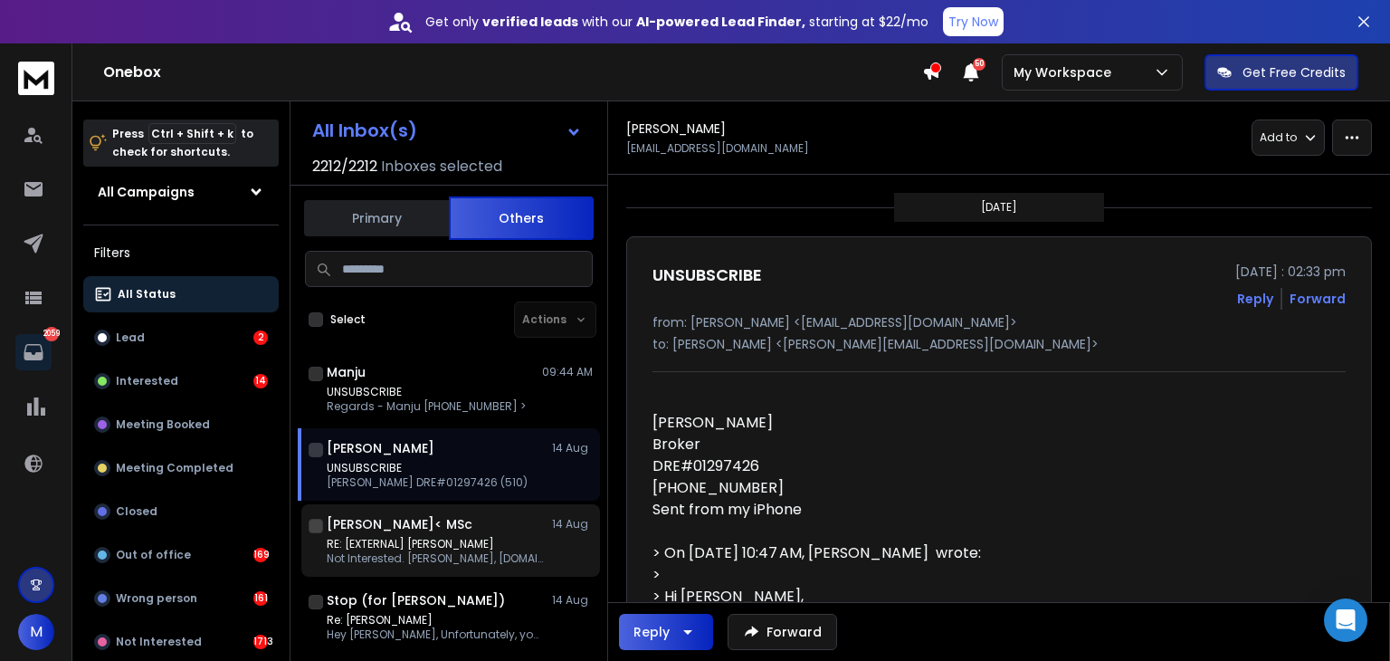
click at [420, 529] on h1 "[PERSON_NAME]< MSc" at bounding box center [400, 524] width 146 height 18
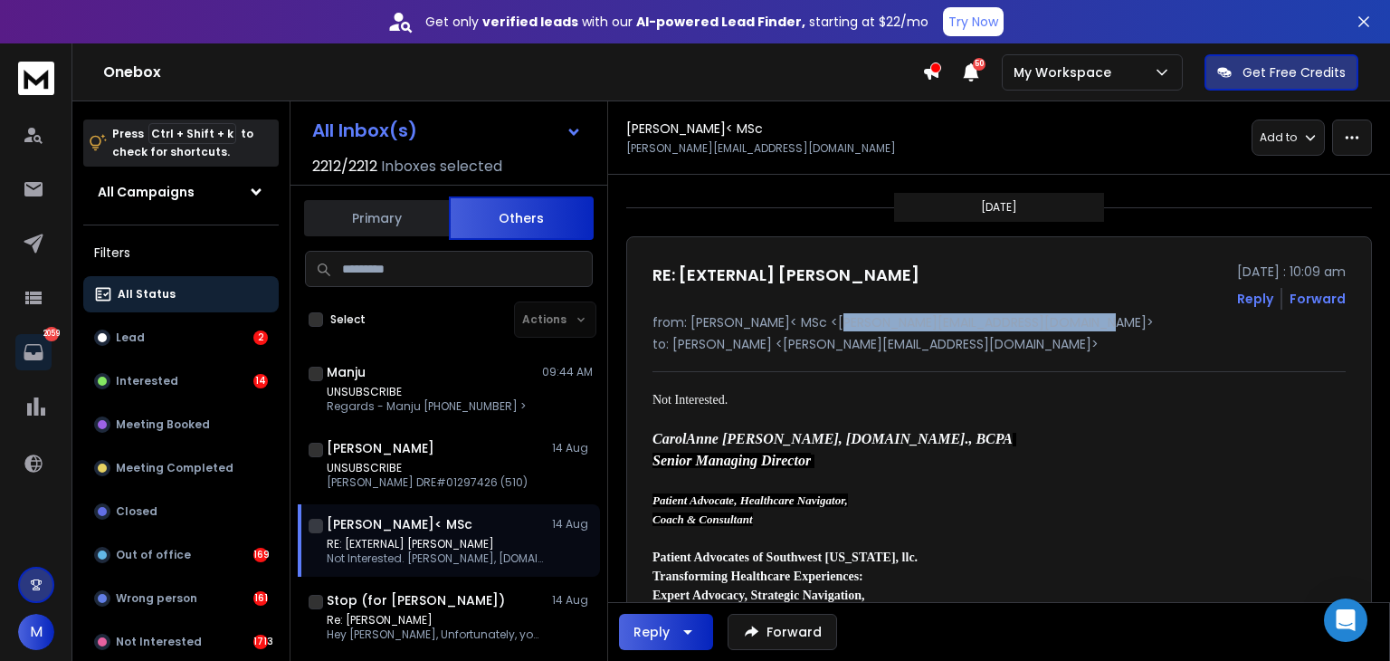
drag, startPoint x: 839, startPoint y: 323, endPoint x: 1095, endPoint y: 322, distance: 256.1
click at [1095, 322] on p "from: [PERSON_NAME]< MSc <[PERSON_NAME][EMAIL_ADDRESS][DOMAIN_NAME]>" at bounding box center [999, 322] width 693 height 18
copy p "[PERSON_NAME][EMAIL_ADDRESS][DOMAIN_NAME]"
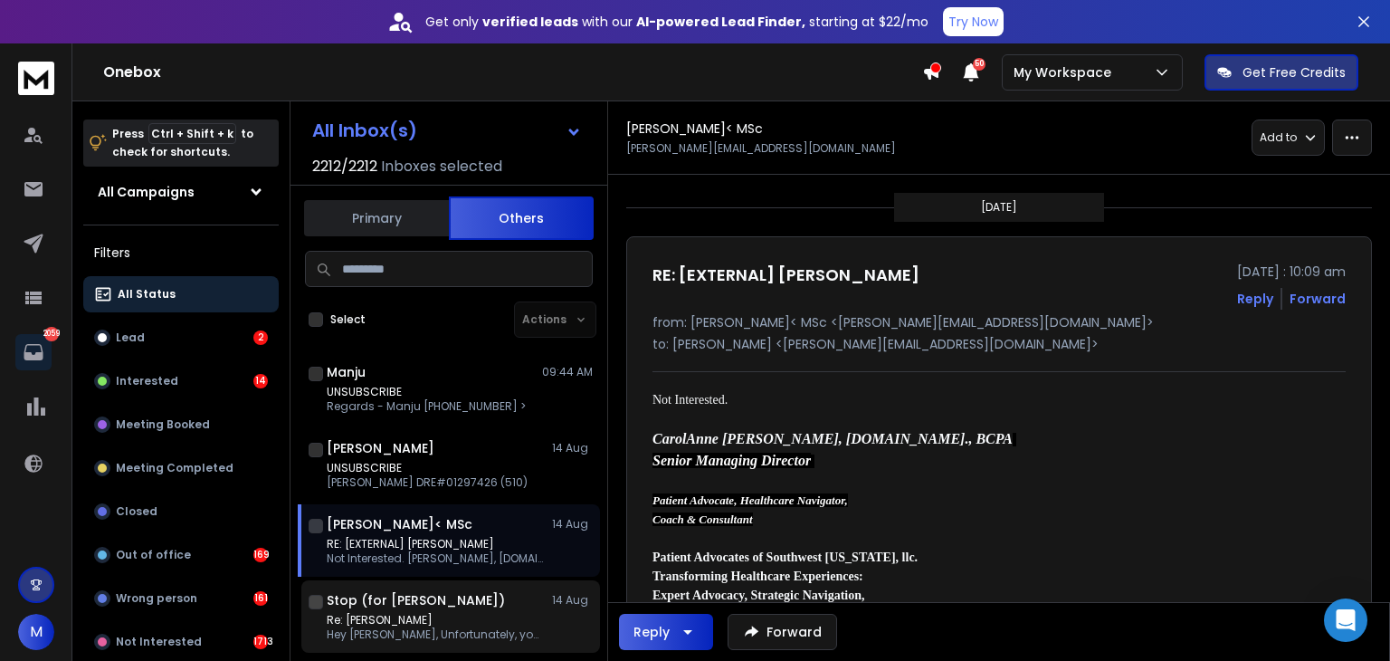
click at [483, 620] on p "Re: [PERSON_NAME]" at bounding box center [435, 620] width 217 height 14
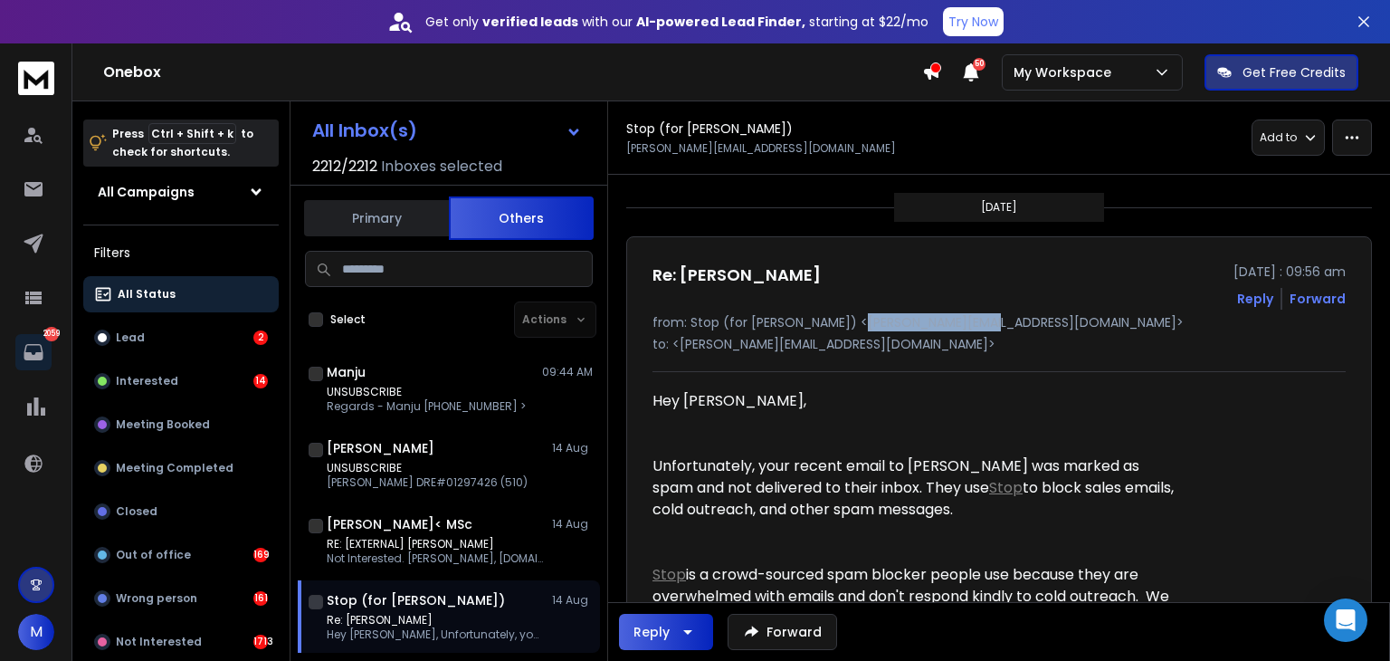
drag, startPoint x: 853, startPoint y: 320, endPoint x: 974, endPoint y: 330, distance: 121.8
click at [974, 330] on div "Re: [PERSON_NAME] [DATE] : 09:56 am Reply Forward from: Stop (for [PERSON_NAME]…" at bounding box center [999, 307] width 693 height 91
copy p "[PERSON_NAME][EMAIL_ADDRESS][DOMAIN_NAME]"
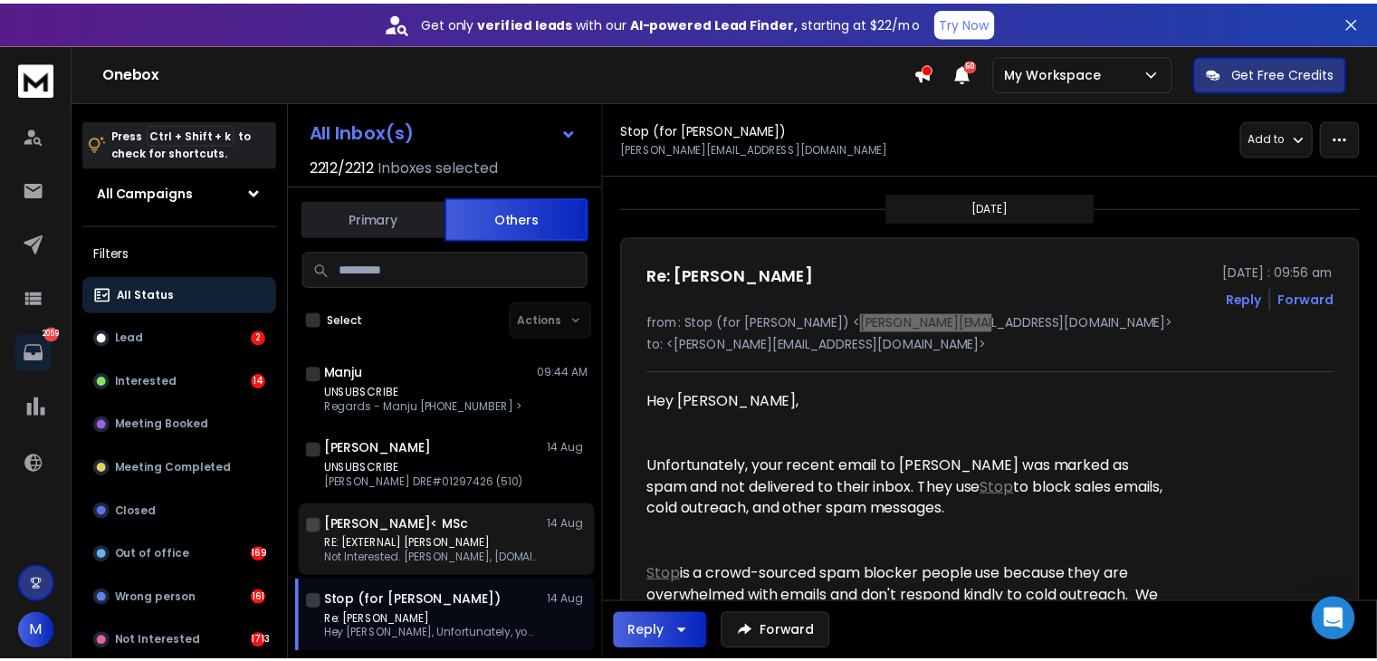
scroll to position [0, 0]
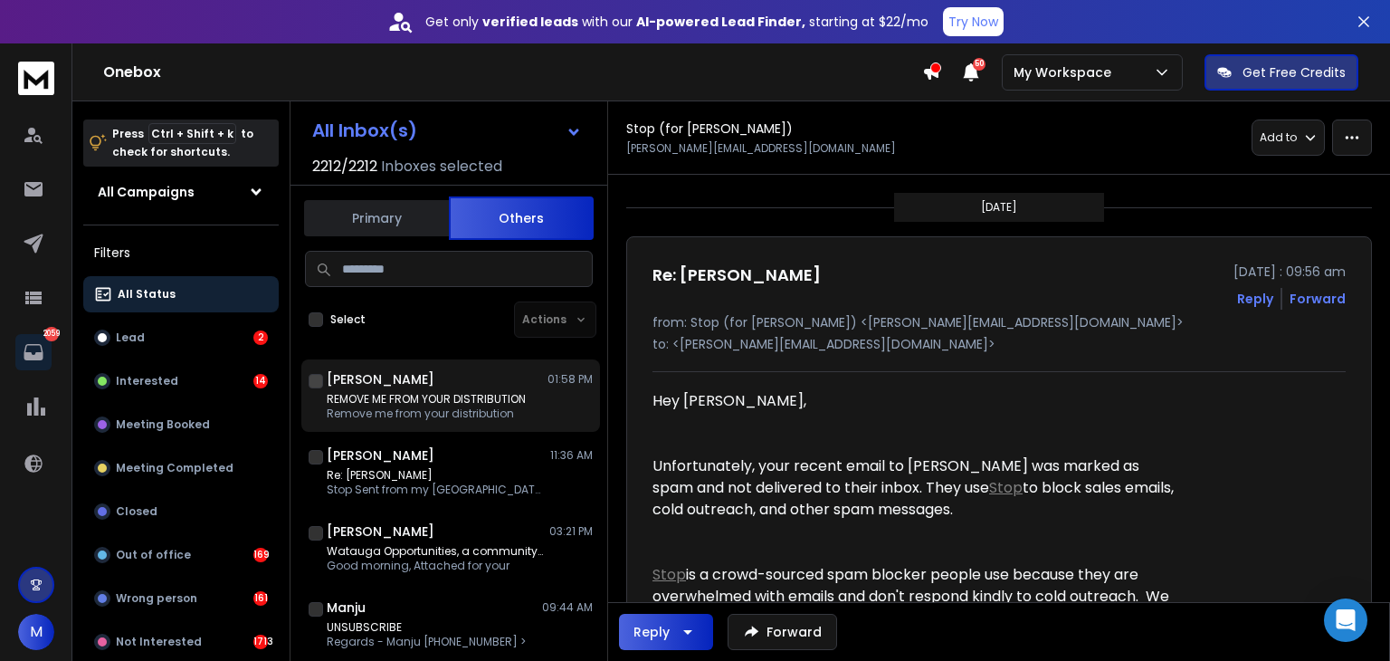
click at [460, 397] on p "REMOVE ME FROM YOUR DISTRIBUTION" at bounding box center [426, 399] width 199 height 14
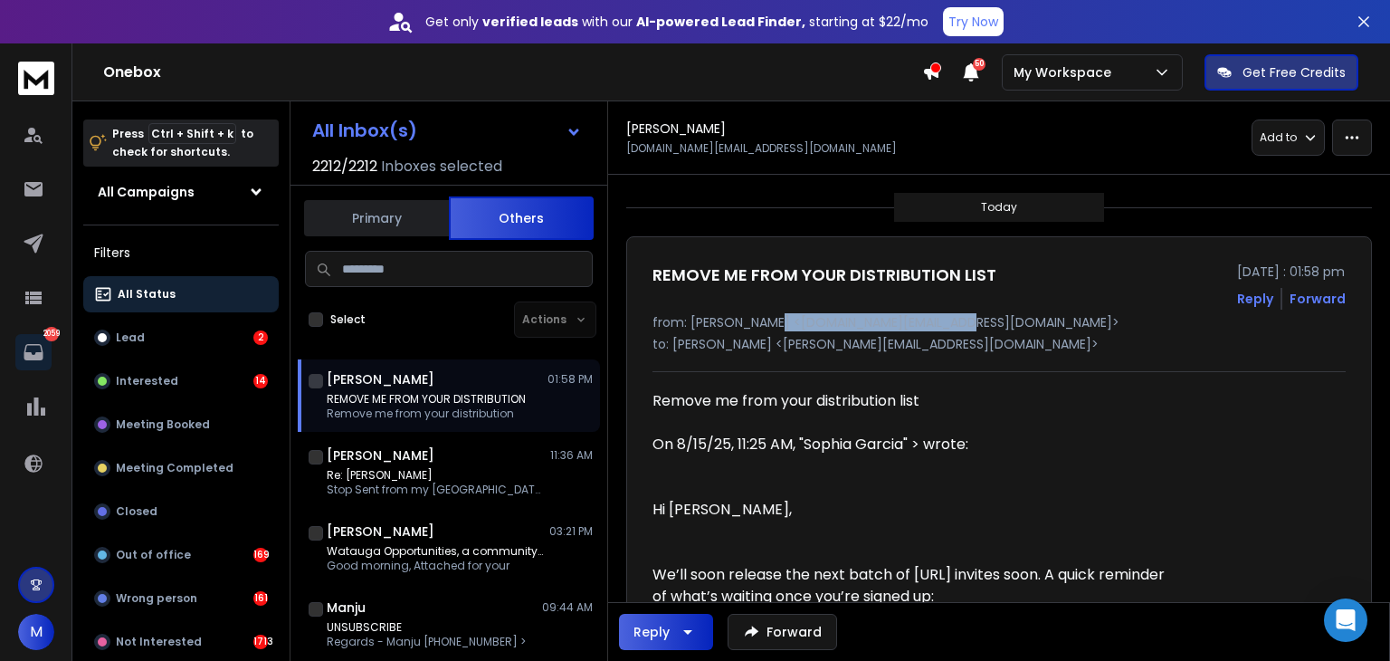
drag, startPoint x: 765, startPoint y: 322, endPoint x: 932, endPoint y: 321, distance: 167.4
click at [932, 321] on p "from: [PERSON_NAME] <[DOMAIN_NAME][EMAIL_ADDRESS][DOMAIN_NAME]>" at bounding box center [999, 322] width 693 height 18
copy p "[DOMAIN_NAME][EMAIL_ADDRESS][DOMAIN_NAME]"
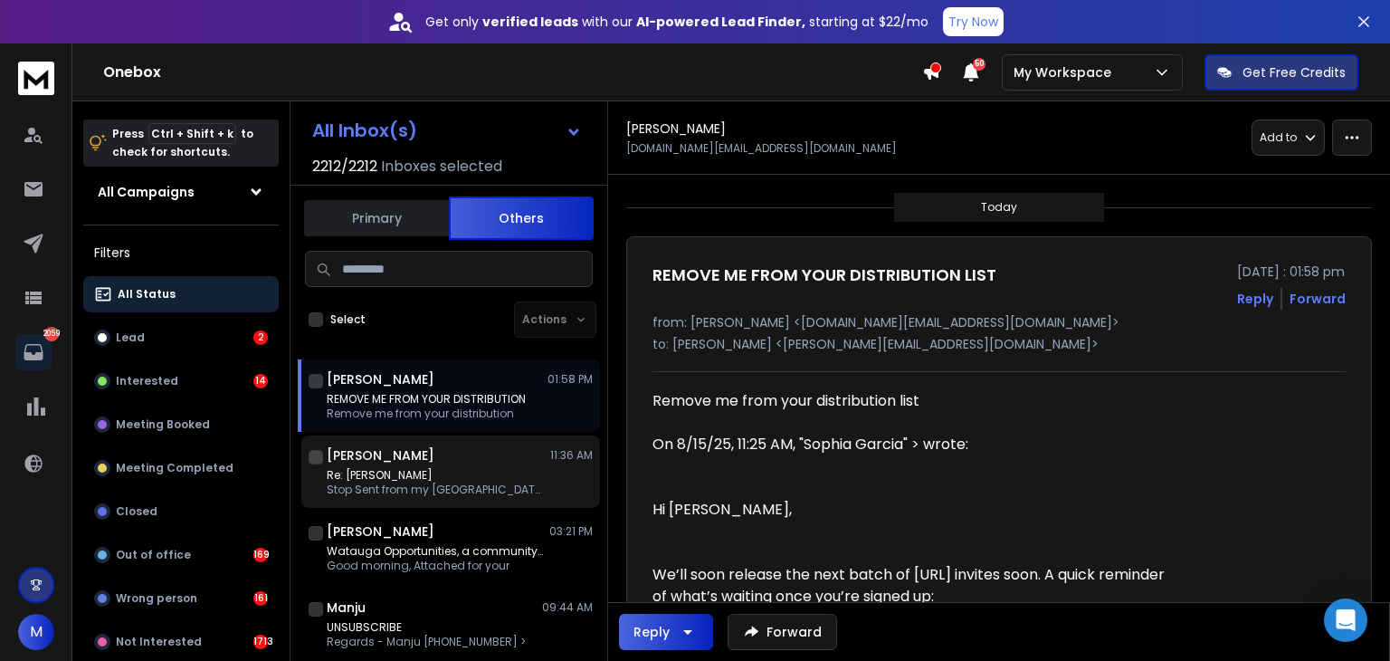
click at [441, 462] on div "[PERSON_NAME] 11:36 AM" at bounding box center [460, 455] width 266 height 18
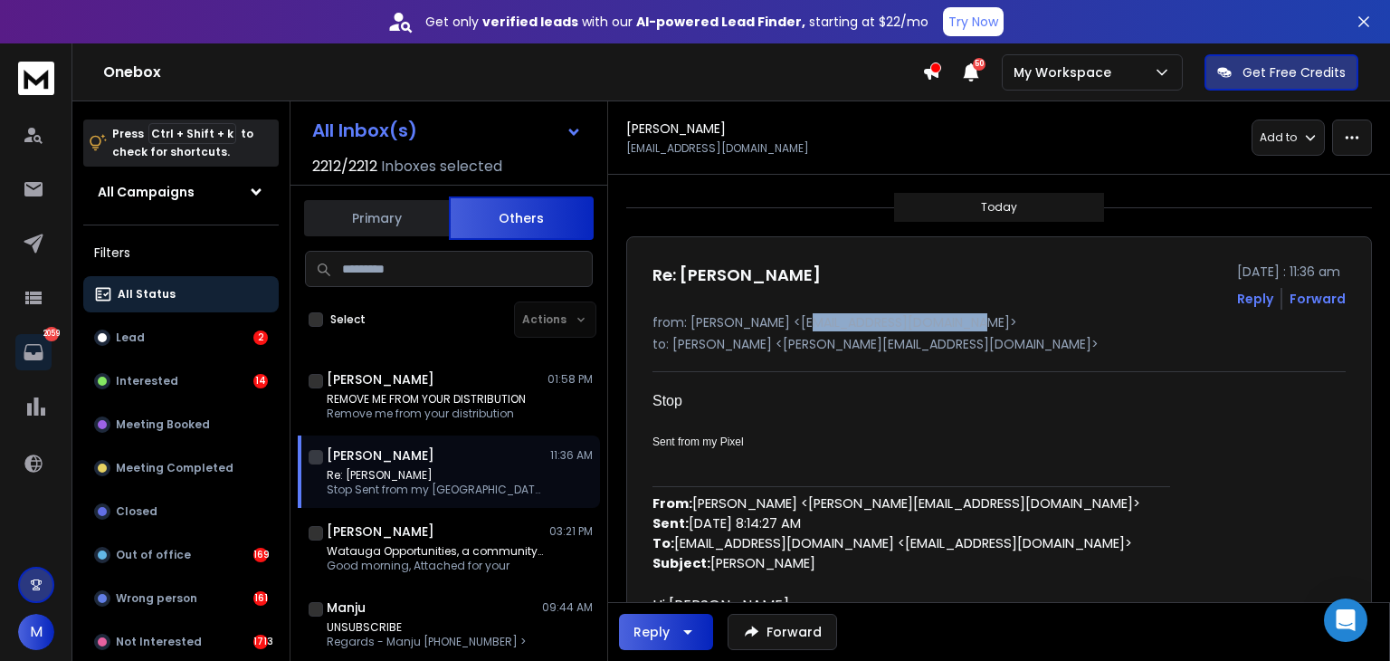
drag, startPoint x: 807, startPoint y: 322, endPoint x: 965, endPoint y: 317, distance: 157.6
click at [965, 317] on p "from: [PERSON_NAME] <[EMAIL_ADDRESS][DOMAIN_NAME]>" at bounding box center [999, 322] width 693 height 18
copy p "[EMAIL_ADDRESS][DOMAIN_NAME]"
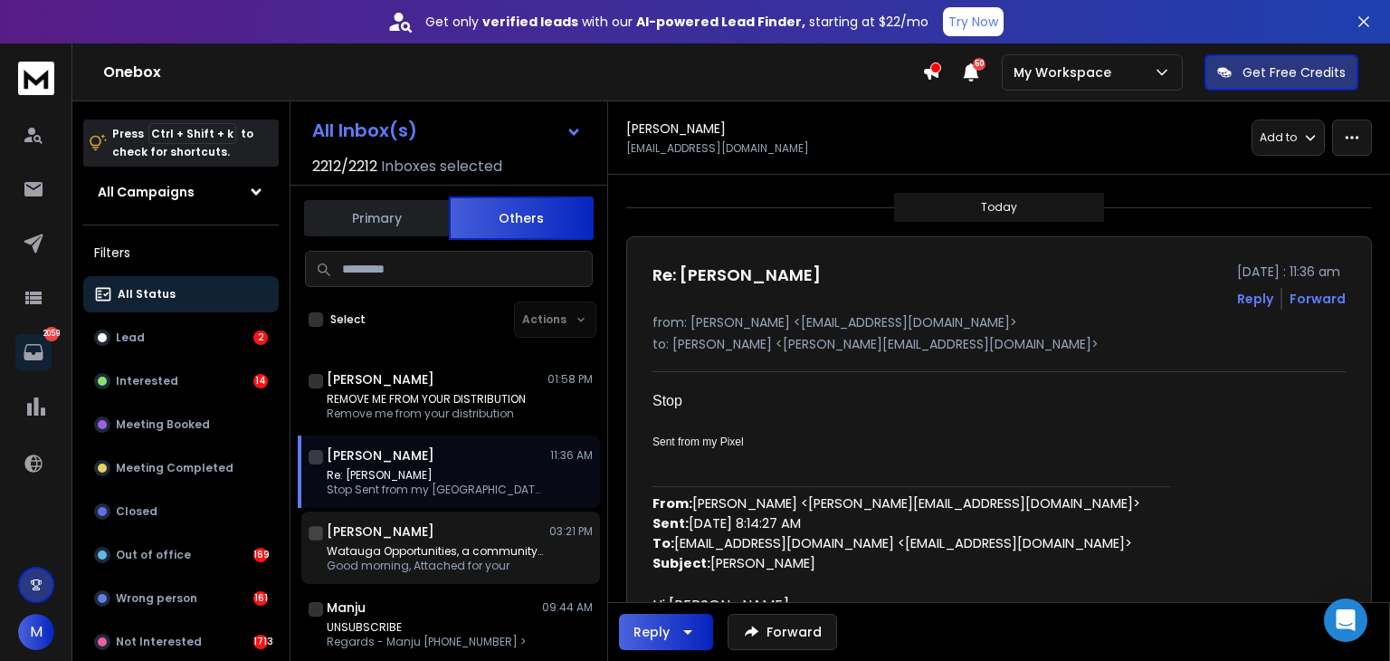
click at [439, 533] on div "[PERSON_NAME] 03:21 PM" at bounding box center [460, 531] width 266 height 18
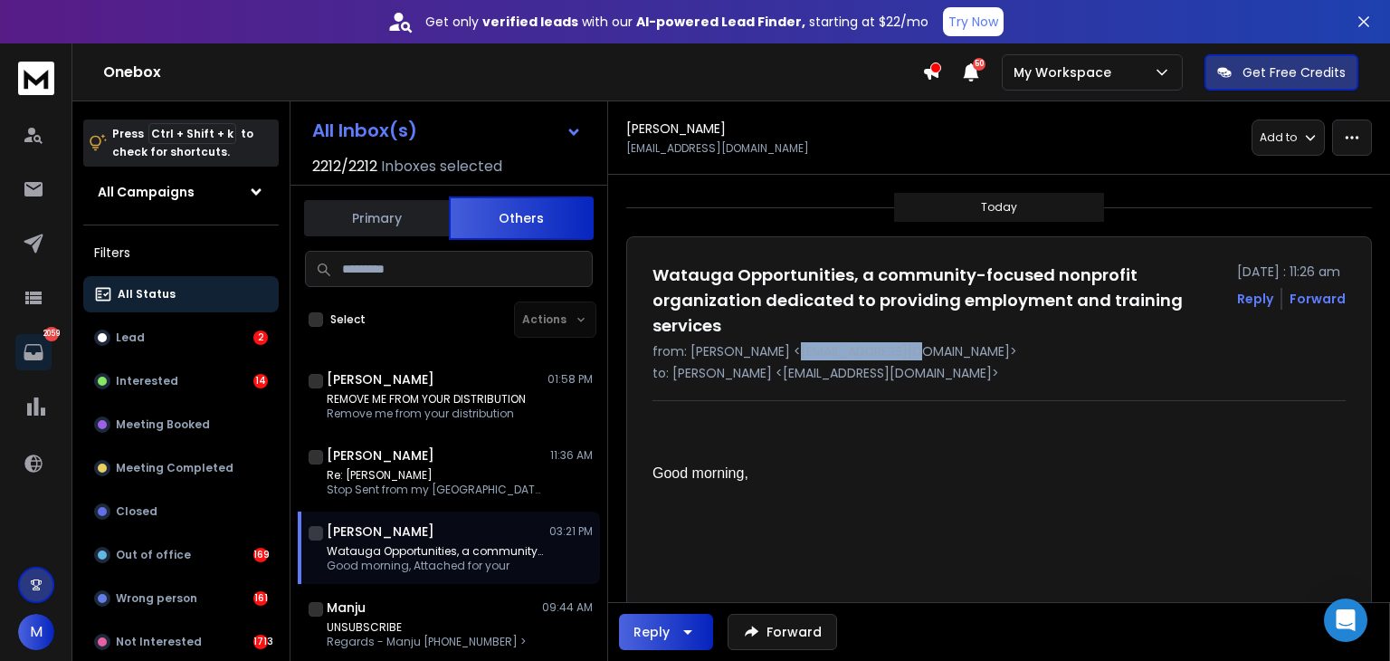
drag, startPoint x: 789, startPoint y: 348, endPoint x: 917, endPoint y: 351, distance: 127.6
click at [917, 351] on p "from: [PERSON_NAME] <[EMAIL_ADDRESS][DOMAIN_NAME]>" at bounding box center [999, 351] width 693 height 18
drag, startPoint x: 923, startPoint y: 355, endPoint x: 793, endPoint y: 352, distance: 130.4
click at [793, 352] on p "from: [PERSON_NAME] <[EMAIL_ADDRESS][DOMAIN_NAME]>" at bounding box center [999, 351] width 693 height 18
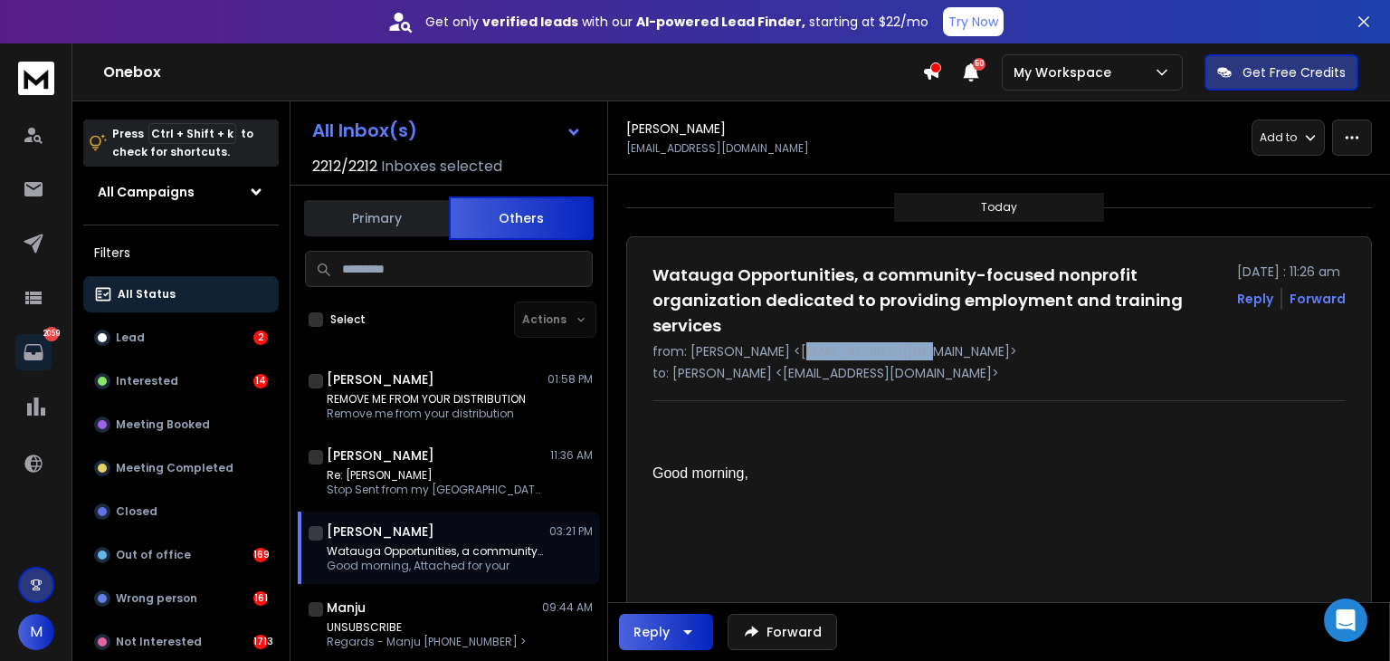
click at [793, 352] on p "from: [PERSON_NAME] <[EMAIL_ADDRESS][DOMAIN_NAME]>" at bounding box center [999, 351] width 693 height 18
drag, startPoint x: 787, startPoint y: 348, endPoint x: 920, endPoint y: 346, distance: 133.1
click at [920, 346] on p "from: [PERSON_NAME] <[EMAIL_ADDRESS][DOMAIN_NAME]>" at bounding box center [999, 351] width 693 height 18
copy p "[EMAIL_ADDRESS][DOMAIN_NAME]"
click at [35, 249] on icon at bounding box center [33, 243] width 19 height 19
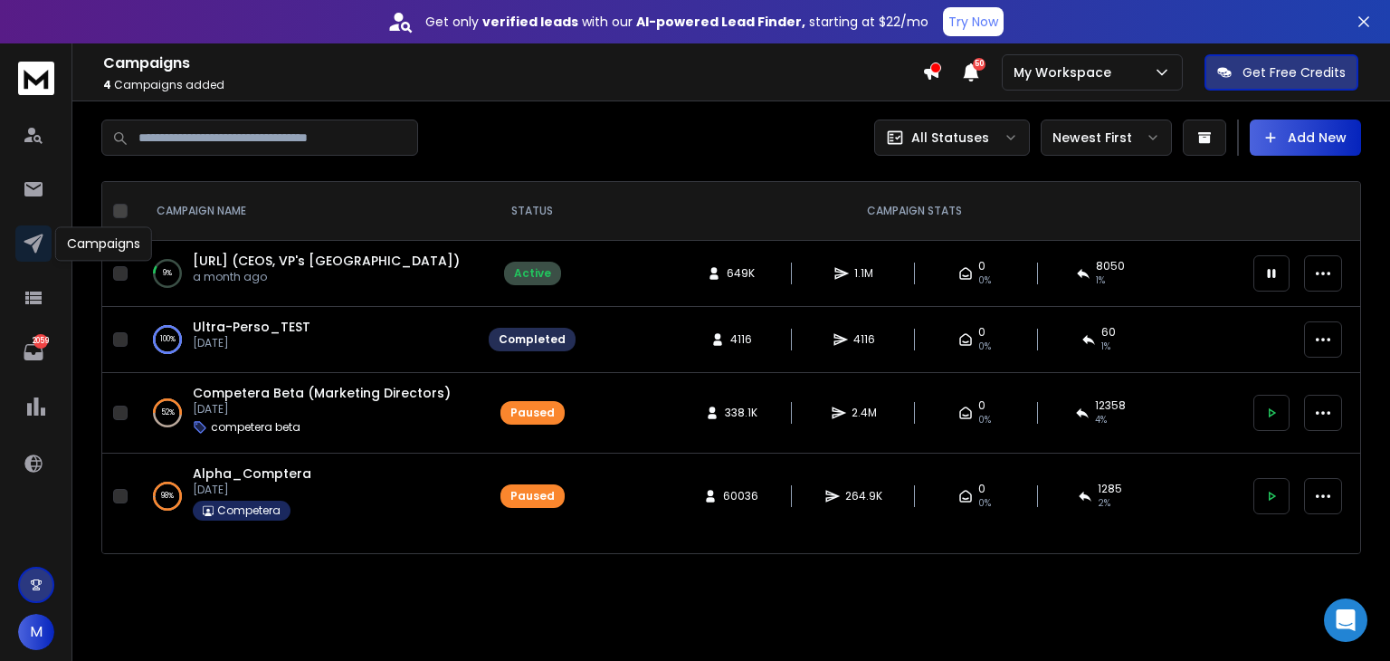
click at [280, 262] on span "[URL] (CEOS, VP's [GEOGRAPHIC_DATA])" at bounding box center [326, 261] width 267 height 18
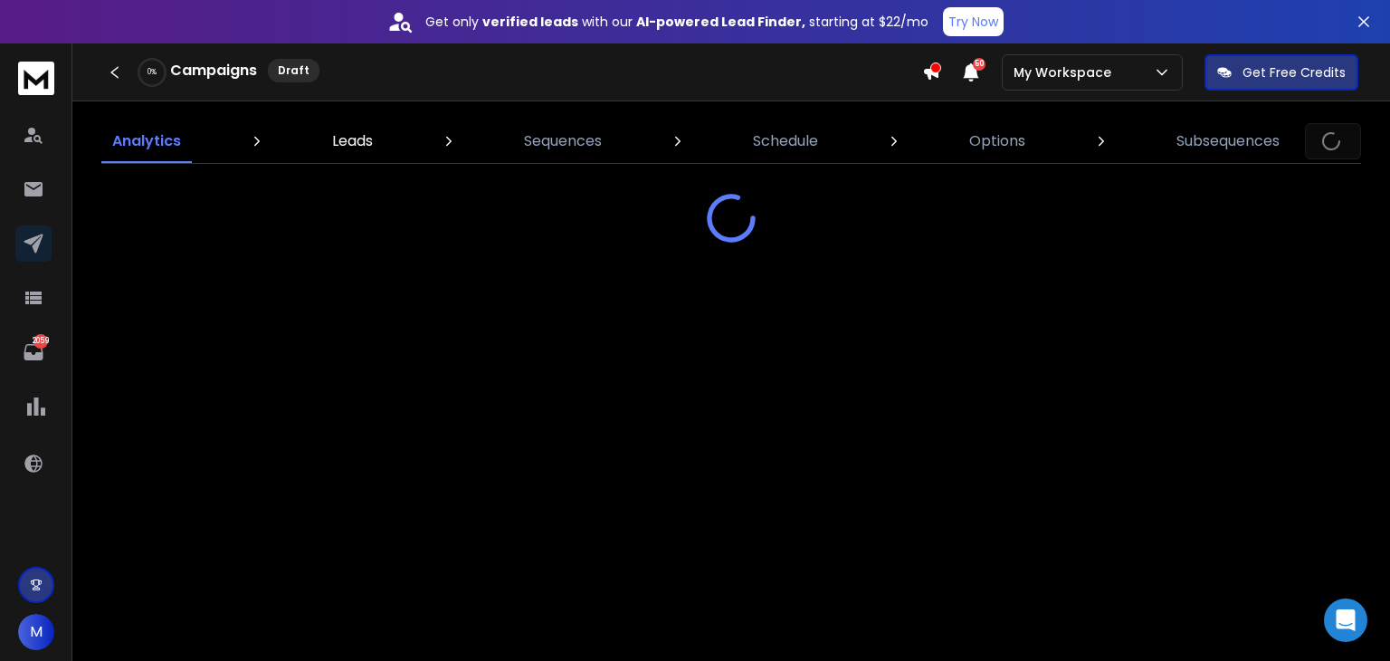
click at [363, 123] on link "Leads" at bounding box center [352, 140] width 62 height 43
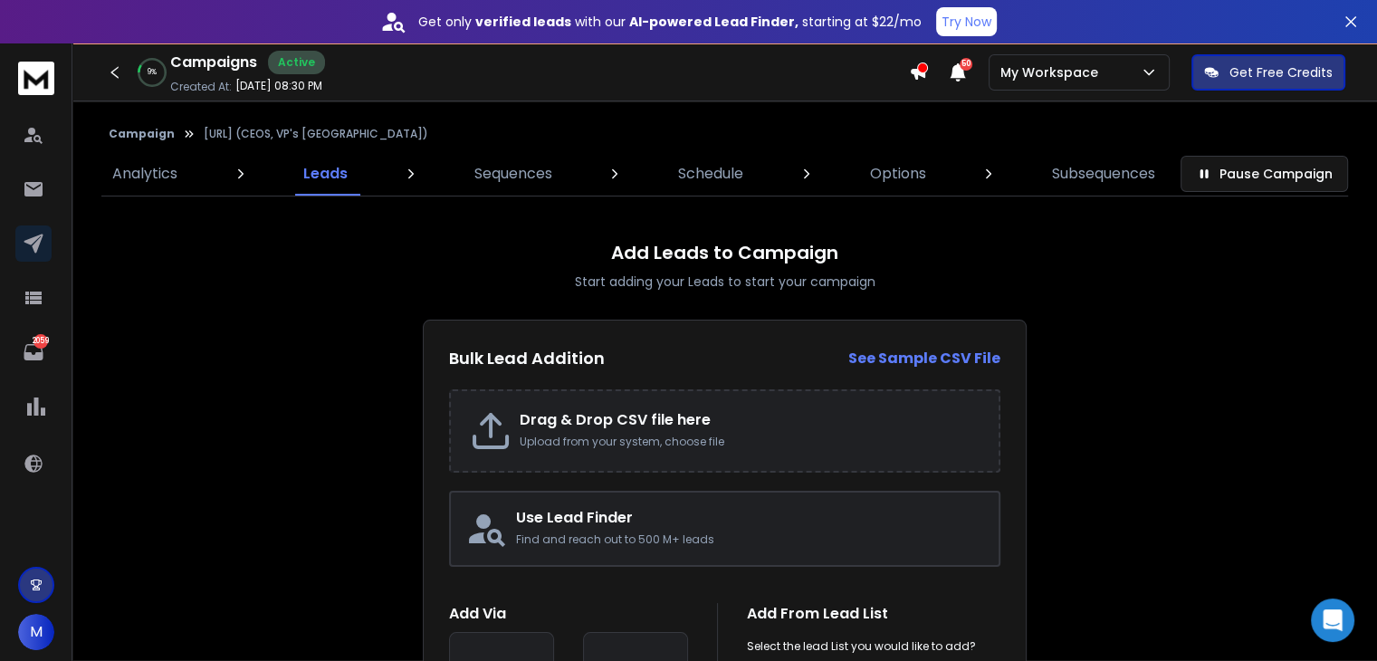
scroll to position [159, 0]
click at [43, 247] on icon at bounding box center [34, 244] width 22 height 22
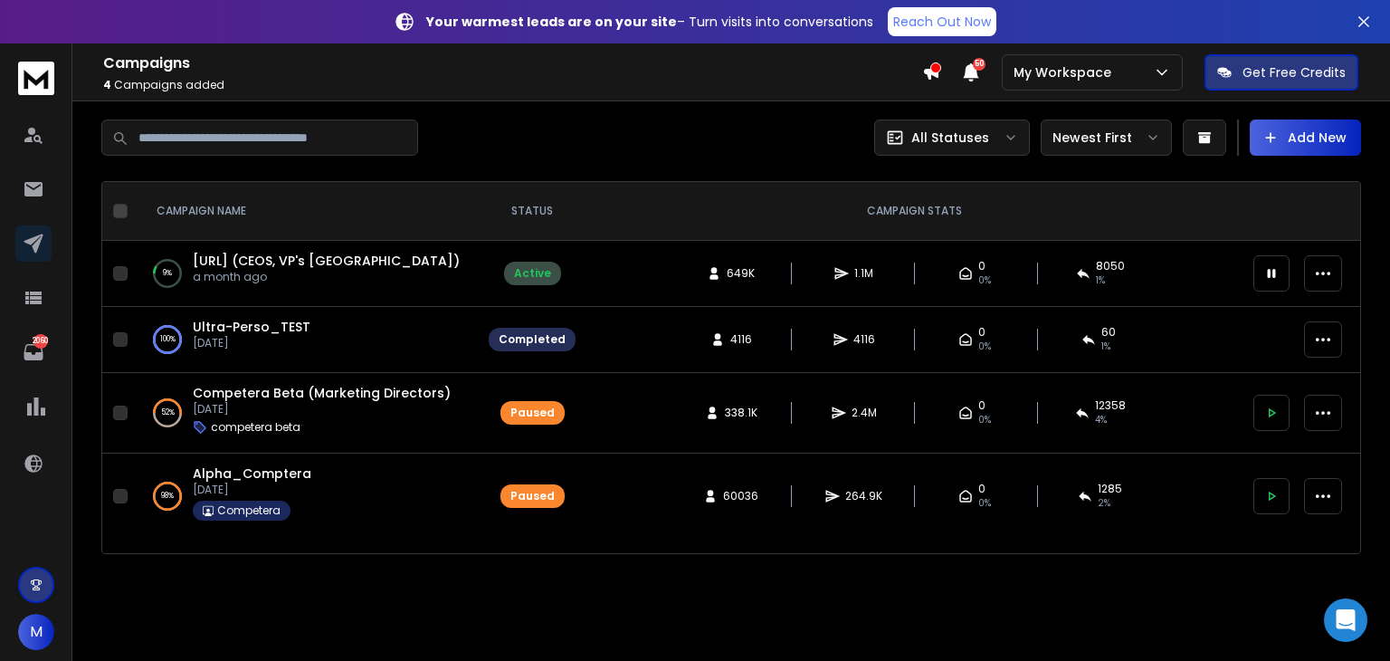
click at [302, 281] on p "a month ago" at bounding box center [326, 277] width 267 height 14
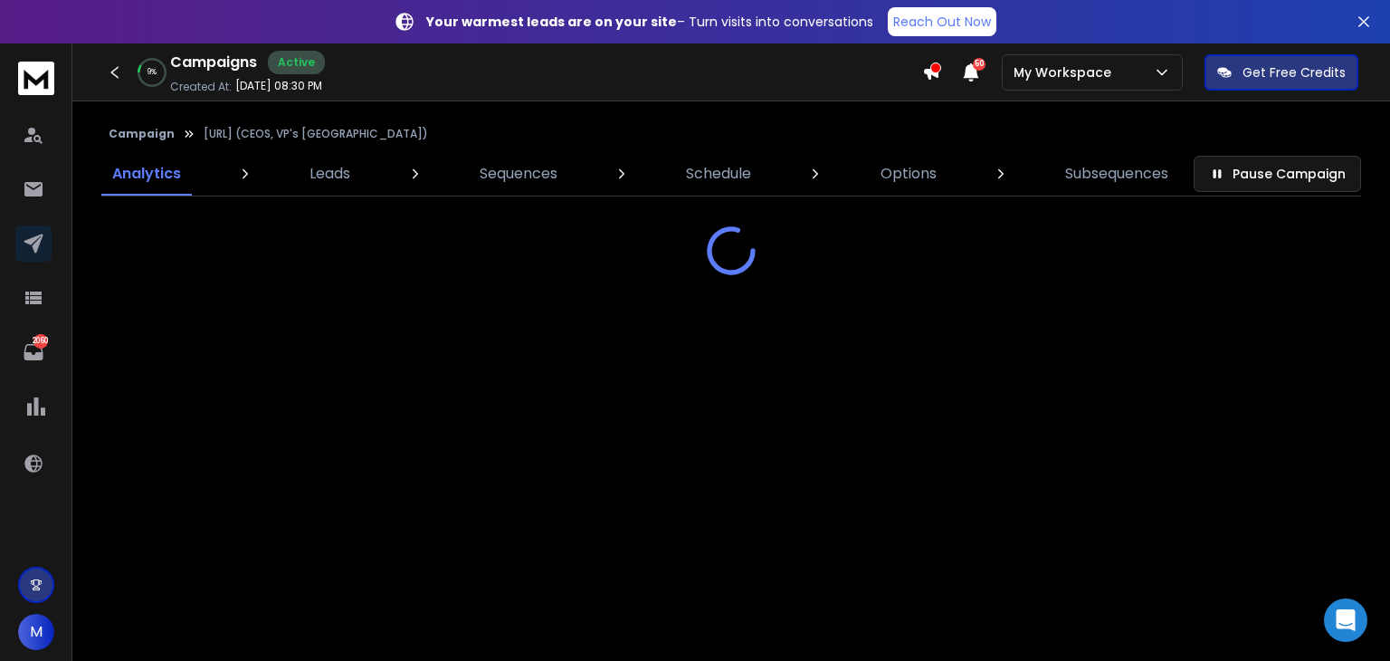
click at [302, 281] on div at bounding box center [731, 251] width 1260 height 72
click at [322, 176] on p "Leads" at bounding box center [330, 174] width 41 height 22
